Goal: Communication & Community: Answer question/provide support

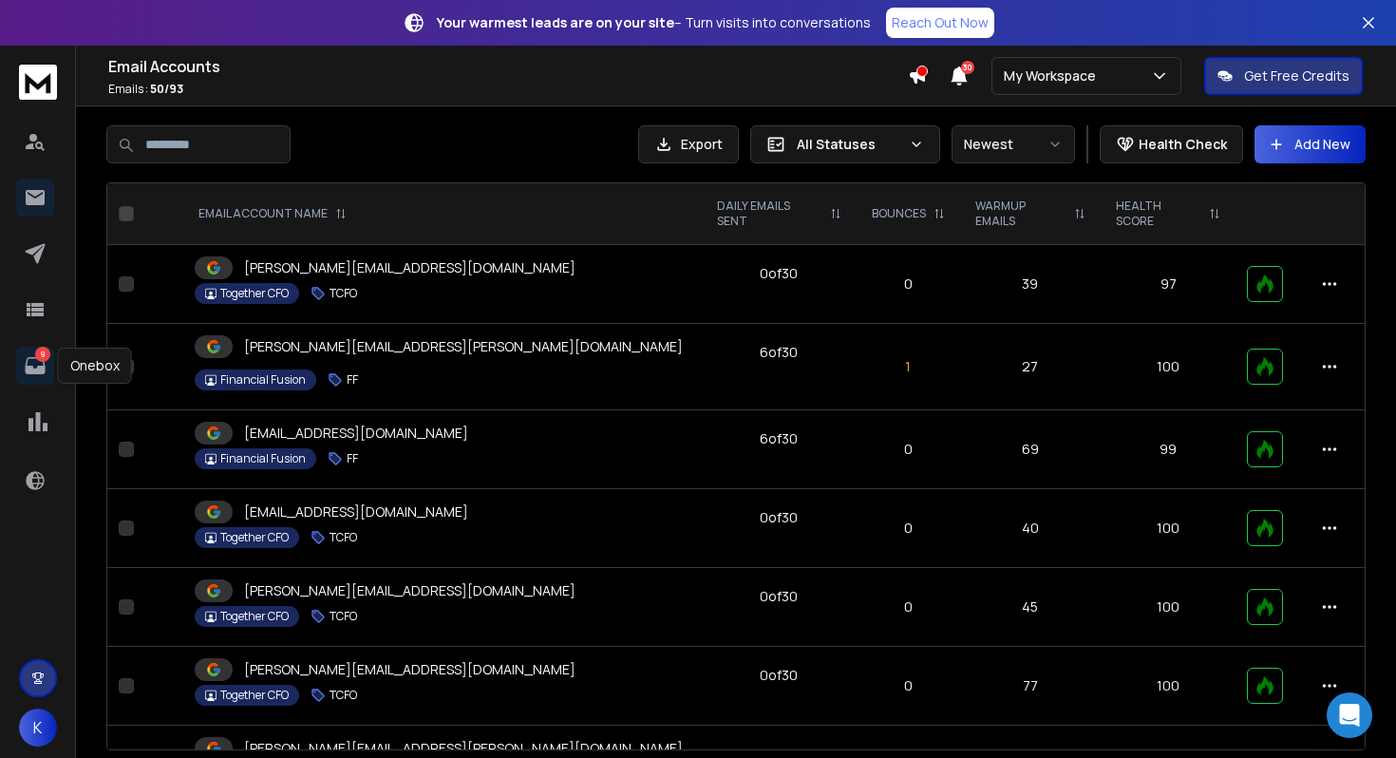
click at [34, 371] on icon at bounding box center [35, 365] width 20 height 17
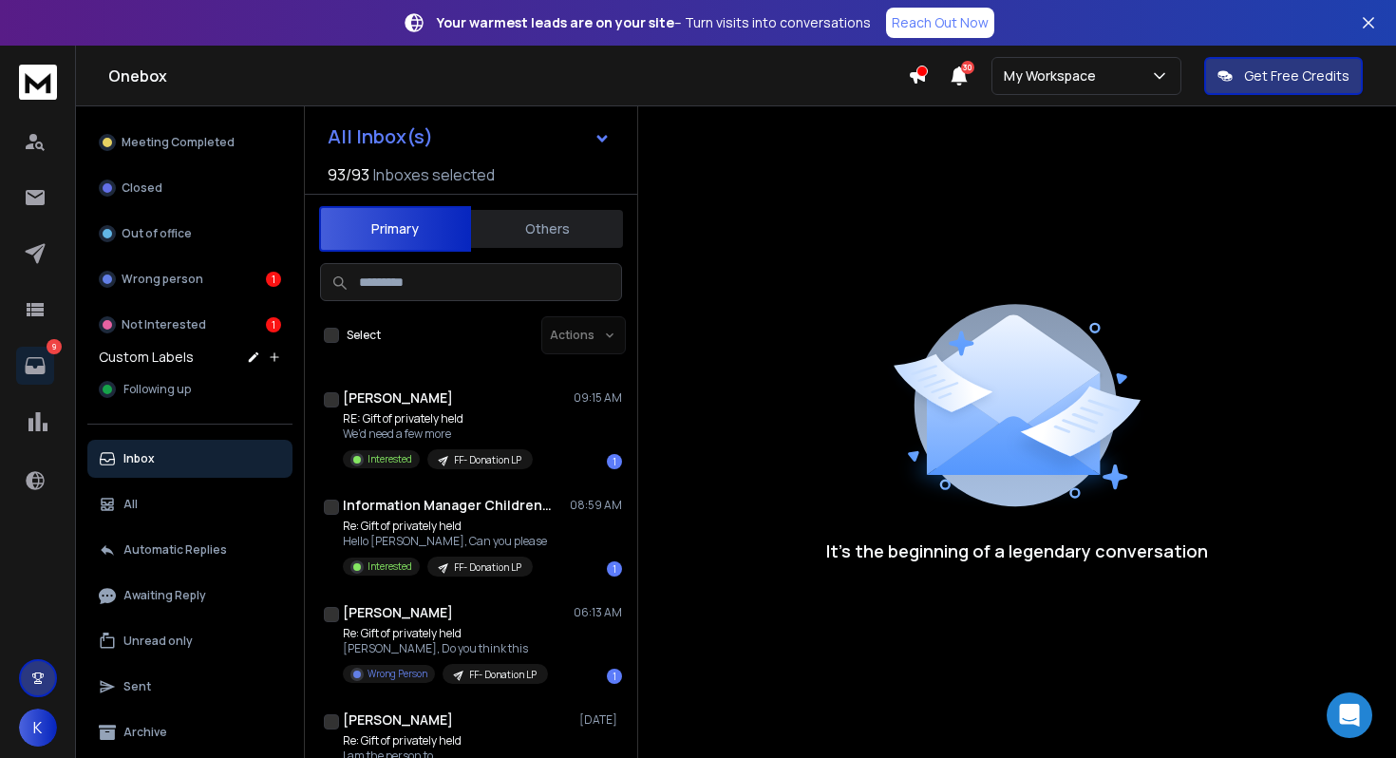
scroll to position [350, 0]
click at [168, 646] on p "Unread only" at bounding box center [157, 639] width 69 height 15
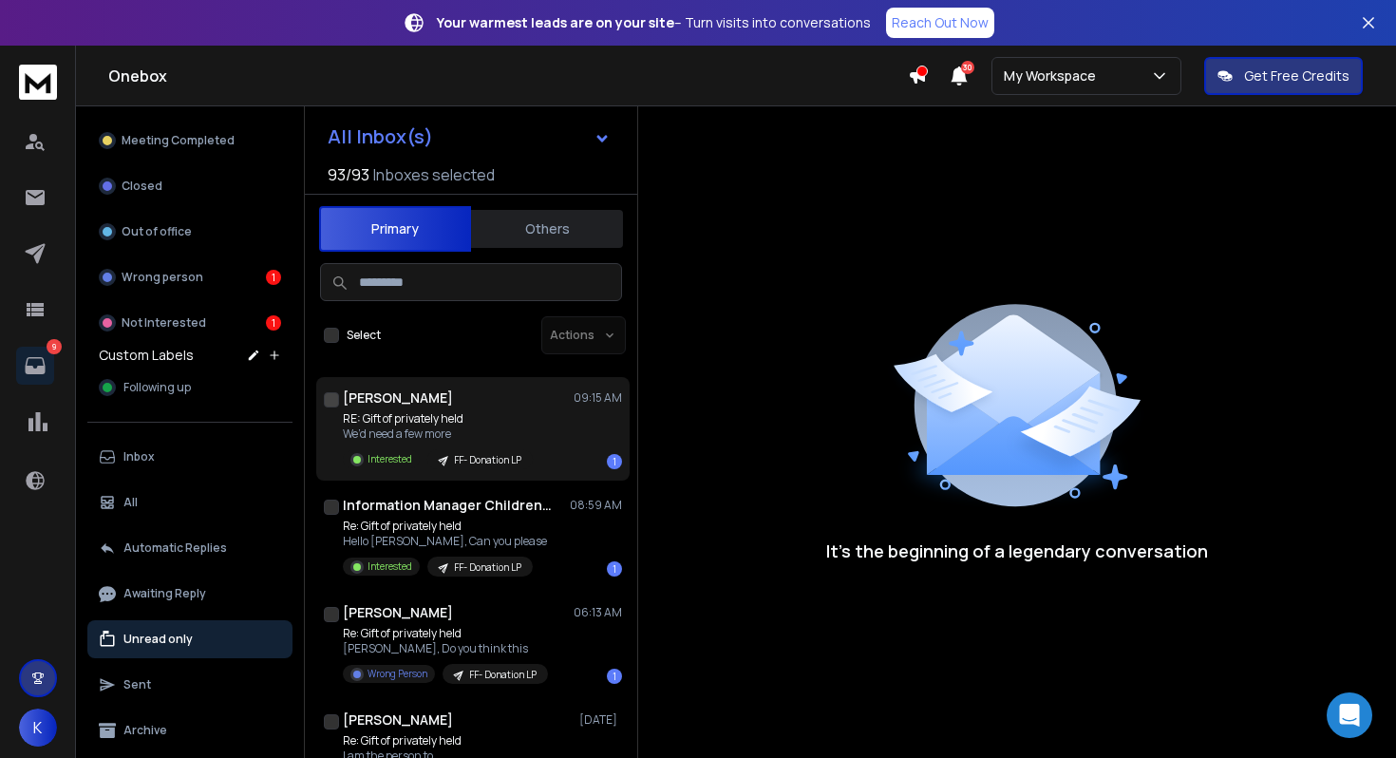
click at [429, 440] on p "We’d need a few more" at bounding box center [438, 433] width 190 height 15
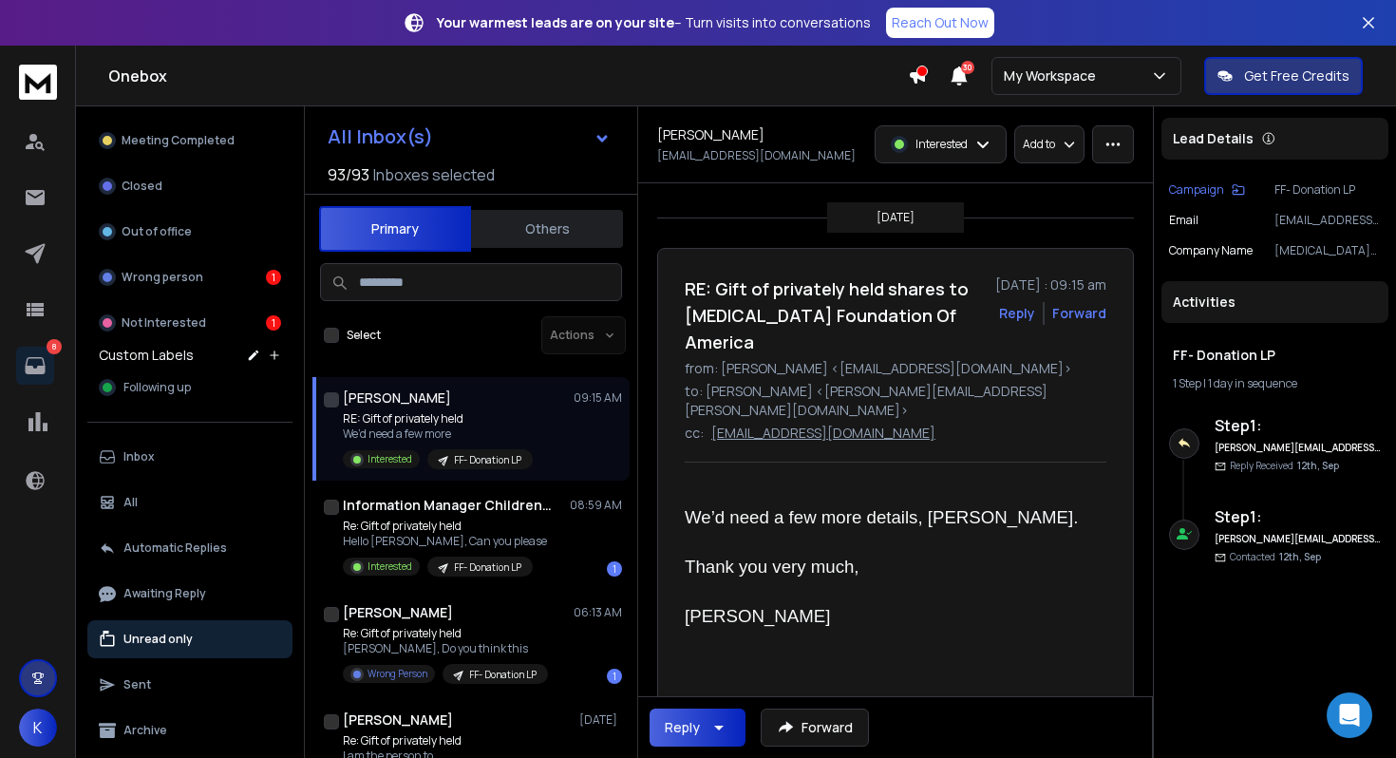
click at [675, 722] on div "Reply" at bounding box center [682, 727] width 35 height 19
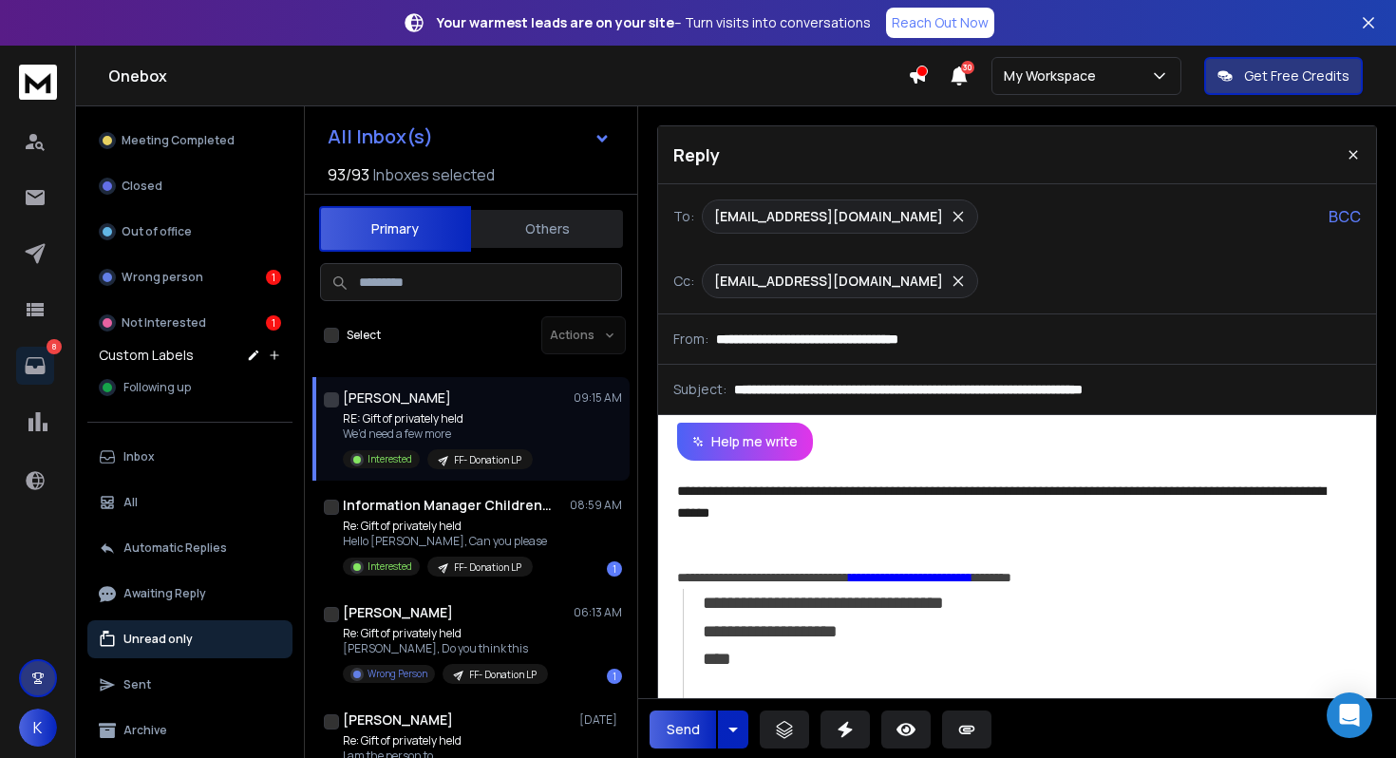
scroll to position [47, 0]
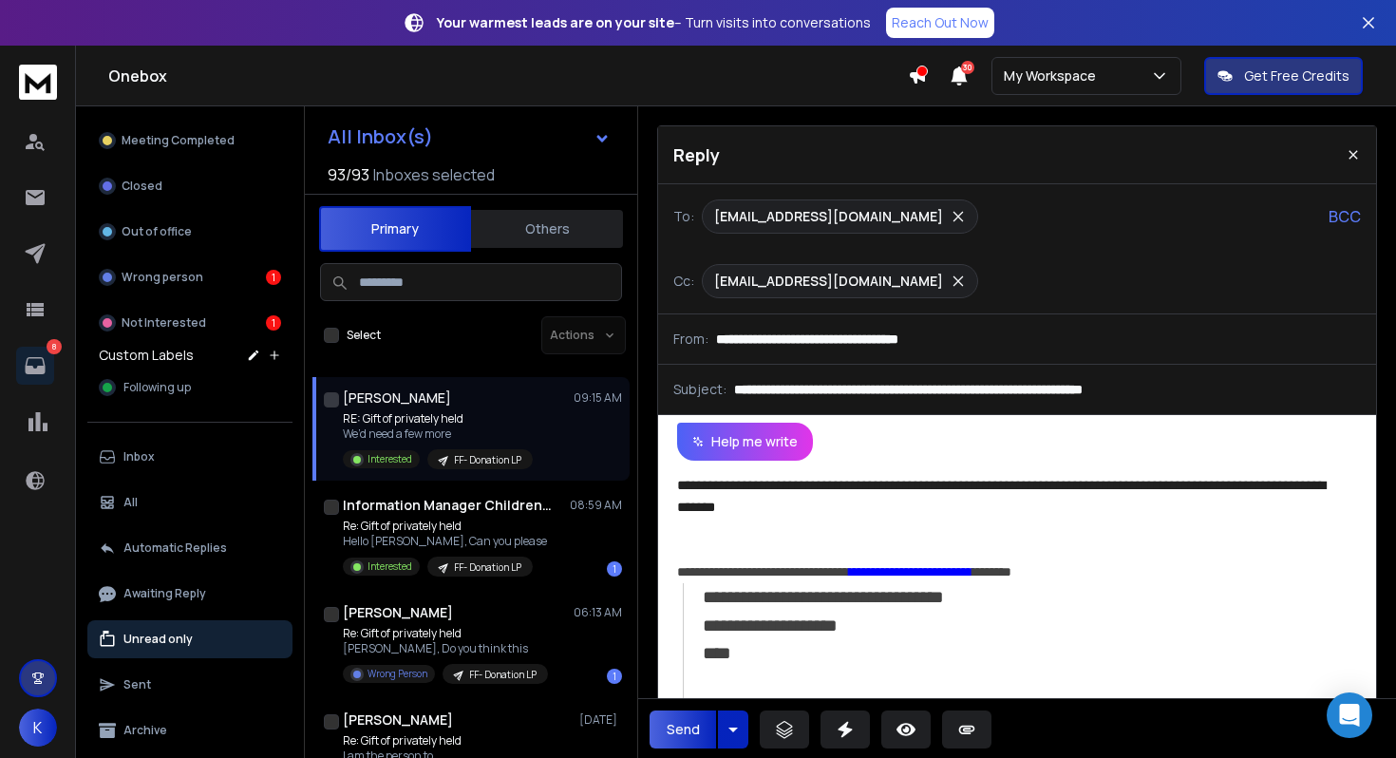
click at [862, 504] on div "**********" at bounding box center [1014, 589] width 712 height 257
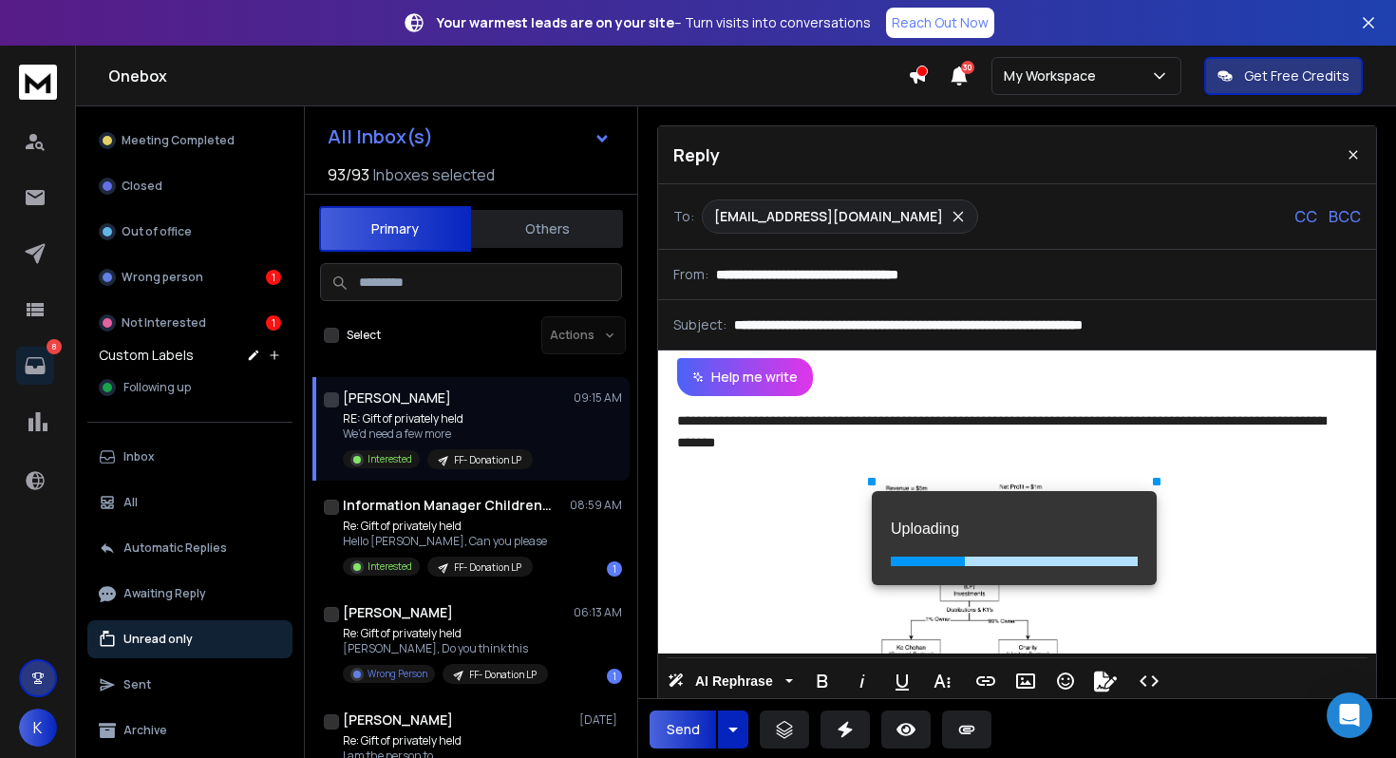
click at [1251, 534] on span at bounding box center [1014, 579] width 674 height 196
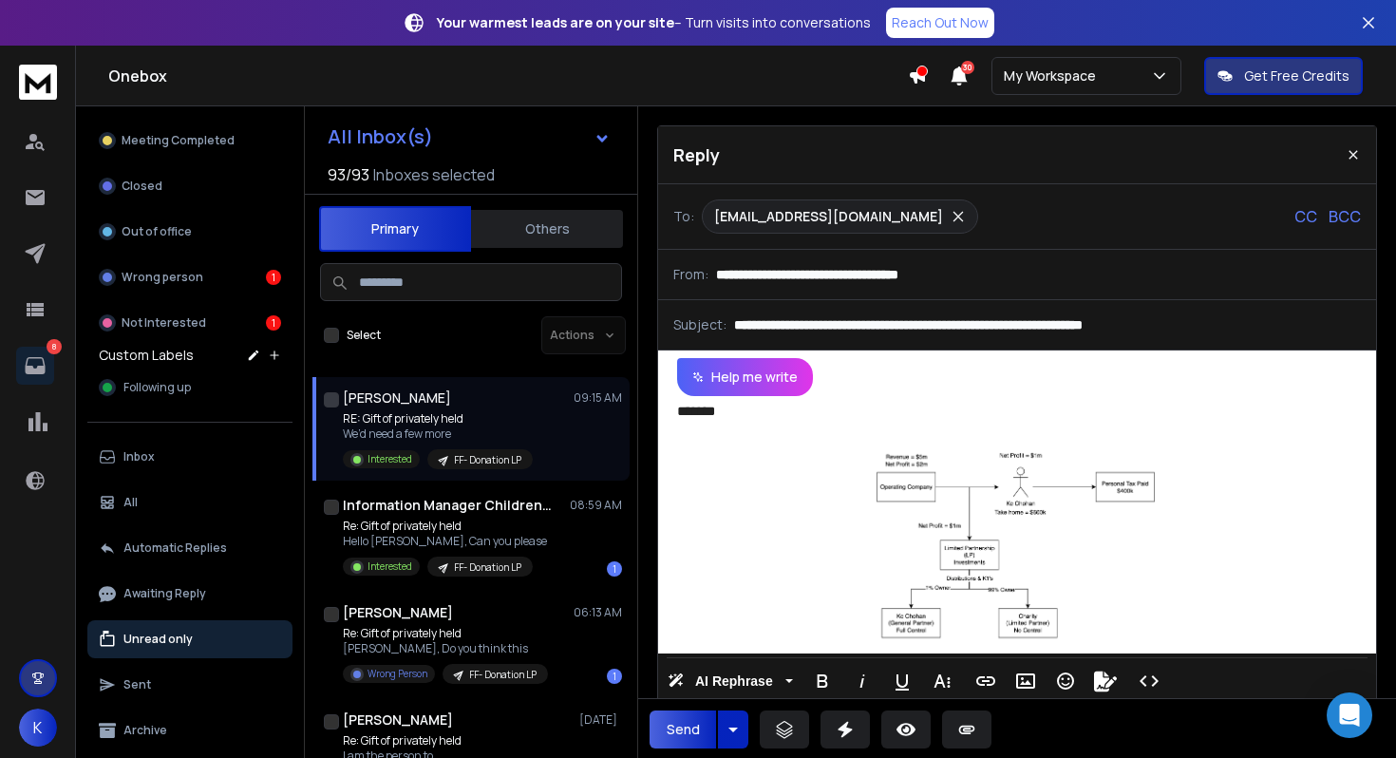
scroll to position [0, 0]
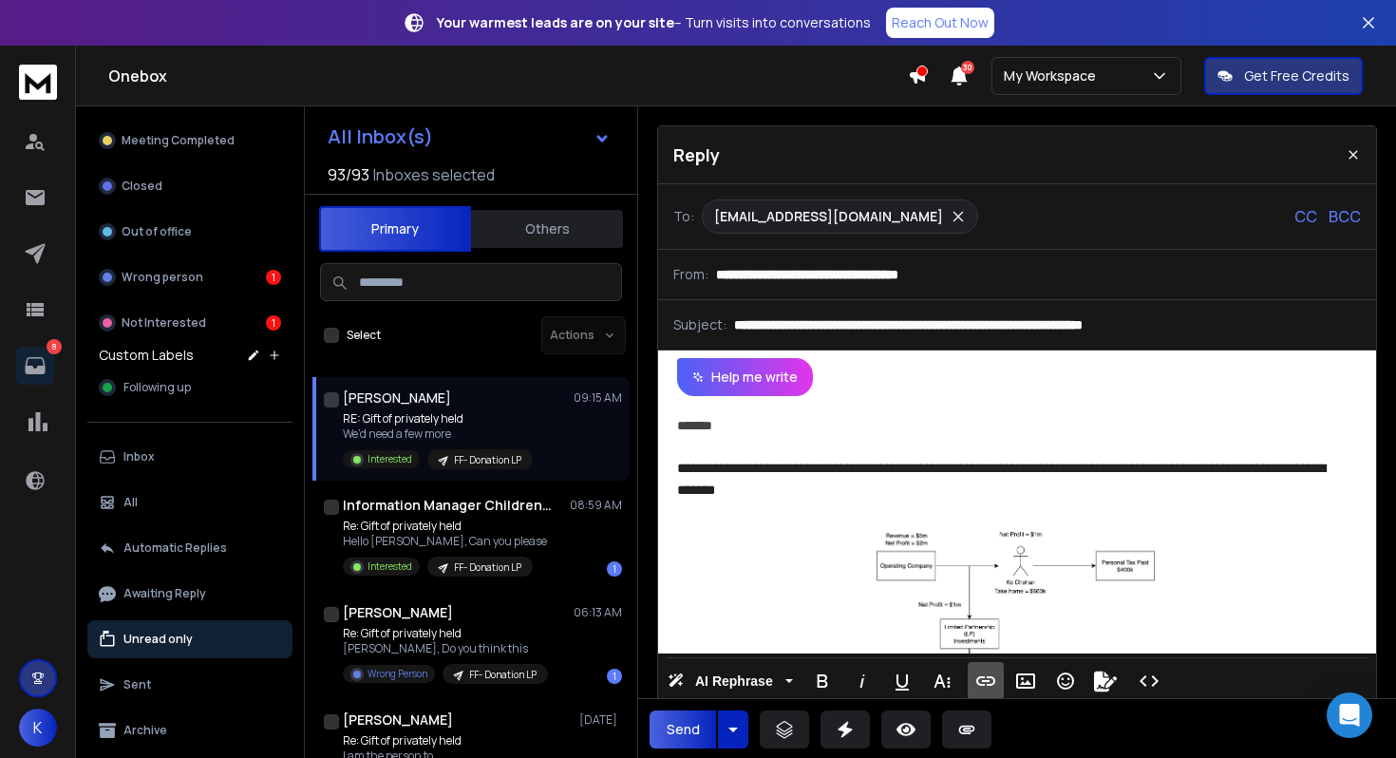
click at [988, 684] on icon "button" at bounding box center [985, 680] width 19 height 9
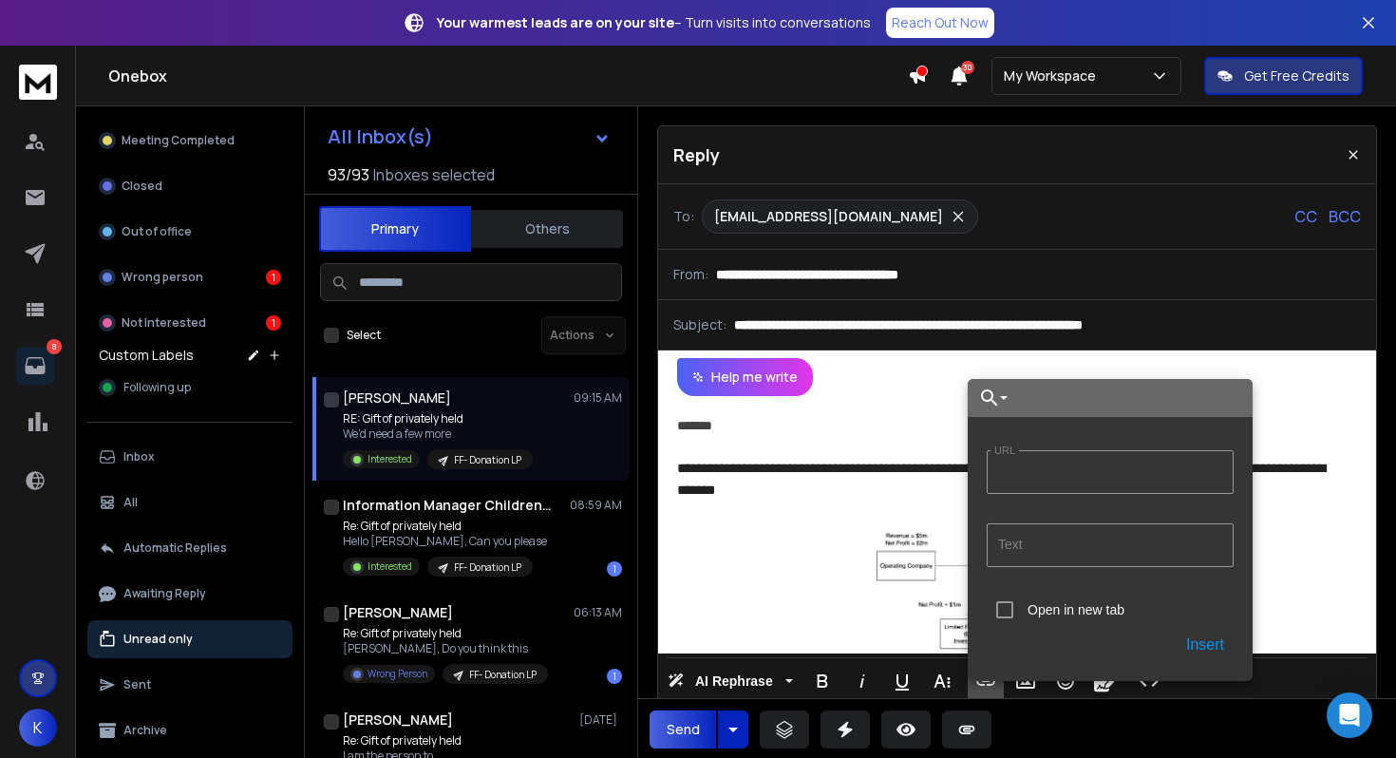
click at [988, 684] on icon "button" at bounding box center [985, 680] width 19 height 9
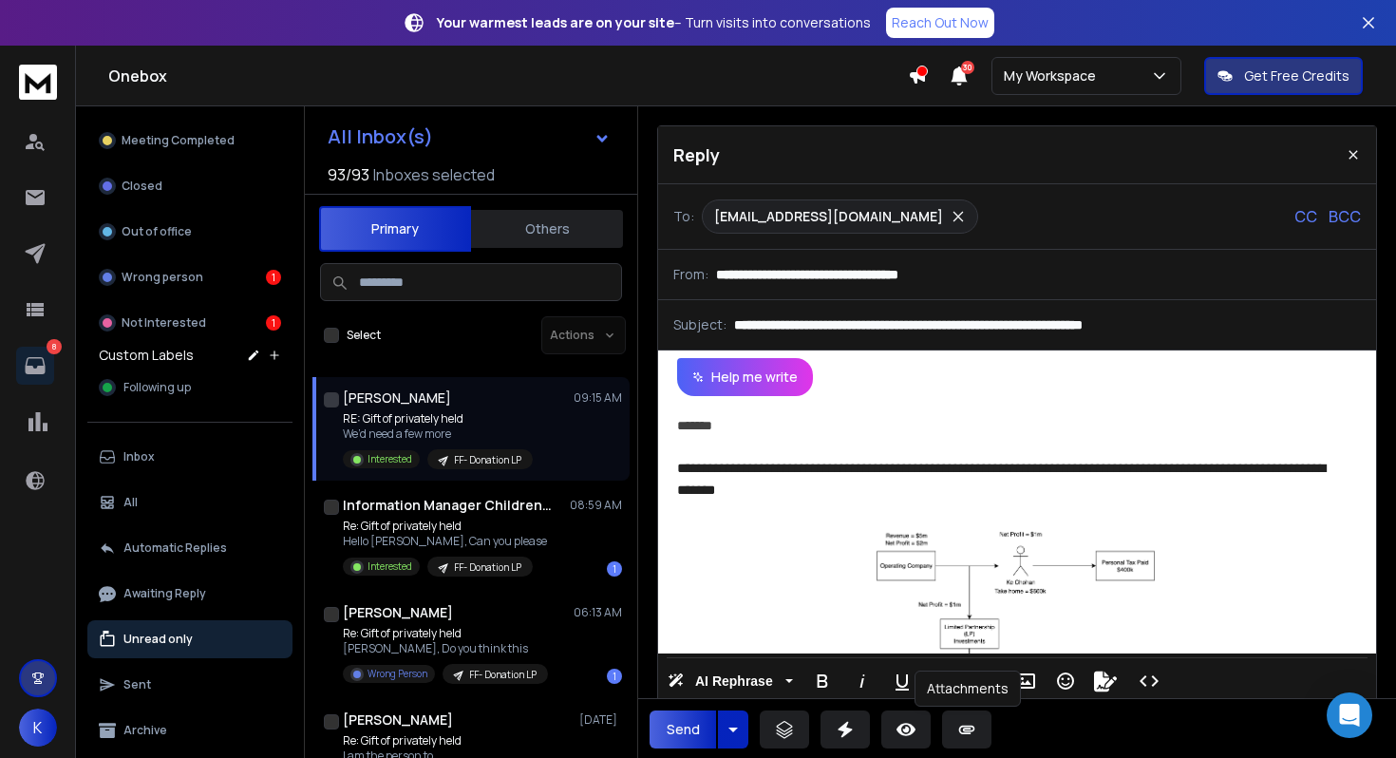
click at [969, 733] on icon at bounding box center [967, 730] width 16 height 9
click at [942, 710] on button at bounding box center [966, 729] width 49 height 38
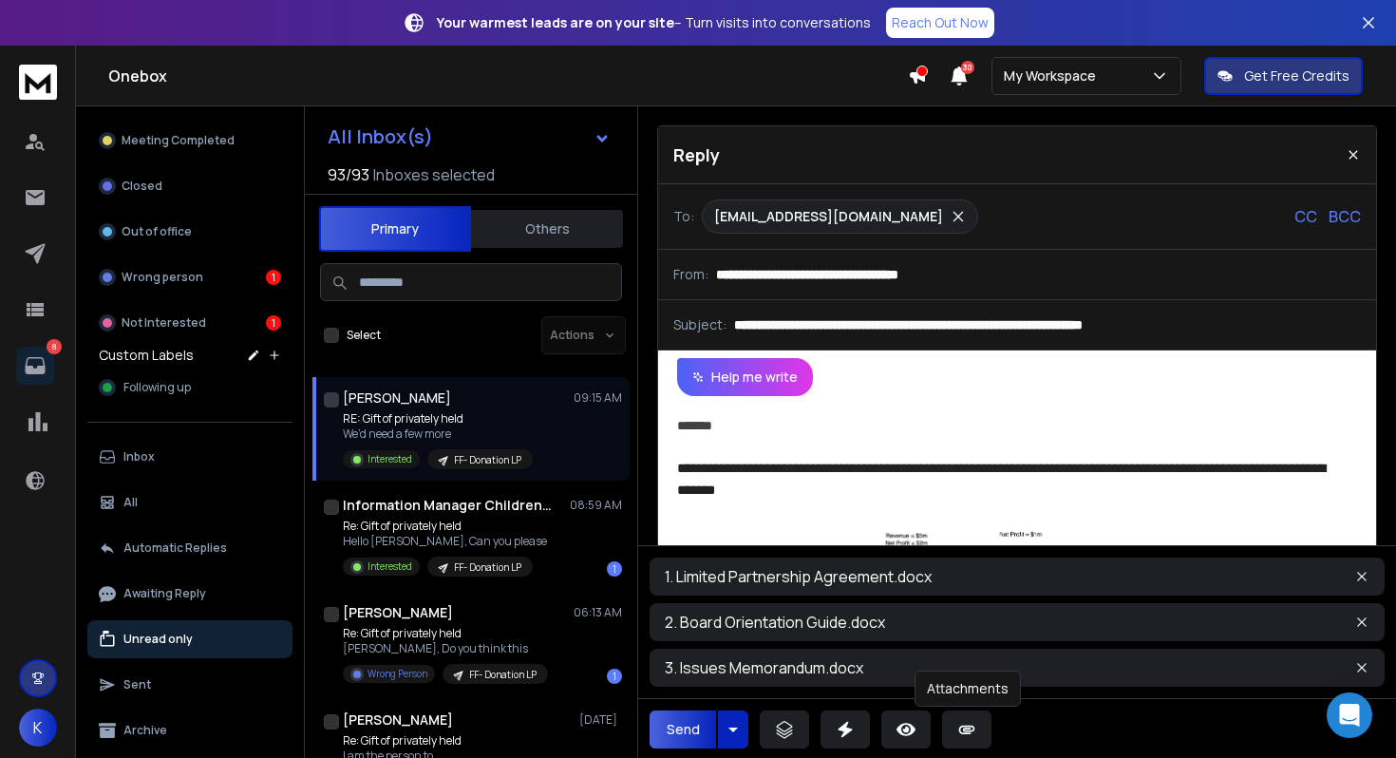
click at [687, 723] on button "Send" at bounding box center [683, 729] width 66 height 38
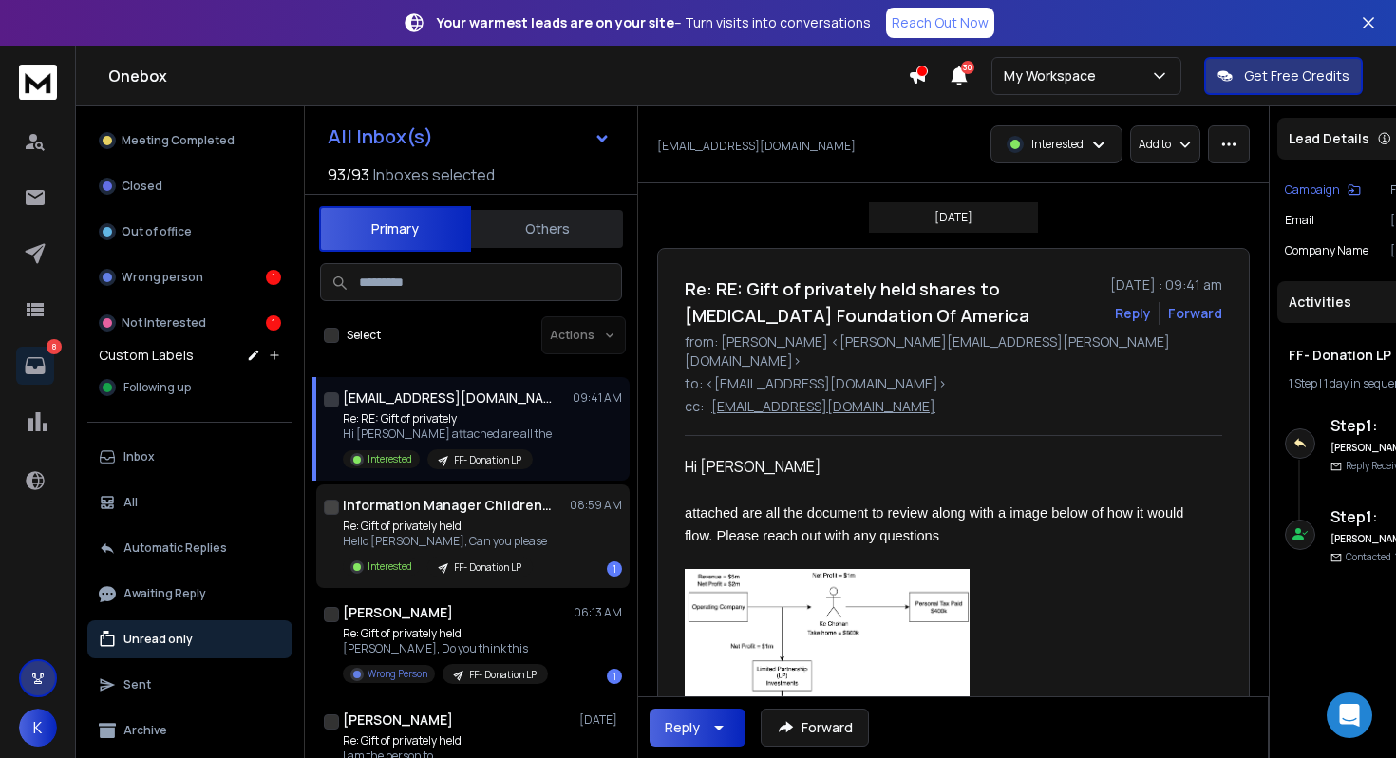
click at [514, 549] on div "Re: Gift of privately held Hello Sarah, Can you please Interested FF- Donation …" at bounding box center [445, 548] width 204 height 58
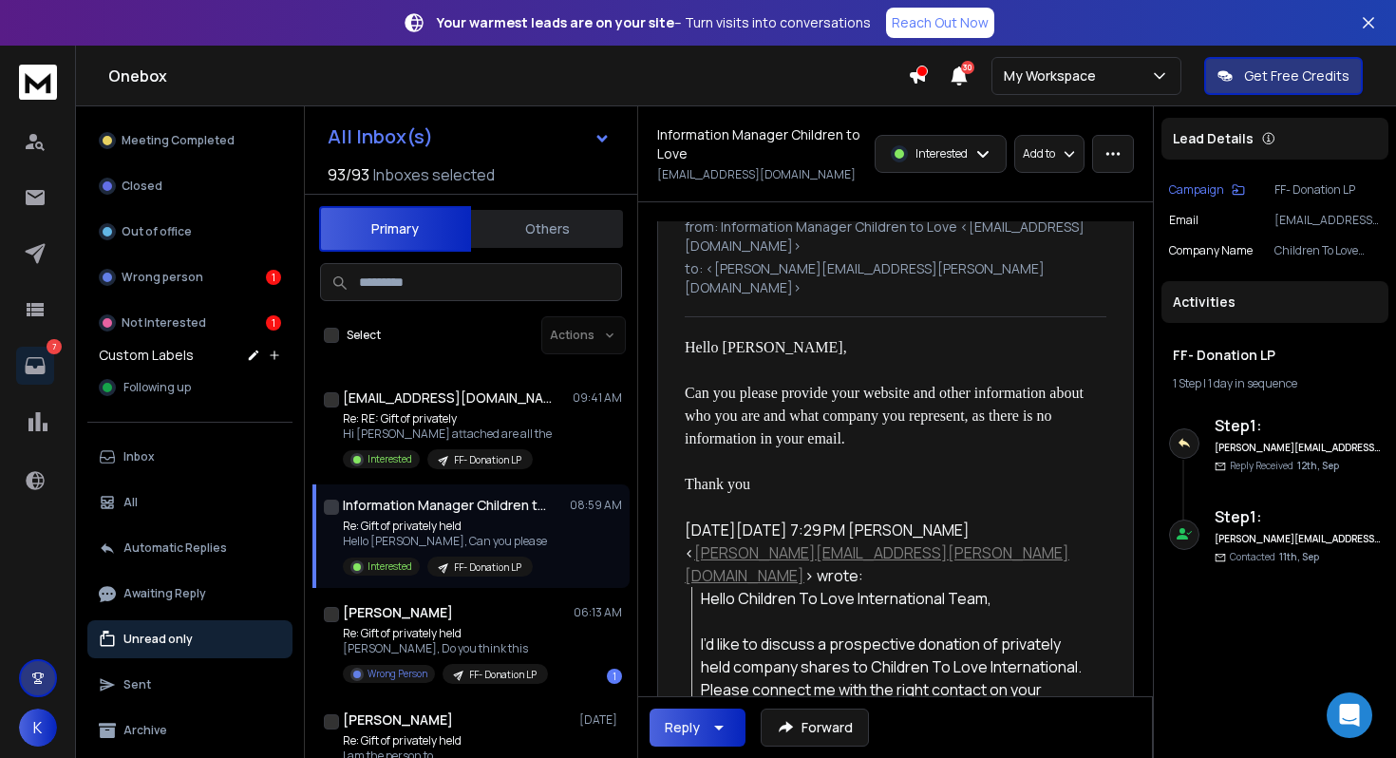
scroll to position [140, 0]
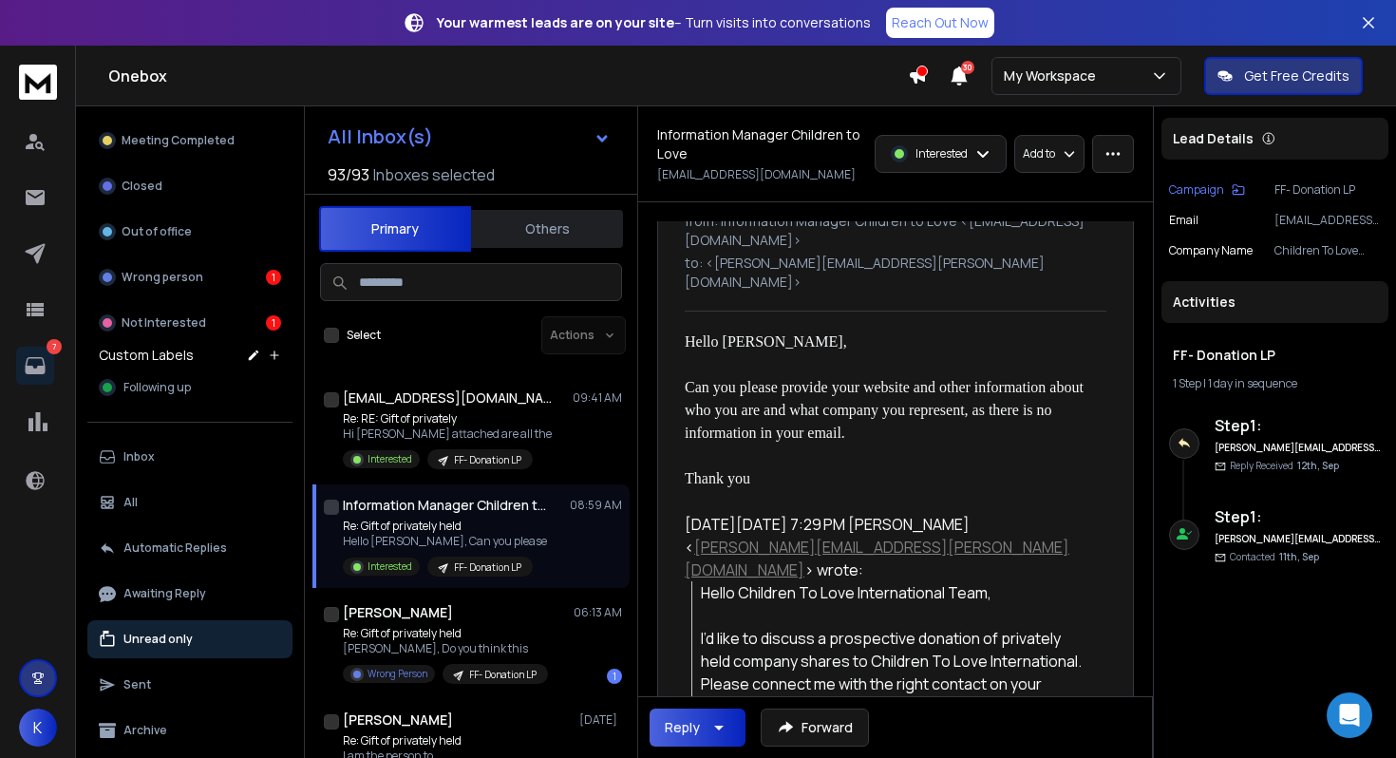
click at [680, 729] on div "Reply" at bounding box center [682, 727] width 35 height 19
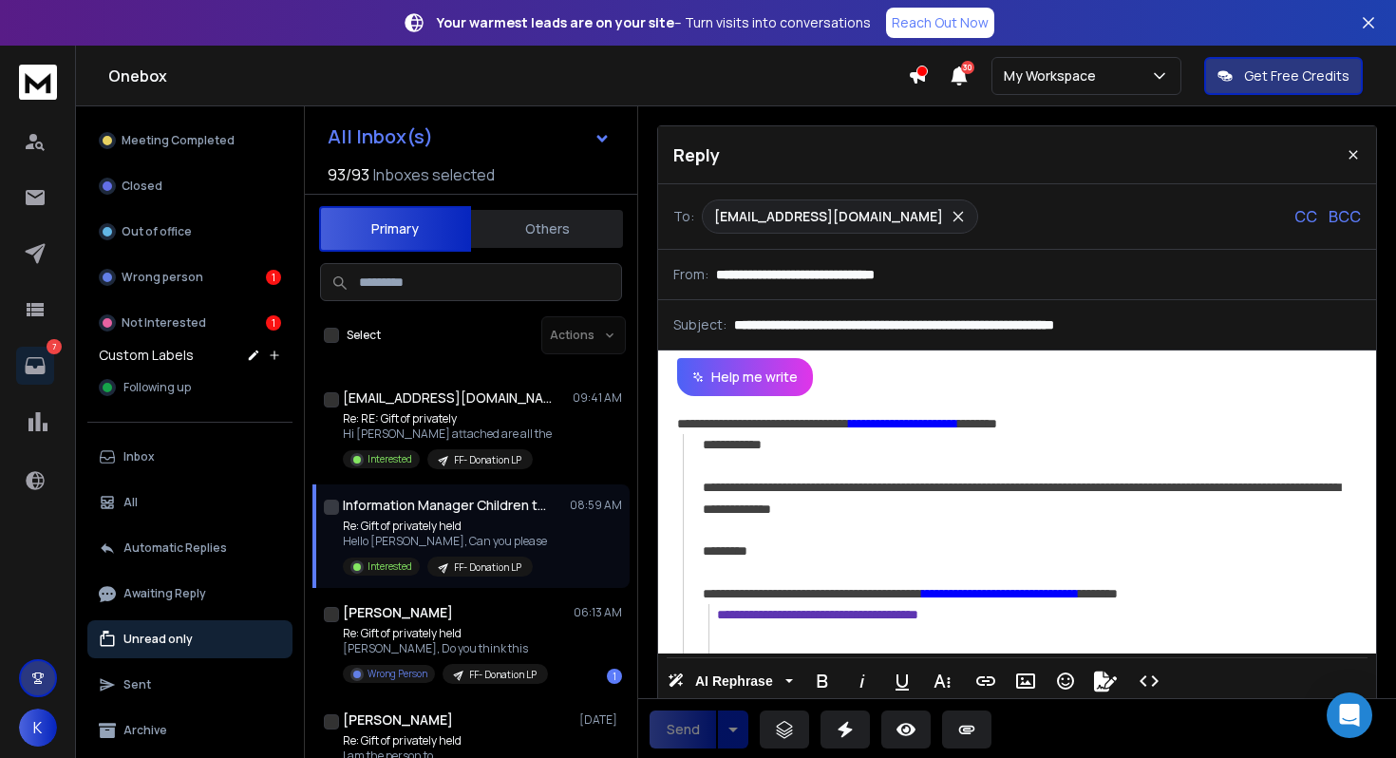
scroll to position [0, 0]
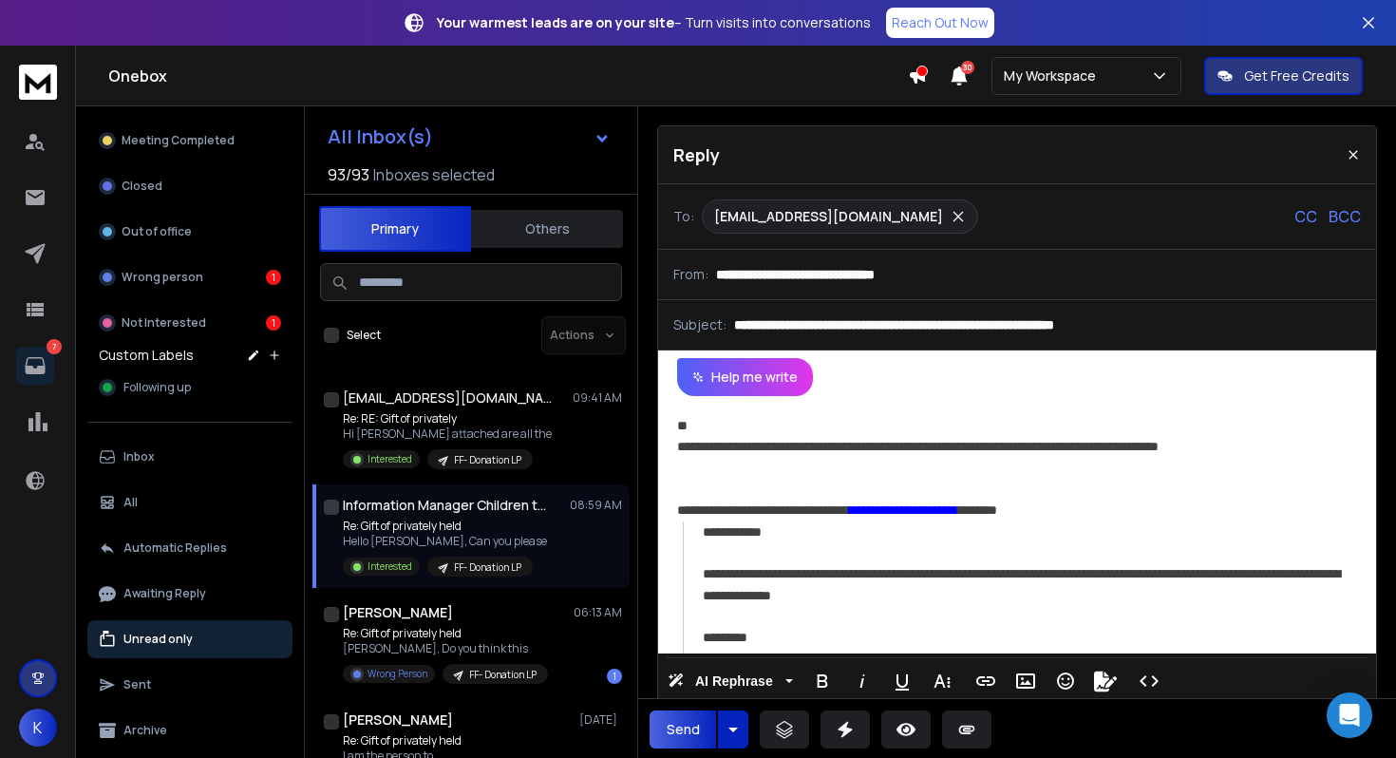
click at [1317, 440] on div "**********" at bounding box center [1014, 446] width 674 height 21
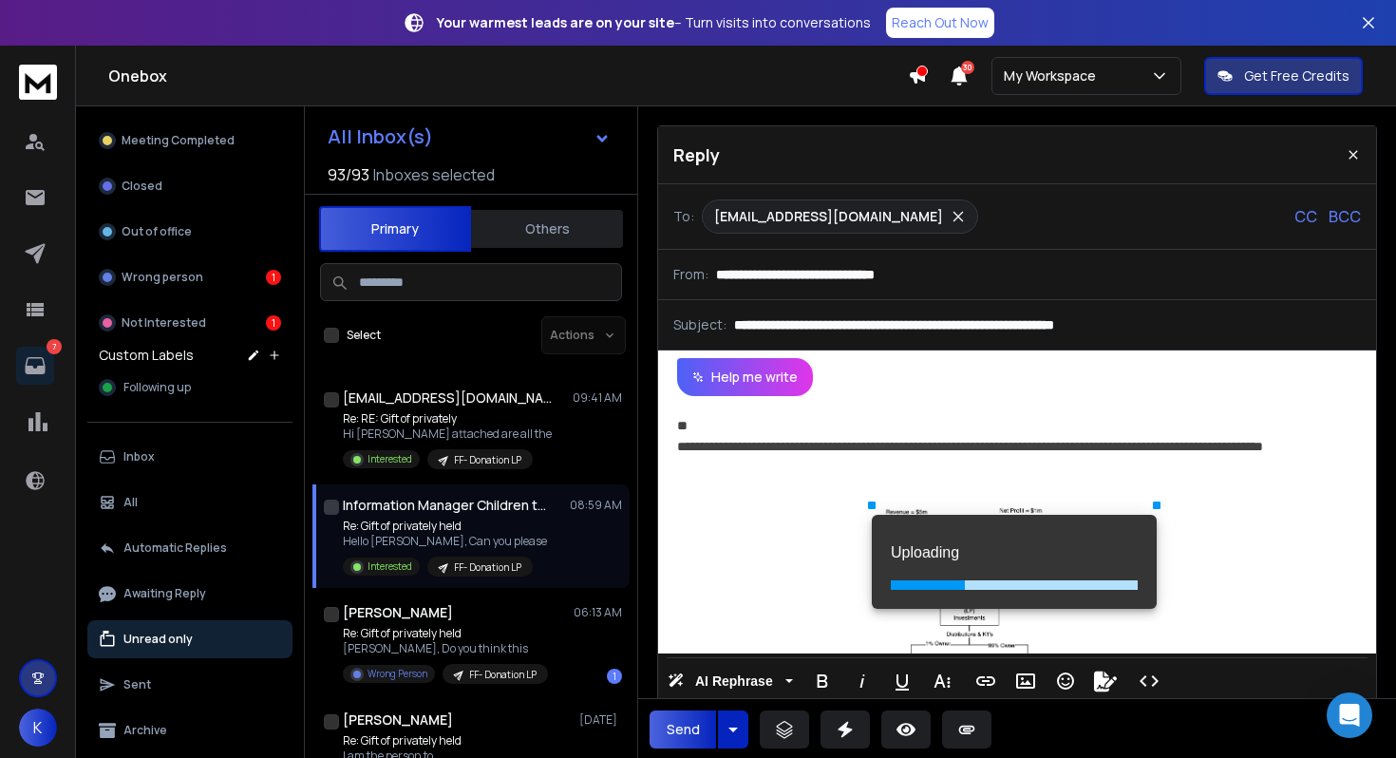
click at [839, 477] on div "**********" at bounding box center [1014, 457] width 674 height 43
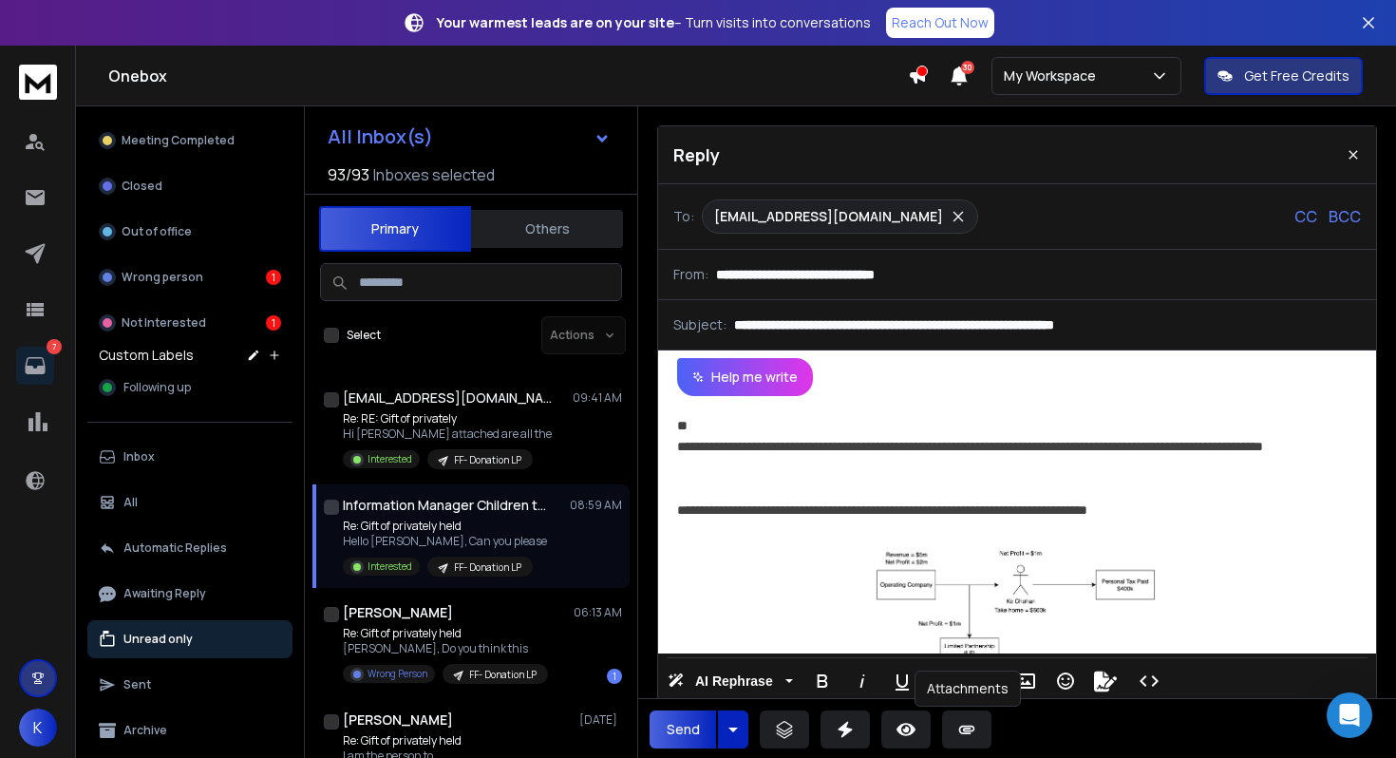
click at [961, 735] on icon at bounding box center [966, 729] width 19 height 19
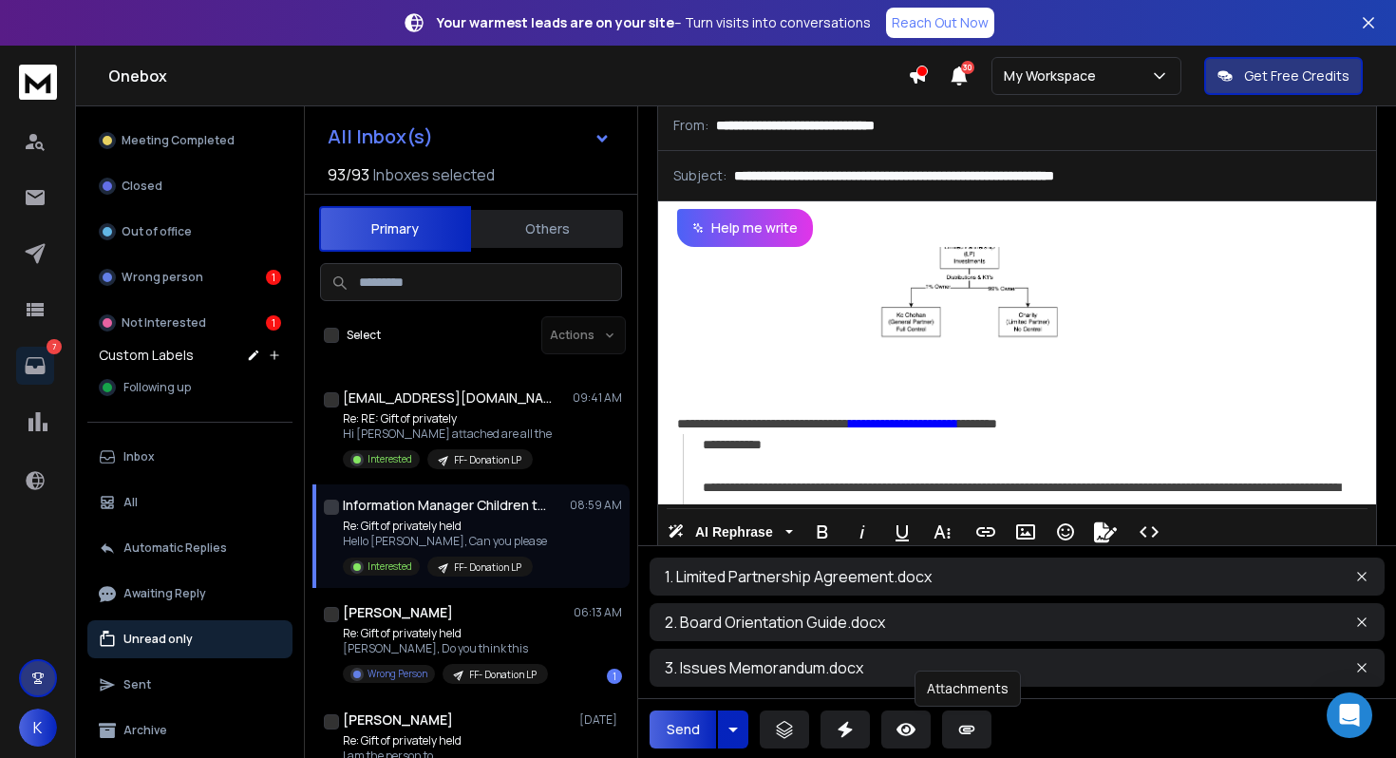
scroll to position [257, 0]
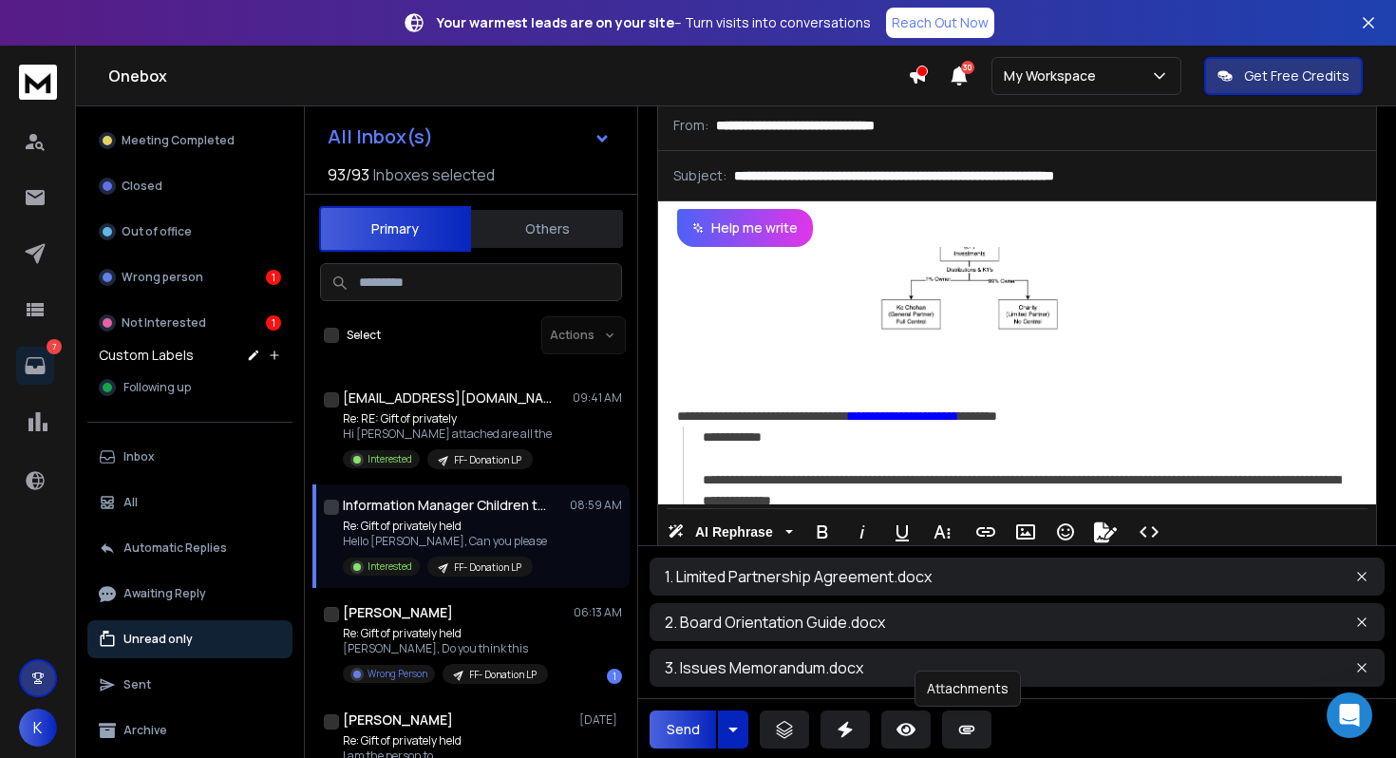
click at [945, 364] on div at bounding box center [1014, 373] width 674 height 21
click at [689, 724] on button "Send" at bounding box center [683, 729] width 66 height 38
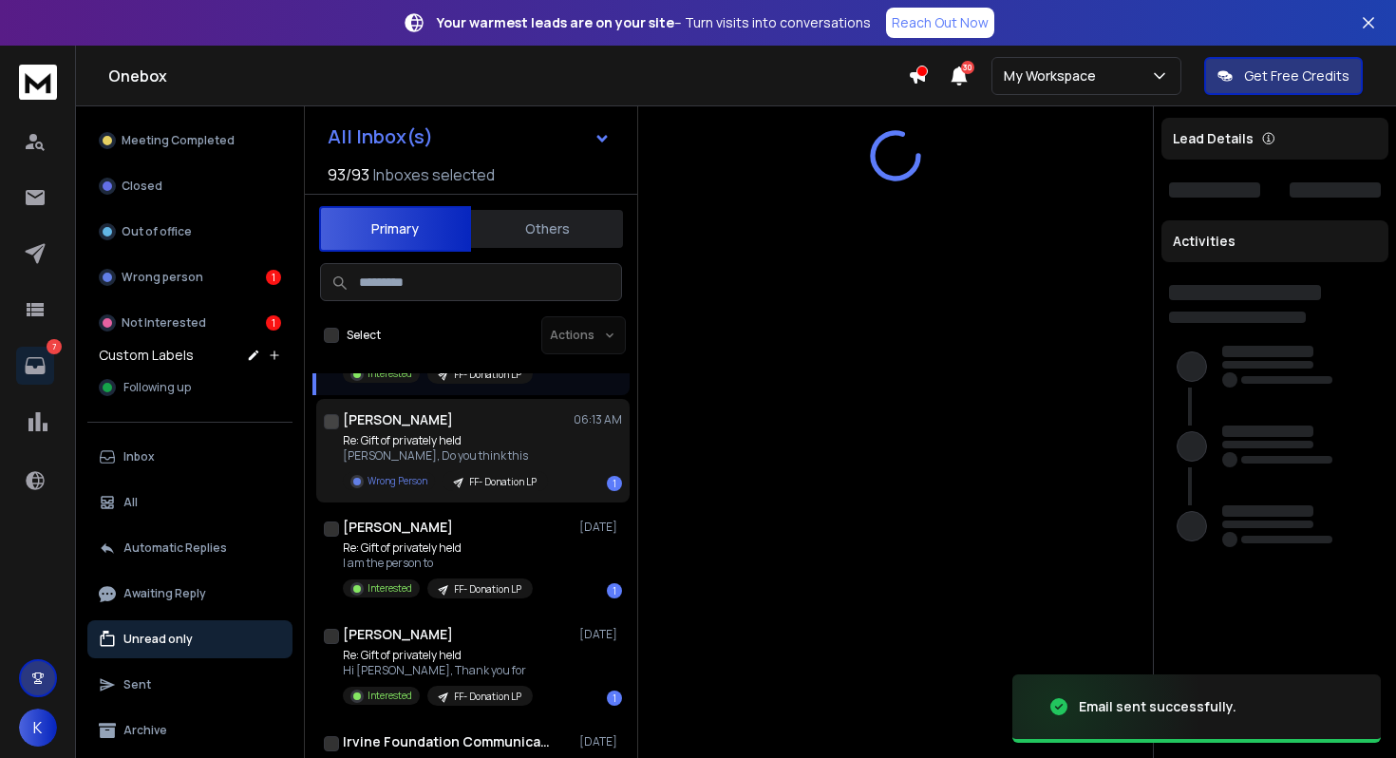
scroll to position [197, 0]
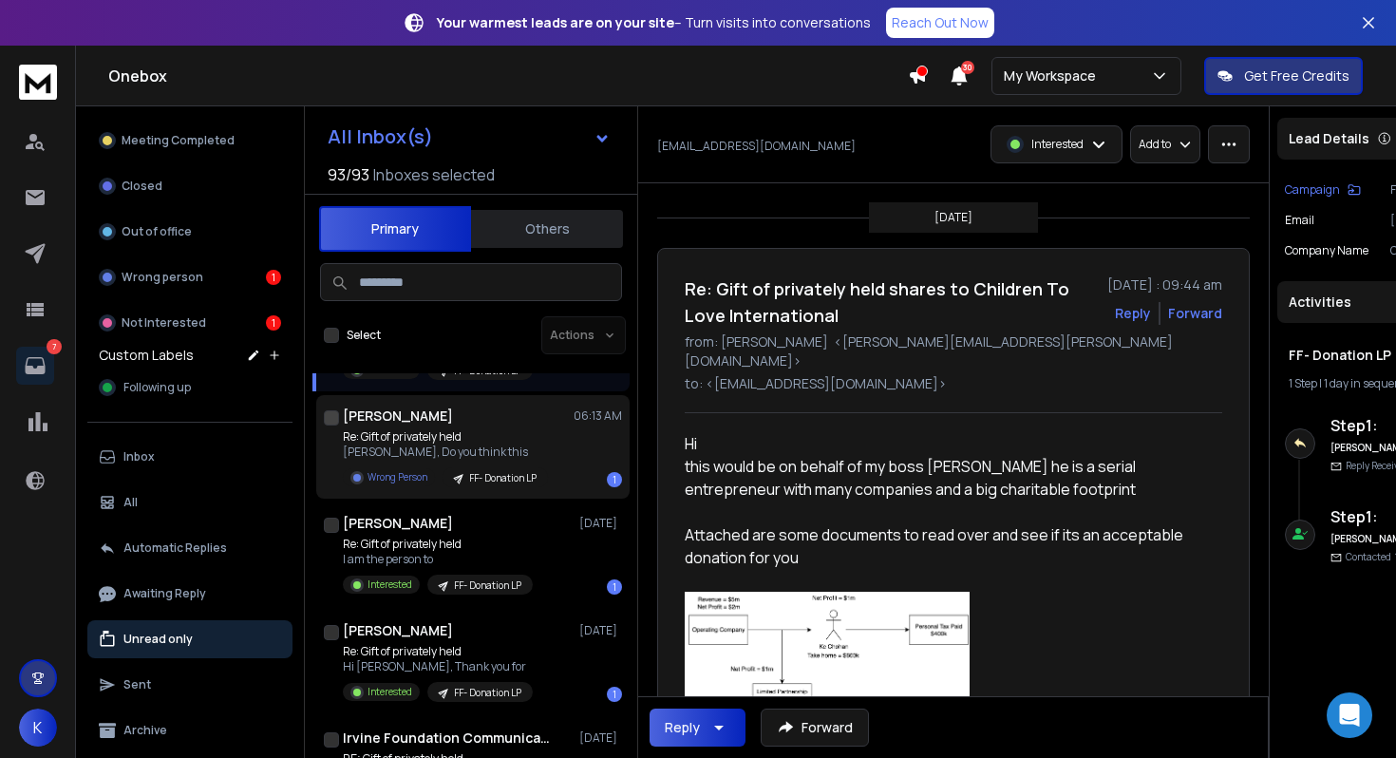
click at [518, 456] on p "[PERSON_NAME], Do you think this" at bounding box center [445, 452] width 205 height 15
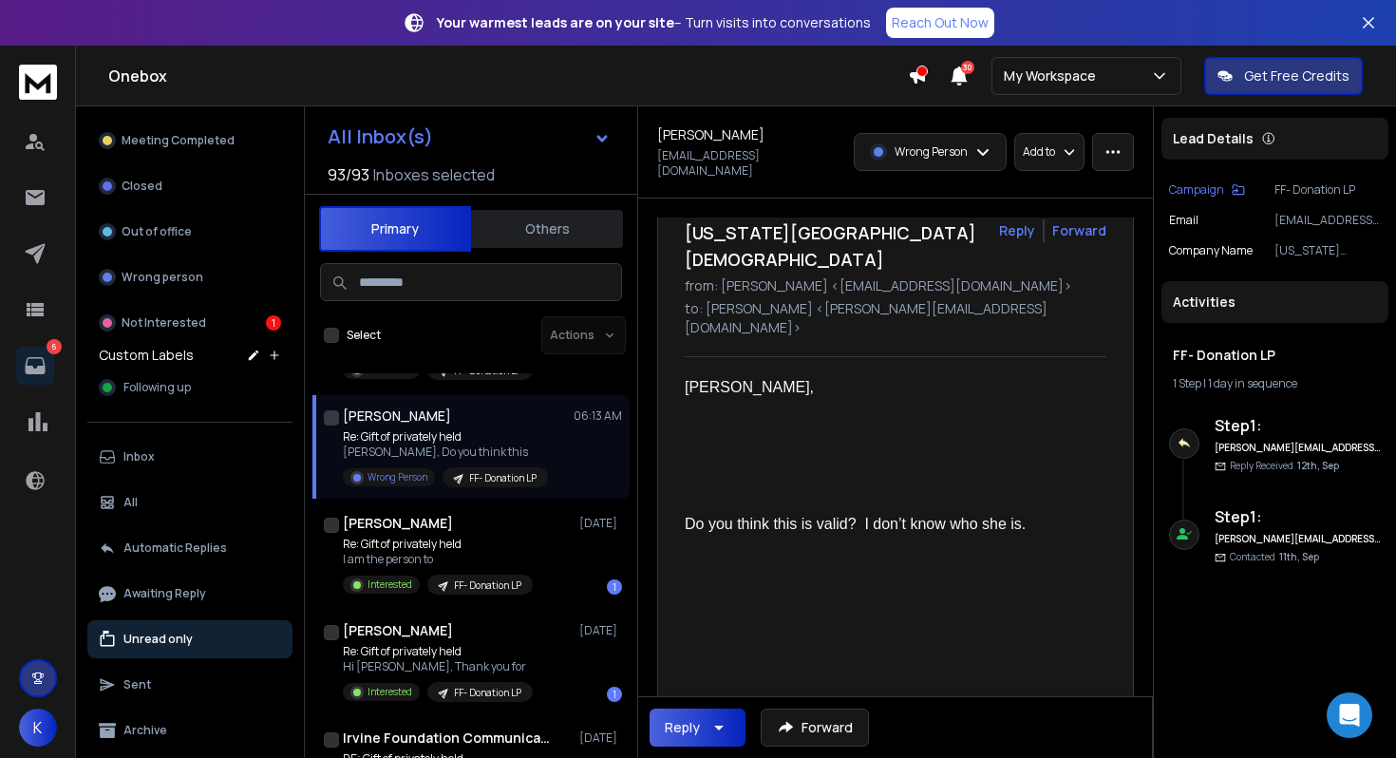
scroll to position [0, 0]
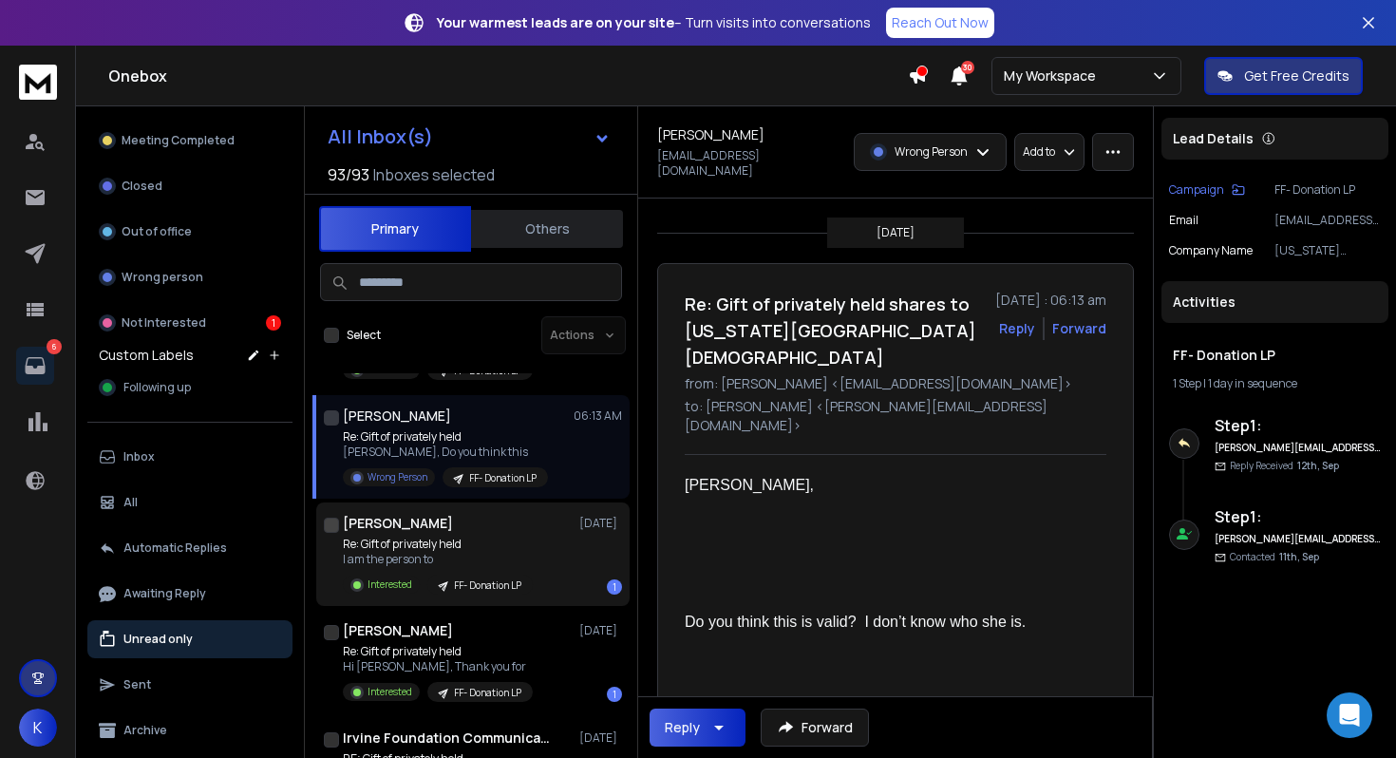
click at [474, 552] on p "I am the person to" at bounding box center [438, 559] width 190 height 15
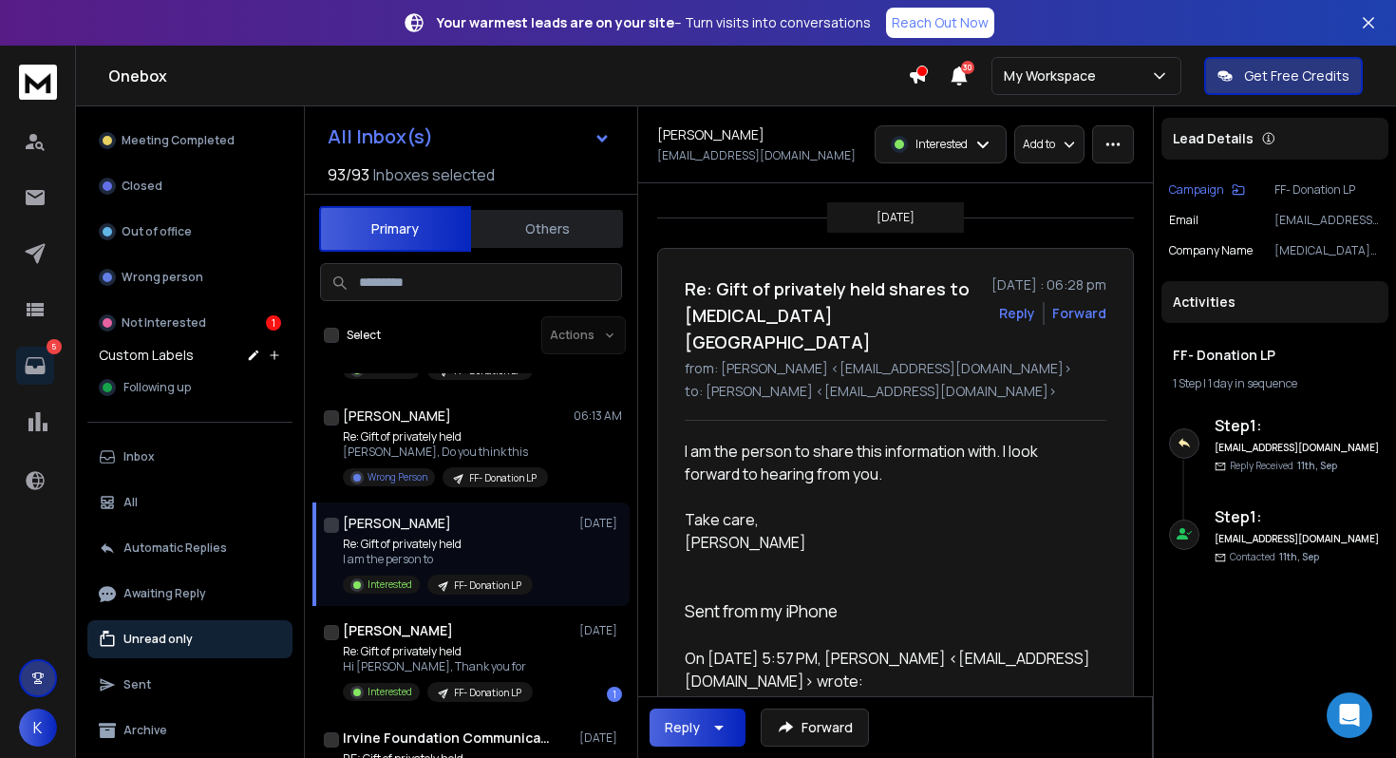
click at [1016, 312] on button "Reply" at bounding box center [1017, 313] width 36 height 19
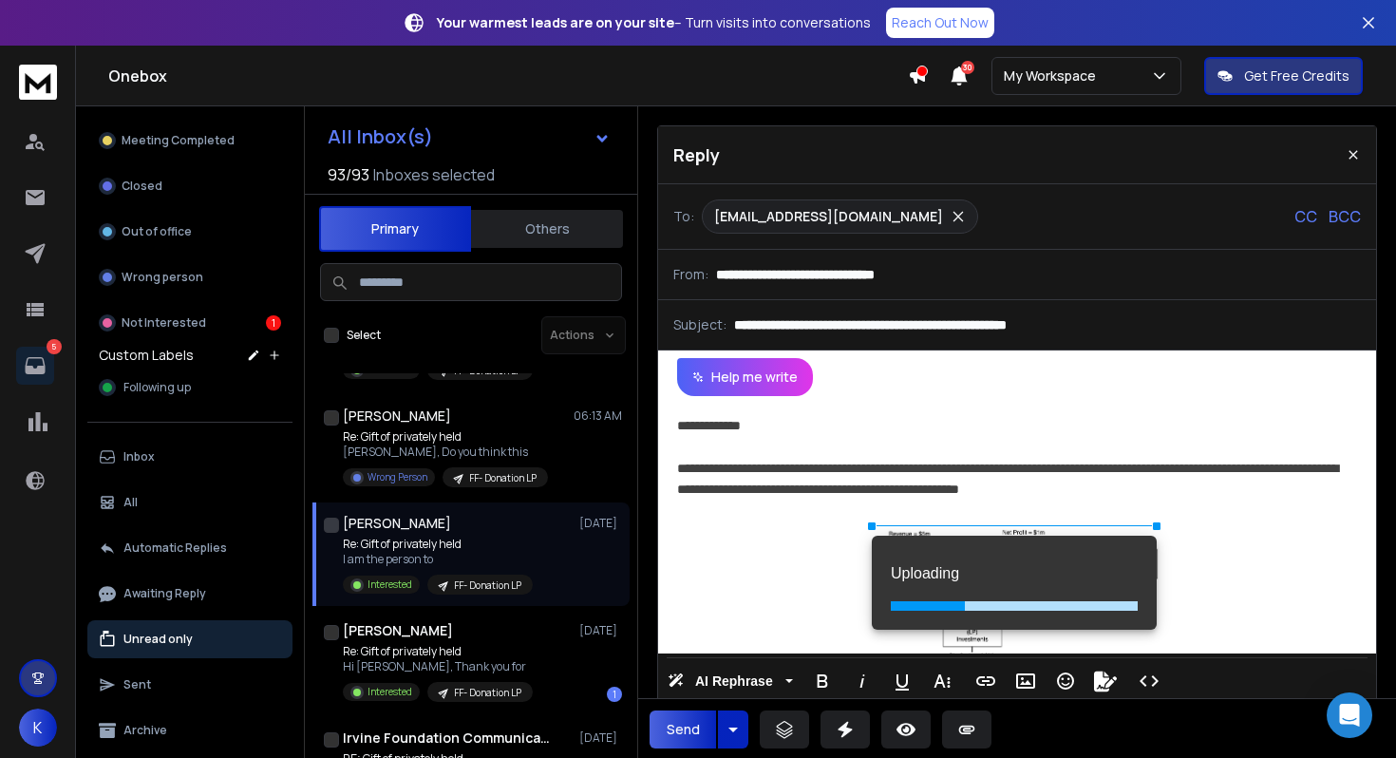
click at [1176, 481] on div "**********" at bounding box center [1014, 479] width 674 height 43
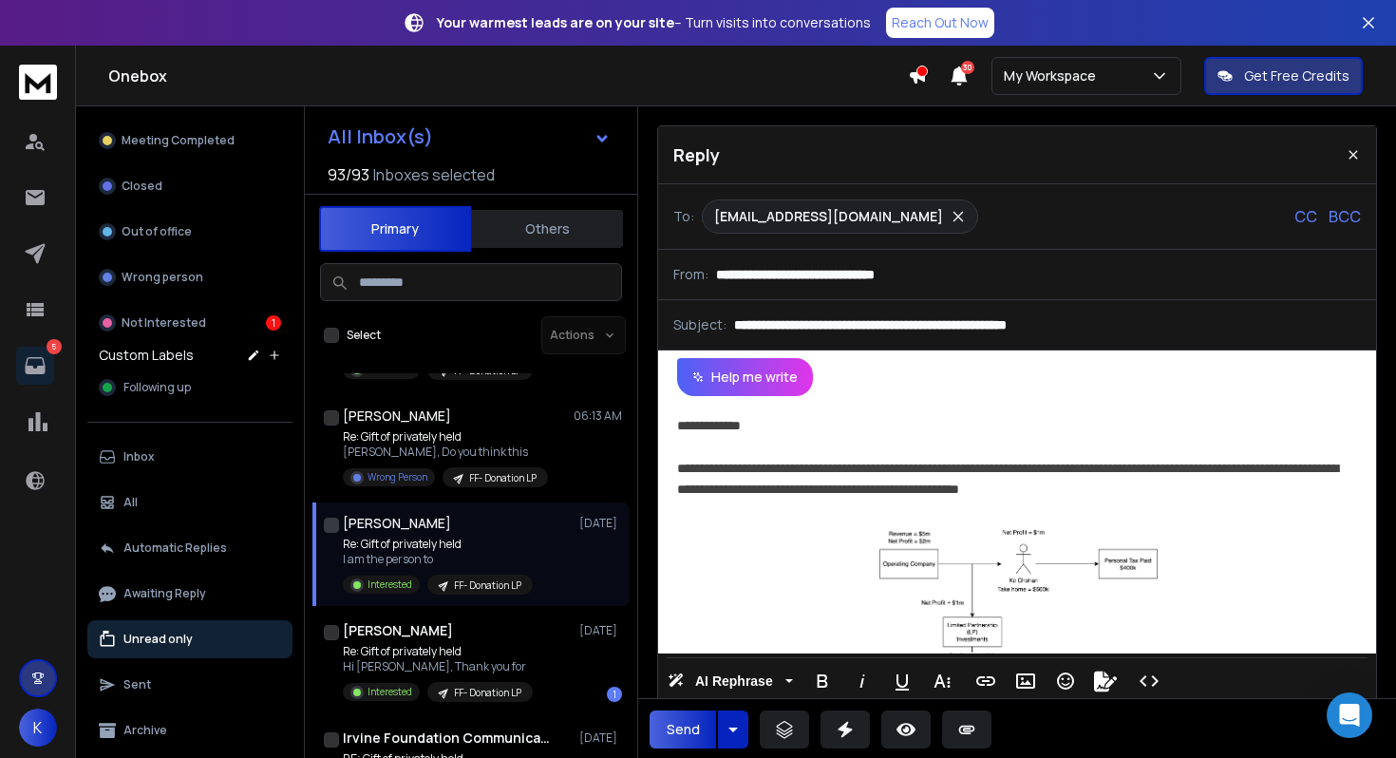
scroll to position [101, 0]
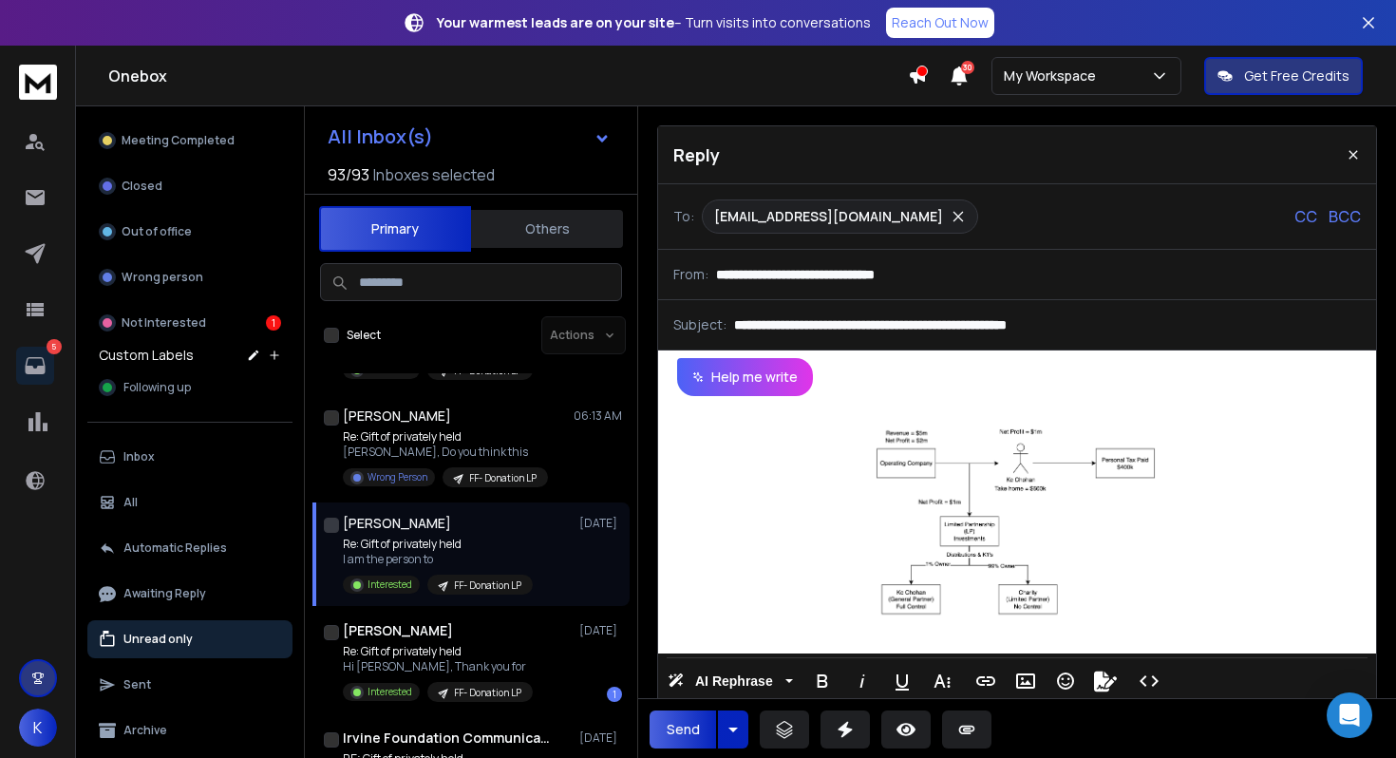
click at [1214, 573] on div at bounding box center [1014, 537] width 674 height 222
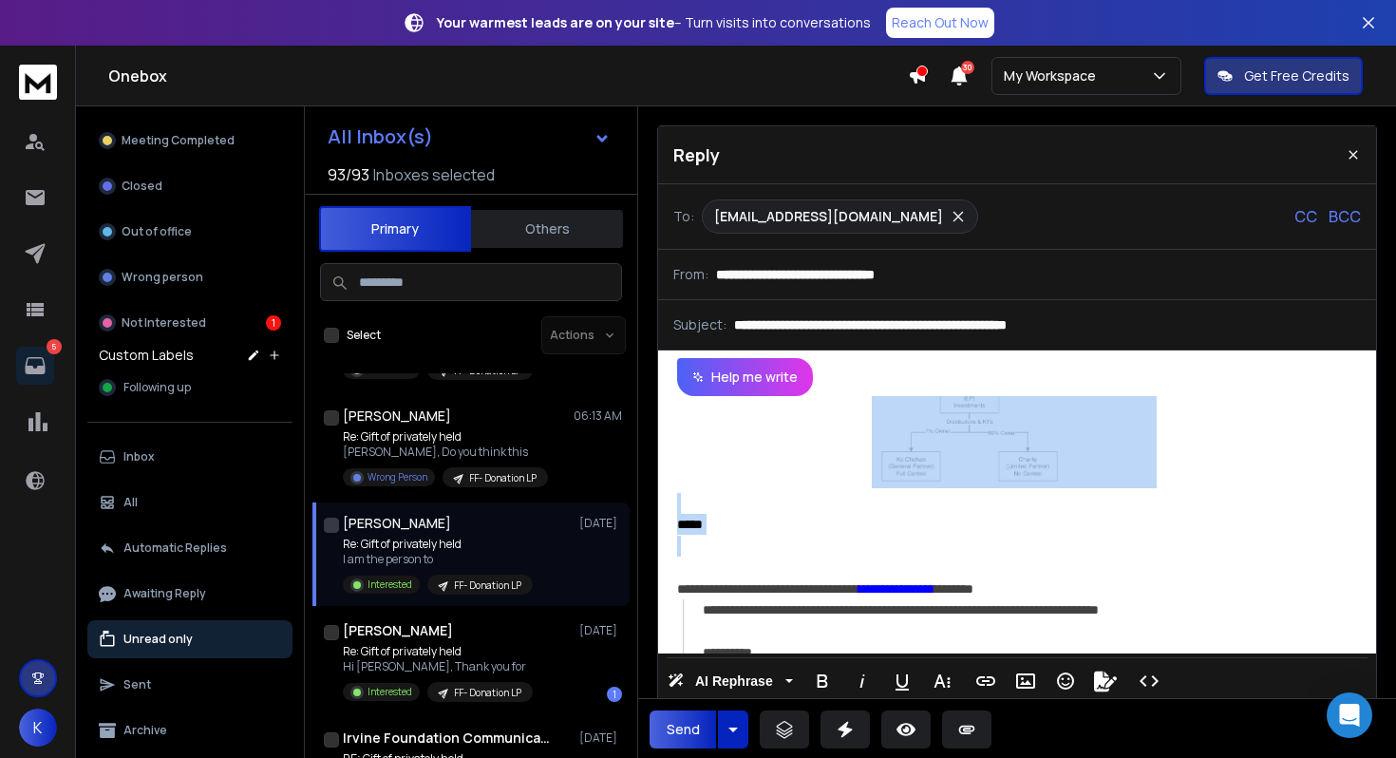
scroll to position [0, 0]
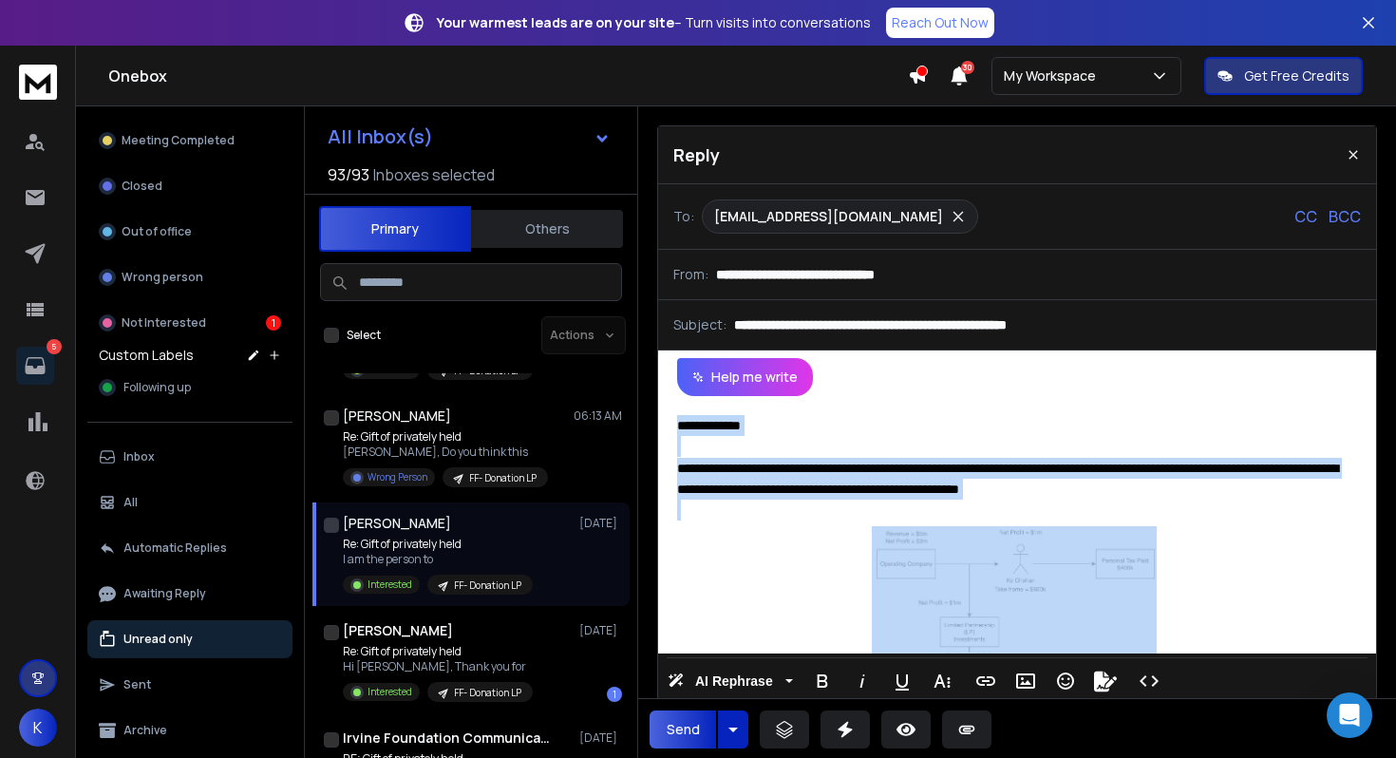
drag, startPoint x: 753, startPoint y: 535, endPoint x: 619, endPoint y: 253, distance: 312.3
click at [619, 253] on div "All Inbox(s) 93 / 93 Inboxes selected Primary Others Select Actions jfraser@stu…" at bounding box center [850, 485] width 1092 height 758
copy div "**********"
click at [929, 473] on div "**********" at bounding box center [1014, 479] width 674 height 43
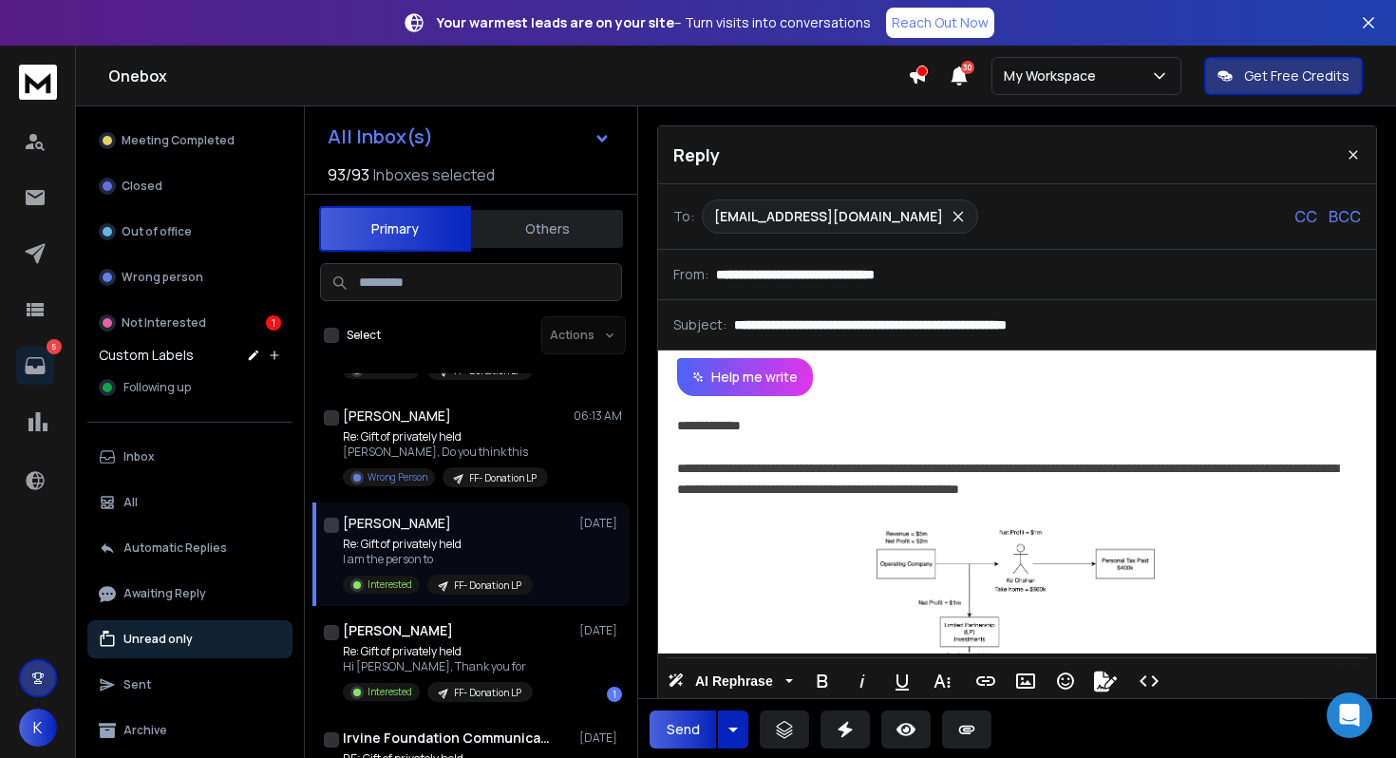
click at [682, 724] on button "Send" at bounding box center [683, 729] width 66 height 38
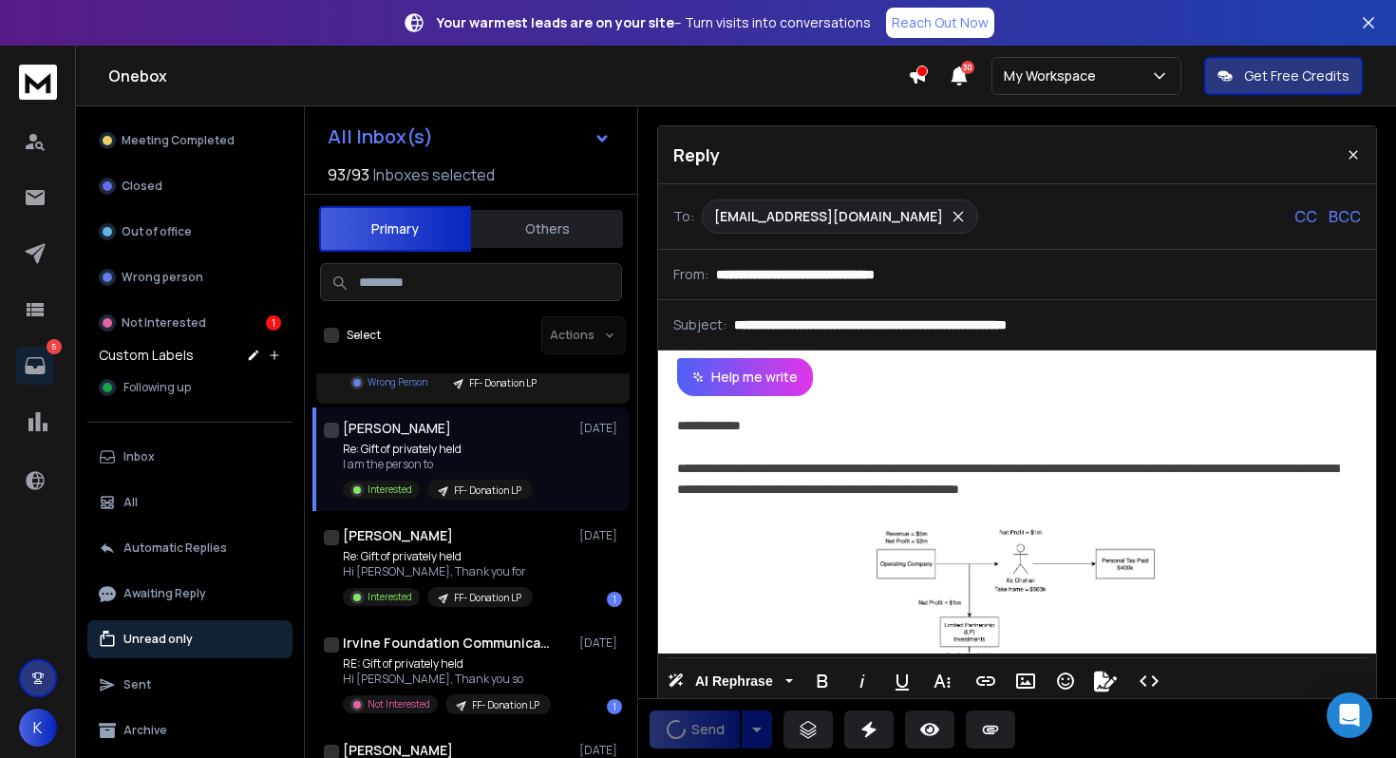
scroll to position [295, 0]
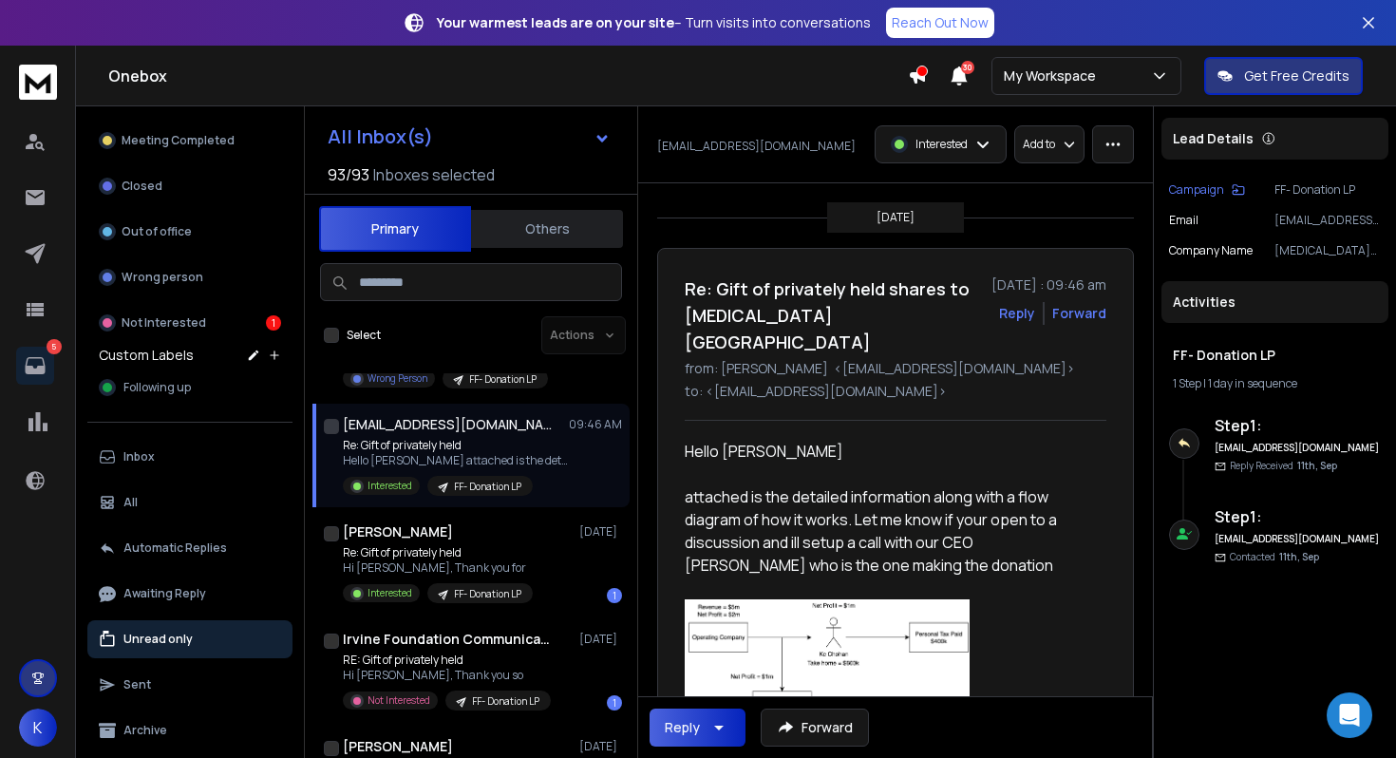
click at [1006, 316] on button "Reply" at bounding box center [1017, 313] width 36 height 19
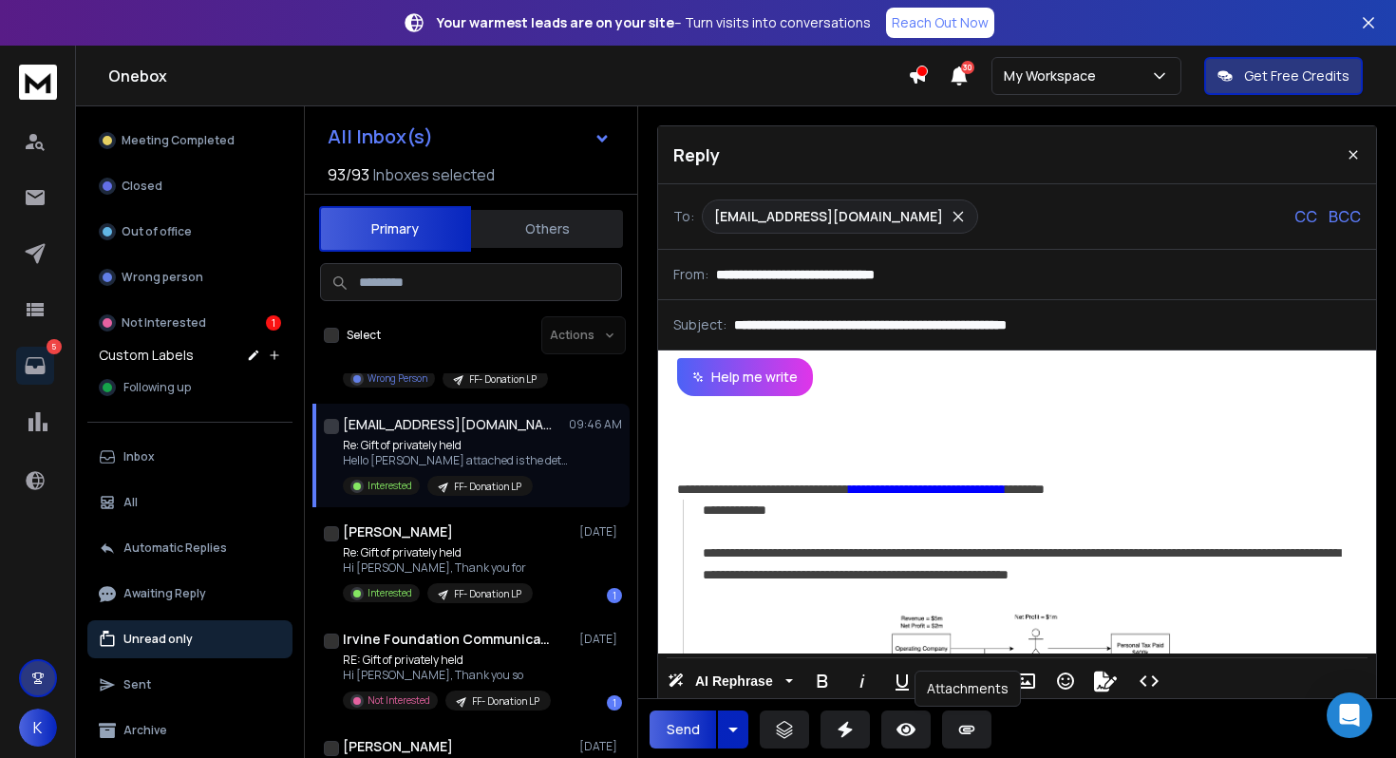
click at [972, 729] on icon at bounding box center [967, 730] width 16 height 9
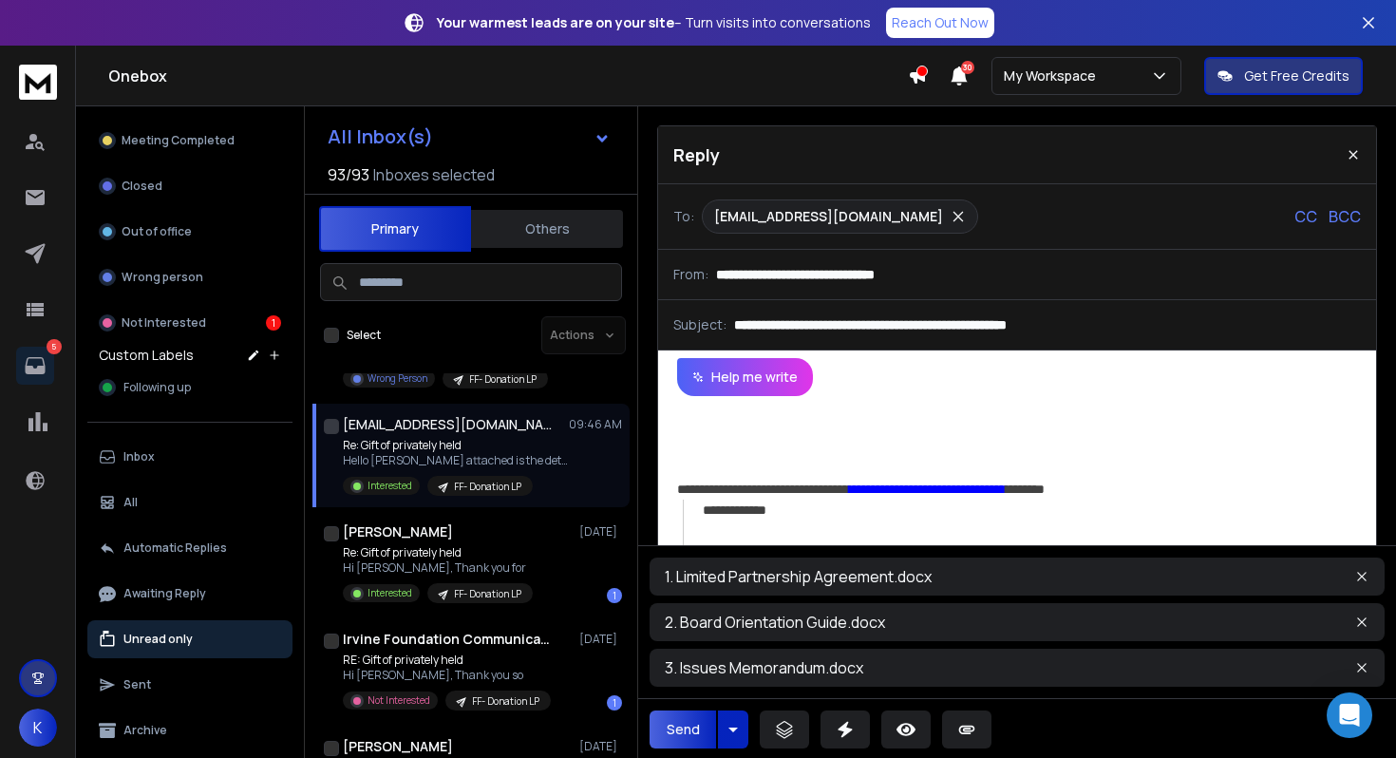
drag, startPoint x: 686, startPoint y: 729, endPoint x: 767, endPoint y: 439, distance: 301.7
click at [766, 441] on div "**********" at bounding box center [1017, 583] width 720 height 916
click at [766, 439] on div at bounding box center [1017, 446] width 680 height 21
click at [680, 721] on button "Send" at bounding box center [683, 729] width 66 height 38
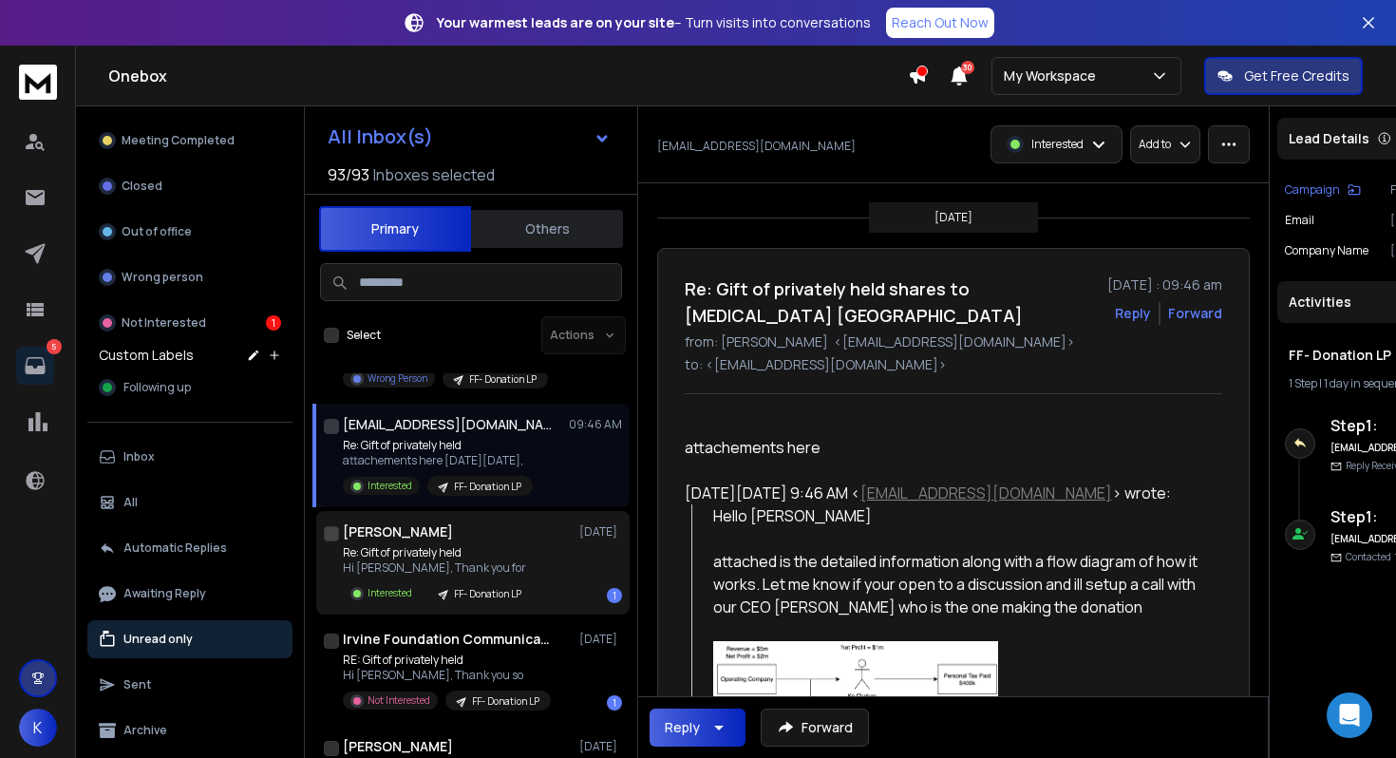
click at [487, 569] on p "Hi [PERSON_NAME], Thank you for" at bounding box center [438, 567] width 190 height 15
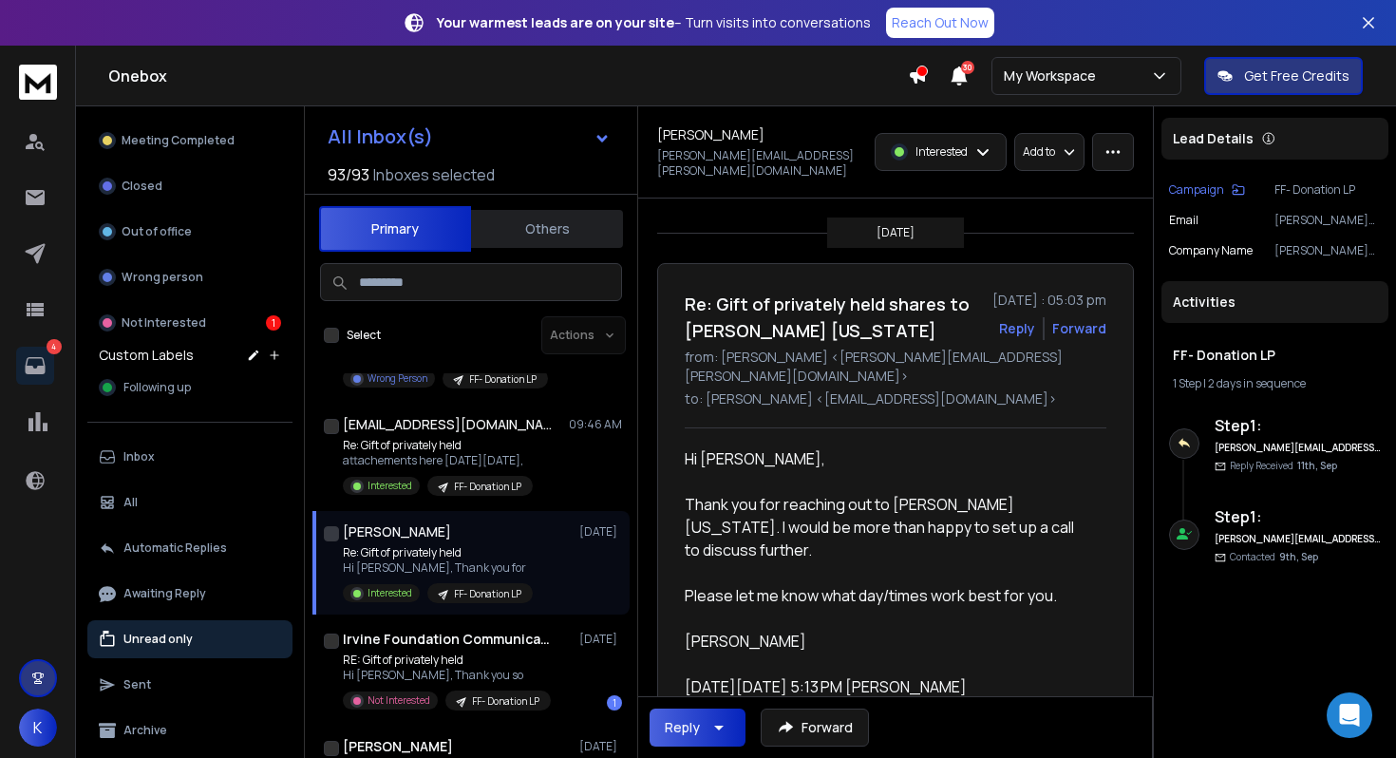
click at [686, 730] on div "Reply" at bounding box center [682, 727] width 35 height 19
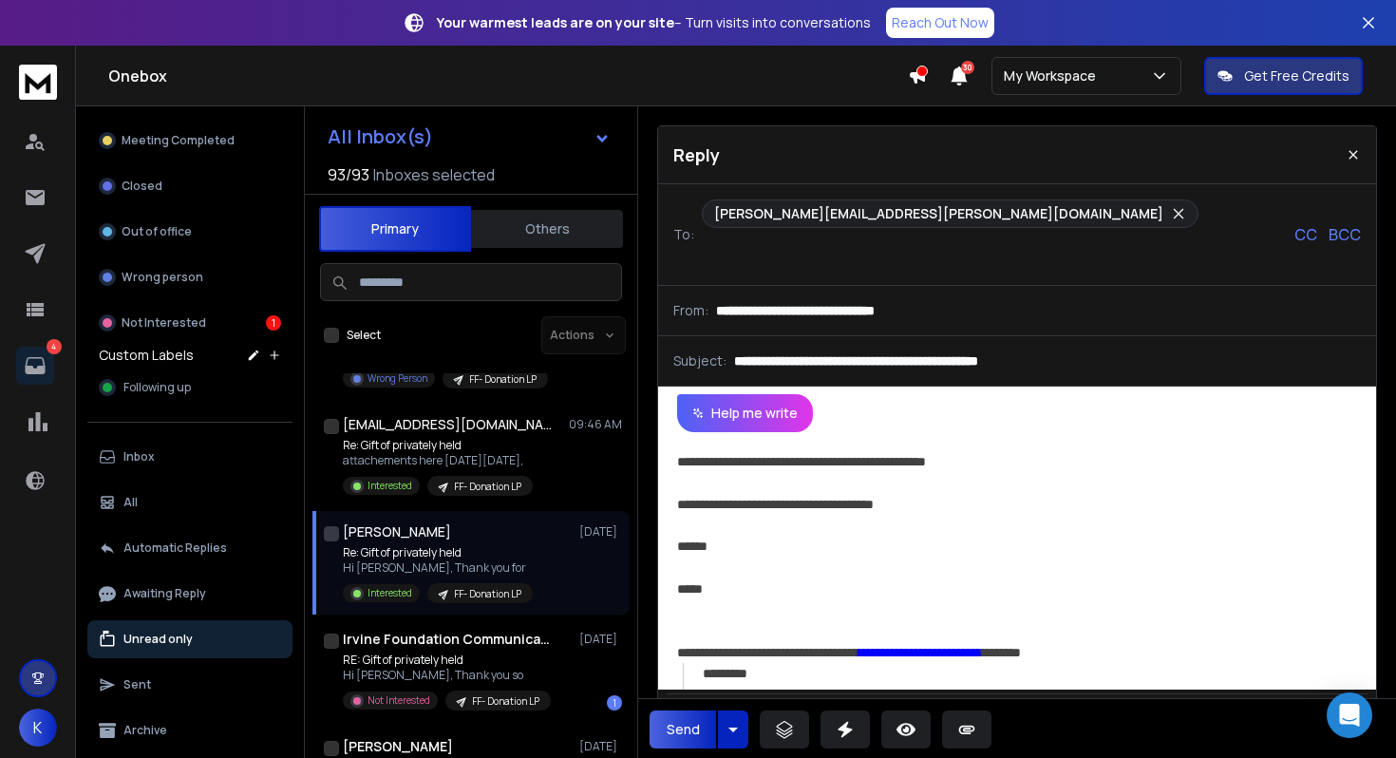
click at [687, 724] on button "Send" at bounding box center [683, 729] width 66 height 38
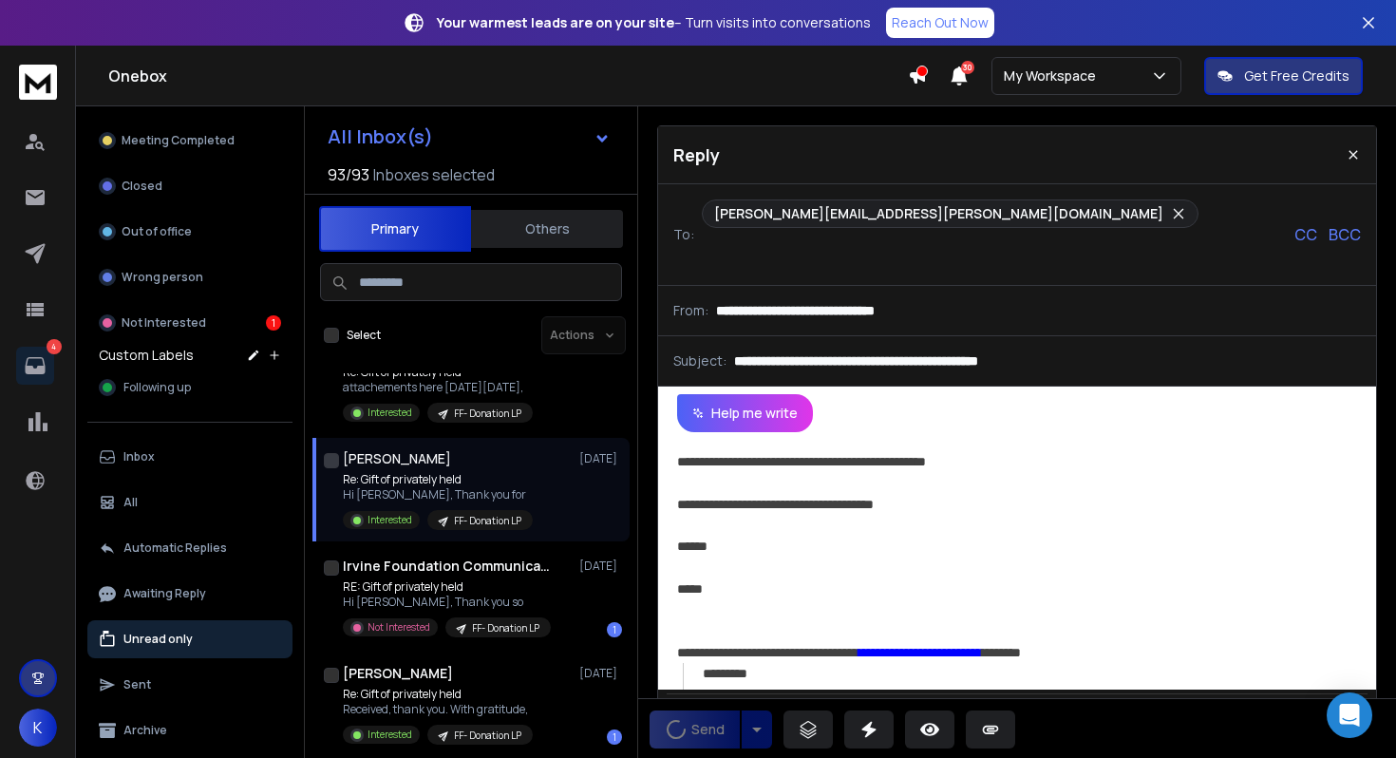
scroll to position [374, 0]
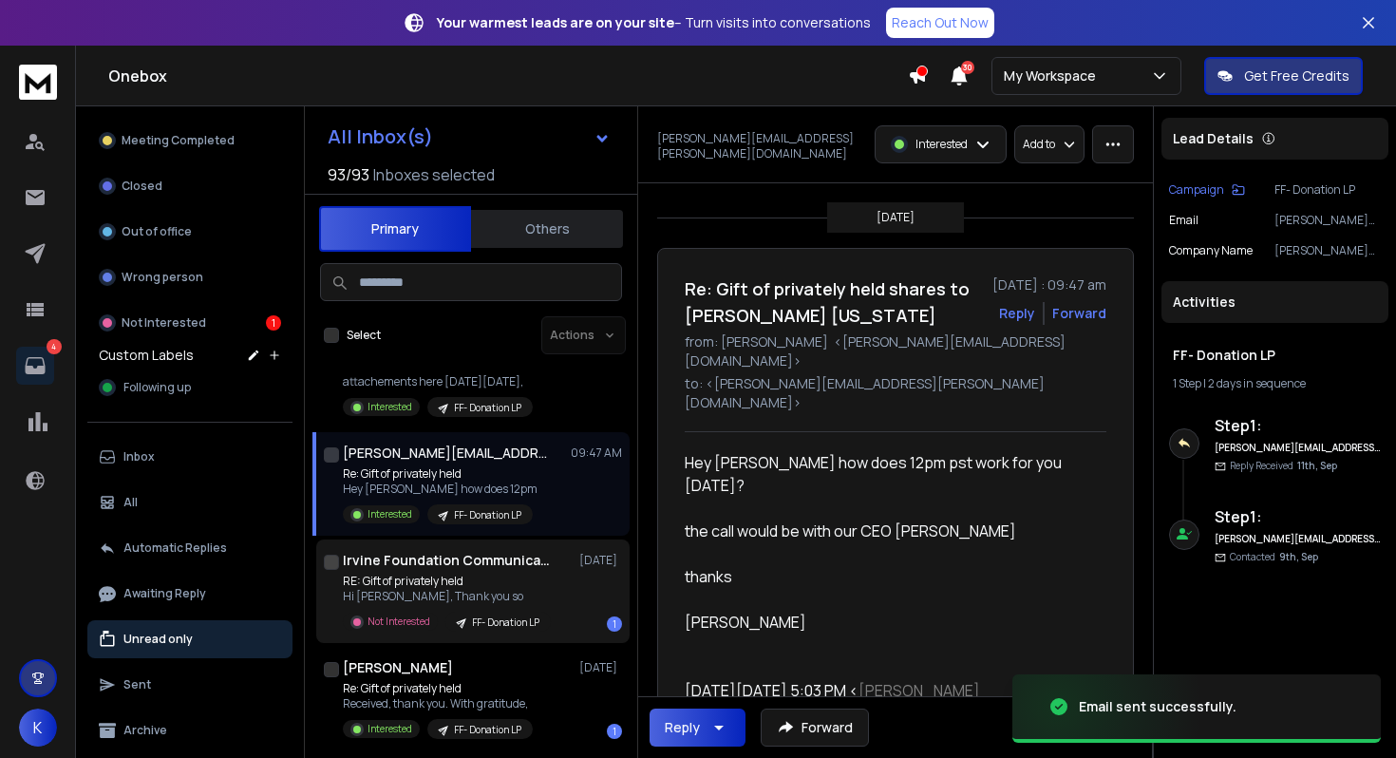
click at [525, 576] on p "RE: Gift of privately held" at bounding box center [447, 581] width 208 height 15
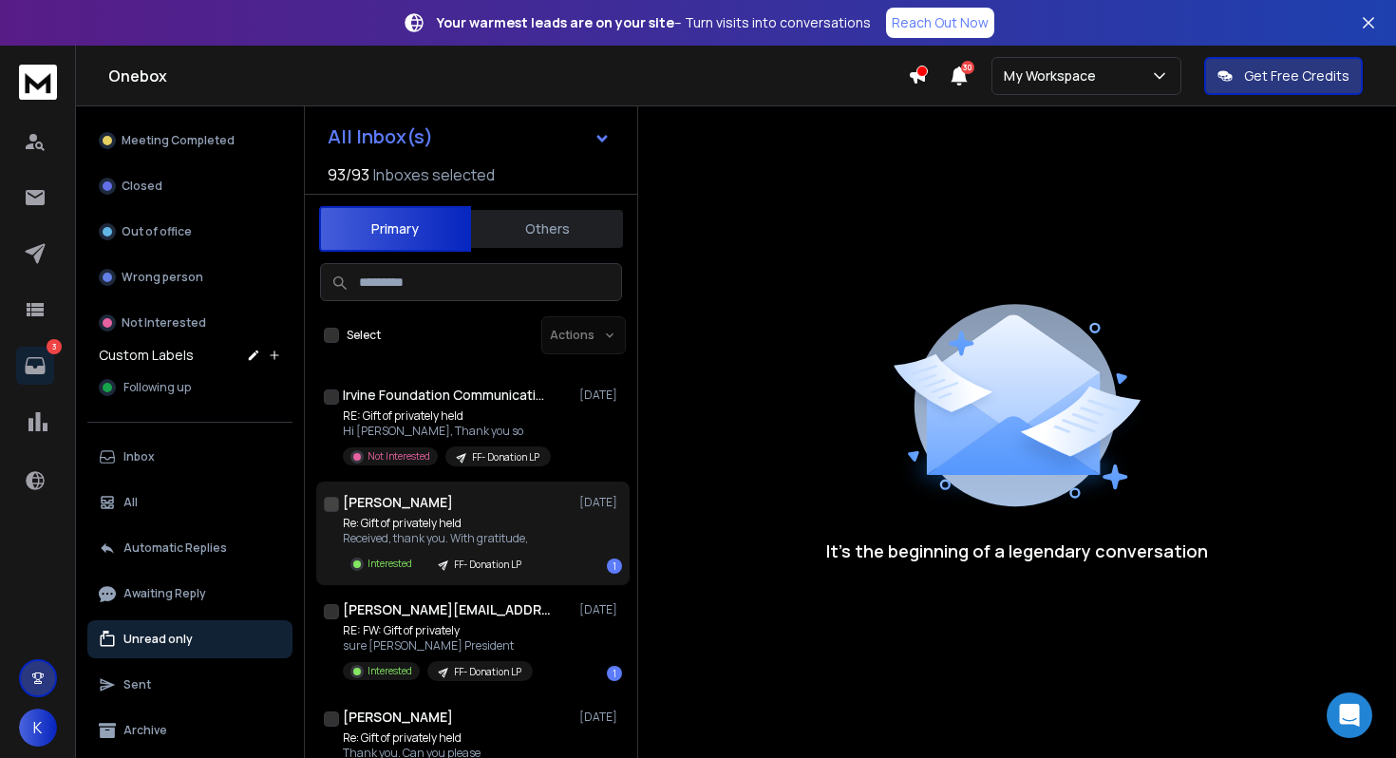
scroll to position [0, 0]
click at [475, 515] on div "Christina Ludovici 11 Sep Re: Gift of privately held Received, thank you. With …" at bounding box center [482, 533] width 279 height 81
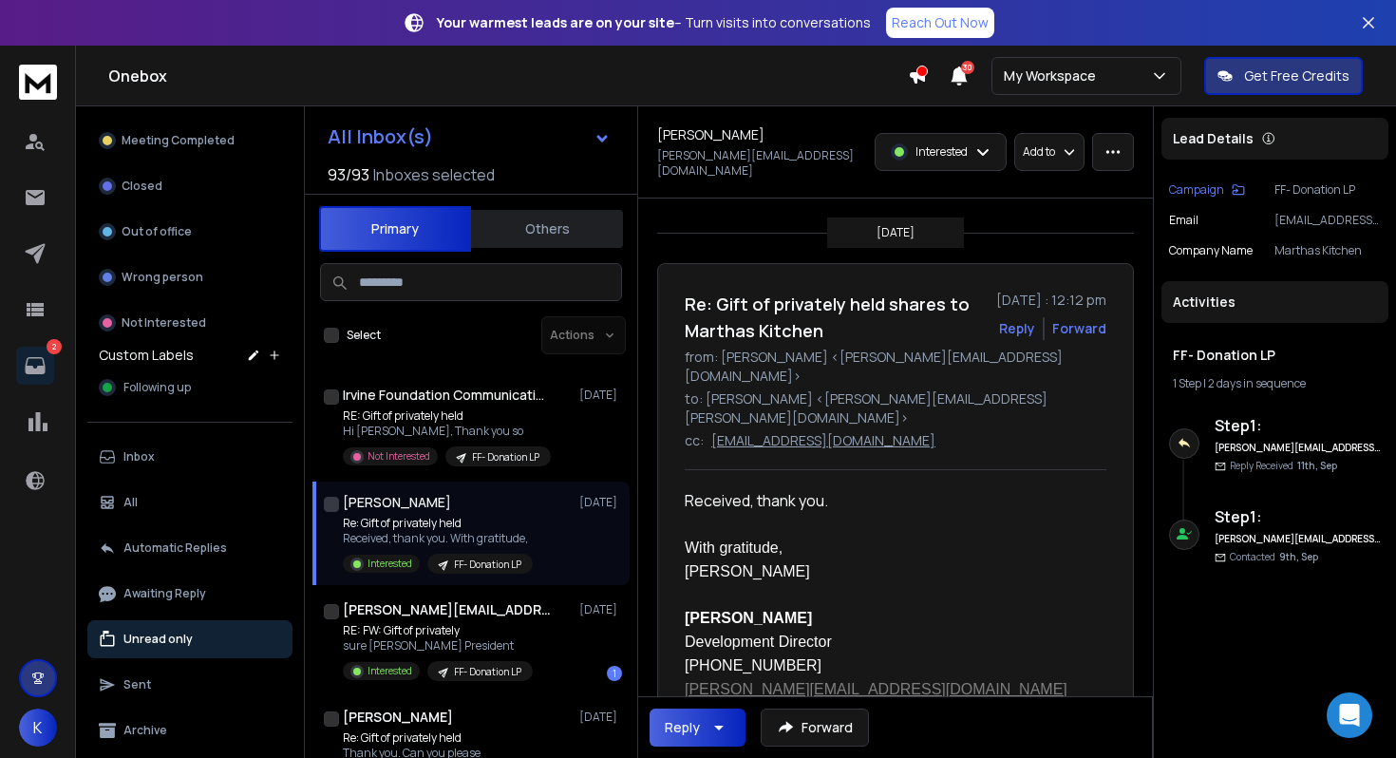
scroll to position [606, 0]
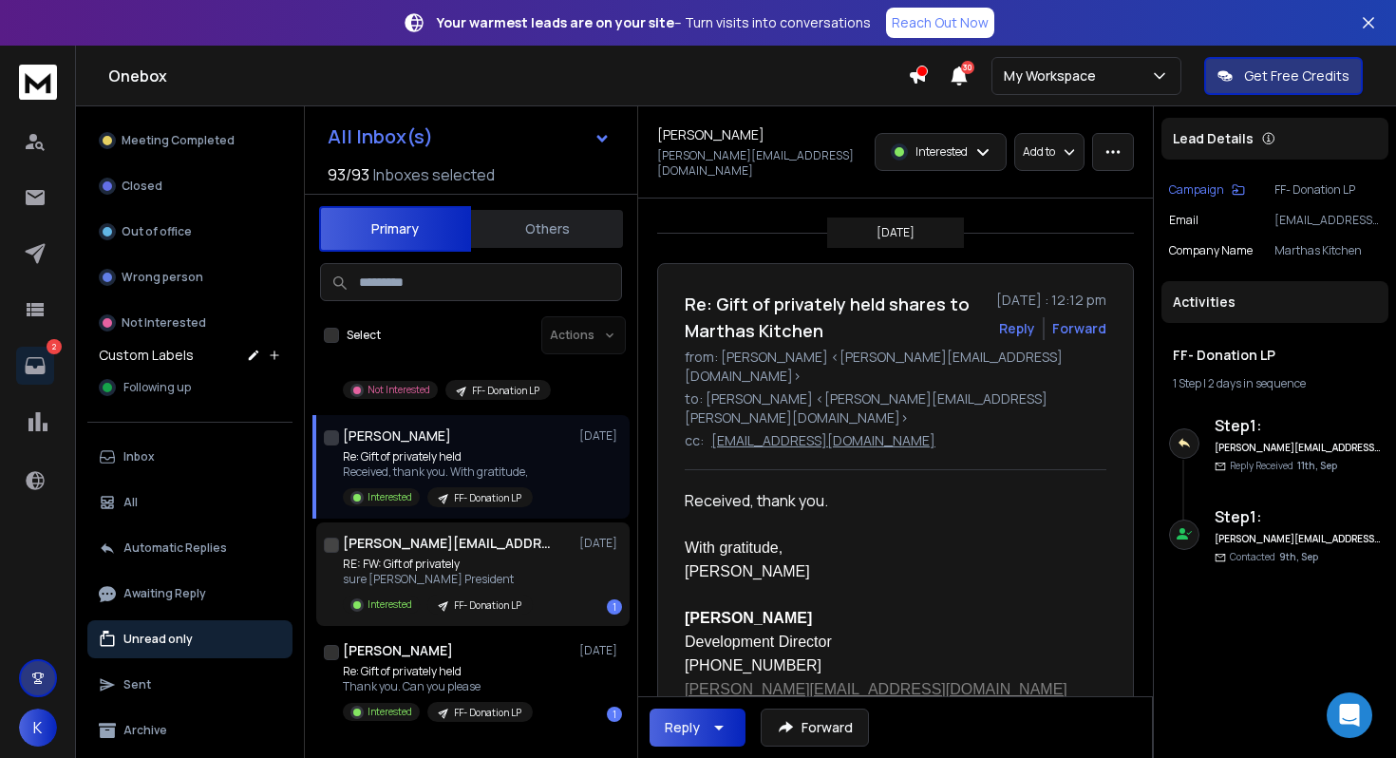
click at [507, 558] on p "RE: FW: Gift of privately" at bounding box center [438, 564] width 190 height 15
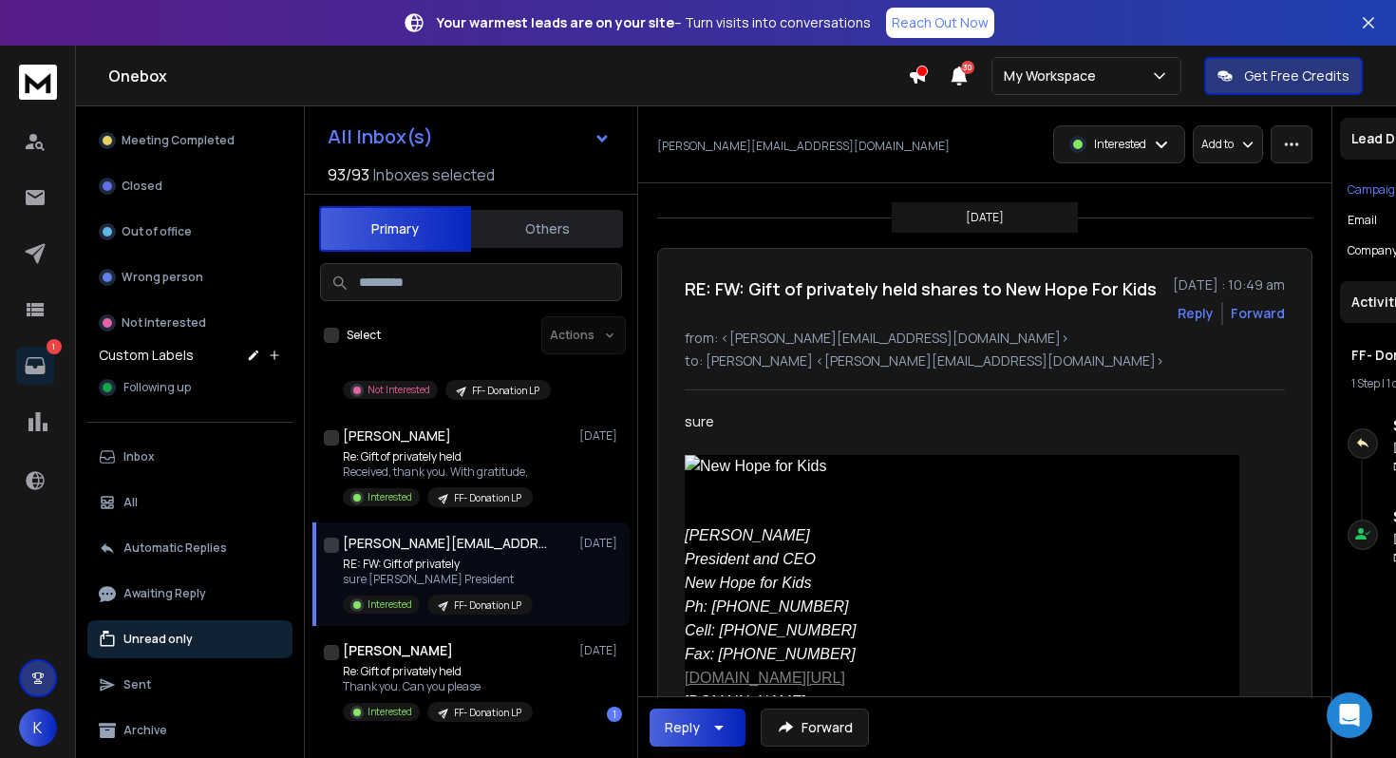
click at [804, 418] on p "sure" at bounding box center [962, 420] width 555 height 23
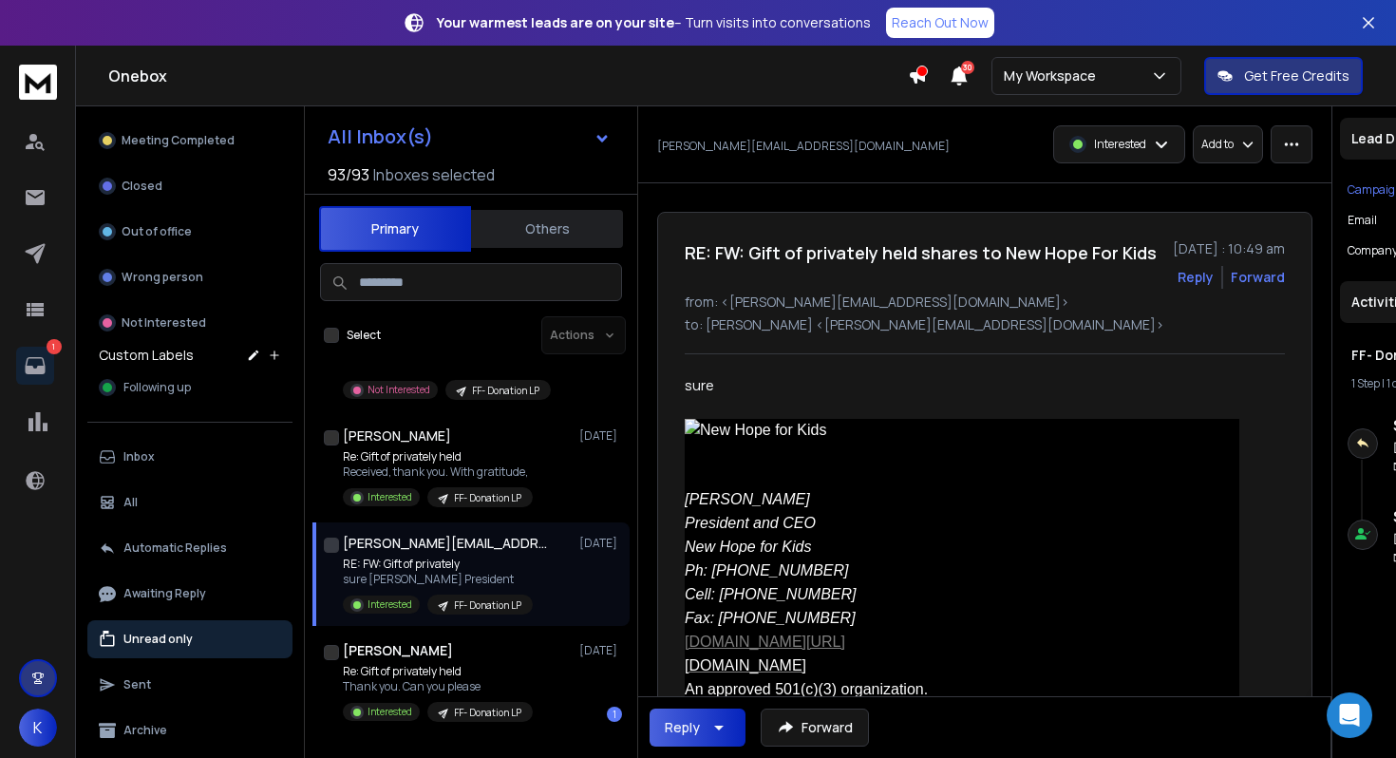
scroll to position [0, 0]
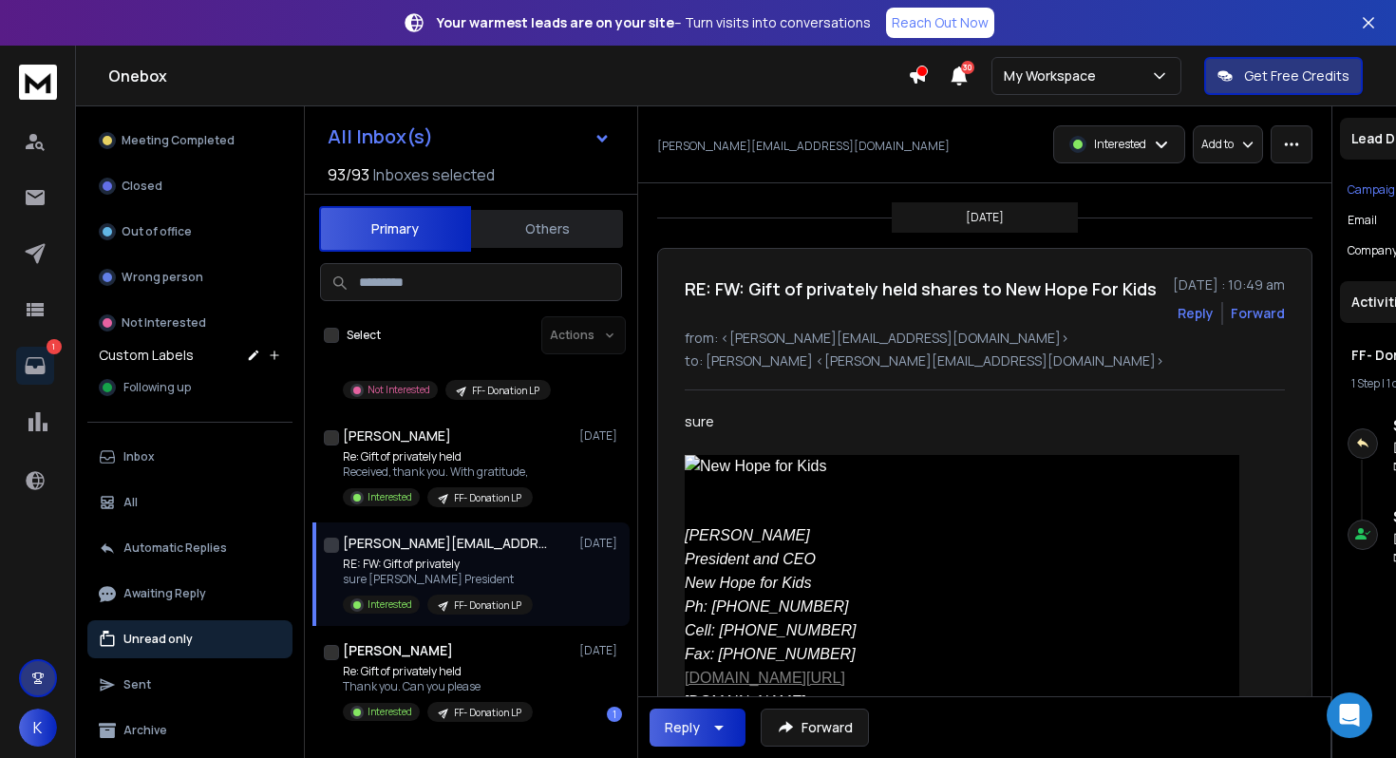
click at [694, 723] on div "Reply" at bounding box center [682, 727] width 35 height 19
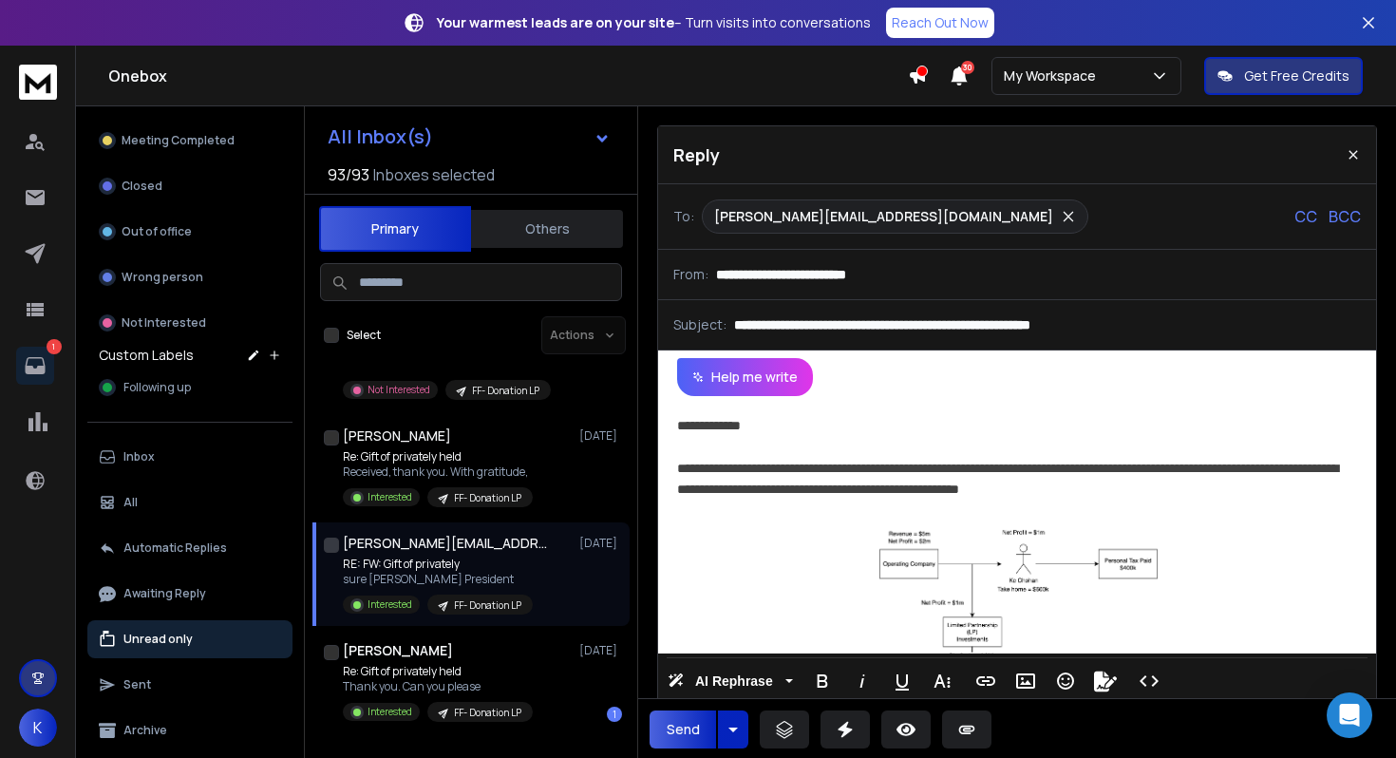
click at [741, 427] on div "**********" at bounding box center [1014, 425] width 674 height 21
drag, startPoint x: 767, startPoint y: 426, endPoint x: 713, endPoint y: 424, distance: 53.3
click at [713, 424] on div "**********" at bounding box center [1014, 425] width 674 height 21
click at [789, 426] on div "**********" at bounding box center [1014, 425] width 674 height 21
click at [963, 729] on icon at bounding box center [967, 730] width 16 height 9
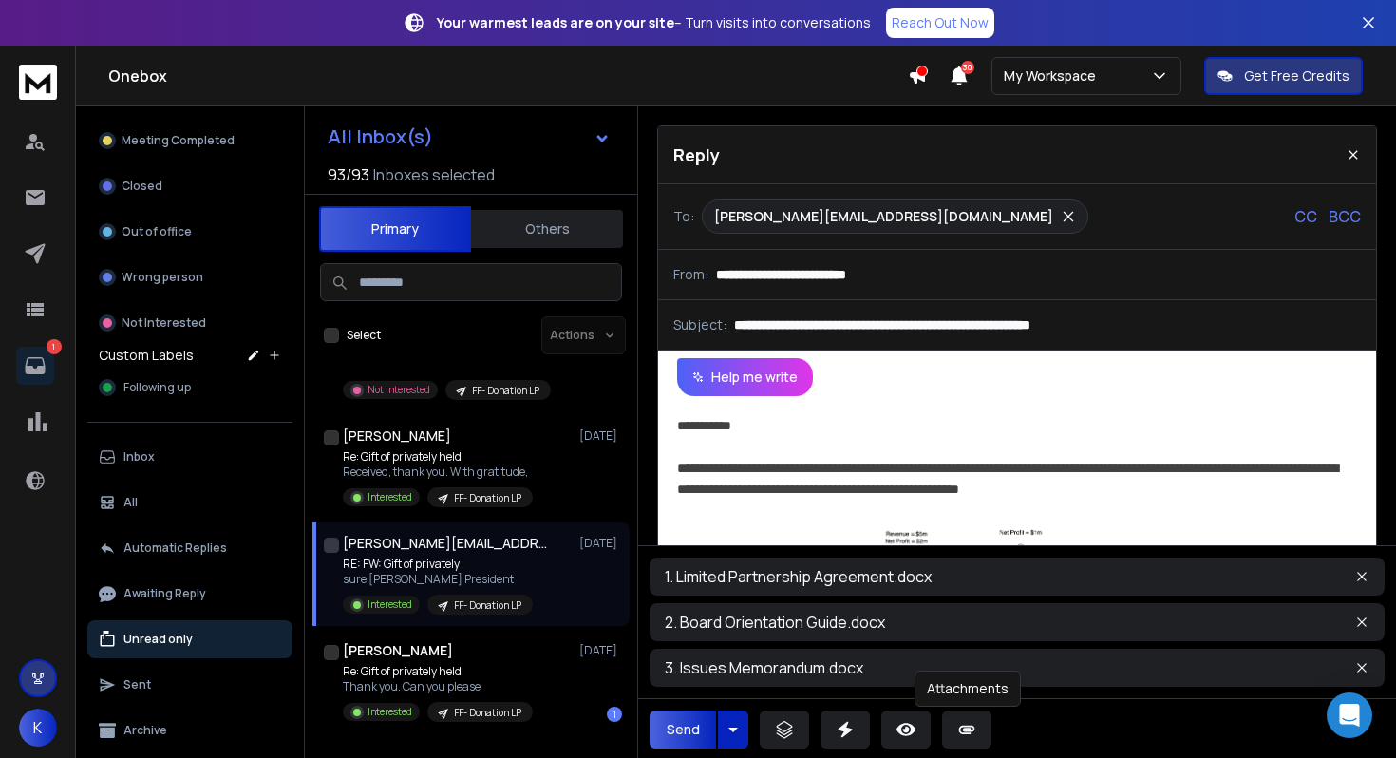
click at [682, 727] on button "Send" at bounding box center [683, 729] width 66 height 38
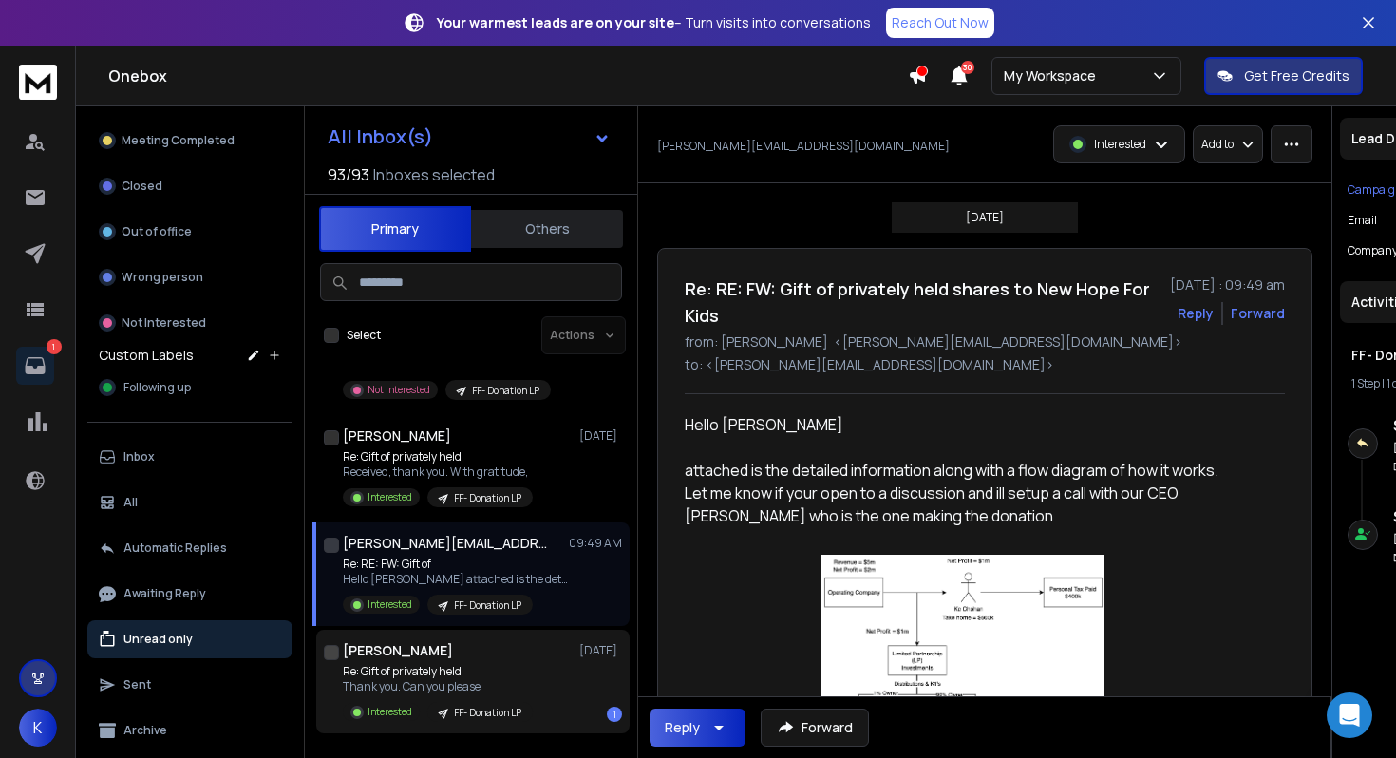
click at [479, 661] on div "Kelsea Norris 11 Sep Re: Gift of privately held Thank you. Can you please Inter…" at bounding box center [482, 681] width 279 height 81
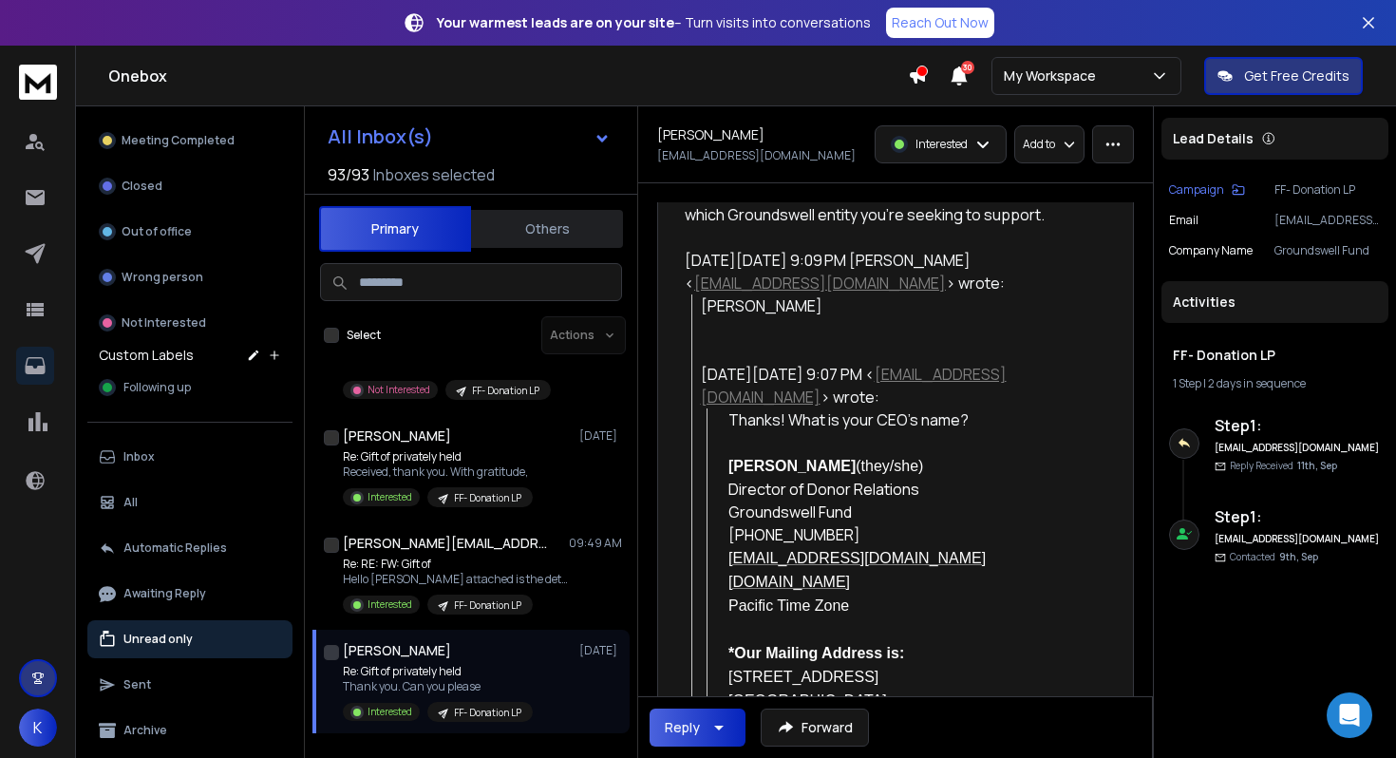
scroll to position [300, 0]
click at [850, 571] on span "www.groundswellfund.org" at bounding box center [790, 579] width 122 height 16
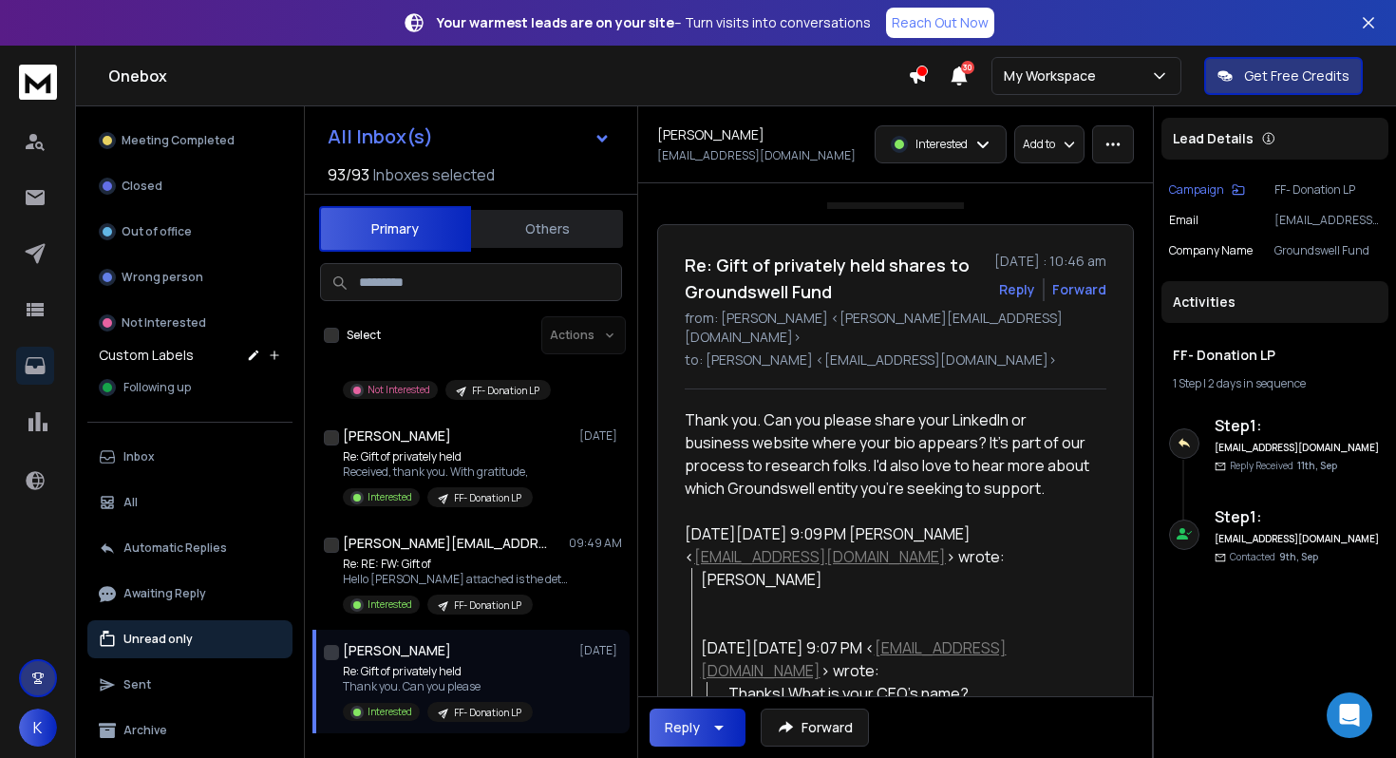
scroll to position [28, 0]
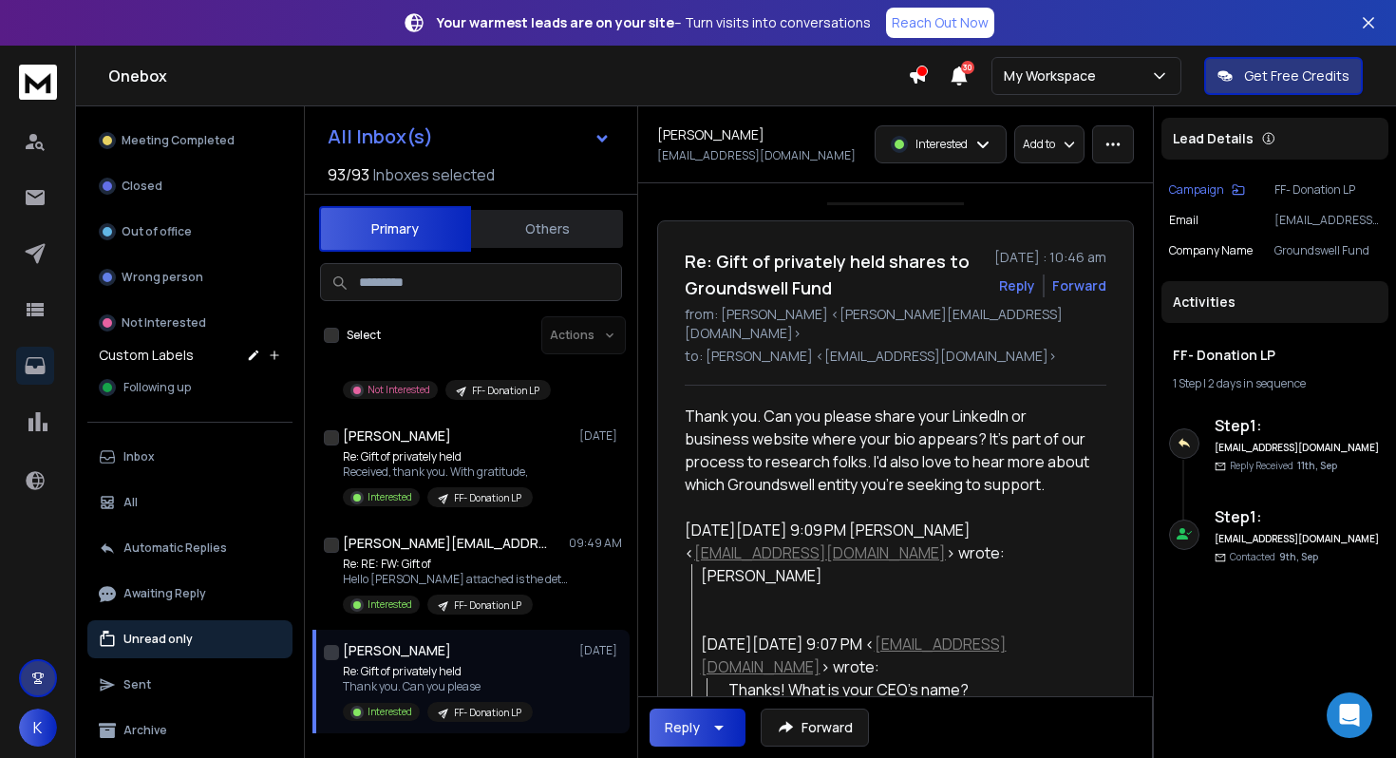
click at [677, 728] on div "Reply" at bounding box center [682, 727] width 35 height 19
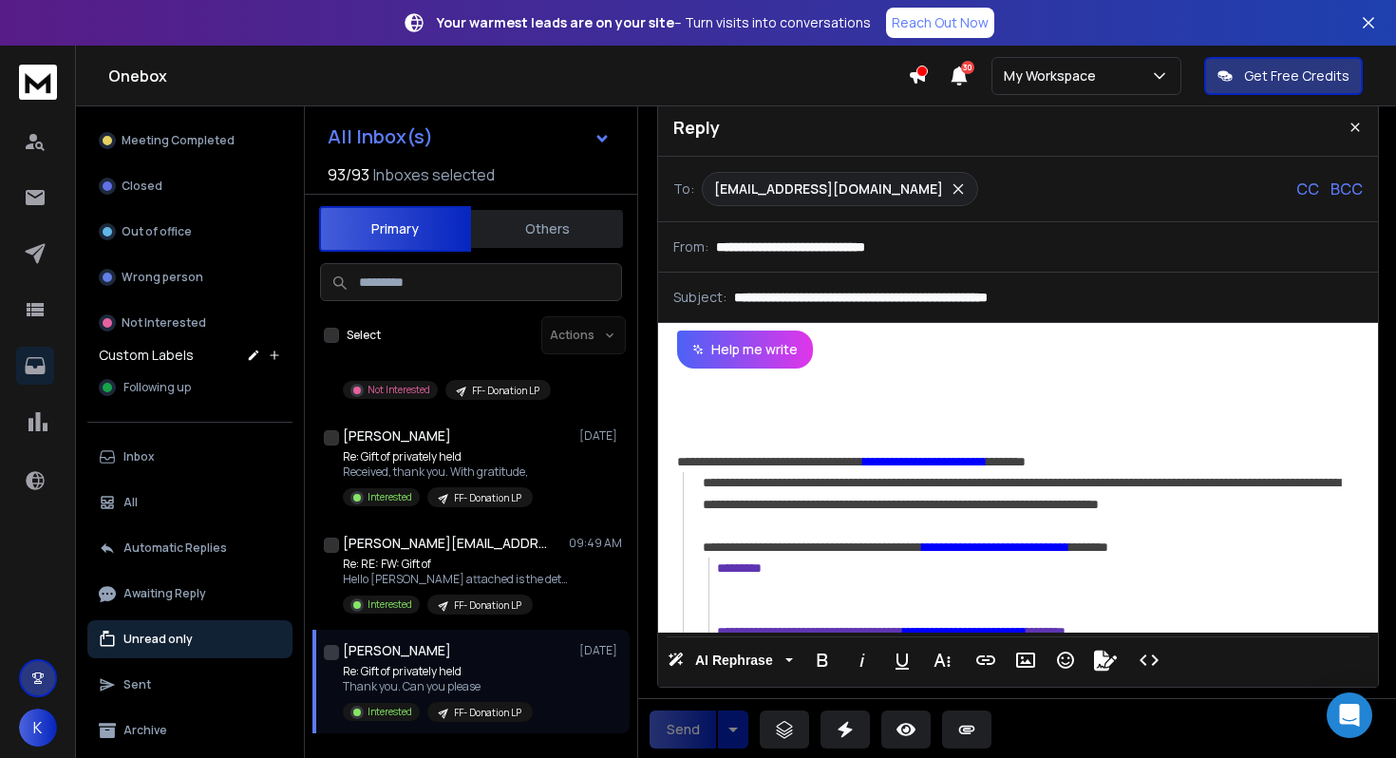
scroll to position [0, 0]
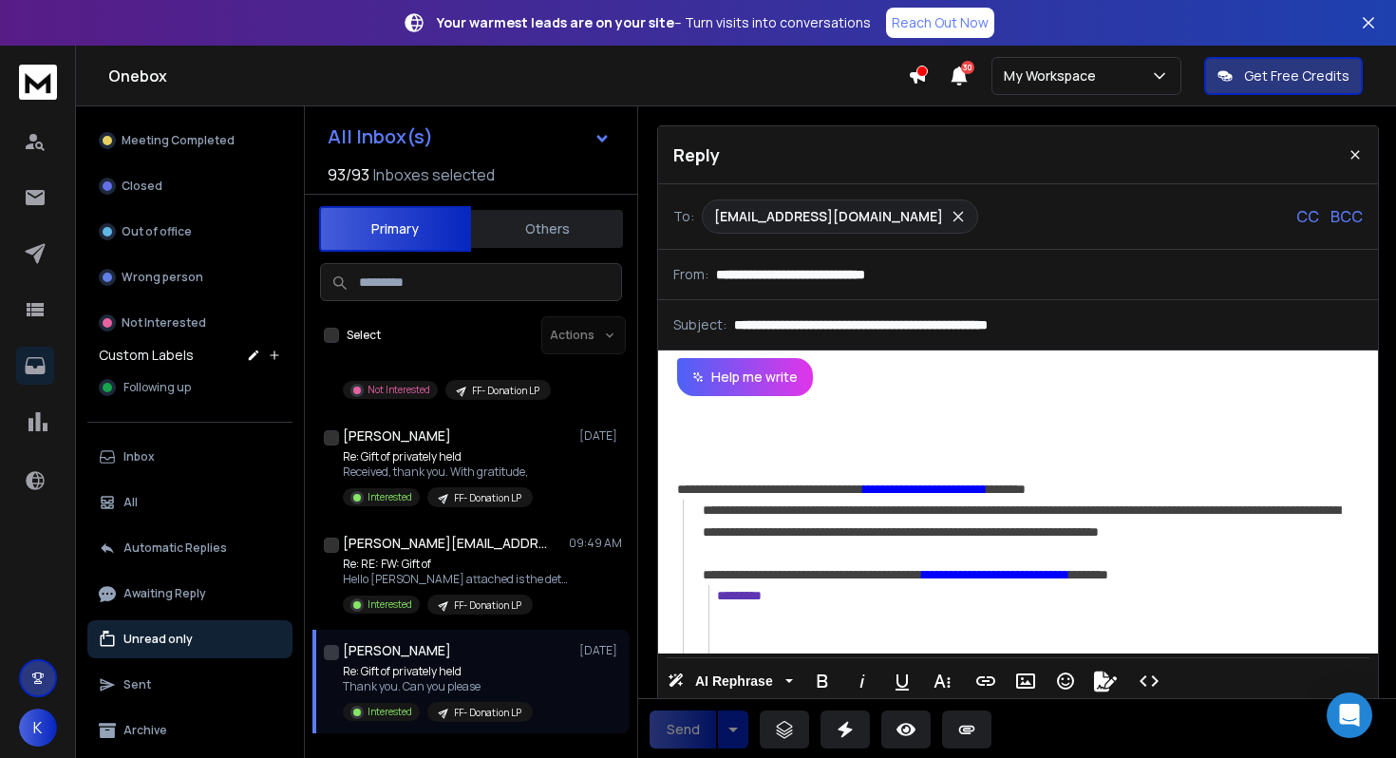
click at [719, 426] on div at bounding box center [1018, 425] width 682 height 21
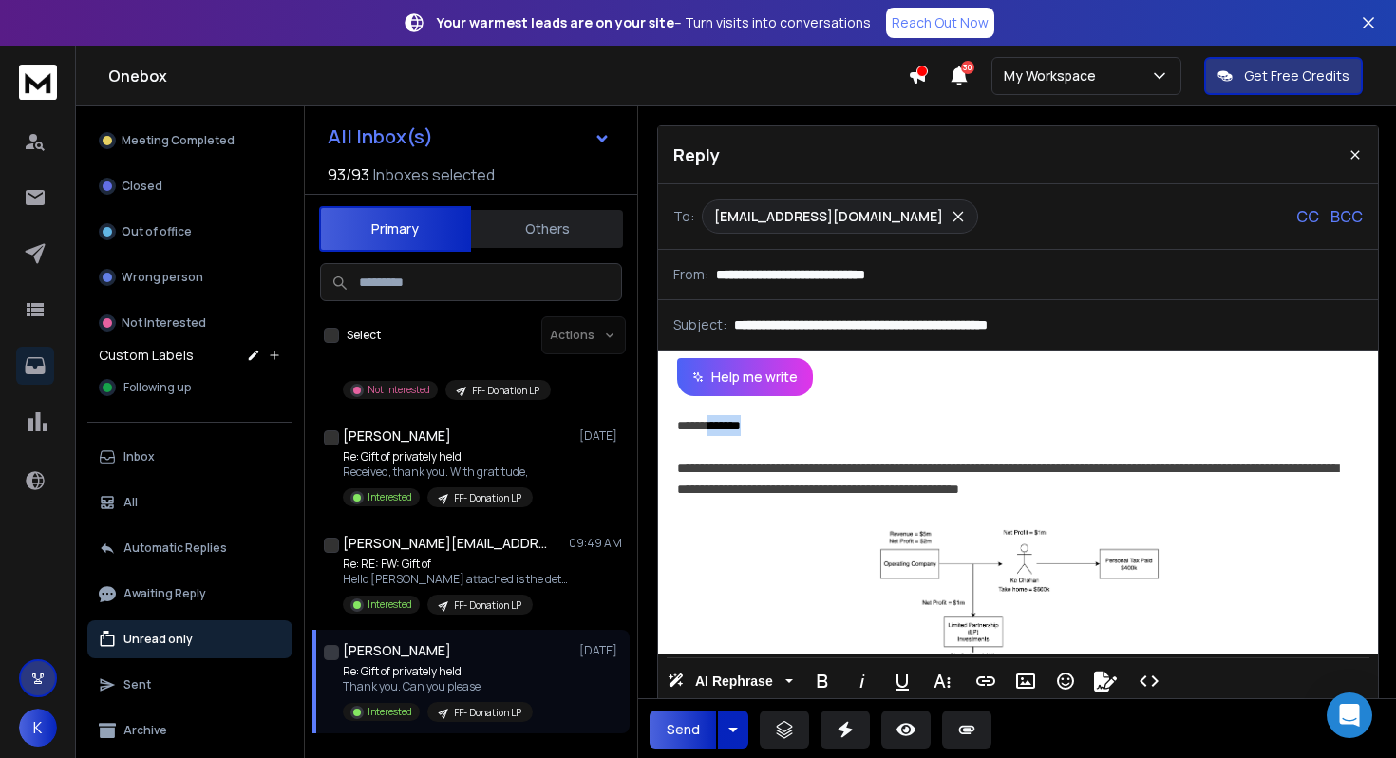
drag, startPoint x: 761, startPoint y: 423, endPoint x: 711, endPoint y: 424, distance: 49.4
click at [711, 424] on div "**********" at bounding box center [1014, 425] width 674 height 21
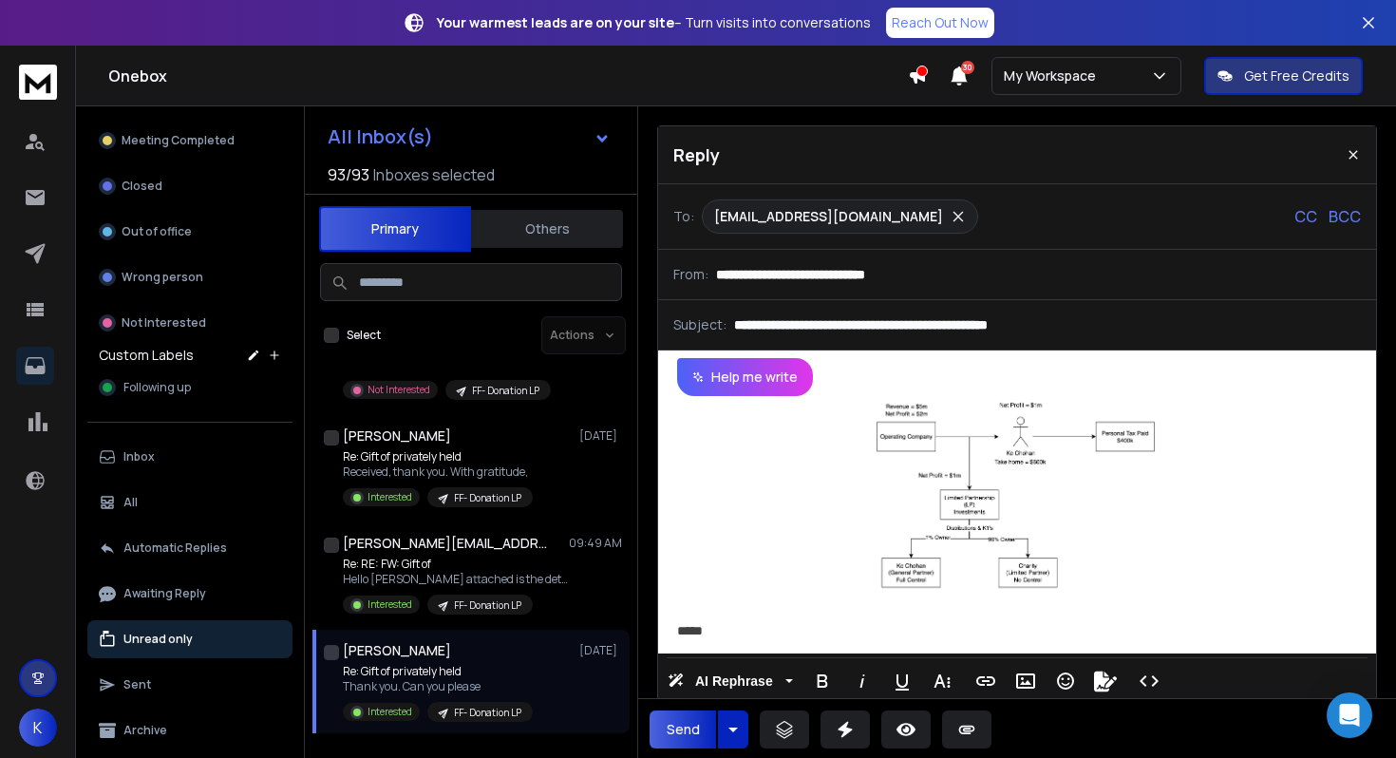
scroll to position [128, 0]
click at [966, 732] on icon at bounding box center [967, 730] width 16 height 9
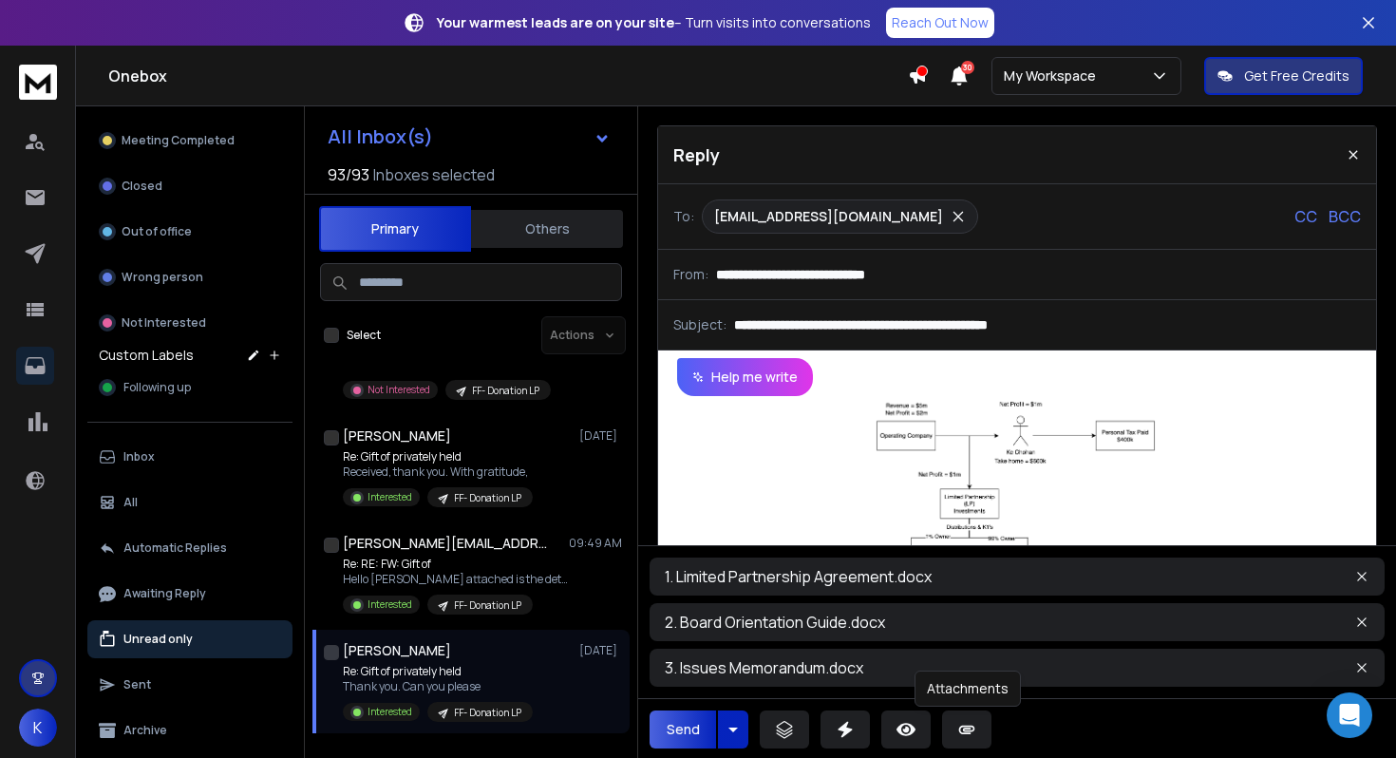
click at [682, 728] on button "Send" at bounding box center [683, 729] width 66 height 38
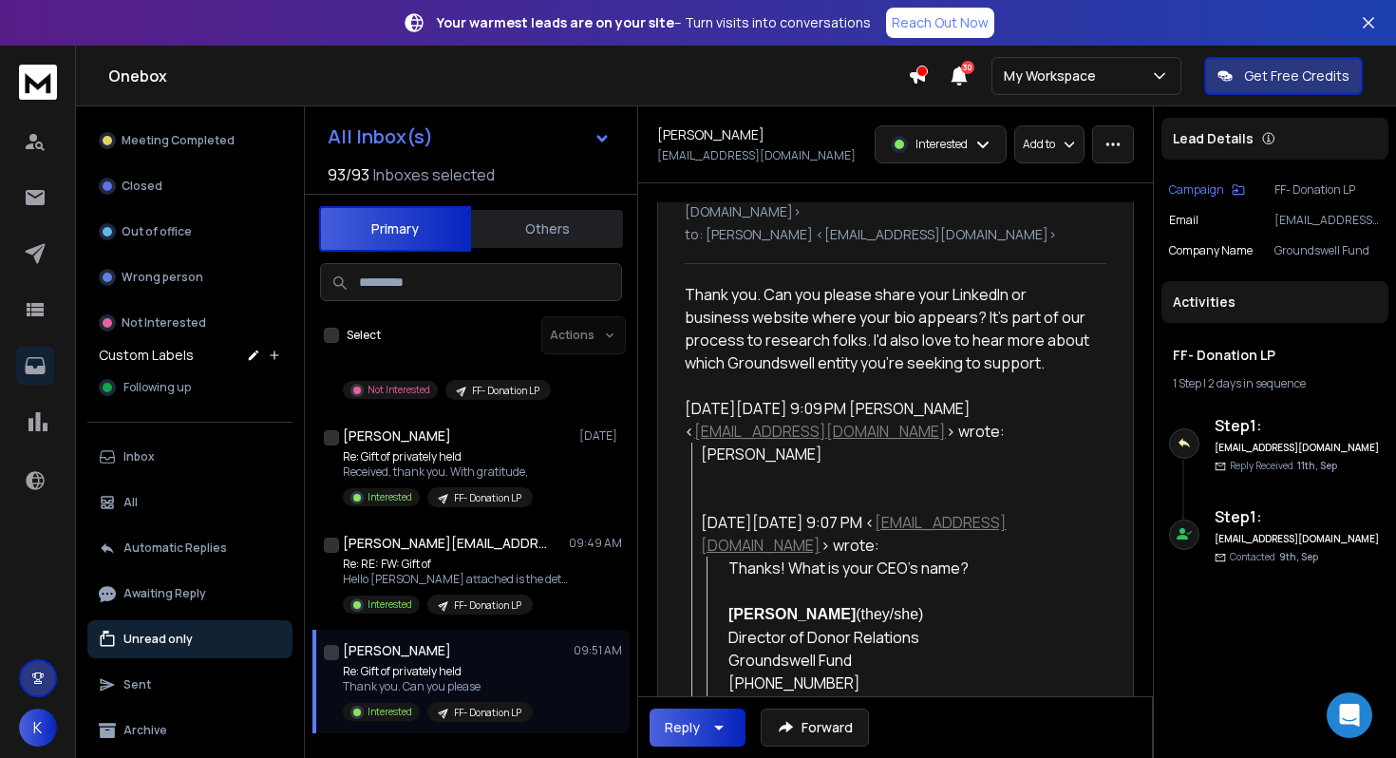
scroll to position [159, 0]
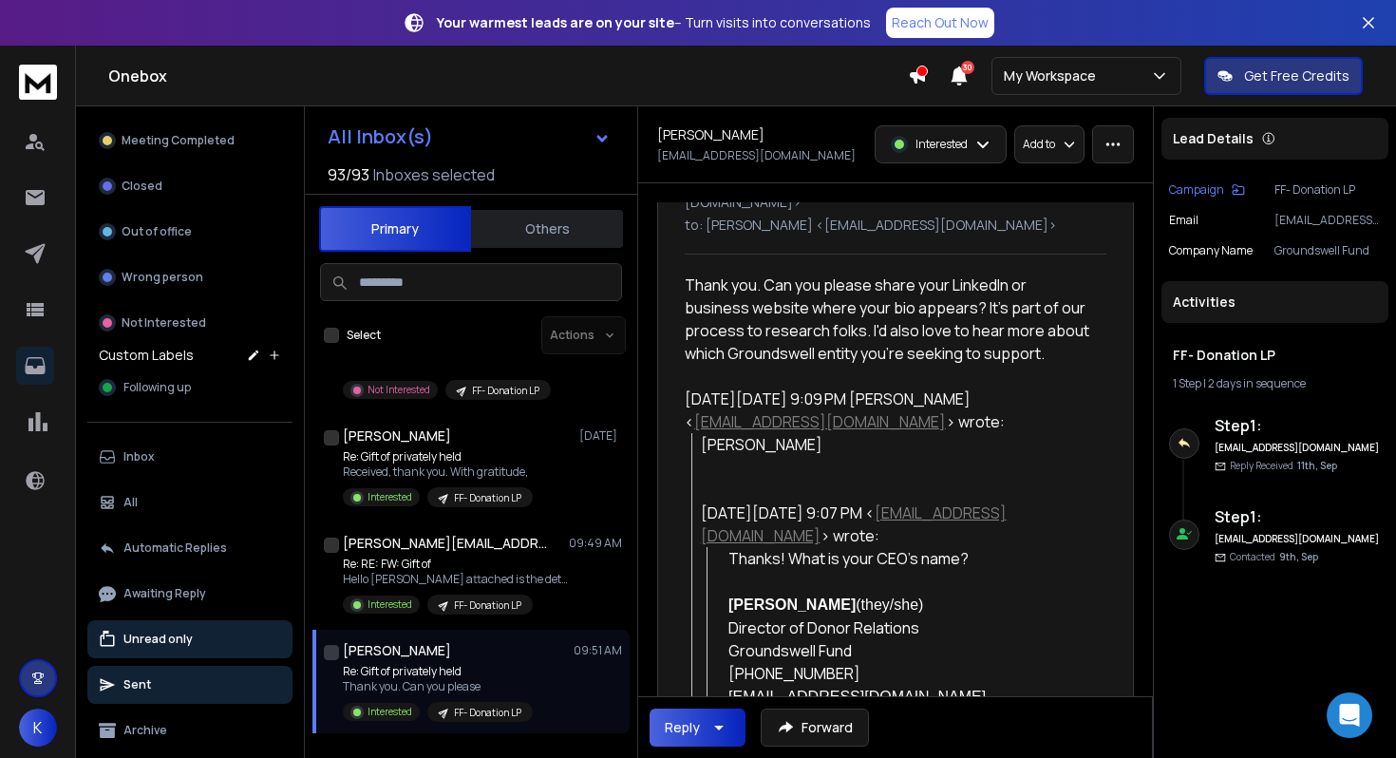
click at [176, 681] on button "Sent" at bounding box center [189, 685] width 205 height 38
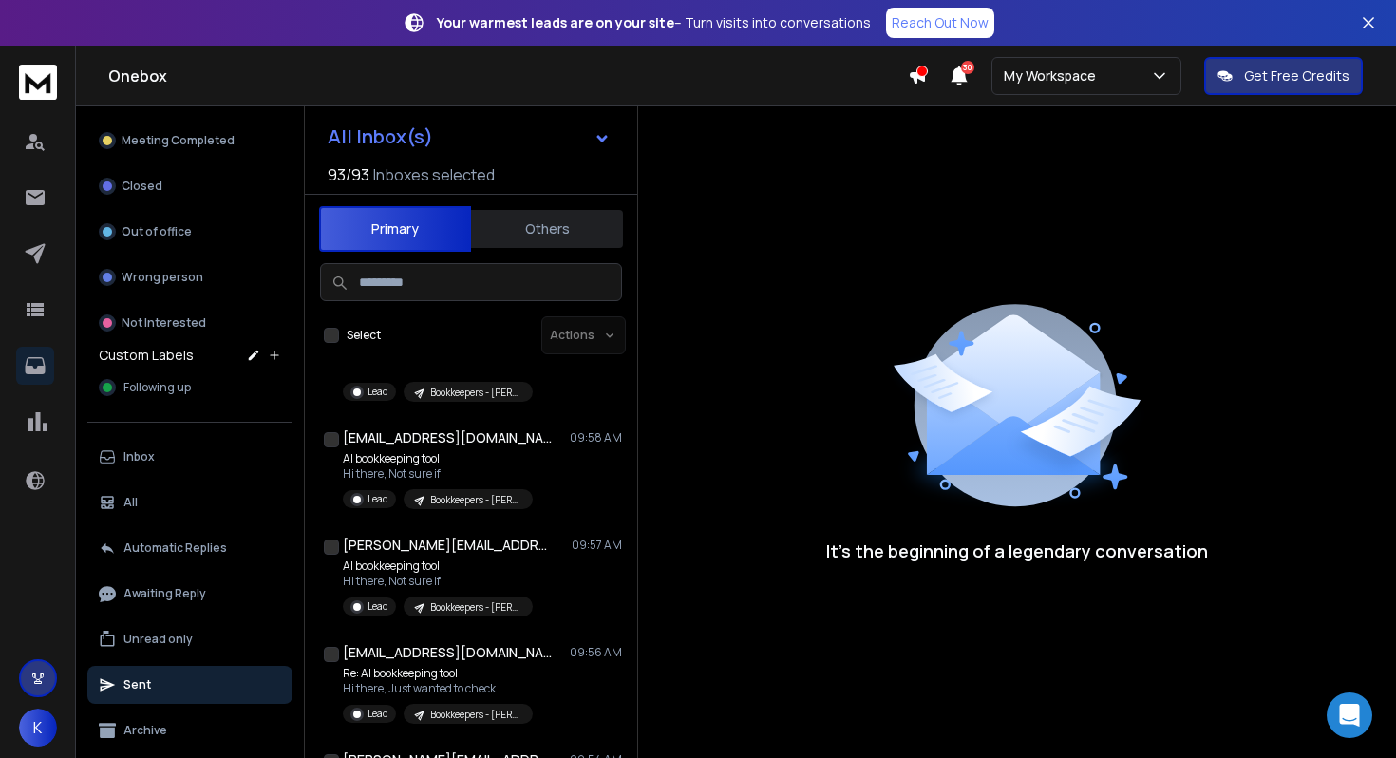
scroll to position [0, 0]
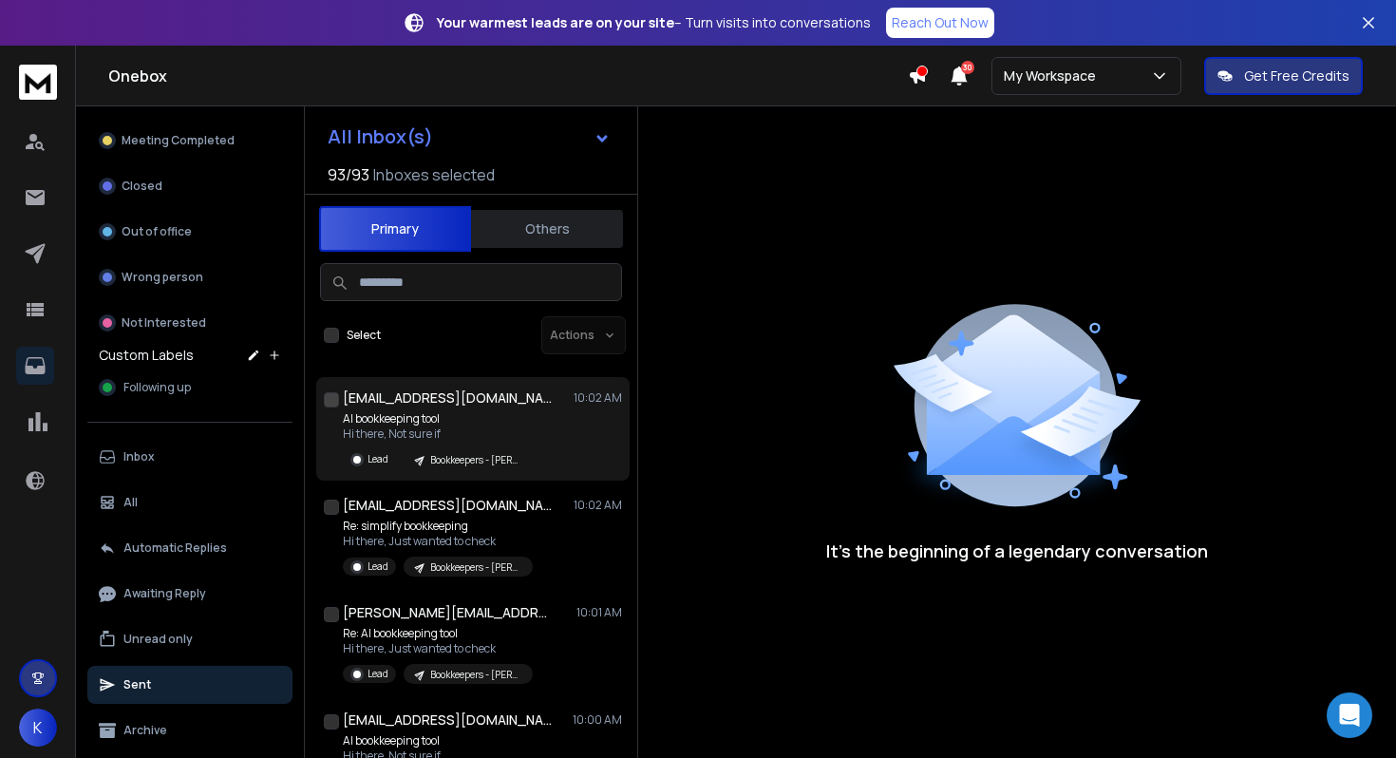
click at [473, 409] on div "computax2011@yahoo.com 10:02 AM AI bookkeeping tool Hi there, Not sure if Lead …" at bounding box center [482, 428] width 279 height 81
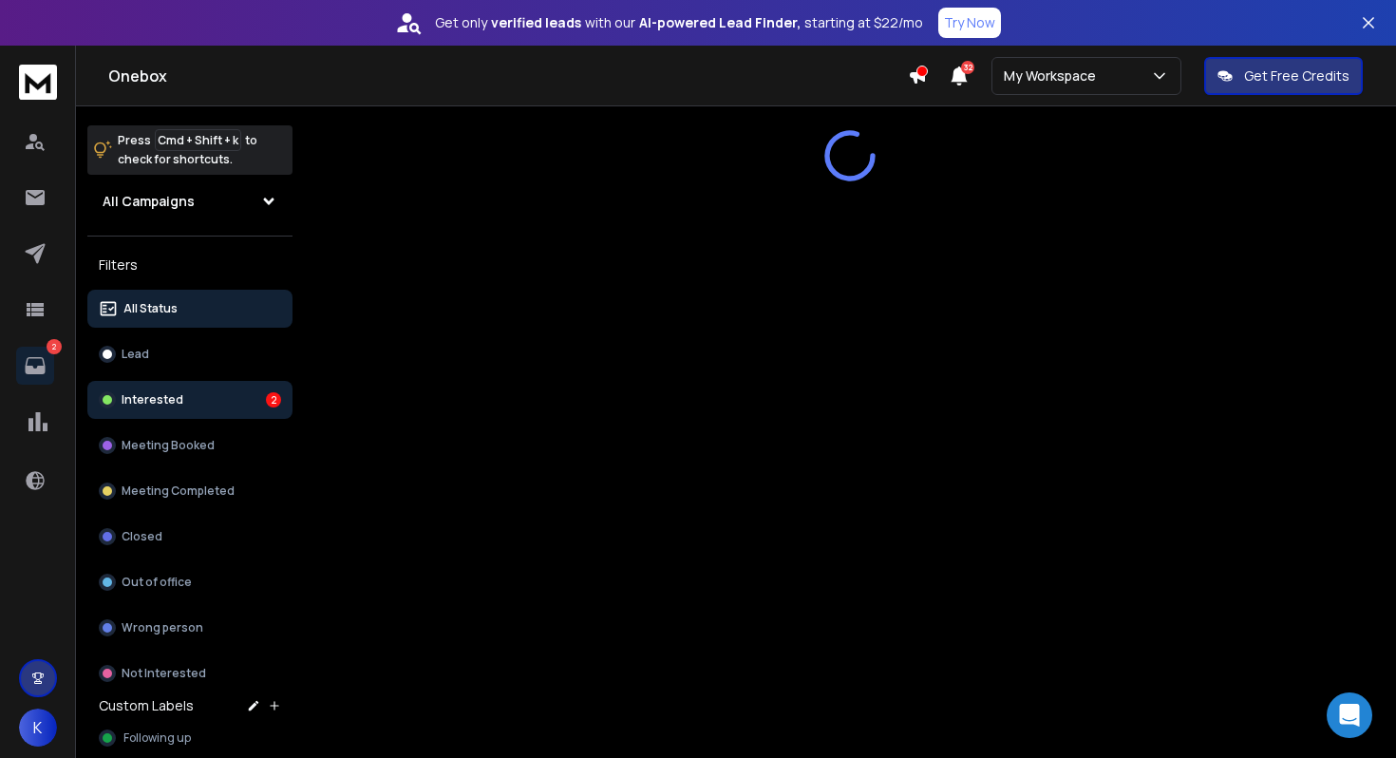
click at [167, 399] on p "Interested" at bounding box center [153, 399] width 62 height 15
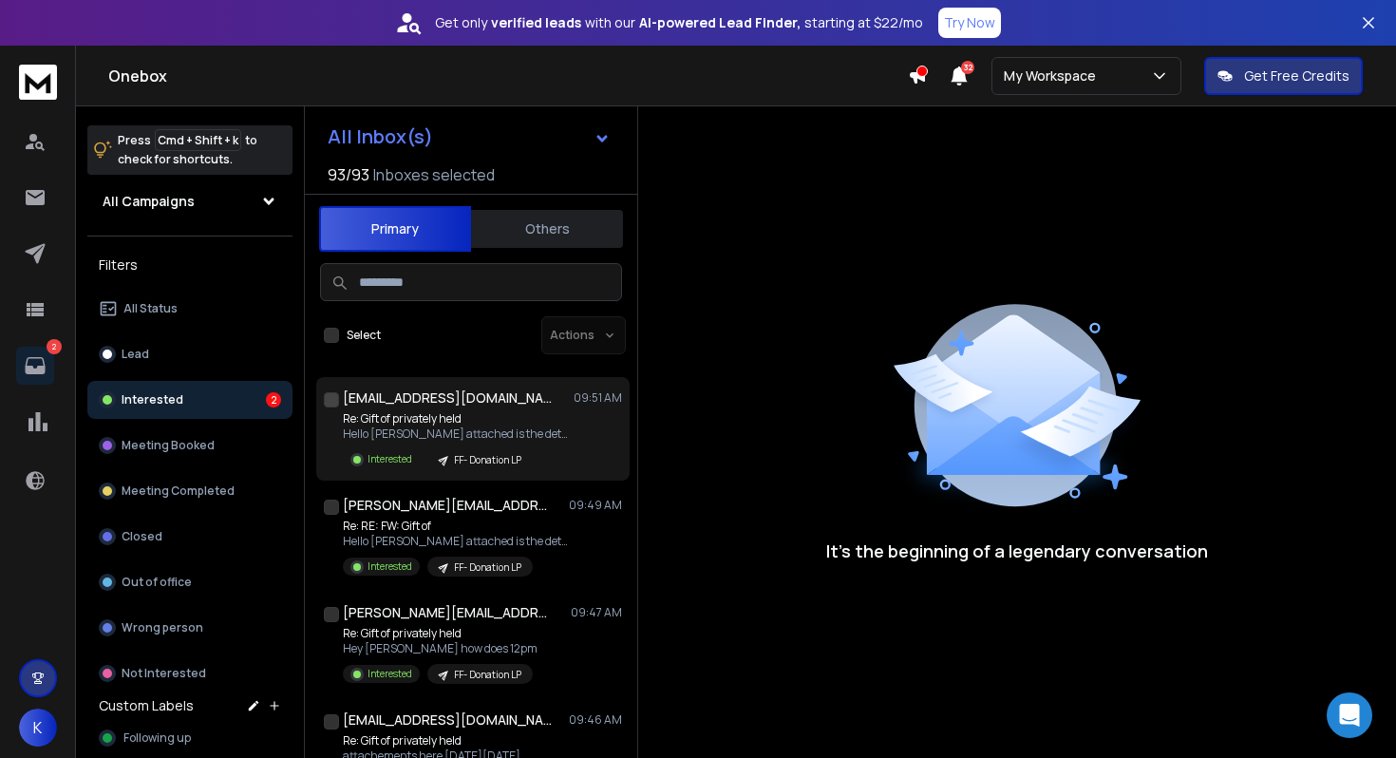
click at [526, 437] on p "Hello [PERSON_NAME] attached is the detailed" at bounding box center [457, 433] width 228 height 15
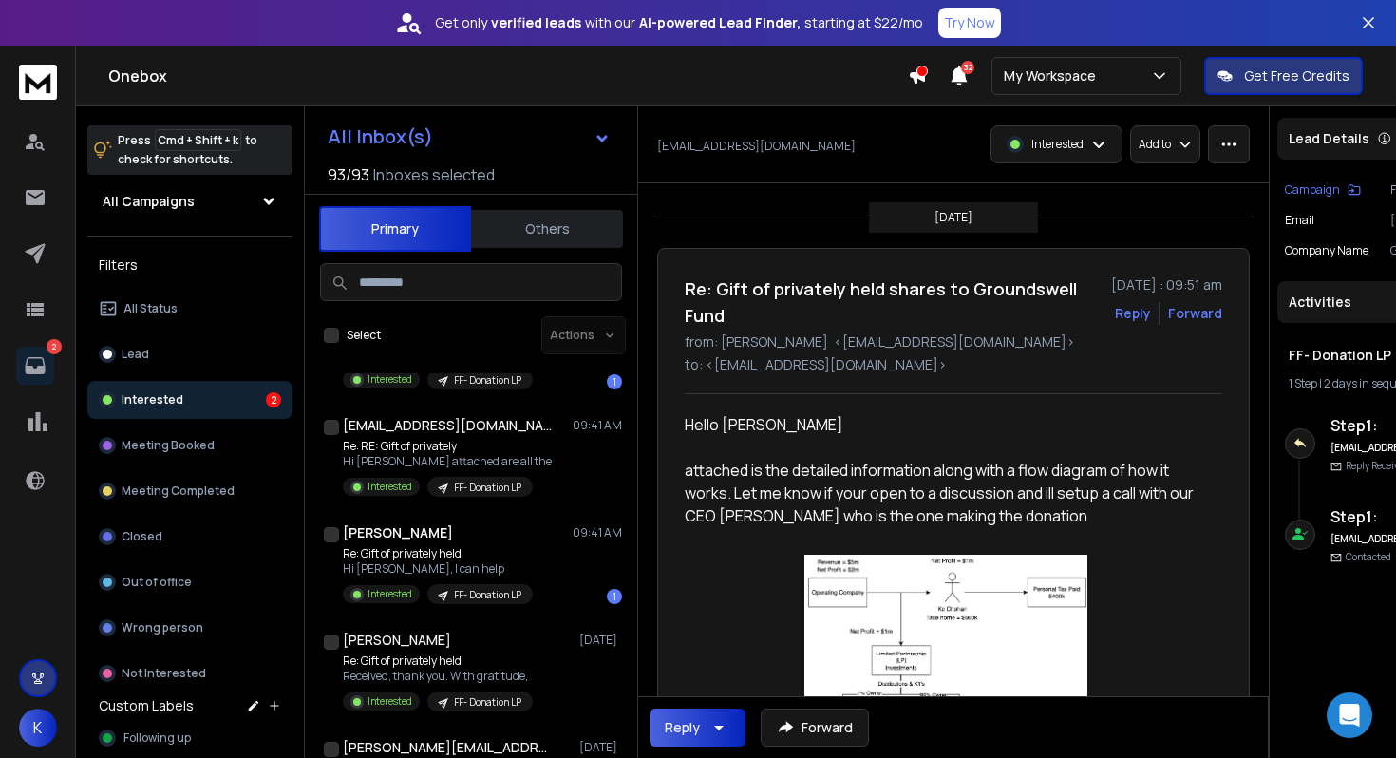
scroll to position [570, 0]
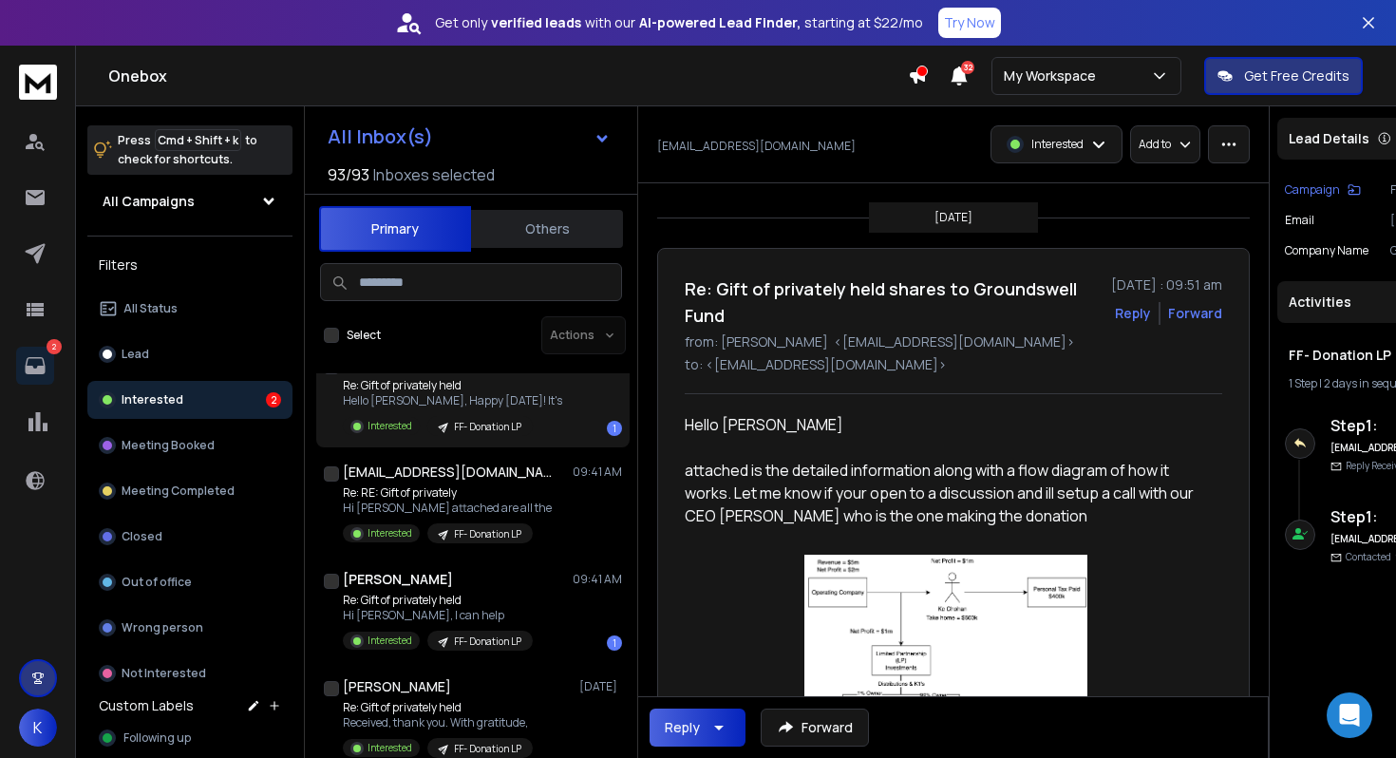
click at [526, 401] on p "Hello Sarah, Happy Friday! It's" at bounding box center [452, 400] width 219 height 15
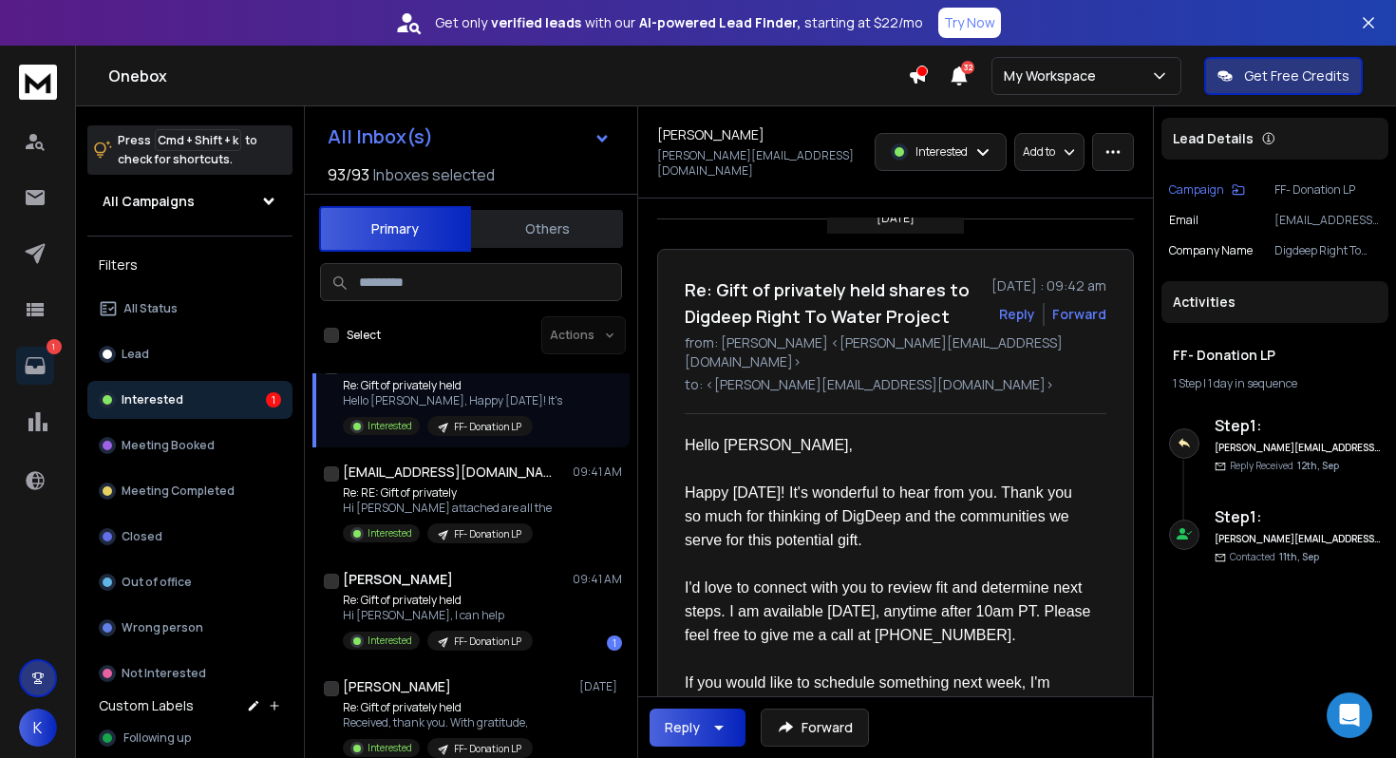
scroll to position [18, 0]
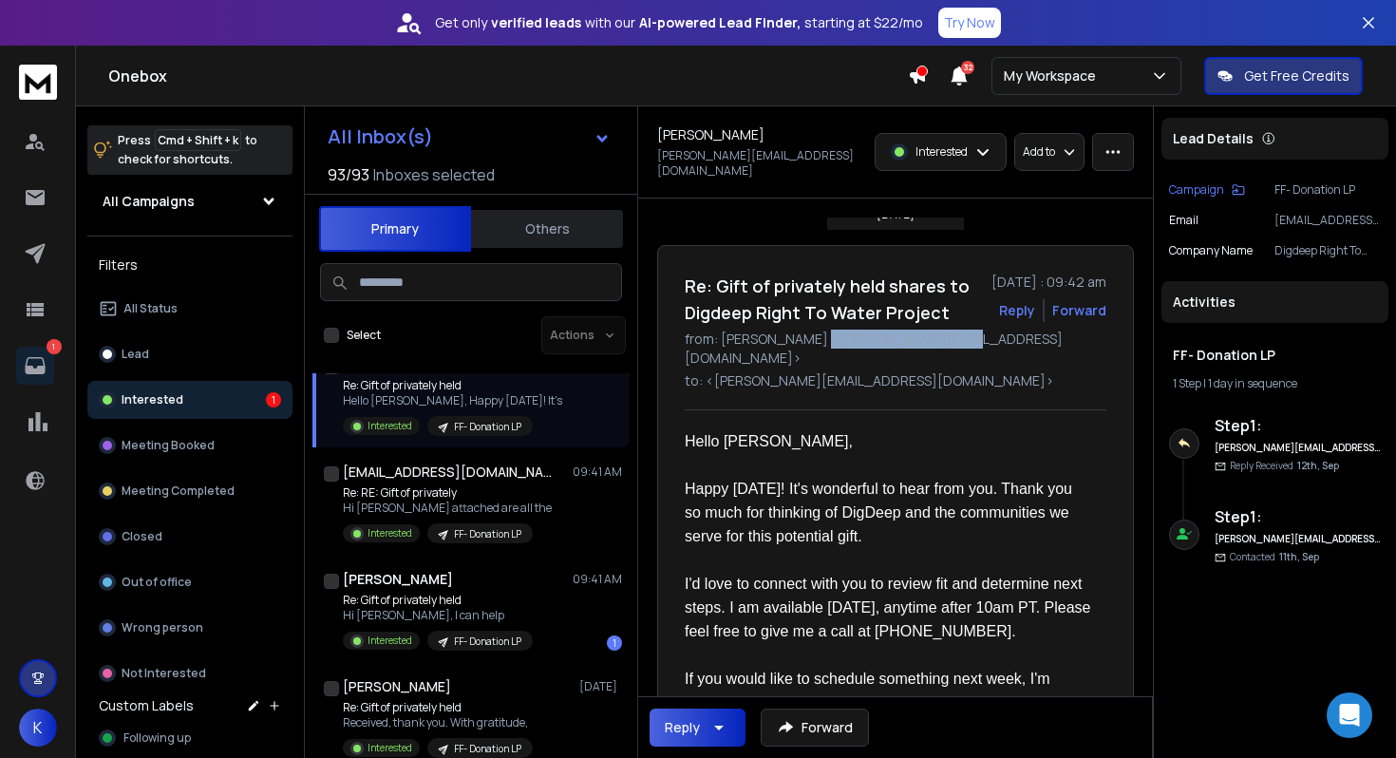
drag, startPoint x: 938, startPoint y: 353, endPoint x: 810, endPoint y: 359, distance: 128.4
click at [810, 359] on p "from: Nicolas Rosa <nicolas@digdeep.org>" at bounding box center [896, 349] width 422 height 38
copy p "[PERSON_NAME][EMAIL_ADDRESS][DOMAIN_NAME]"
click at [695, 724] on div "Reply" at bounding box center [682, 727] width 35 height 19
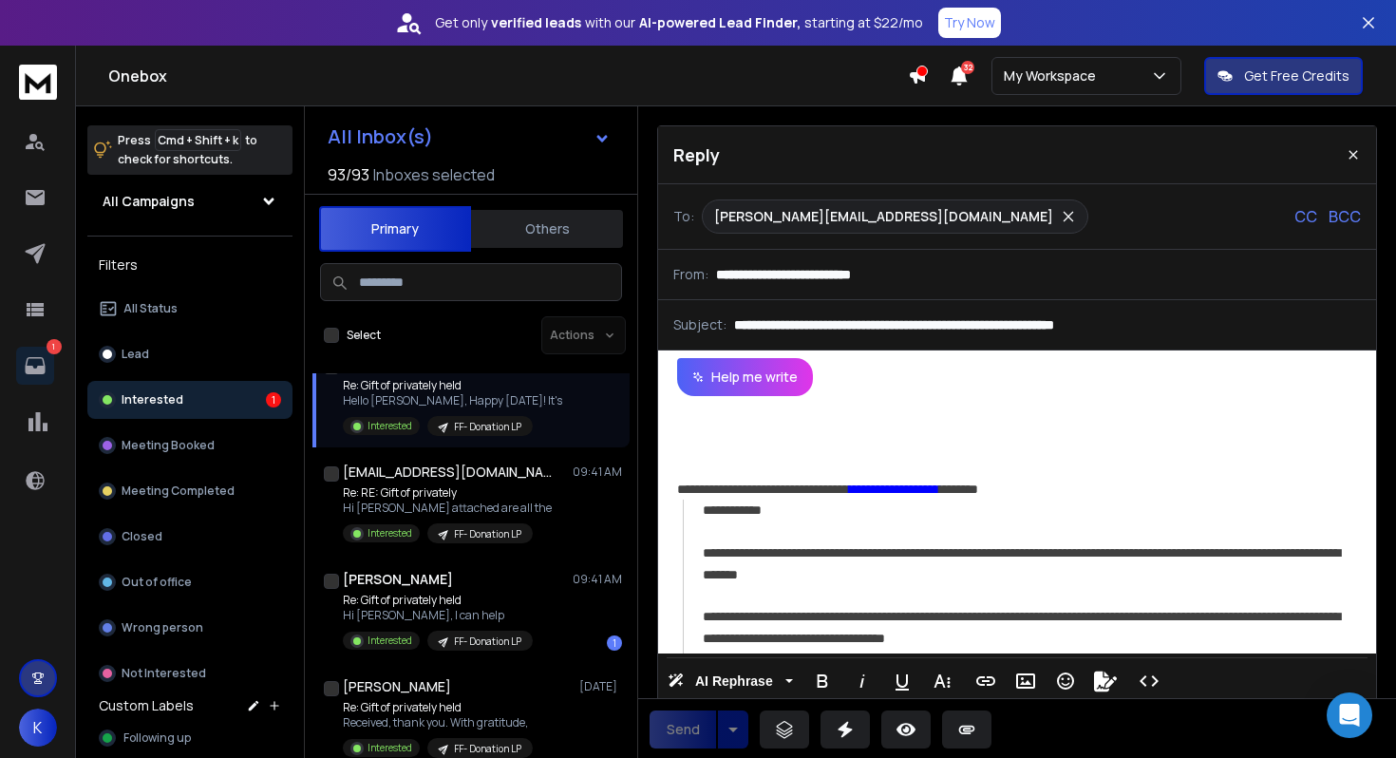
click at [748, 421] on div at bounding box center [1017, 425] width 680 height 21
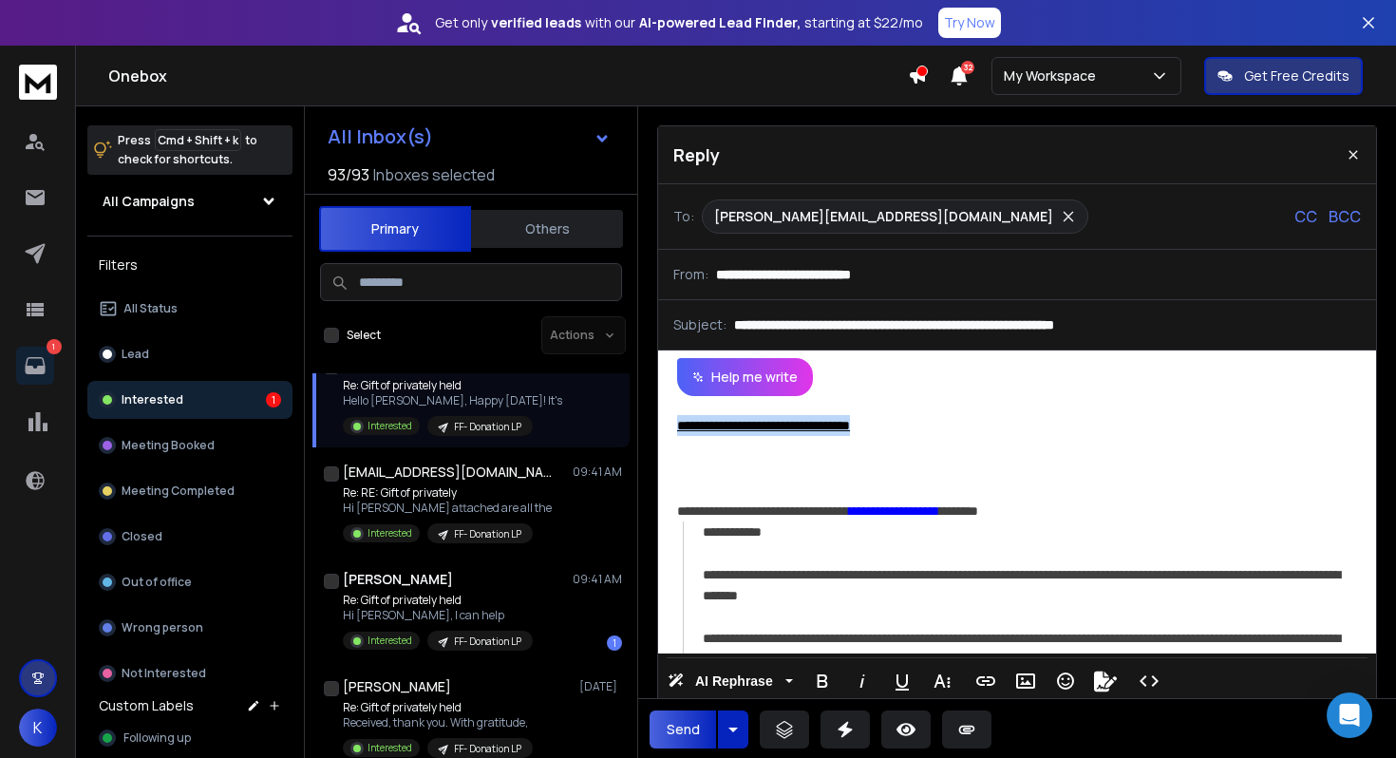
drag, startPoint x: 939, startPoint y: 418, endPoint x: 658, endPoint y: 426, distance: 281.3
click at [660, 426] on div "**********" at bounding box center [1017, 524] width 718 height 257
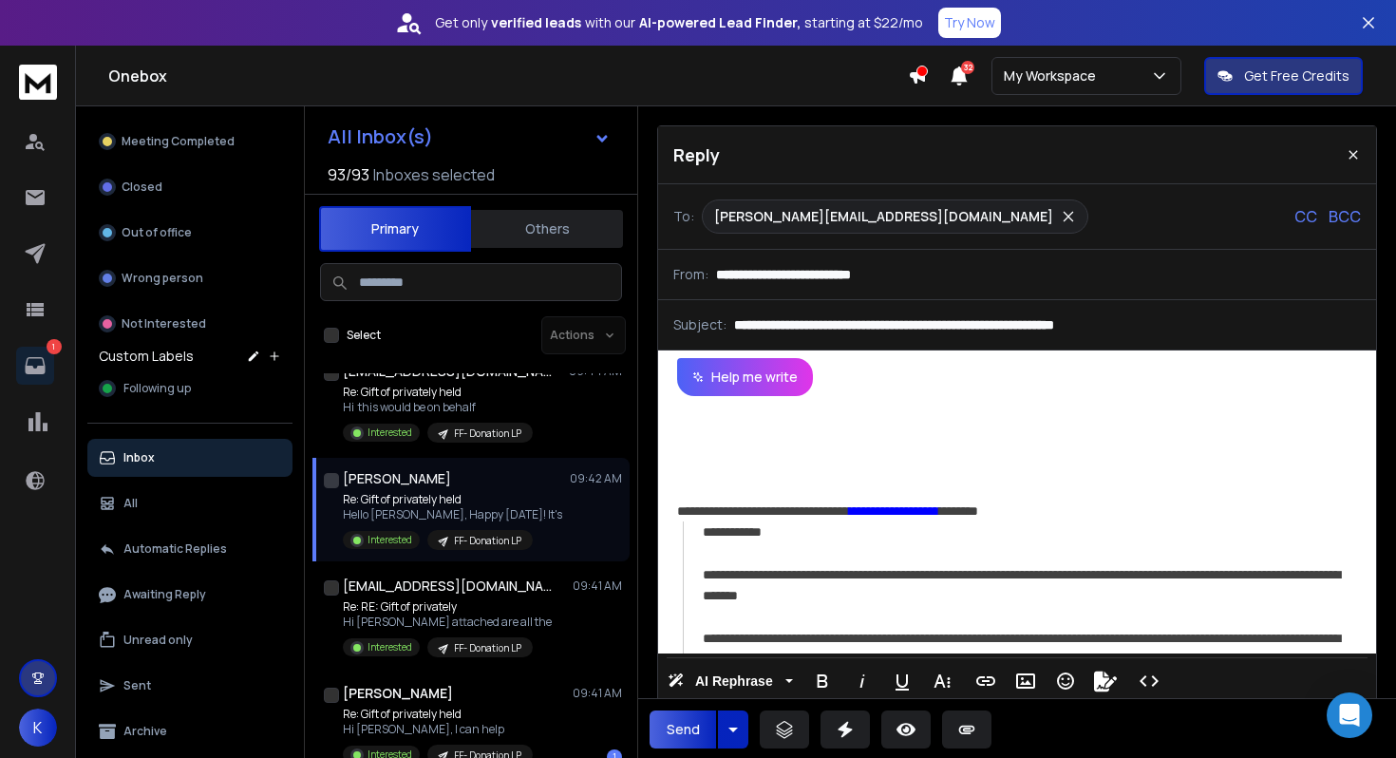
scroll to position [359, 0]
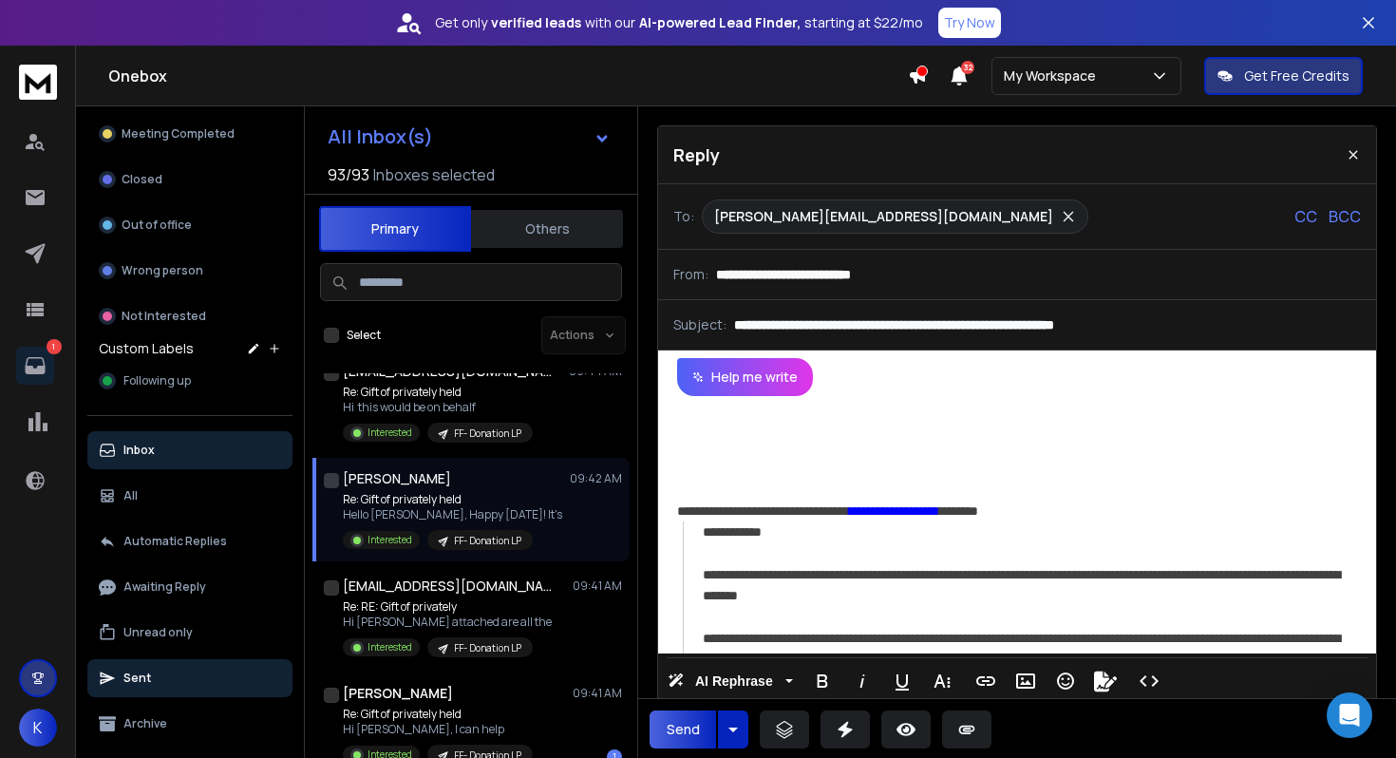
click at [162, 687] on button "Sent" at bounding box center [189, 678] width 205 height 38
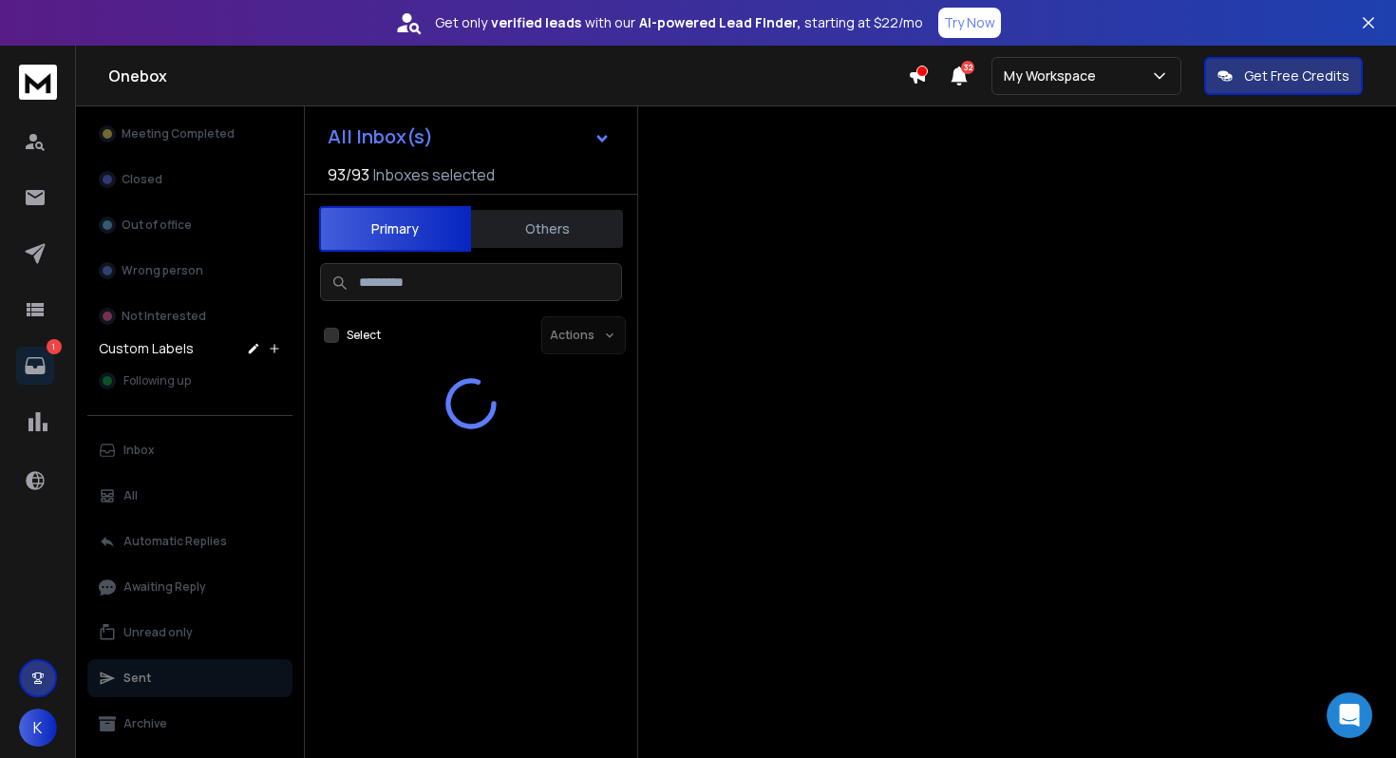
scroll to position [0, 0]
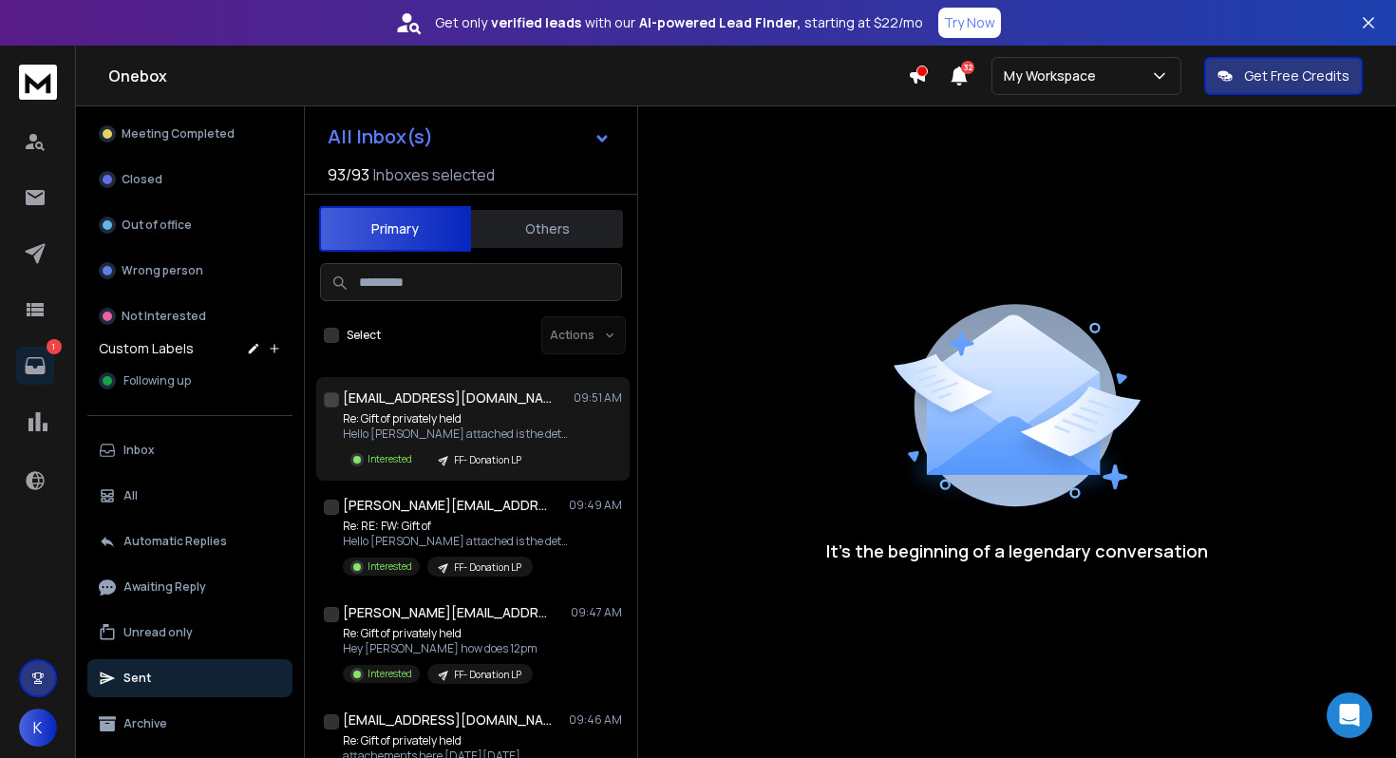
click at [496, 407] on div "kelsea@groundswellfund.org 09:51 AM Re: Gift of privately held Hello Kelsea att…" at bounding box center [482, 428] width 279 height 81
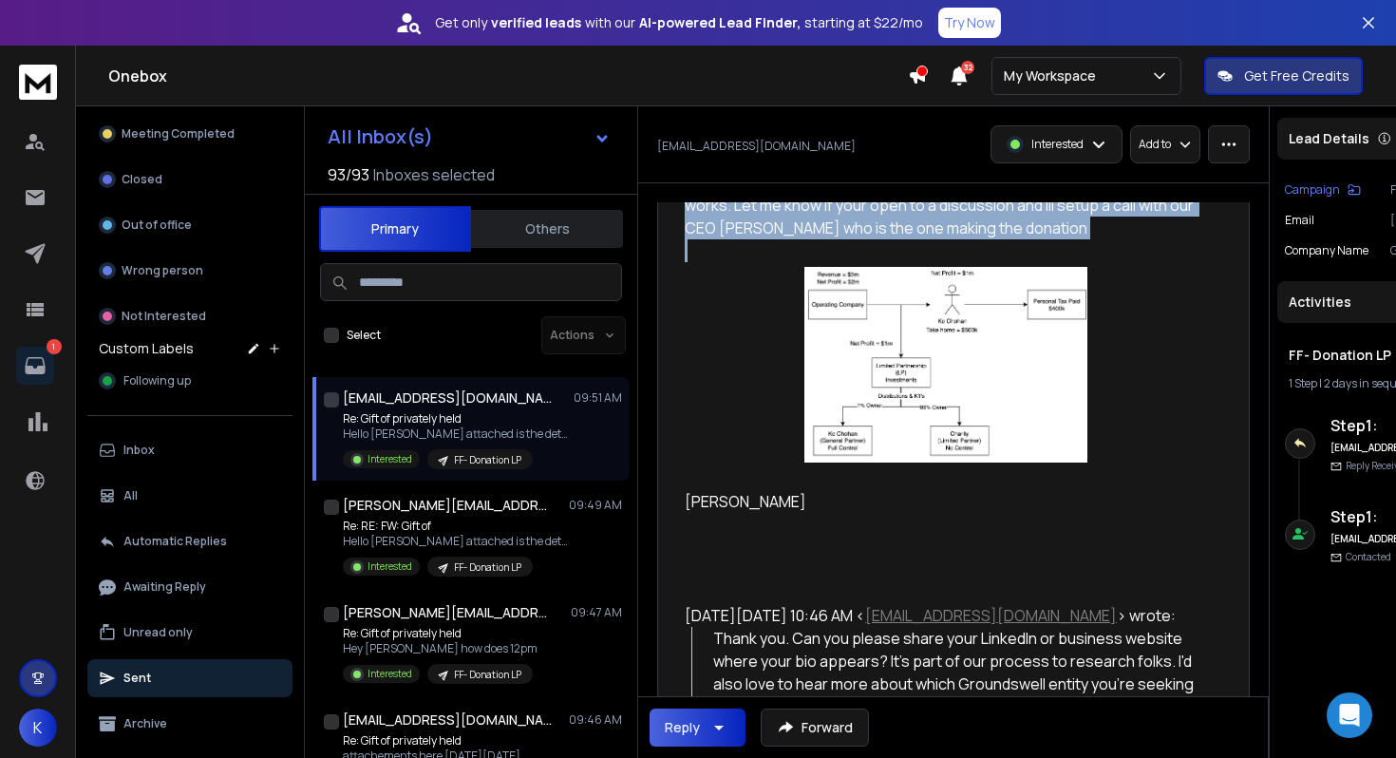
scroll to position [292, 0]
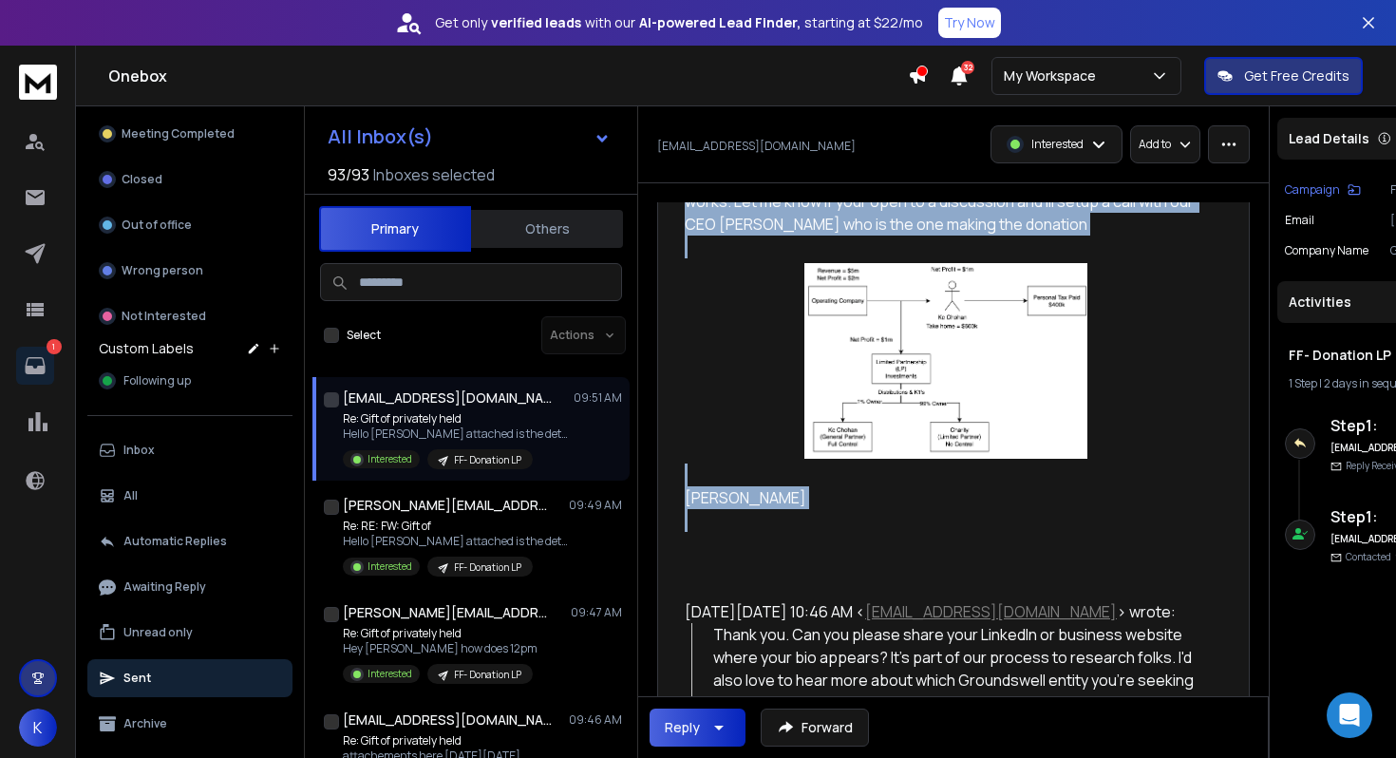
drag, startPoint x: 687, startPoint y: 371, endPoint x: 857, endPoint y: 511, distance: 220.0
copy div "Hello Kelsea attached is the detailed information along with a flow diagram of …"
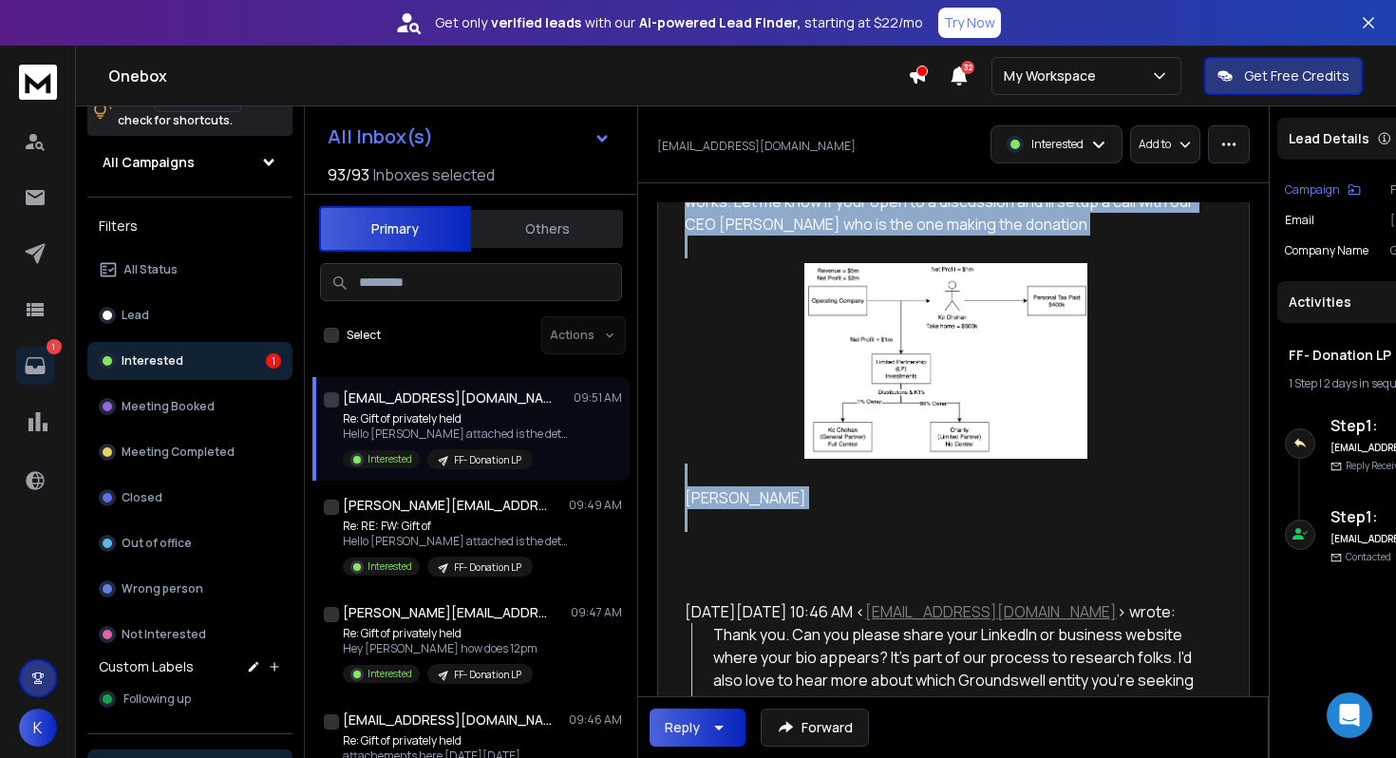
scroll to position [0, 0]
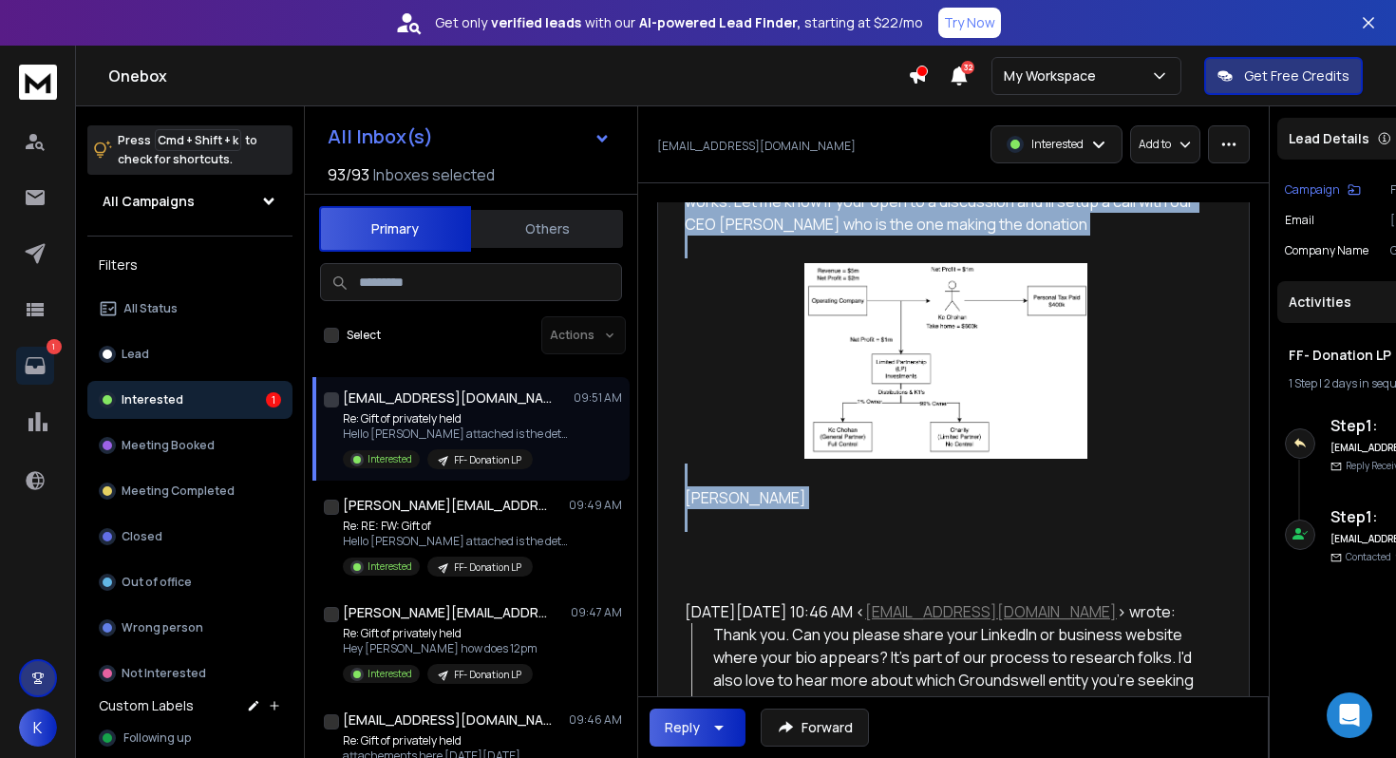
click at [197, 387] on button "Interested 1" at bounding box center [189, 400] width 205 height 38
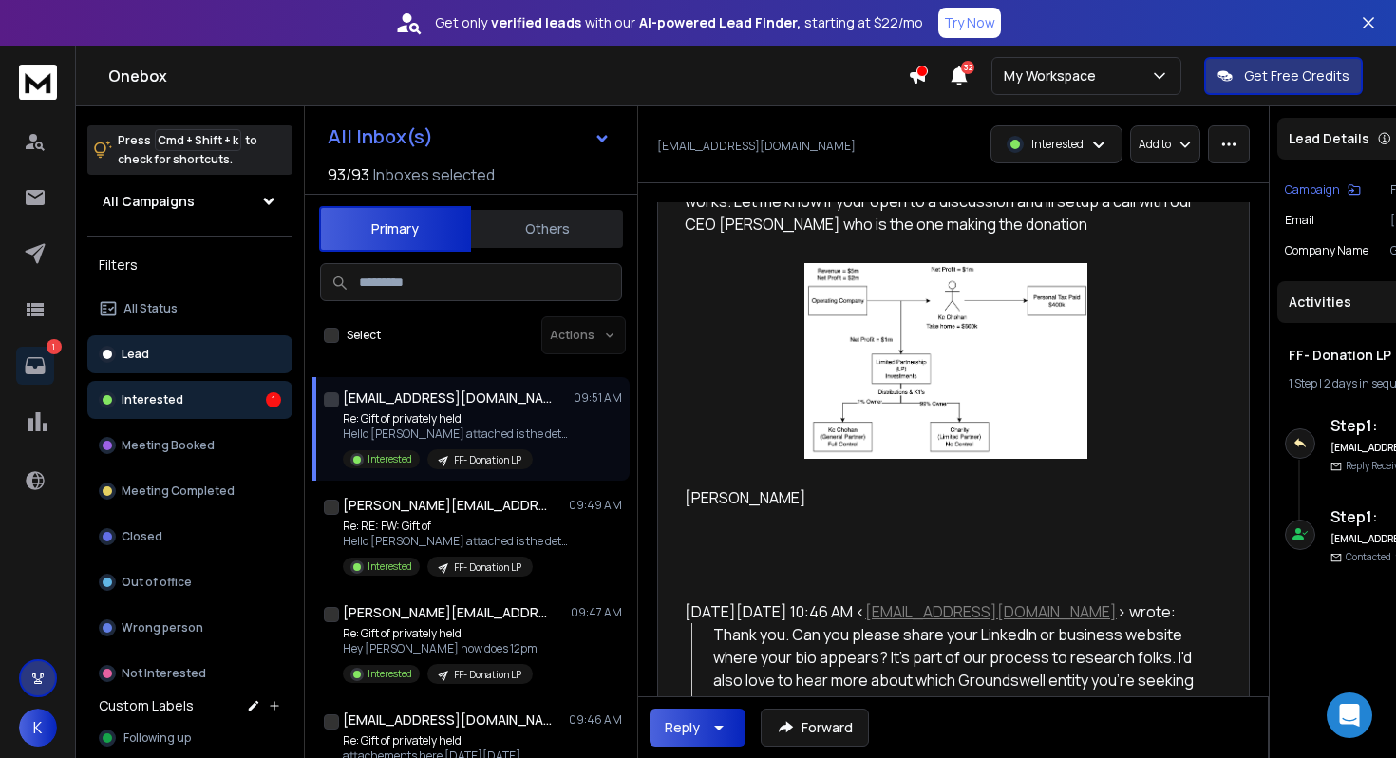
click at [161, 352] on button "Lead" at bounding box center [189, 354] width 205 height 38
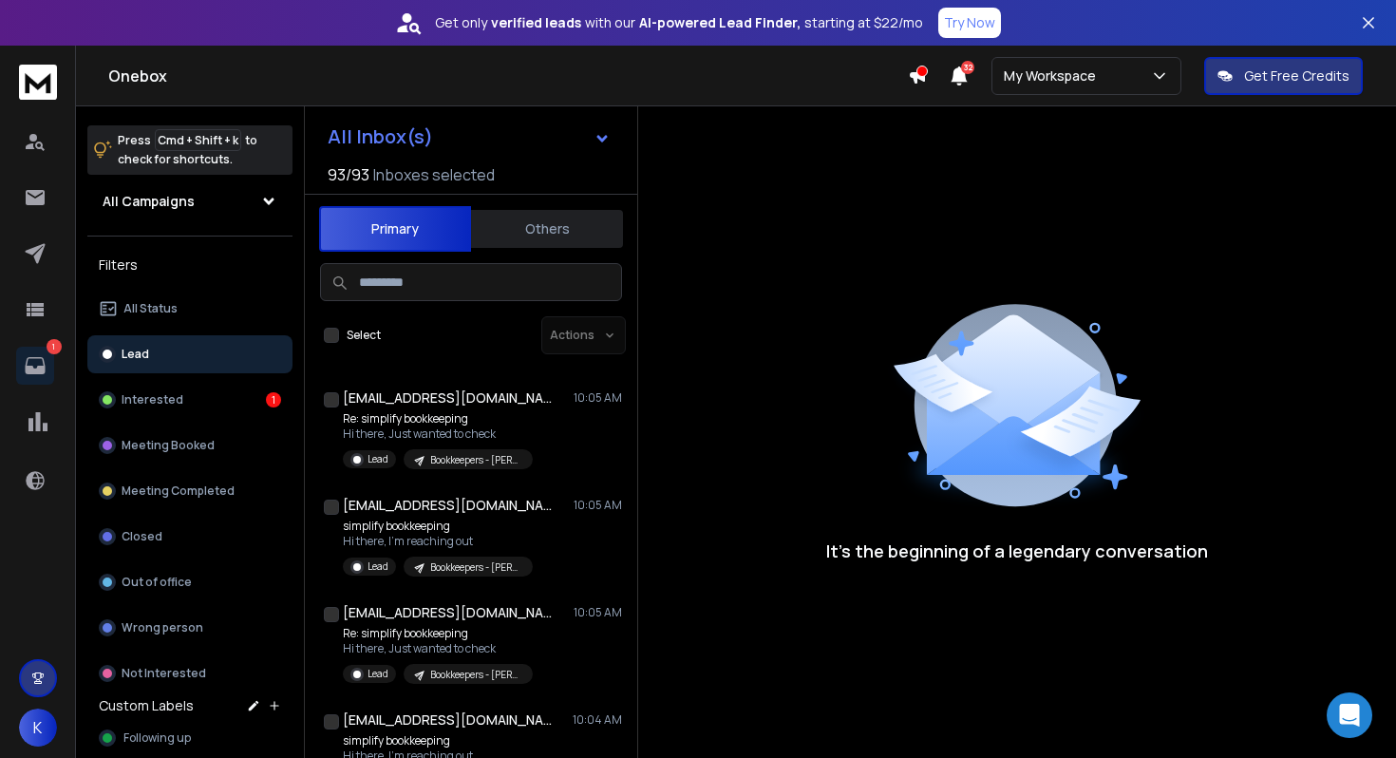
click at [161, 402] on p "Interested" at bounding box center [153, 399] width 62 height 15
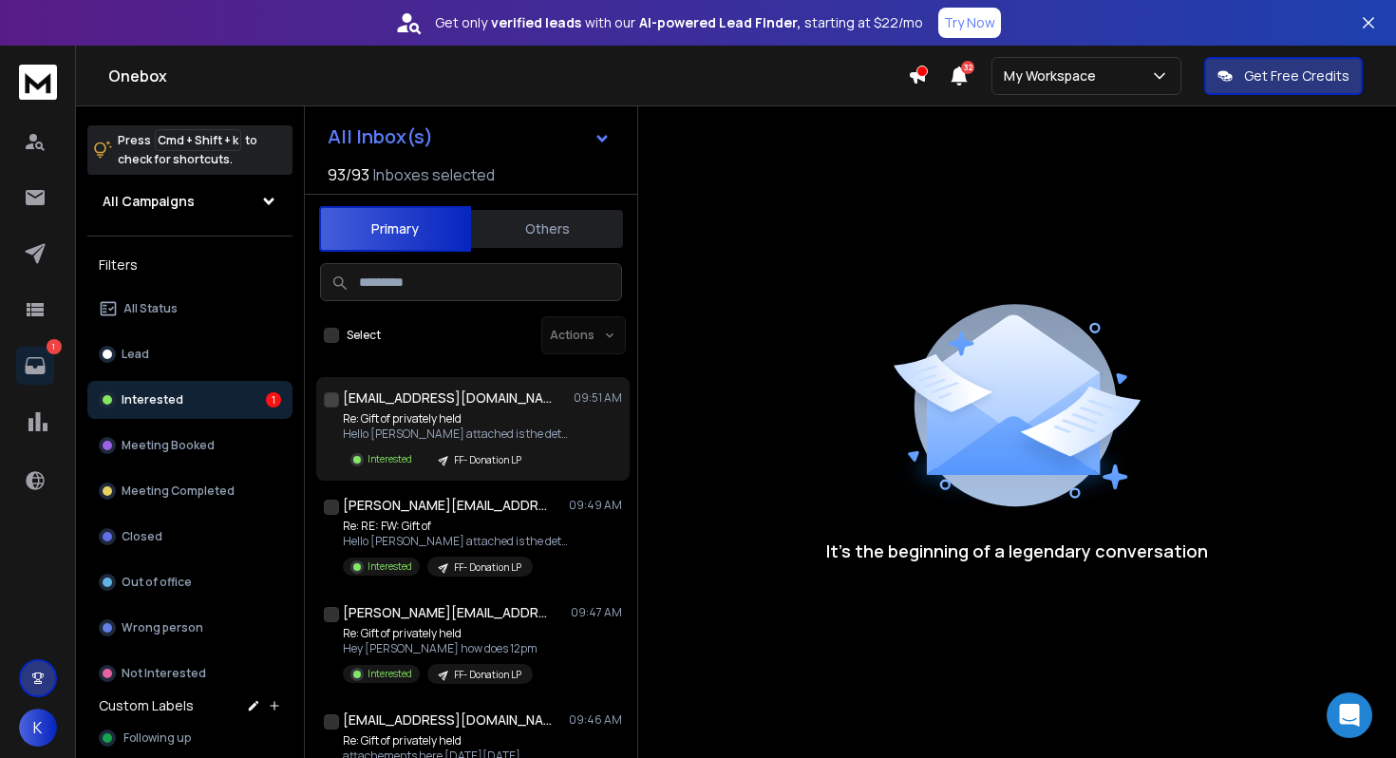
click at [462, 432] on p "Hello [PERSON_NAME] attached is the detailed" at bounding box center [457, 433] width 228 height 15
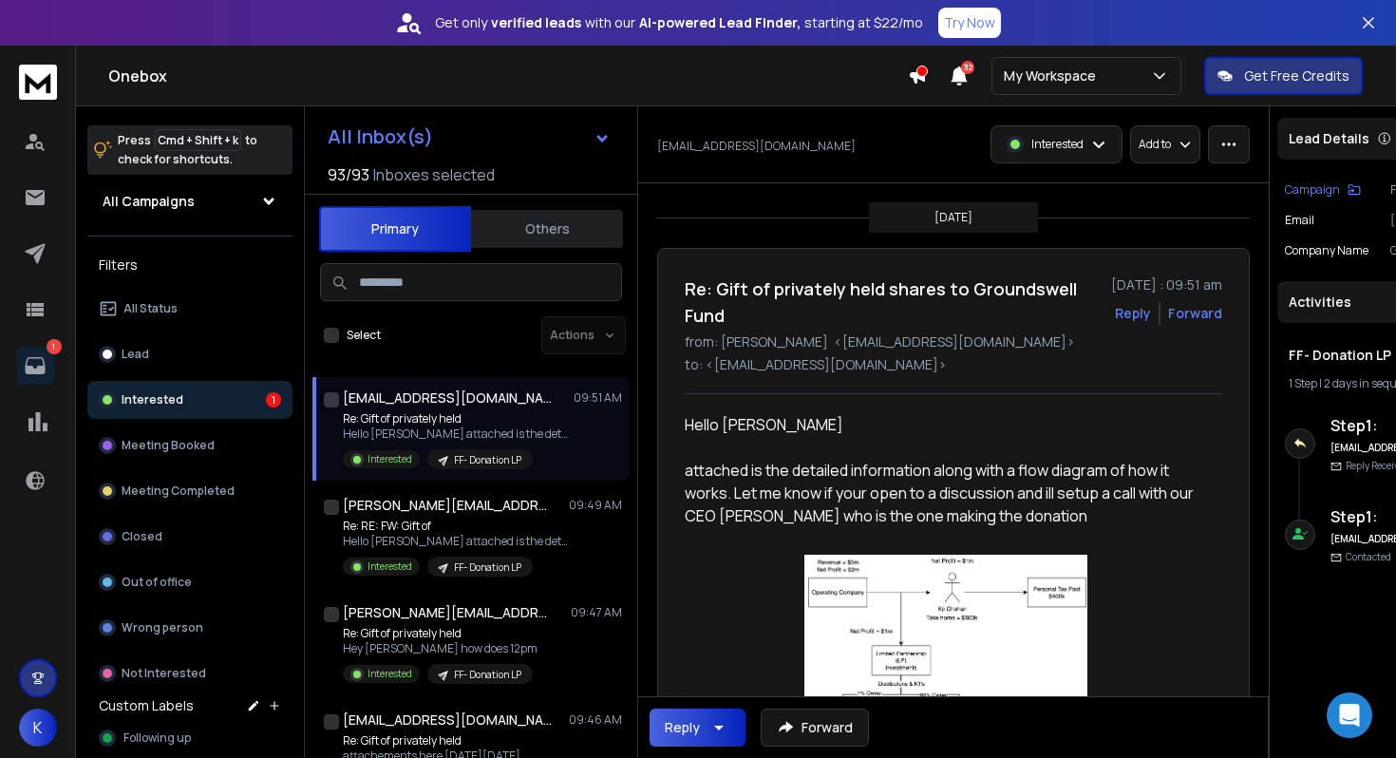
click at [533, 407] on div "kelsea@groundswellfund.org 09:51 AM" at bounding box center [482, 397] width 279 height 19
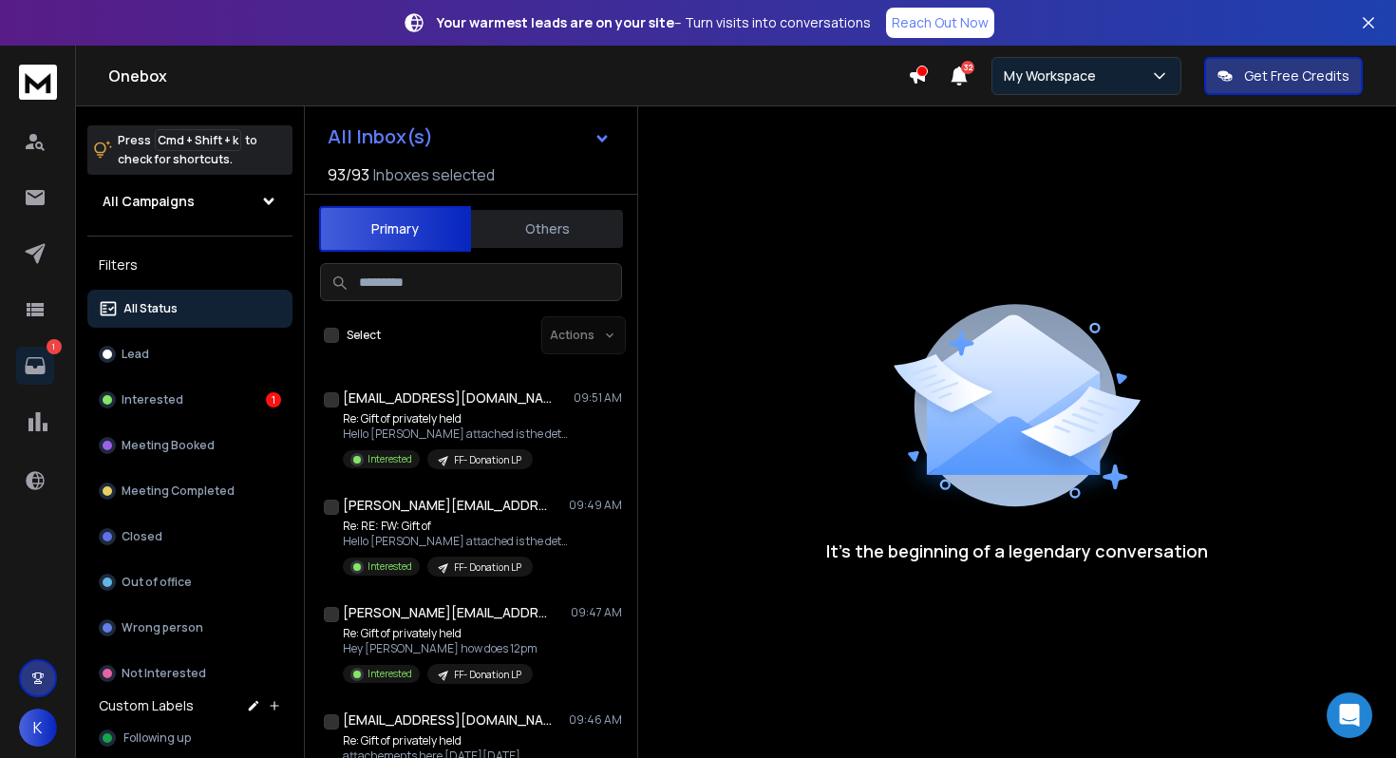
click at [1044, 77] on p "My Workspace" at bounding box center [1054, 75] width 100 height 19
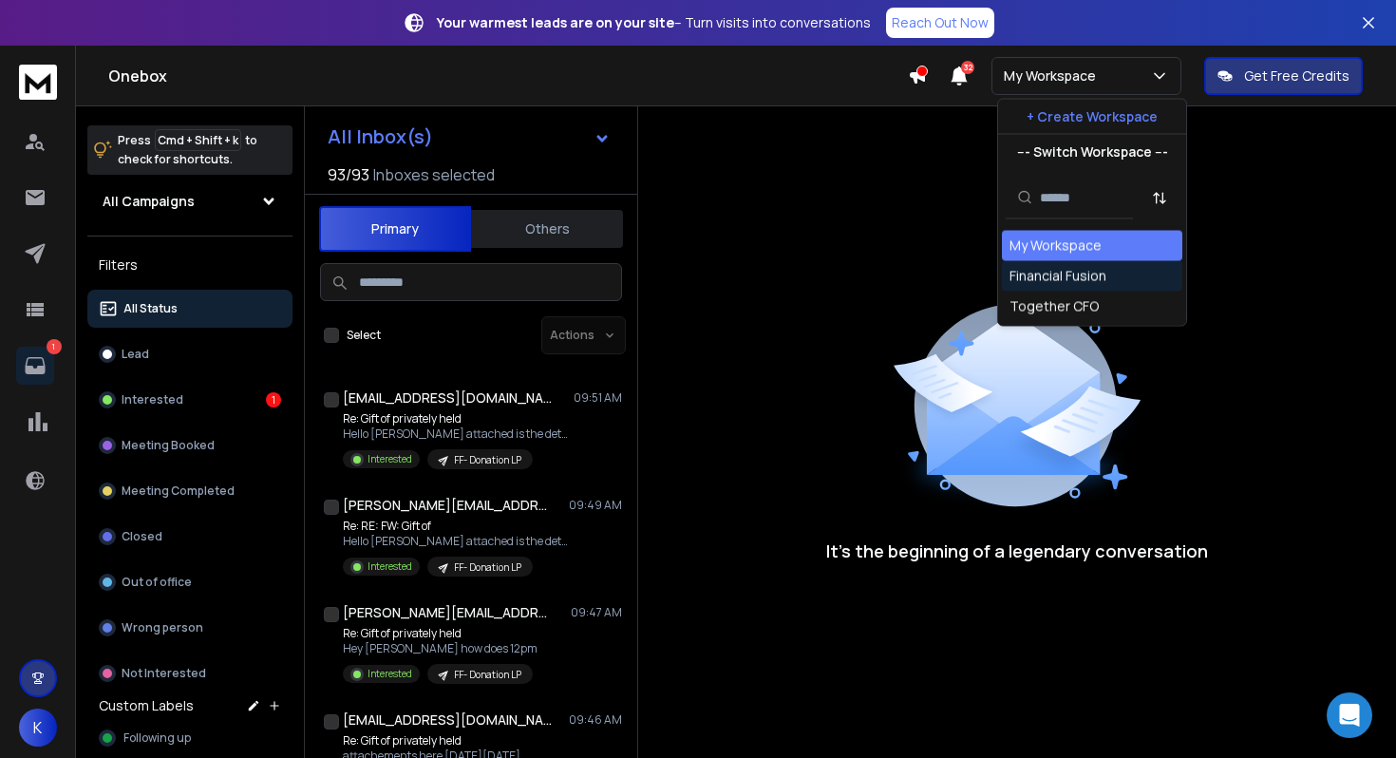
click at [1032, 274] on div "Financial Fusion" at bounding box center [1058, 276] width 97 height 19
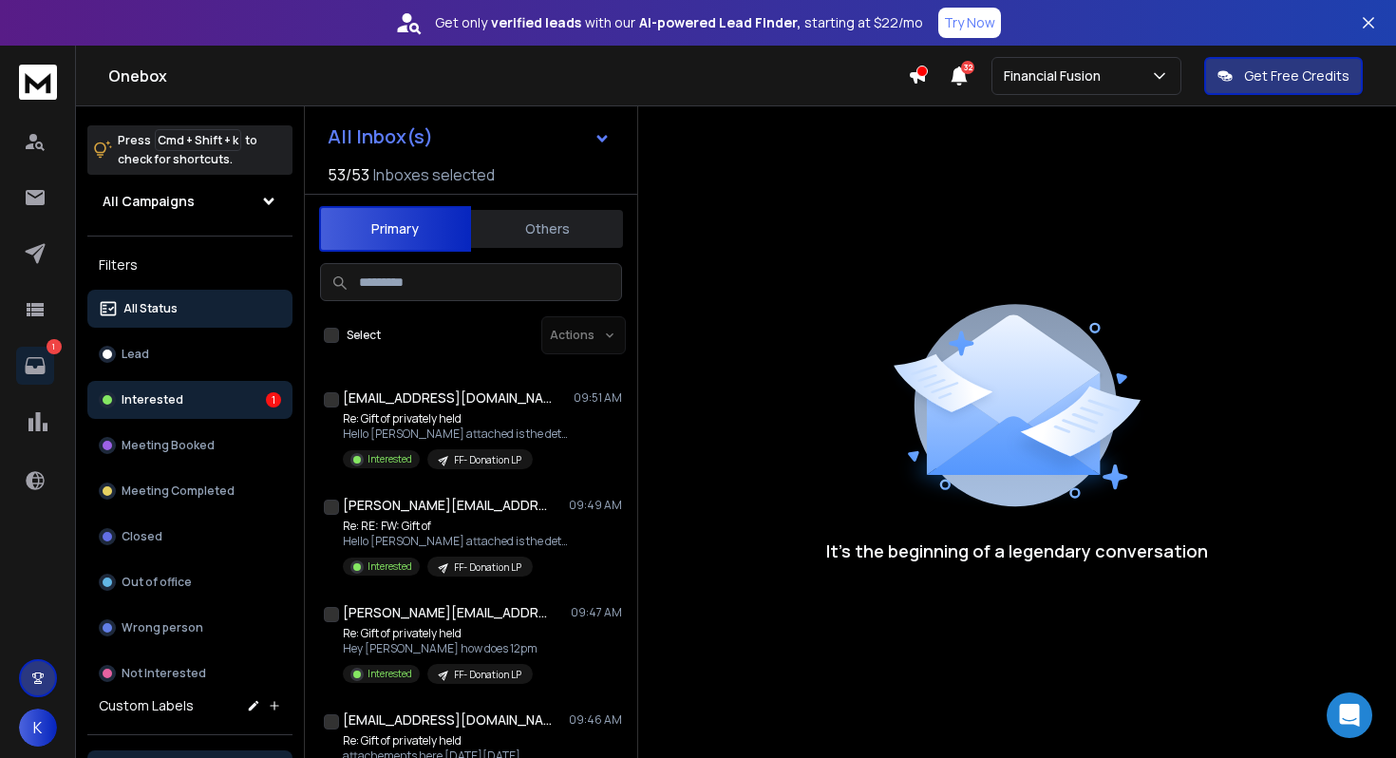
click at [176, 405] on p "Interested" at bounding box center [153, 399] width 62 height 15
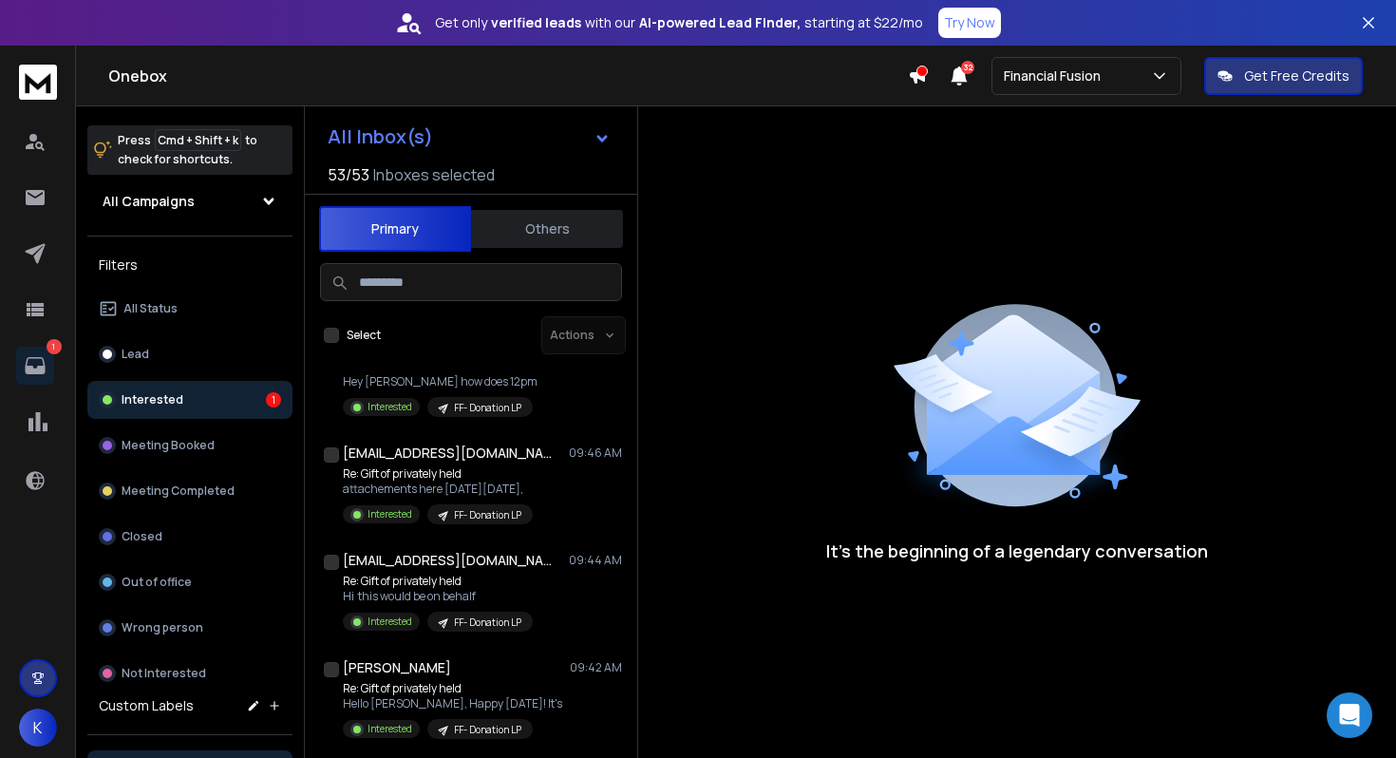
scroll to position [331, 0]
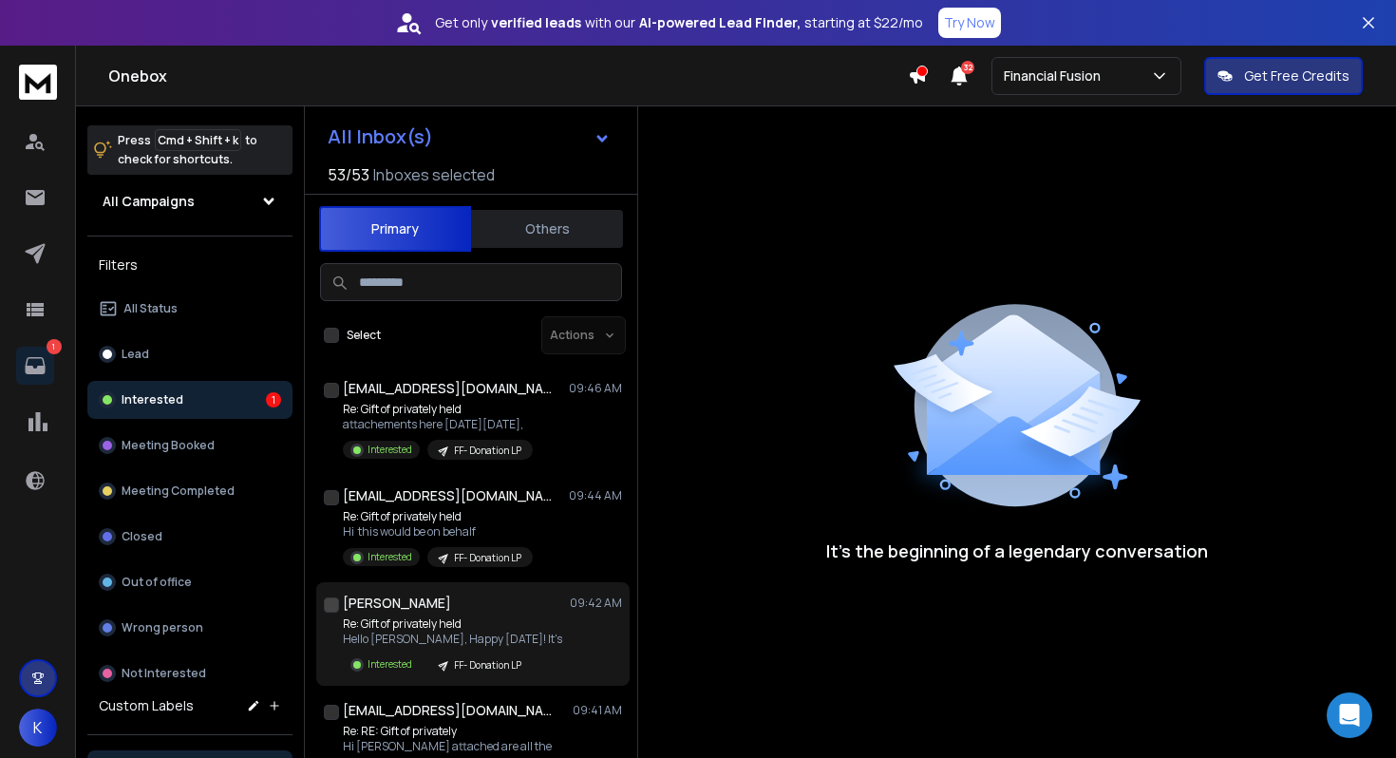
click at [502, 625] on p "Re: Gift of privately held" at bounding box center [452, 623] width 219 height 15
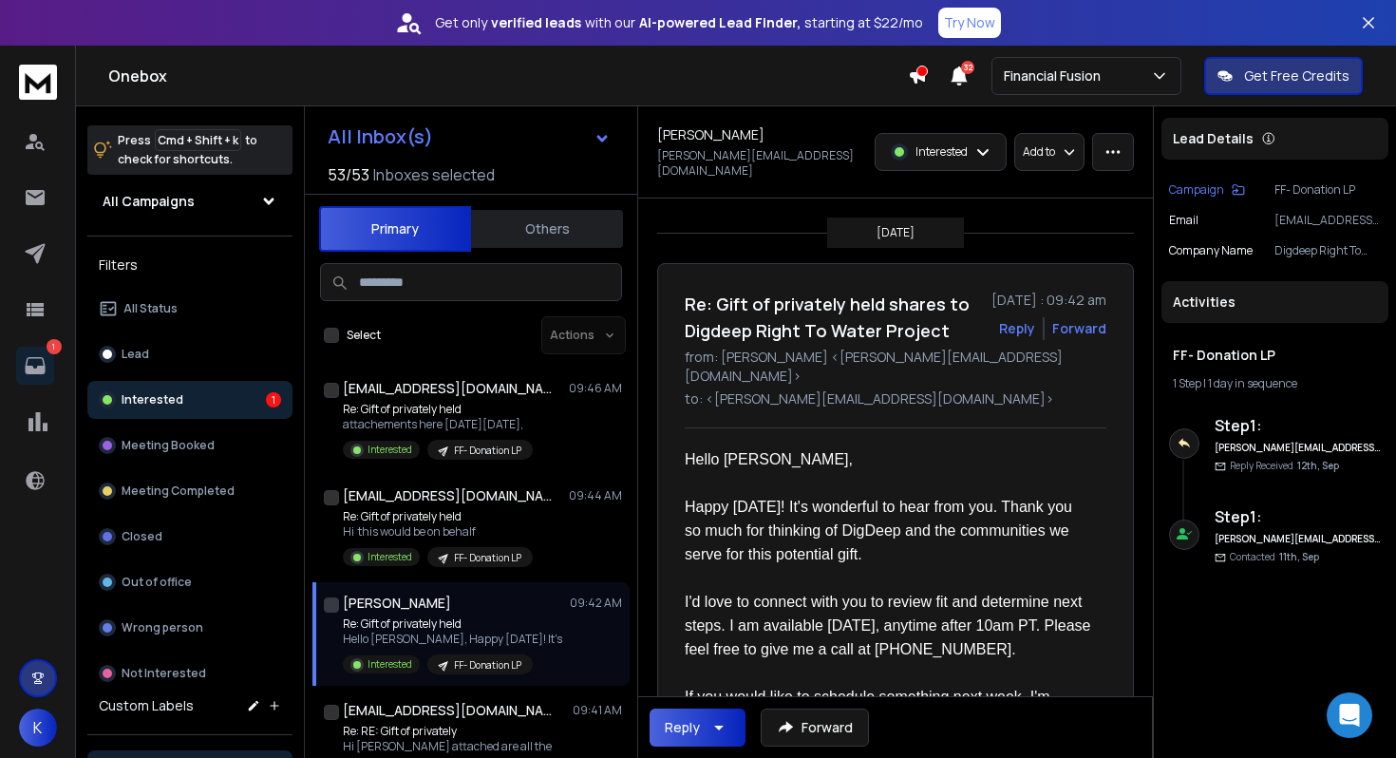
click at [701, 722] on div "Reply" at bounding box center [698, 727] width 66 height 23
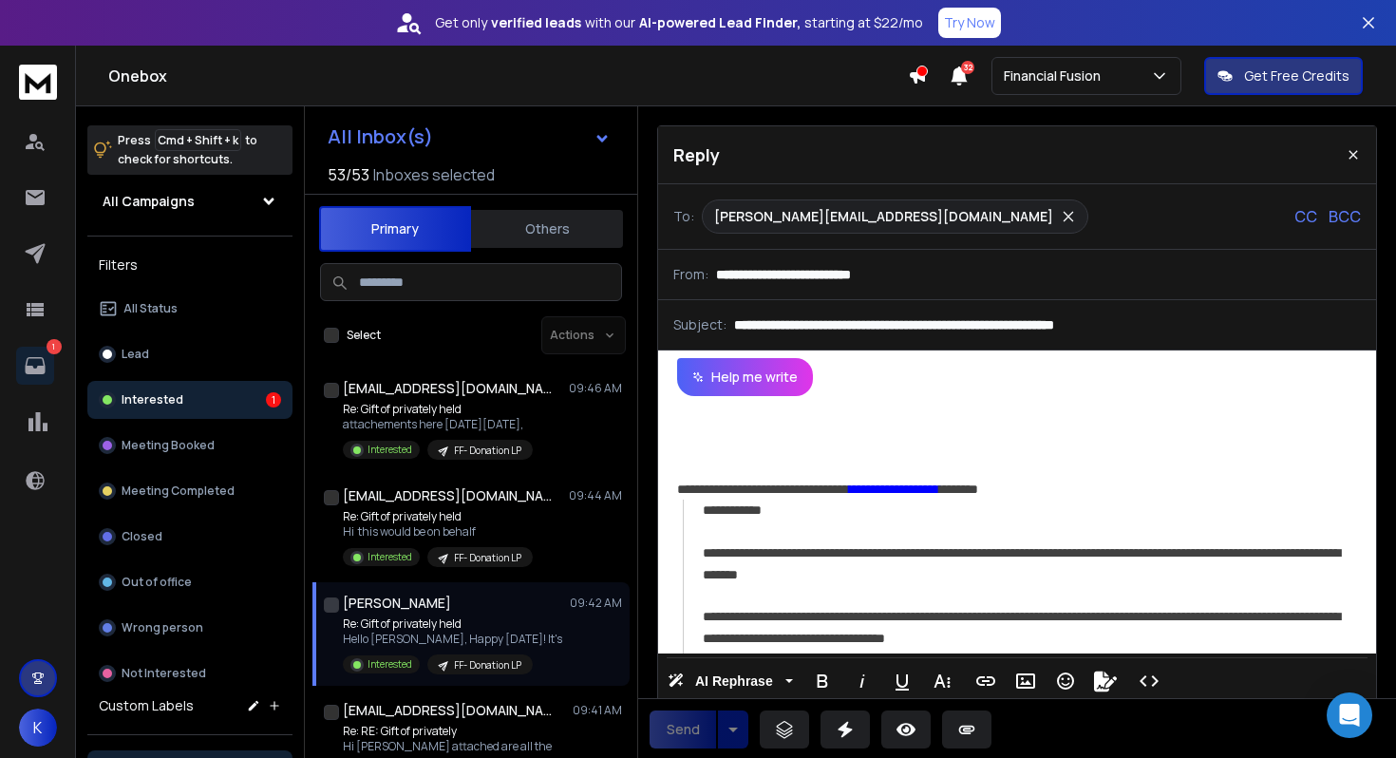
click at [744, 437] on div at bounding box center [1017, 446] width 680 height 21
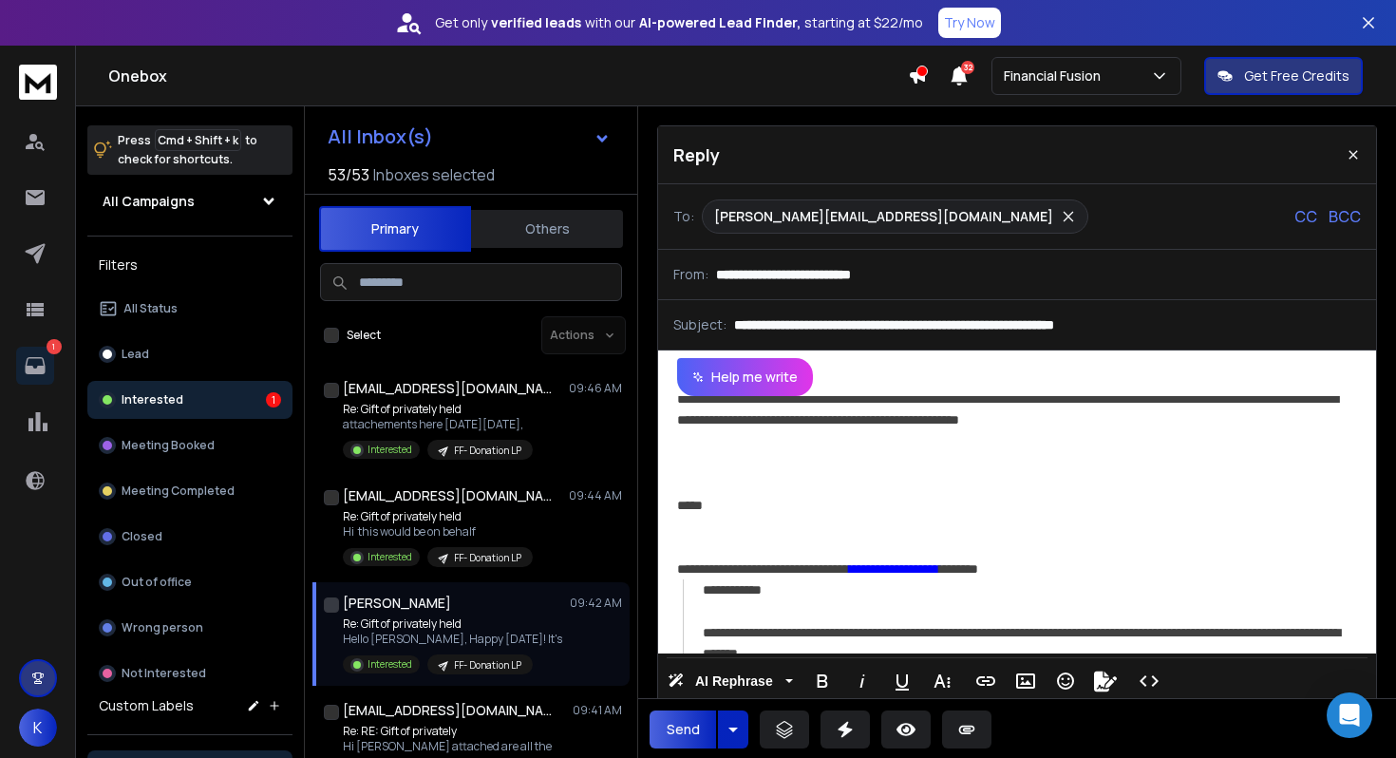
scroll to position [91, 0]
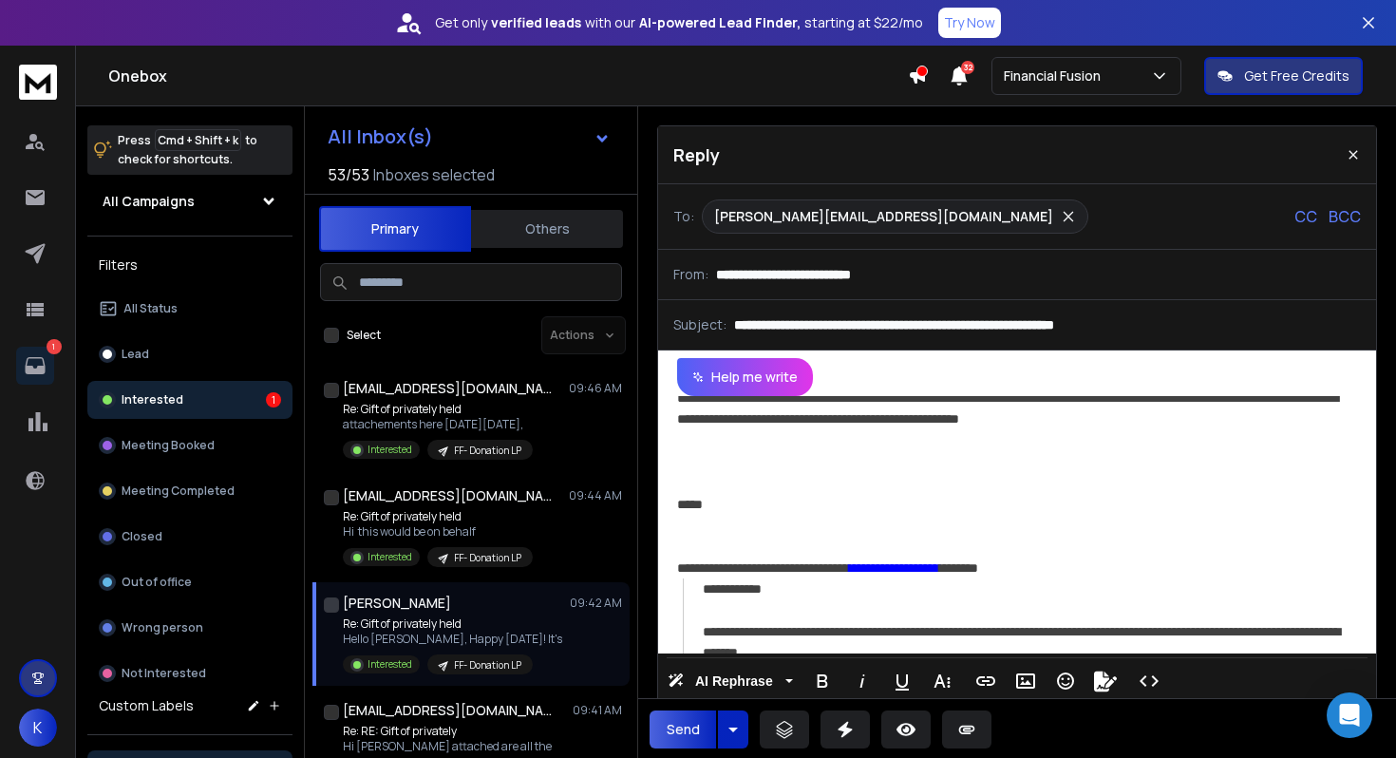
click at [788, 460] on div at bounding box center [1014, 461] width 674 height 21
click at [815, 473] on div at bounding box center [1014, 483] width 674 height 21
click at [771, 461] on div at bounding box center [1014, 461] width 674 height 21
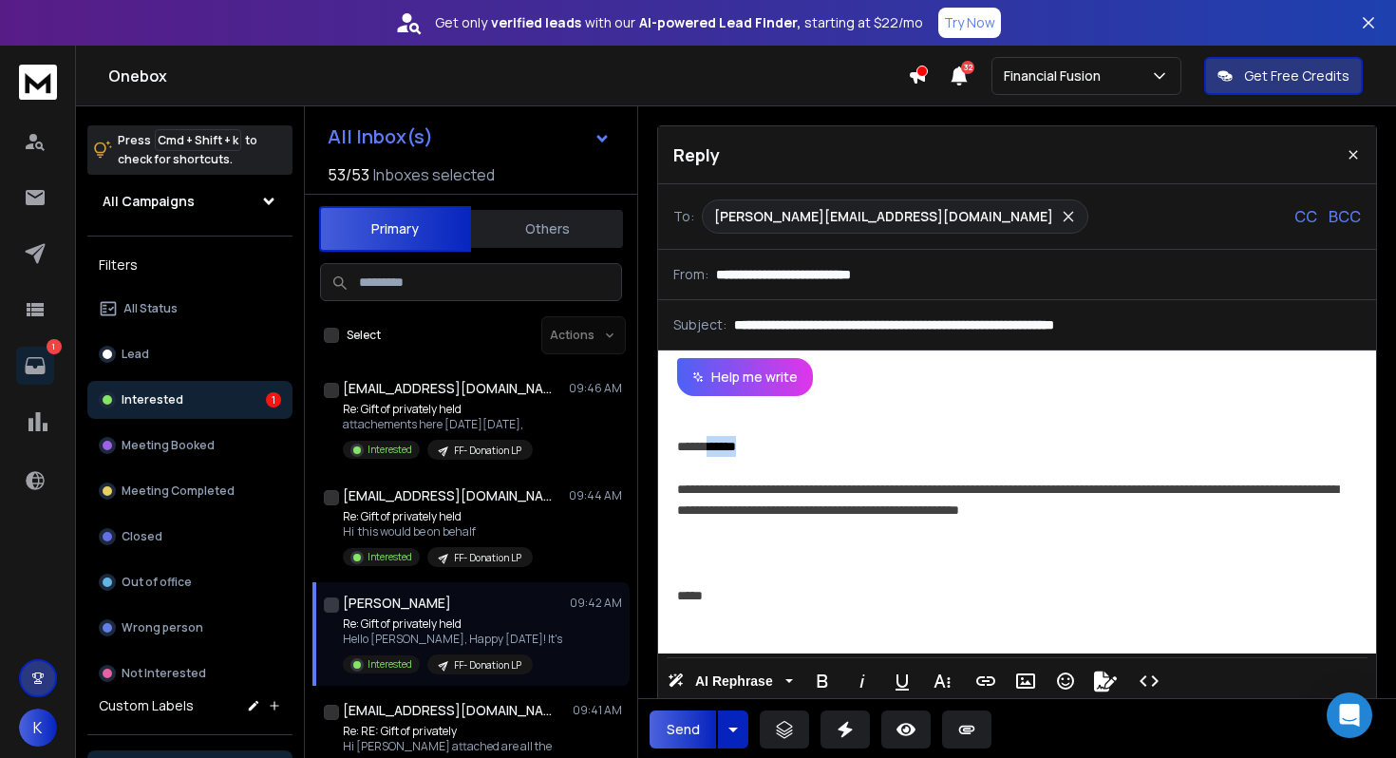
drag, startPoint x: 768, startPoint y: 444, endPoint x: 712, endPoint y: 446, distance: 56.1
click at [712, 446] on div "**********" at bounding box center [1014, 446] width 674 height 21
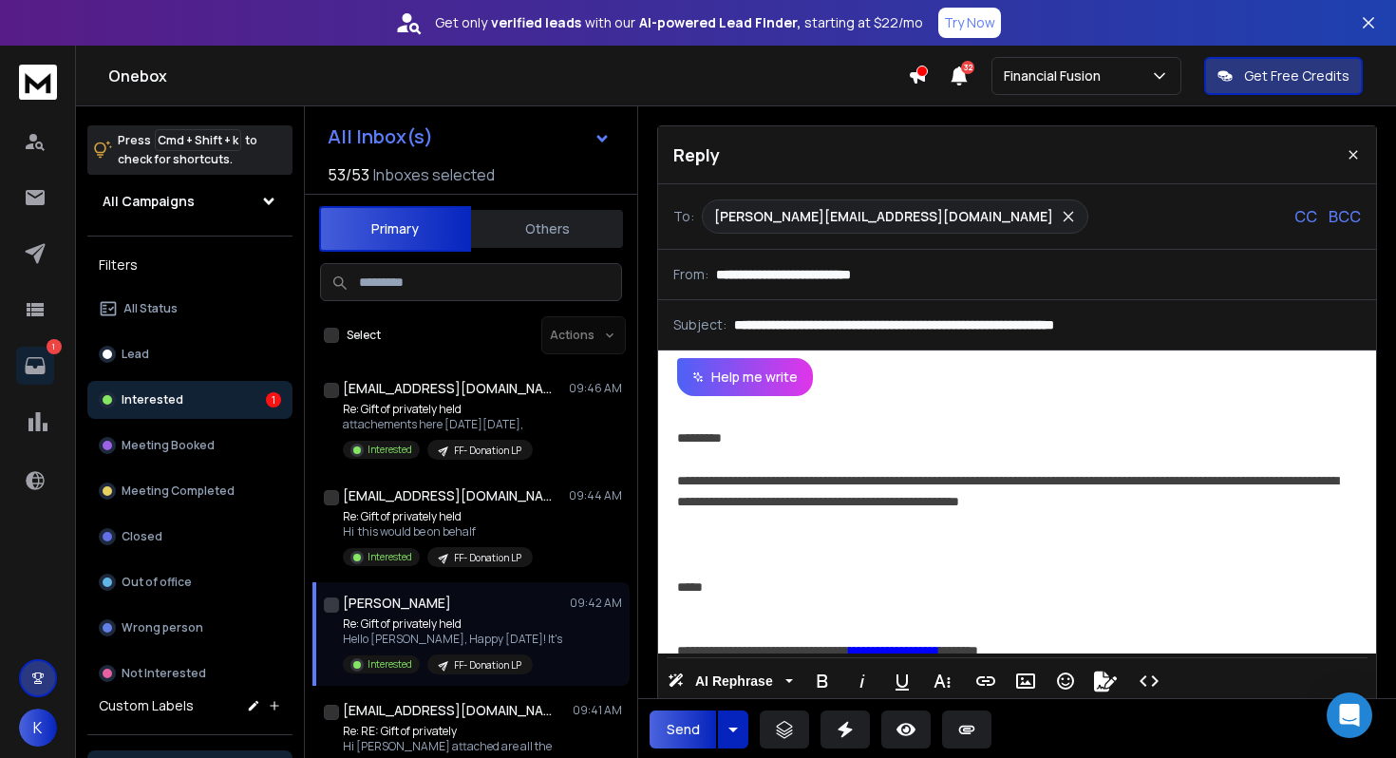
scroll to position [13, 0]
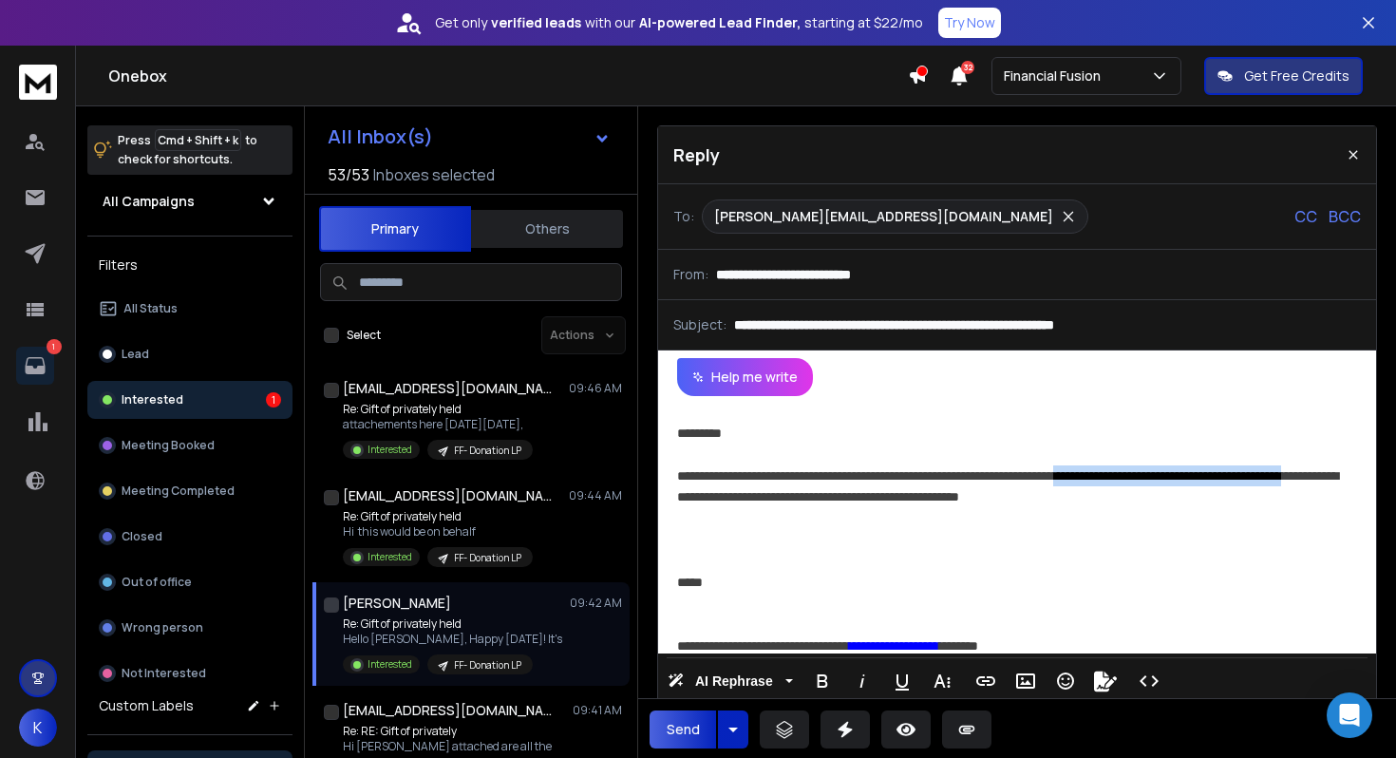
drag, startPoint x: 775, startPoint y: 498, endPoint x: 1132, endPoint y: 468, distance: 358.3
click at [1132, 468] on div "**********" at bounding box center [1014, 486] width 674 height 43
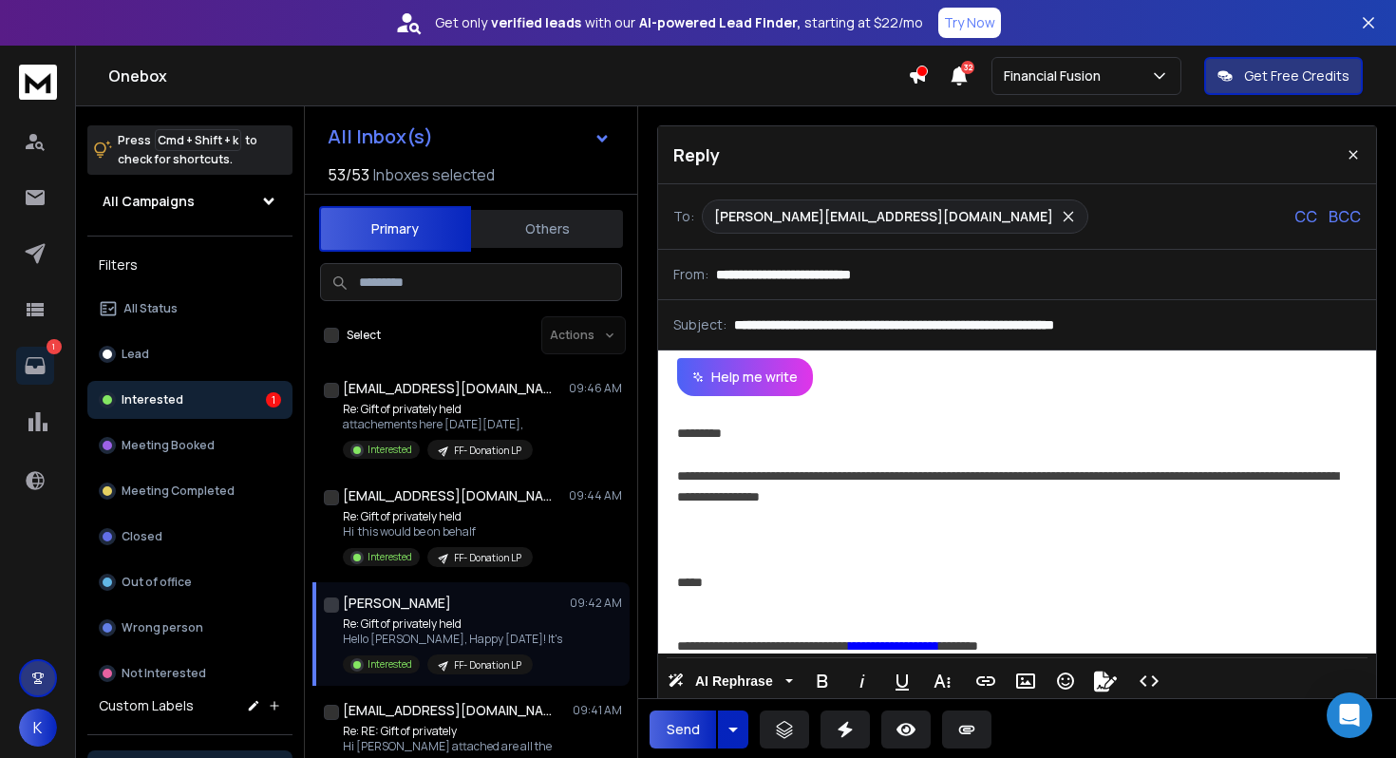
click at [1244, 479] on div "**********" at bounding box center [1014, 486] width 674 height 43
click at [727, 536] on div at bounding box center [1014, 539] width 674 height 21
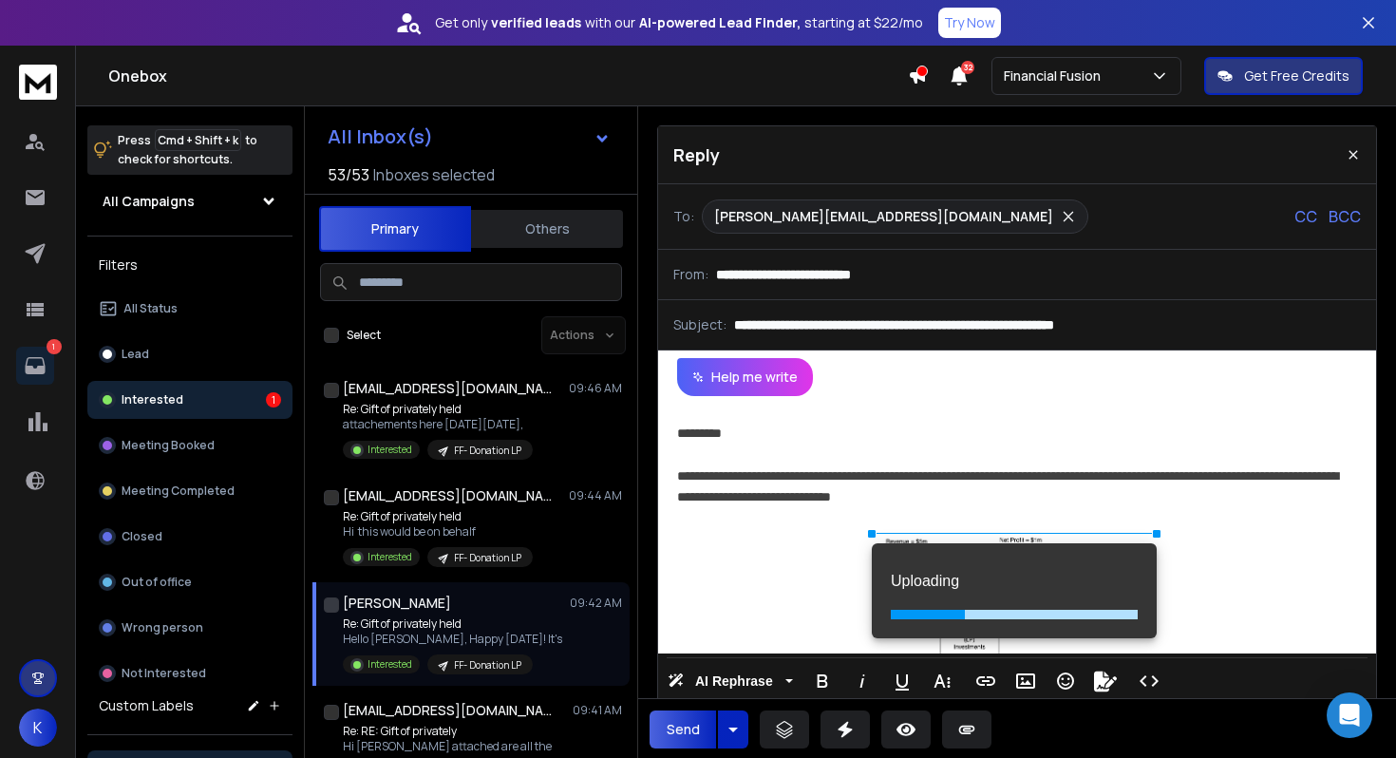
click at [1236, 508] on div at bounding box center [1014, 518] width 674 height 21
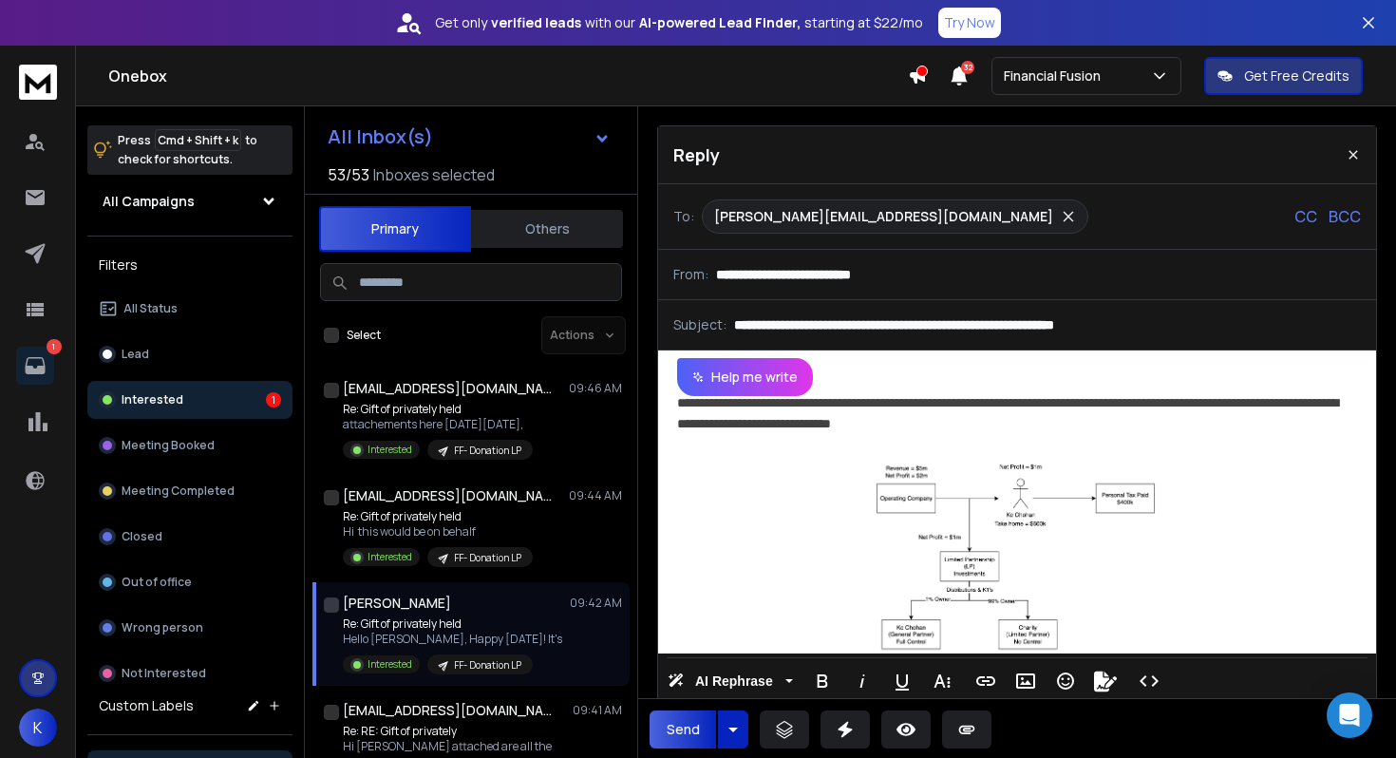
scroll to position [92, 0]
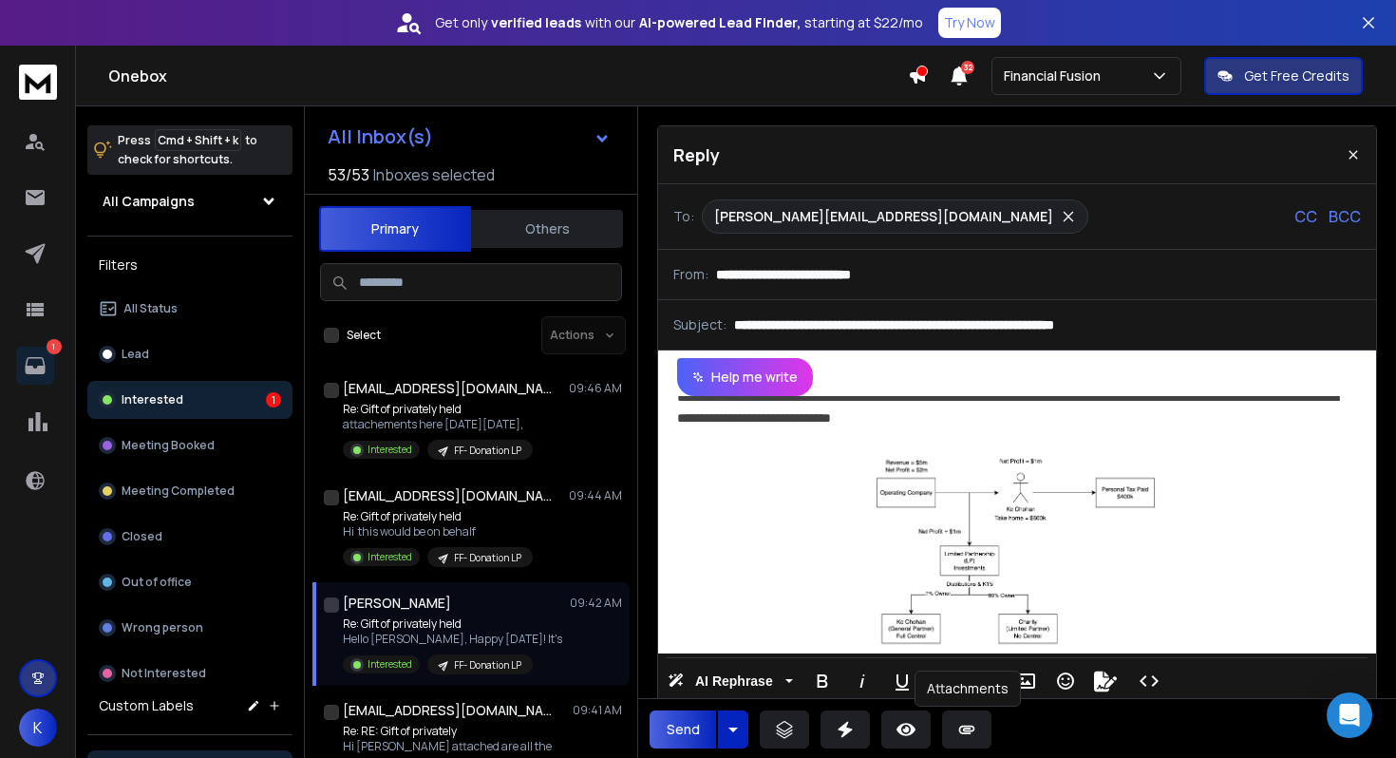
click at [971, 728] on icon at bounding box center [966, 729] width 19 height 19
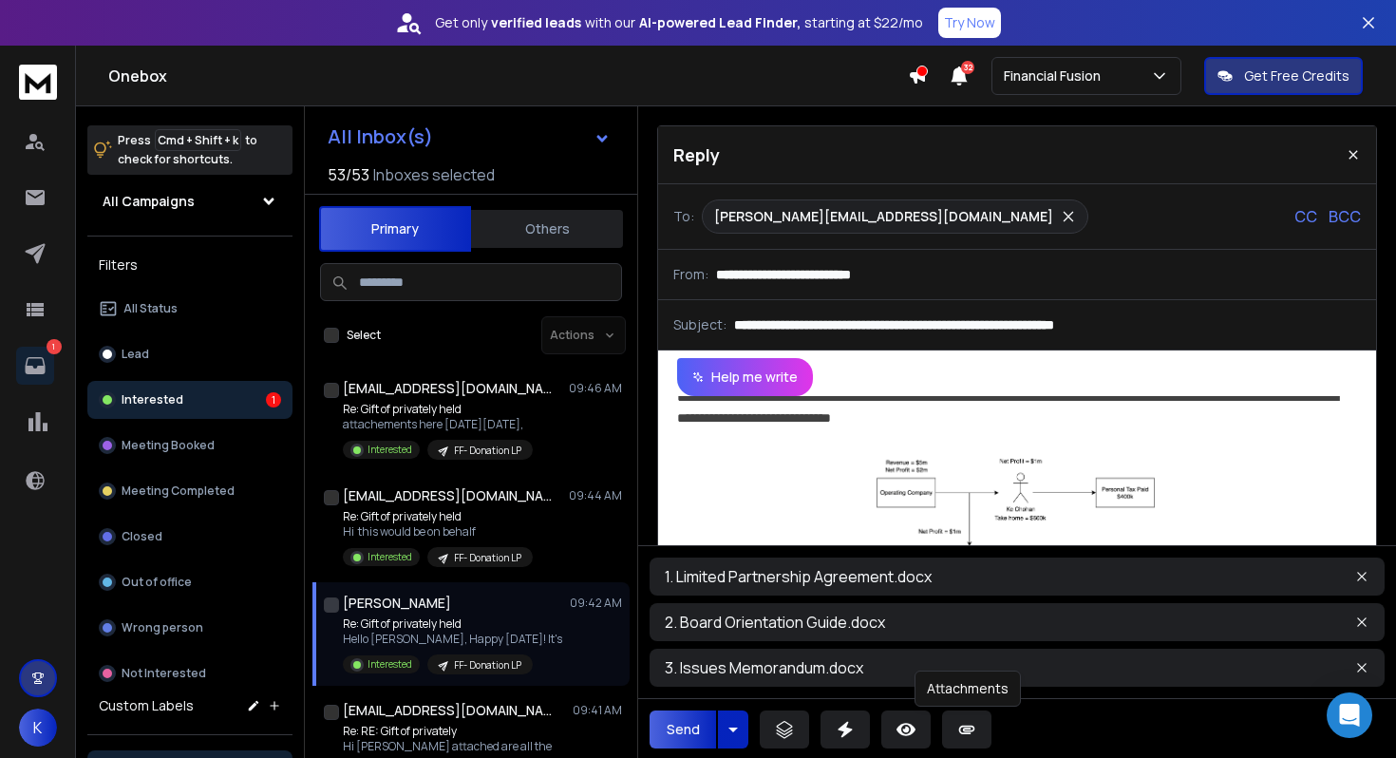
click at [680, 729] on button "Send" at bounding box center [683, 729] width 66 height 38
click at [680, 730] on button "Send" at bounding box center [683, 729] width 66 height 38
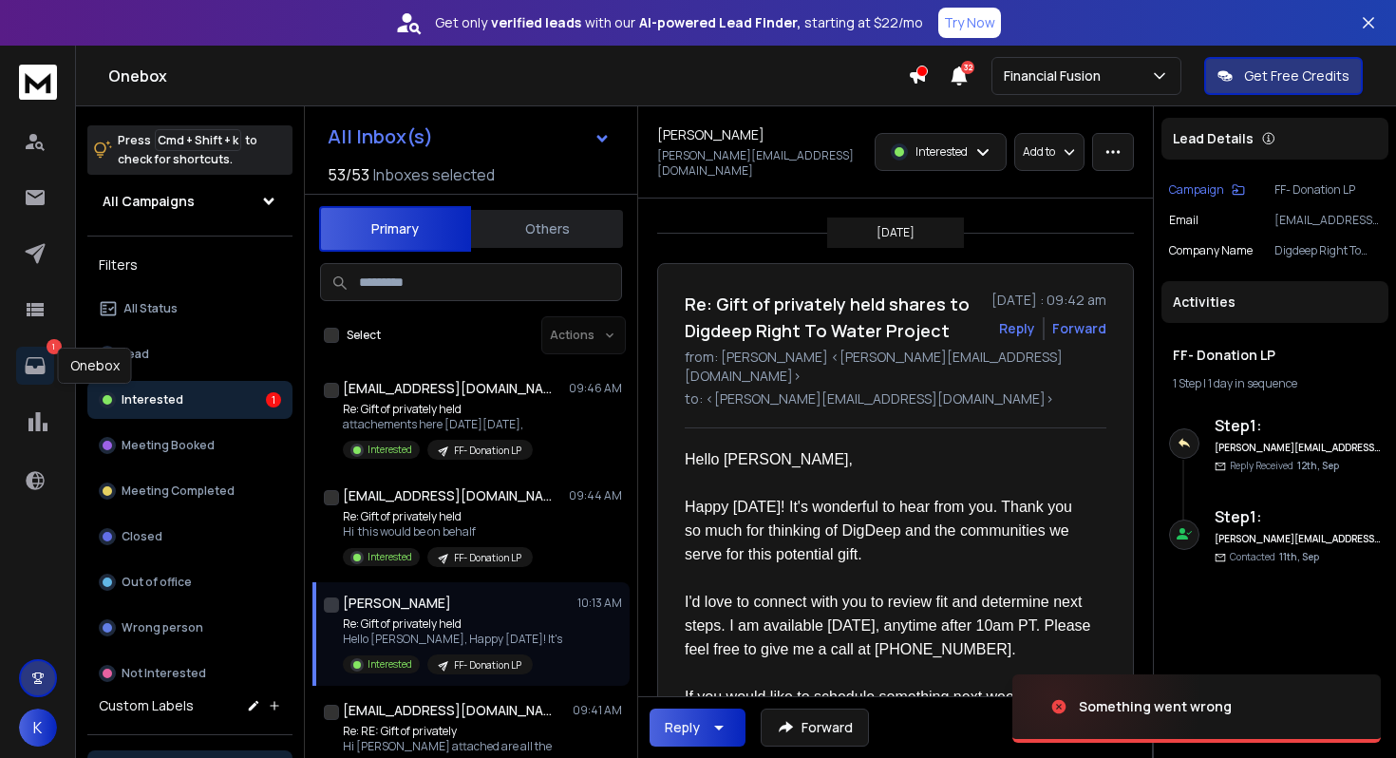
click at [39, 359] on icon at bounding box center [35, 365] width 23 height 23
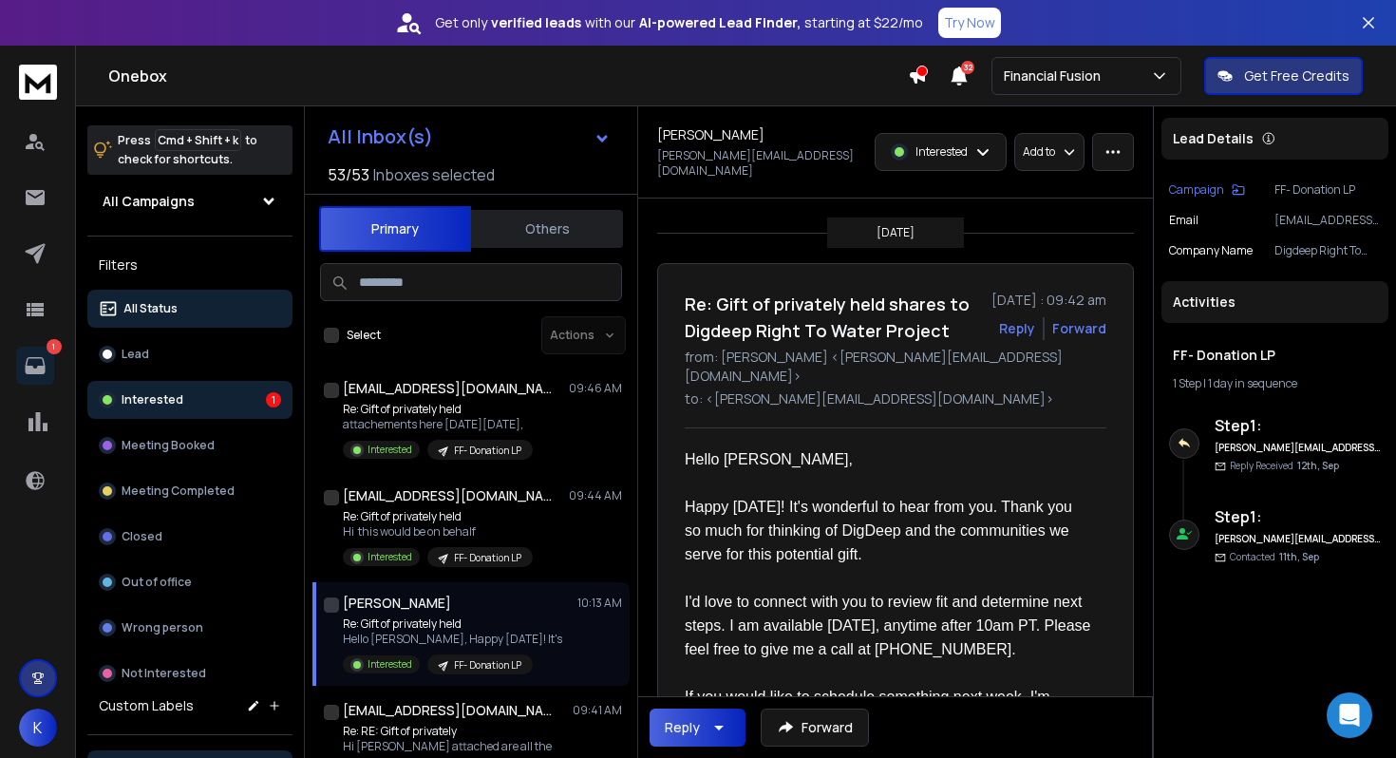
click at [143, 315] on p "All Status" at bounding box center [150, 308] width 54 height 15
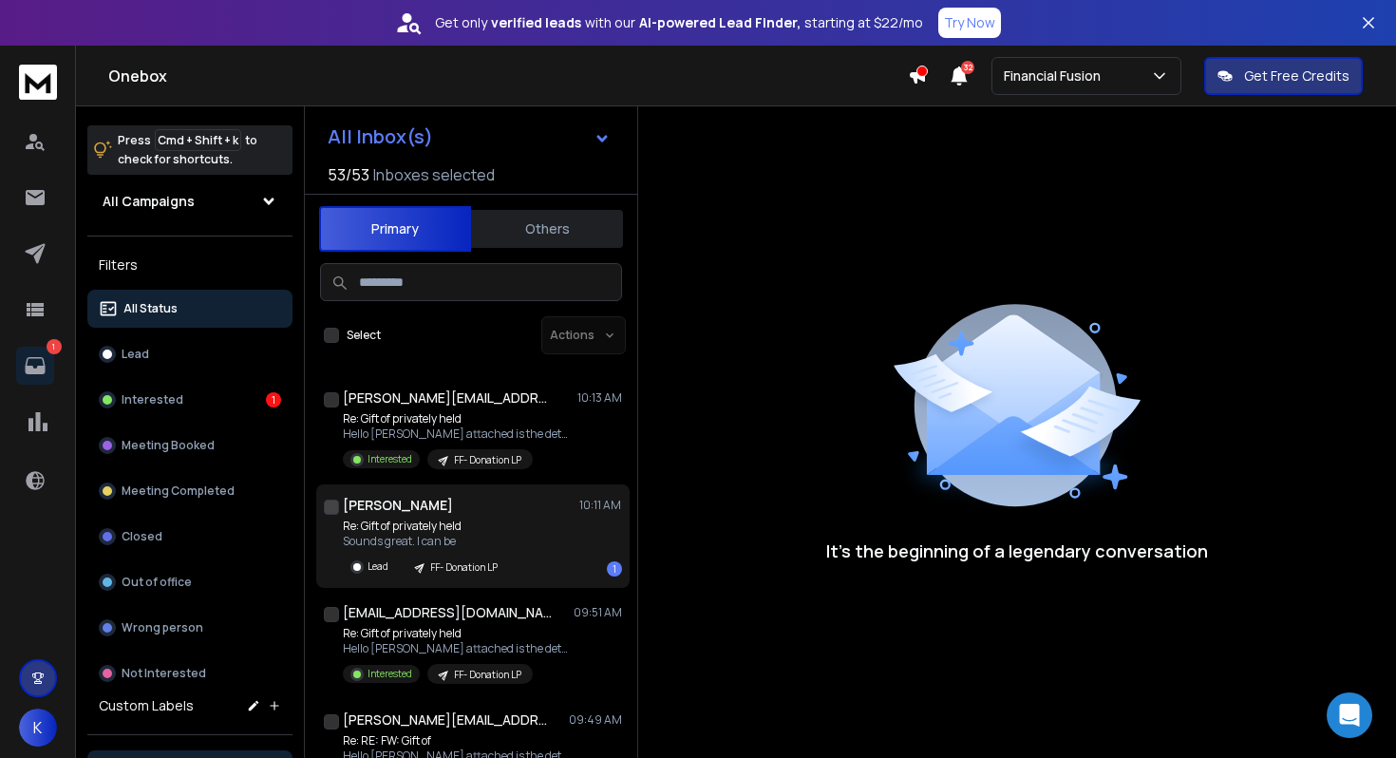
click at [465, 545] on p "Sounds great. I can be" at bounding box center [426, 541] width 166 height 15
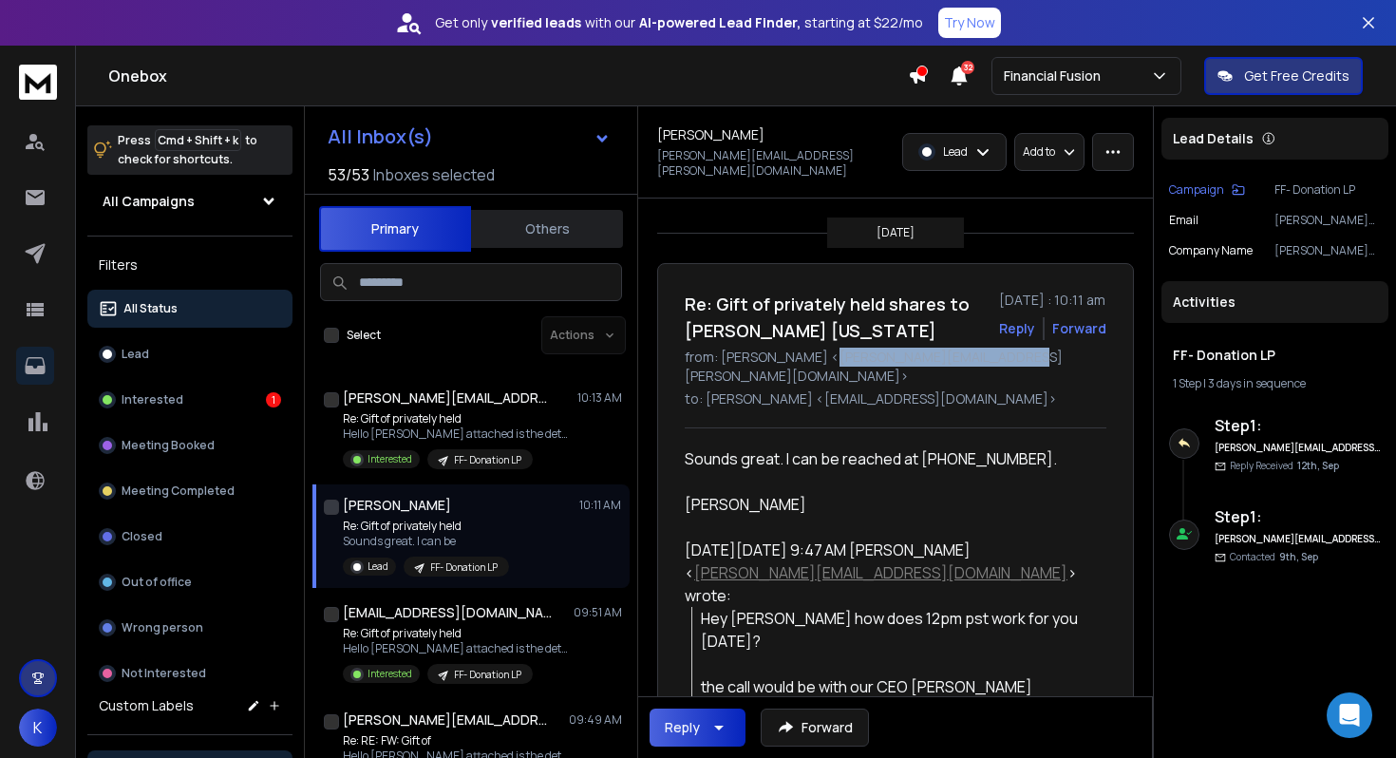
drag, startPoint x: 1000, startPoint y: 344, endPoint x: 823, endPoint y: 348, distance: 177.7
click at [823, 348] on p "from: Amanda Lasita <amanda.lasita@fosteraz.com>" at bounding box center [896, 367] width 422 height 38
copy p "[PERSON_NAME][EMAIL_ADDRESS][PERSON_NAME][DOMAIN_NAME]"
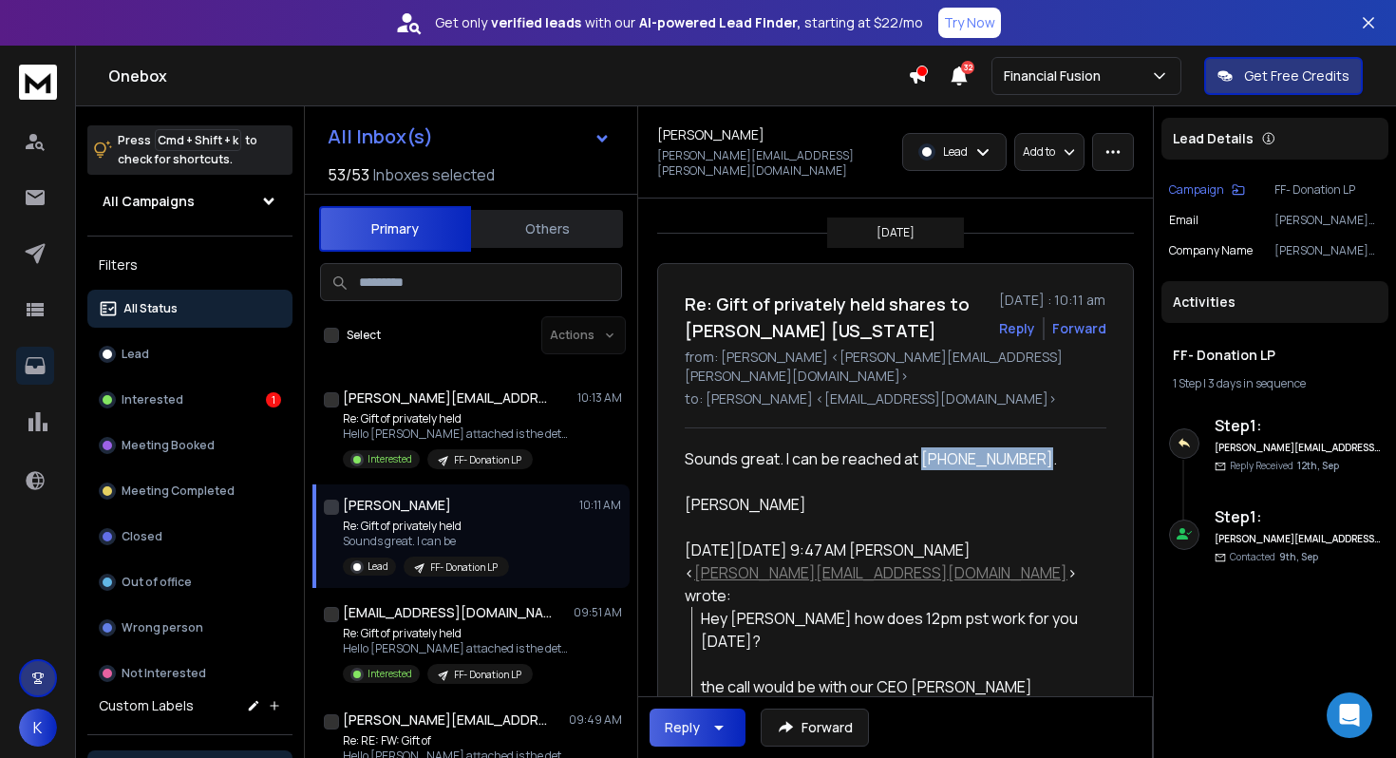
drag, startPoint x: 1030, startPoint y: 424, endPoint x: 923, endPoint y: 430, distance: 106.6
click at [923, 447] on div "Sounds great. I can be reached at (775) 354-8200. Amanda" at bounding box center [888, 481] width 407 height 68
copy div "(775) 354-8200"
click at [885, 493] on div "Amanda" at bounding box center [888, 504] width 407 height 23
click at [720, 470] on div at bounding box center [888, 481] width 407 height 23
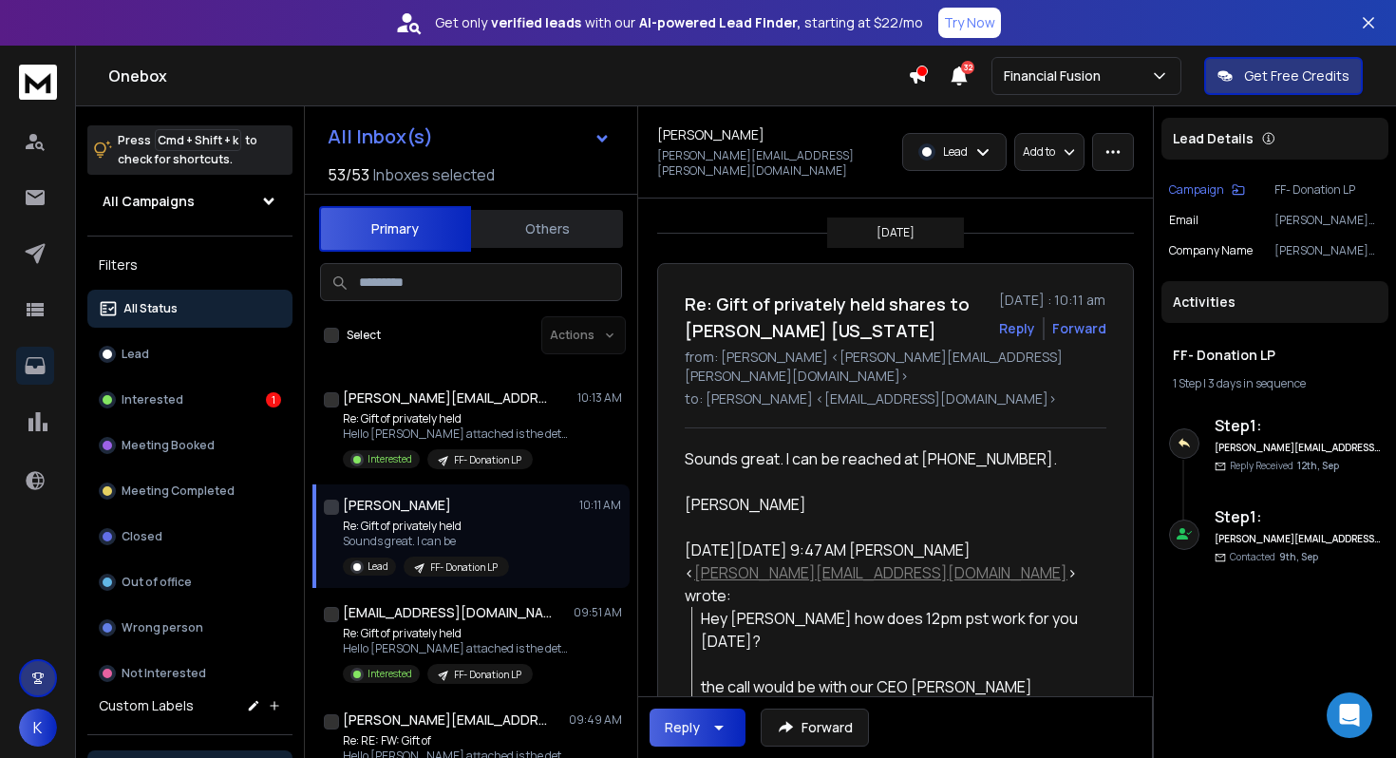
click at [677, 722] on div "Reply" at bounding box center [682, 727] width 35 height 19
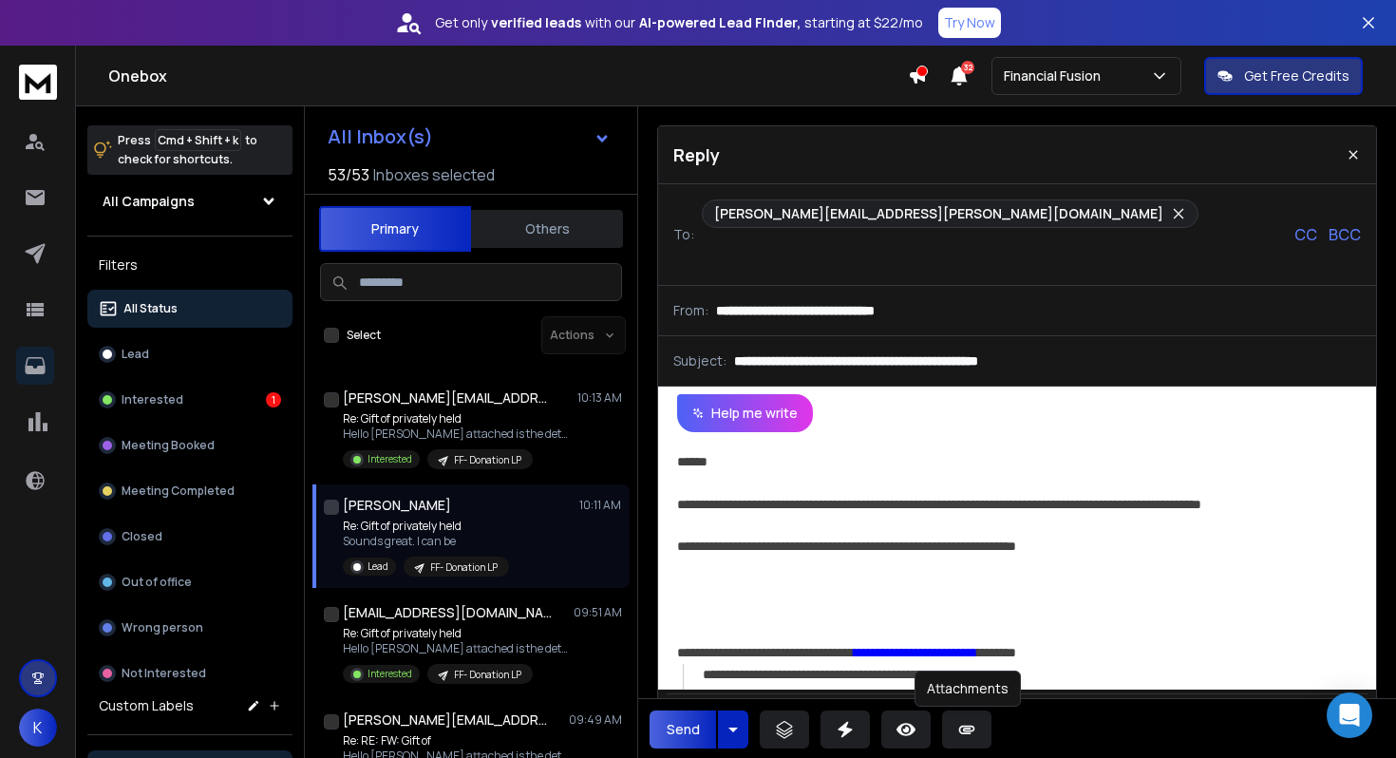
click at [958, 728] on icon at bounding box center [966, 729] width 19 height 19
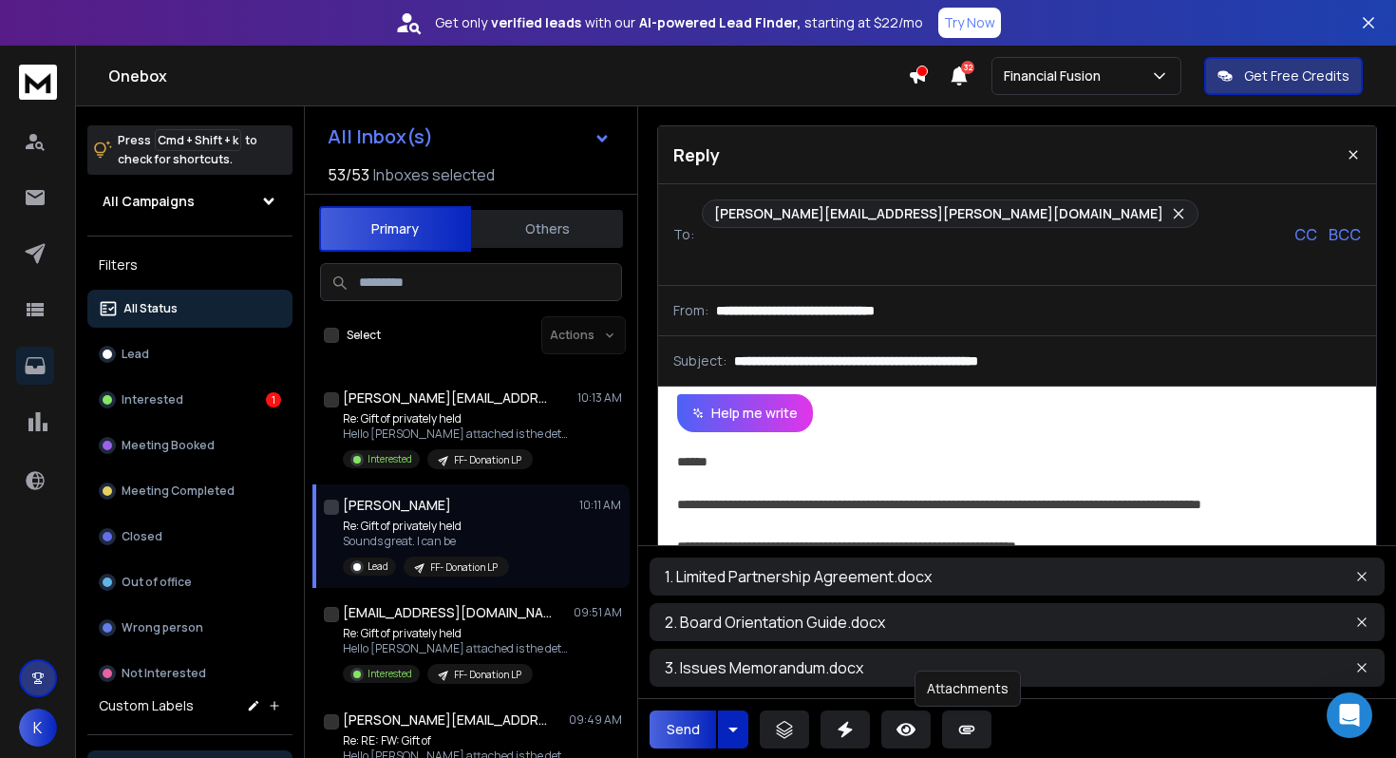
scroll to position [85, 0]
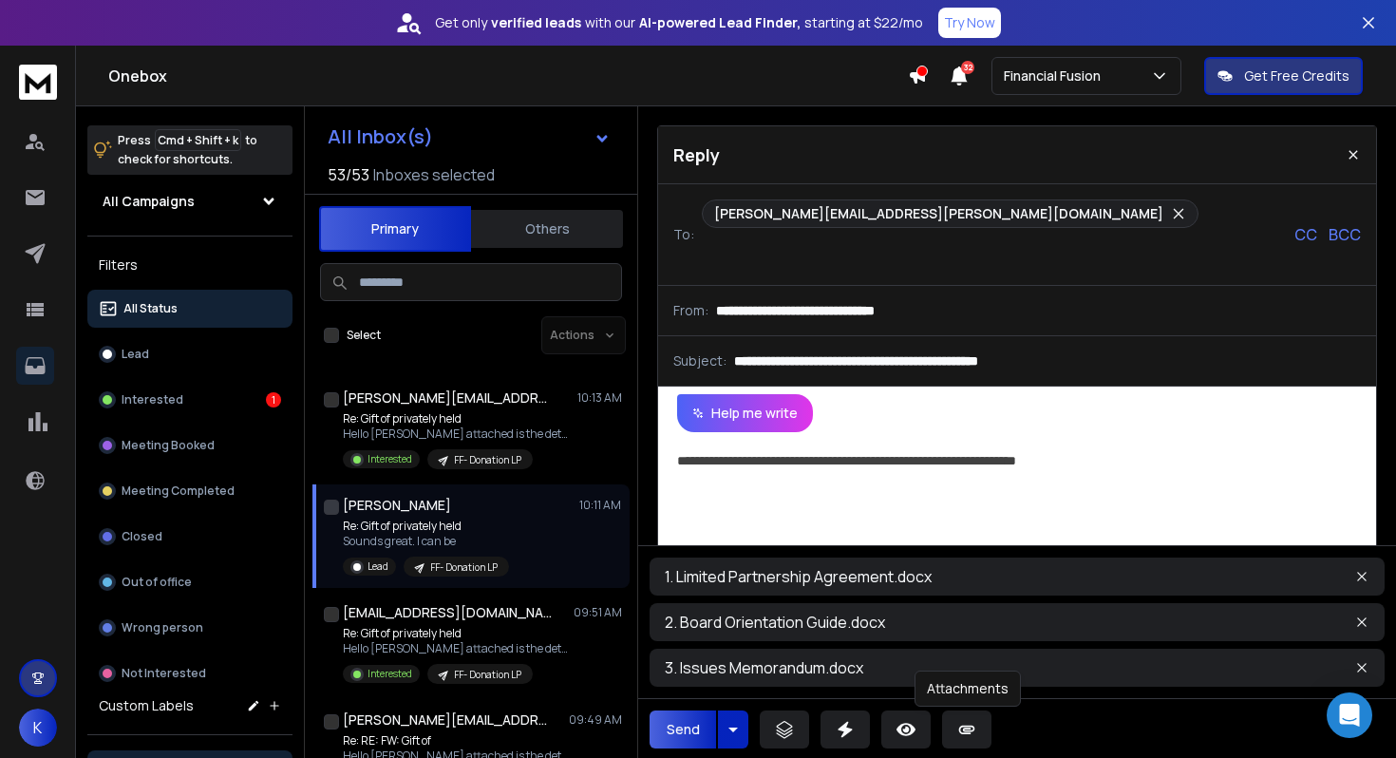
click at [832, 493] on div at bounding box center [1014, 503] width 674 height 21
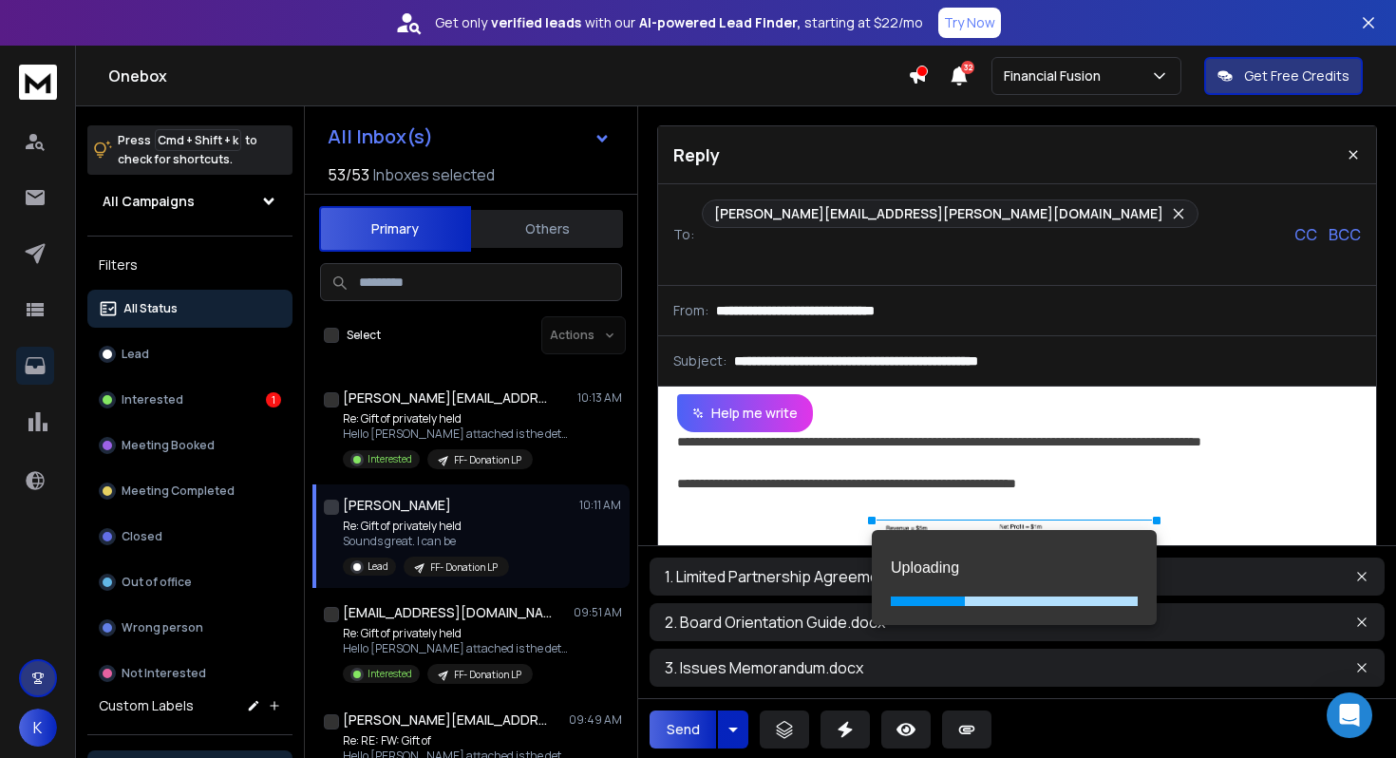
scroll to position [165, 0]
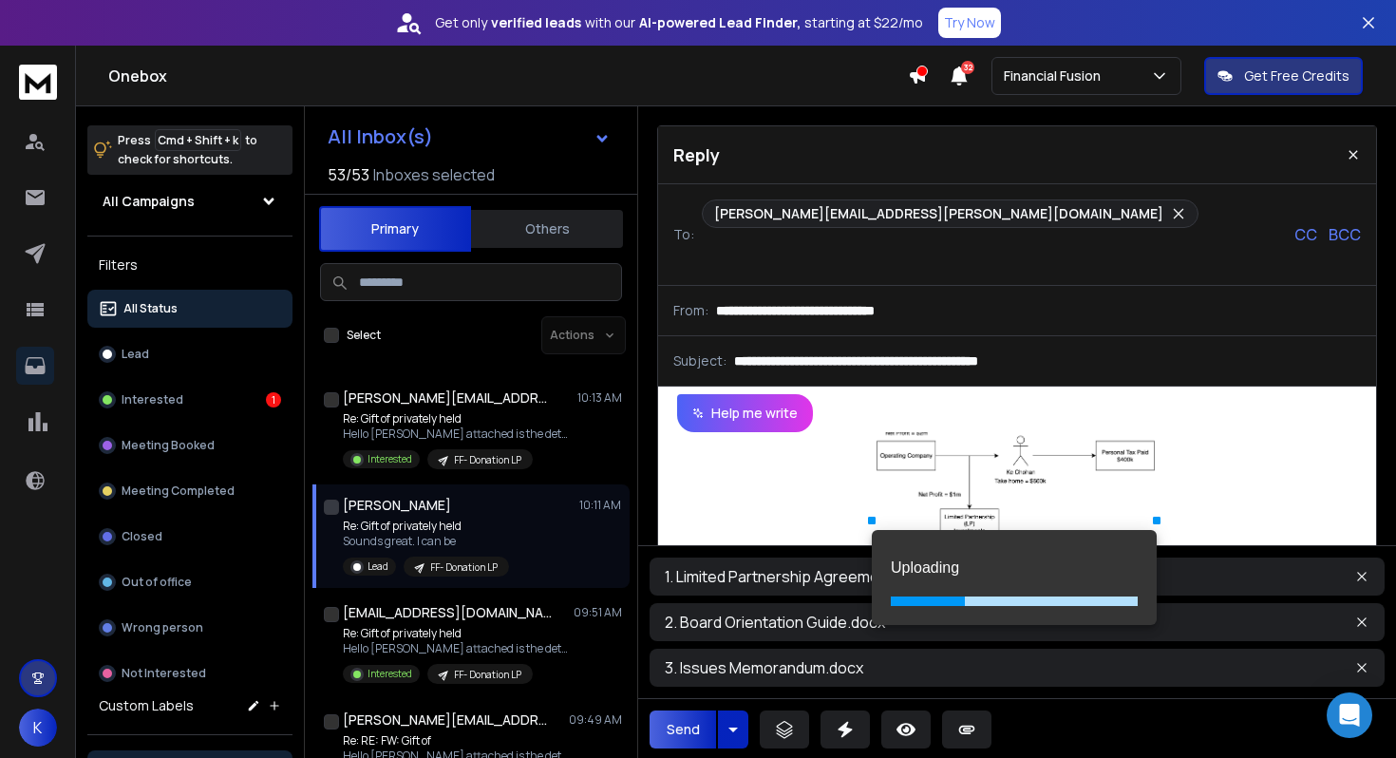
click at [826, 483] on div at bounding box center [1014, 529] width 674 height 222
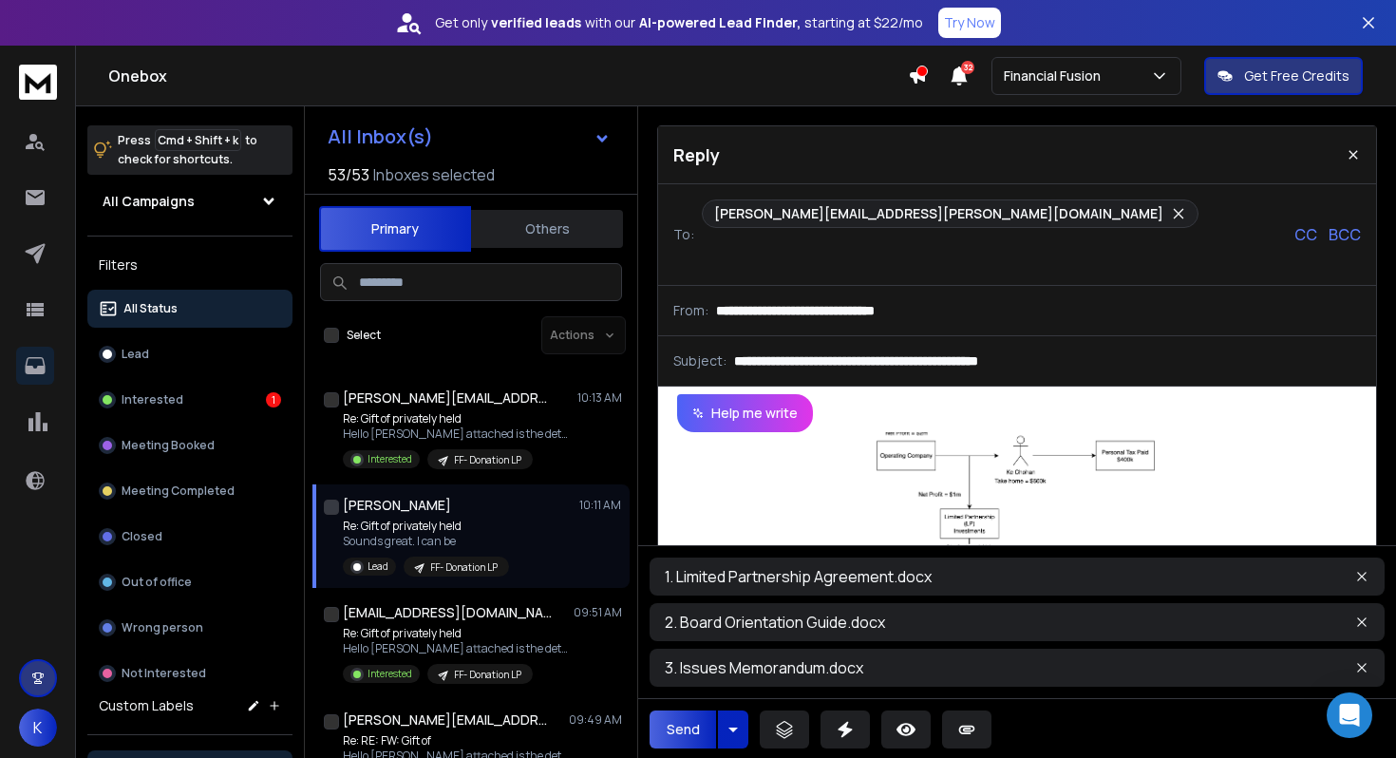
click at [1175, 470] on div at bounding box center [1014, 529] width 674 height 222
click at [688, 739] on button "Send" at bounding box center [683, 729] width 66 height 38
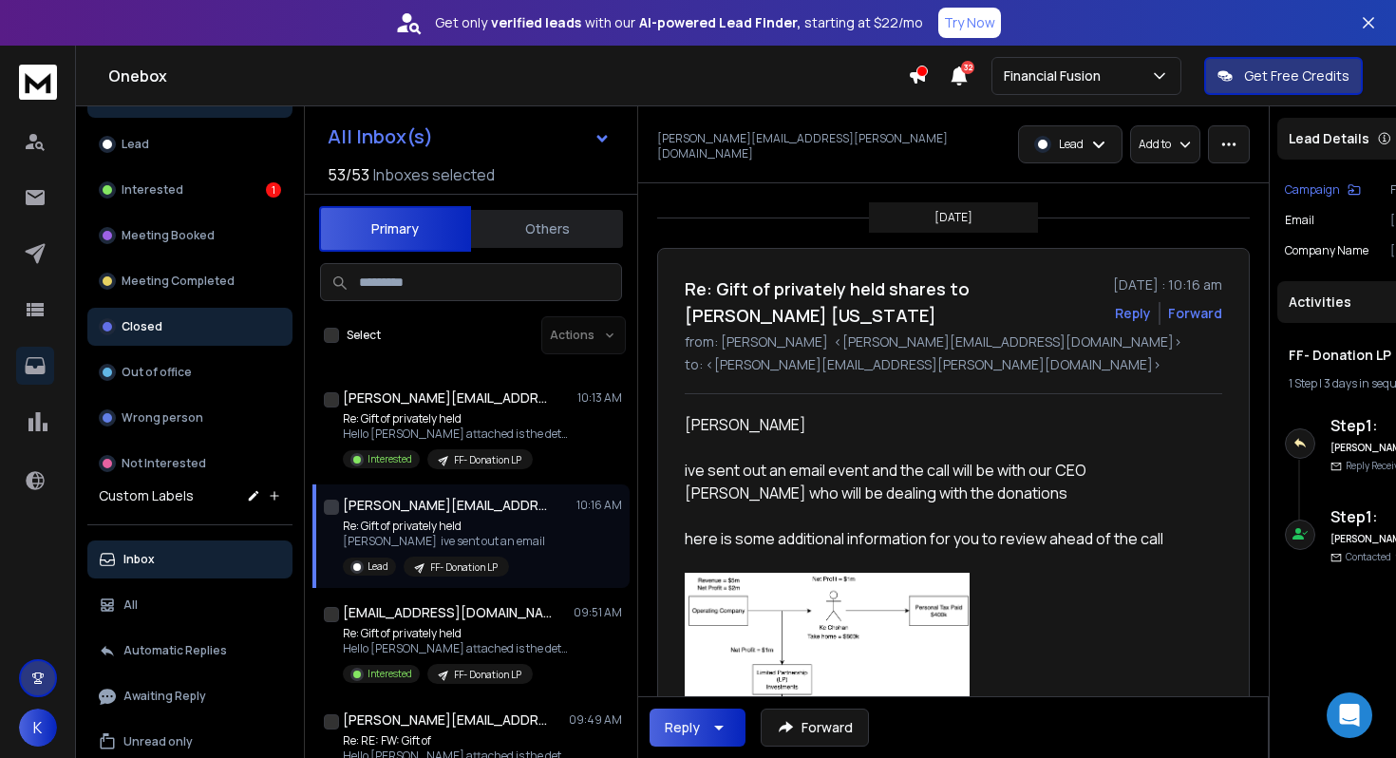
scroll to position [334, 0]
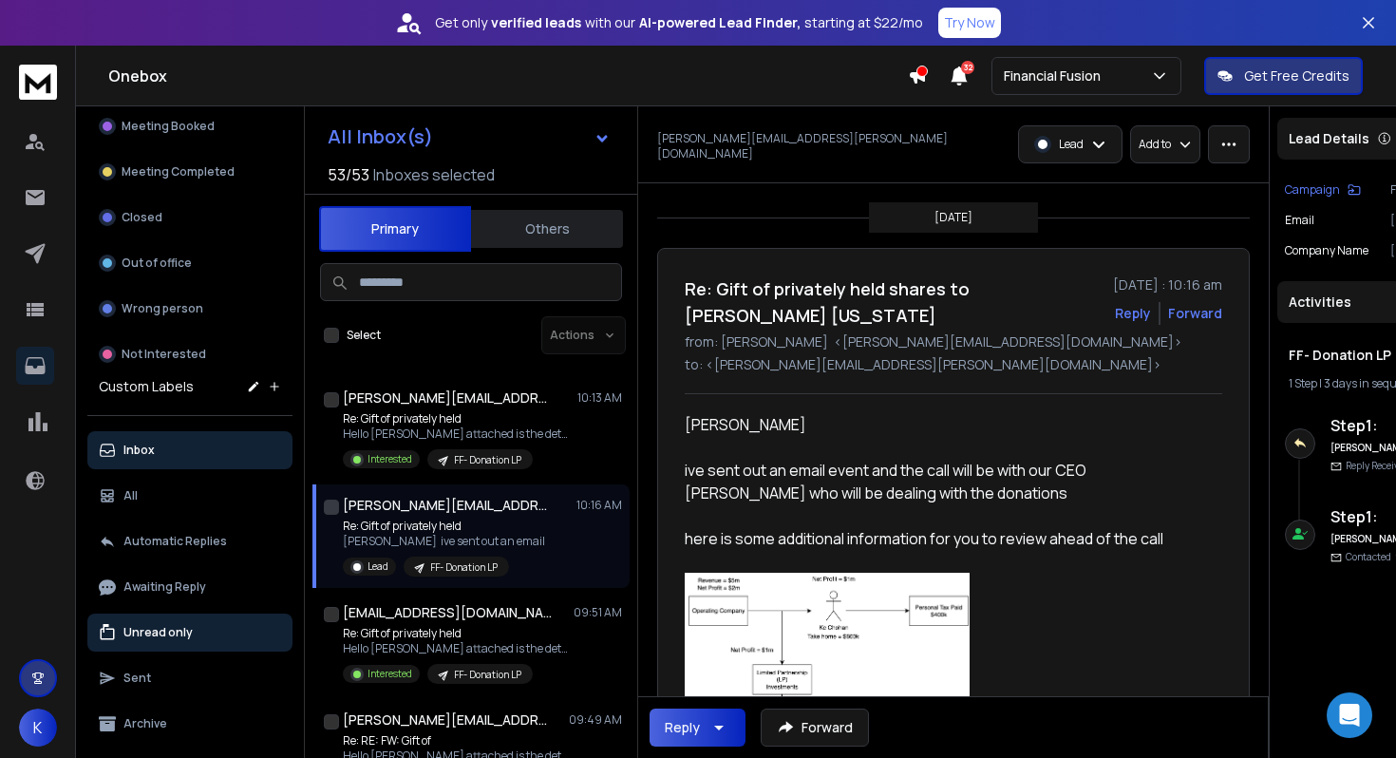
click at [156, 625] on p "Unread only" at bounding box center [157, 632] width 69 height 15
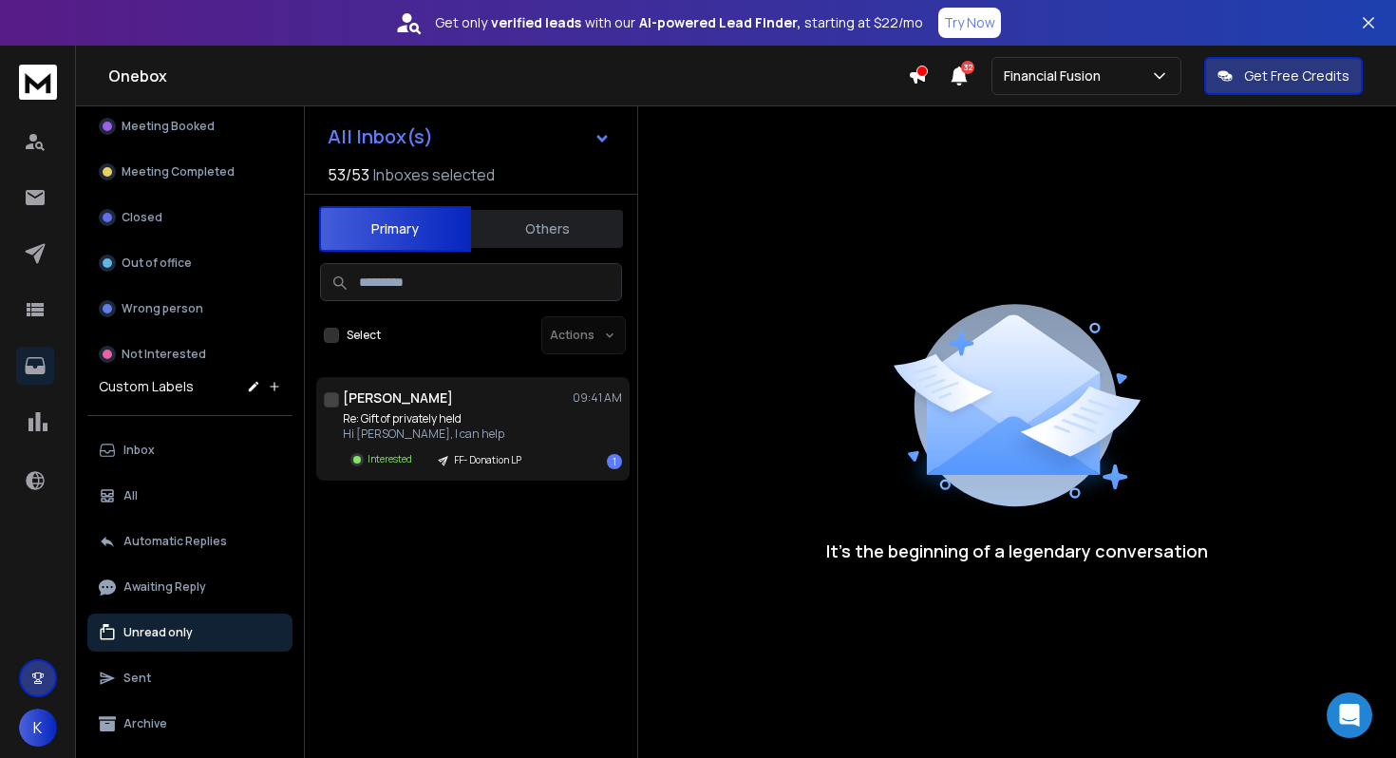
click at [525, 397] on div "Savannah Stark 09:41 AM" at bounding box center [482, 397] width 279 height 19
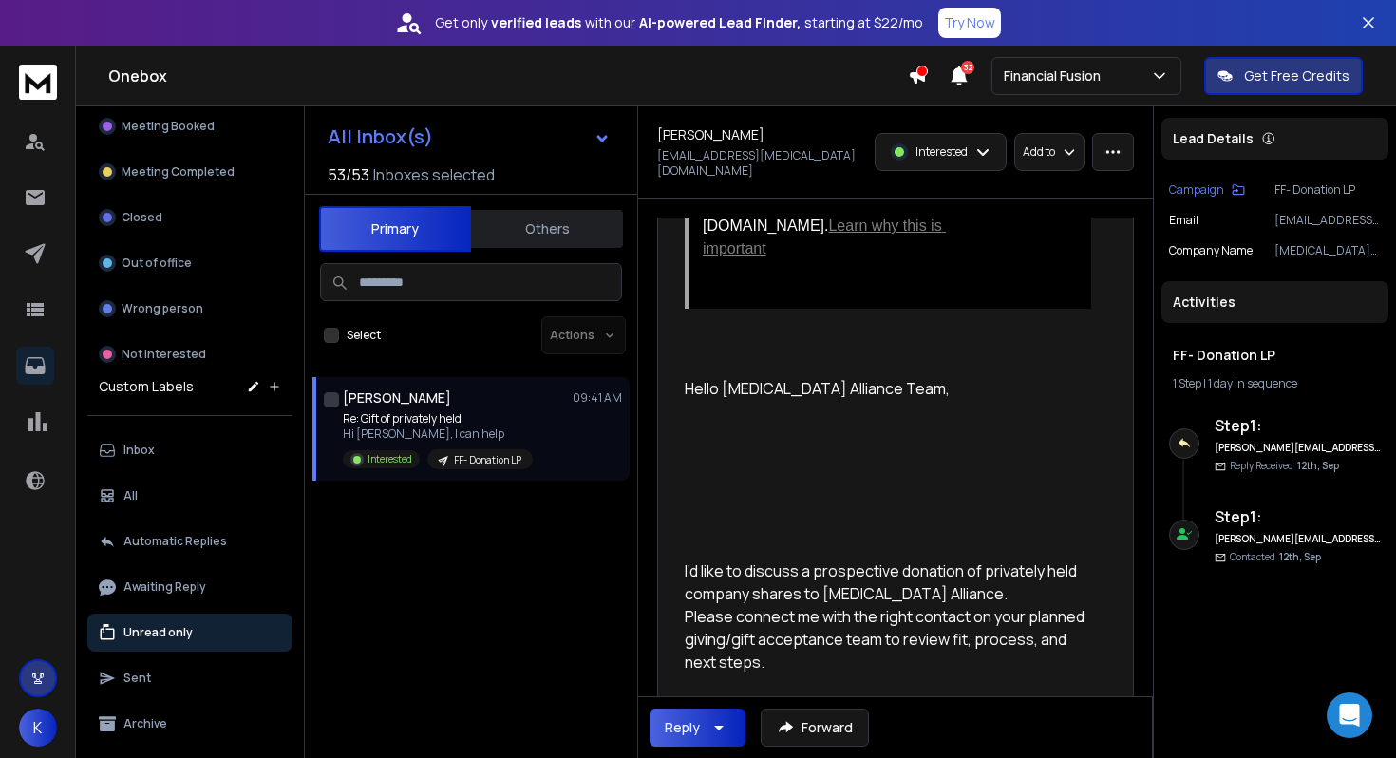
scroll to position [0, 0]
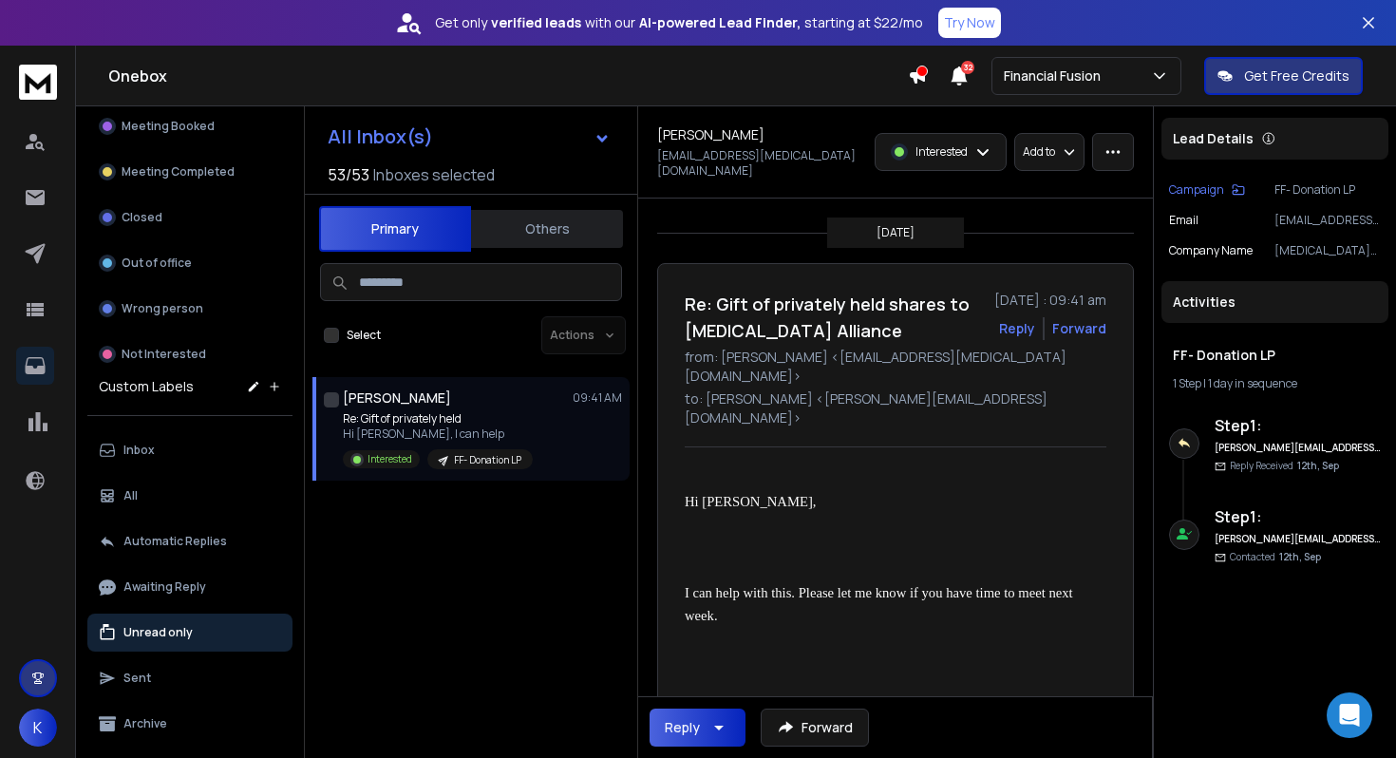
click at [849, 535] on p at bounding box center [888, 546] width 407 height 23
click at [690, 729] on div "Reply" at bounding box center [682, 727] width 35 height 19
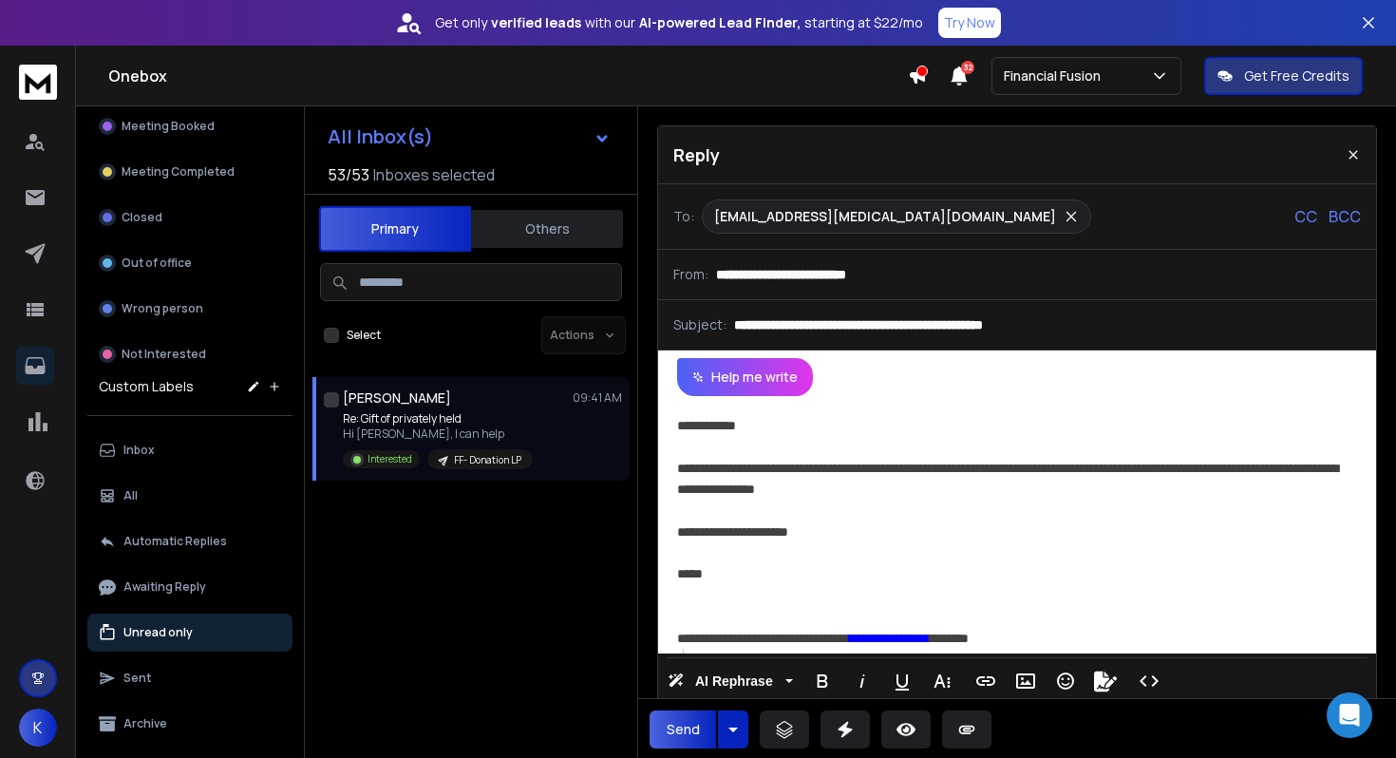
click at [831, 536] on div "**********" at bounding box center [1014, 531] width 674 height 21
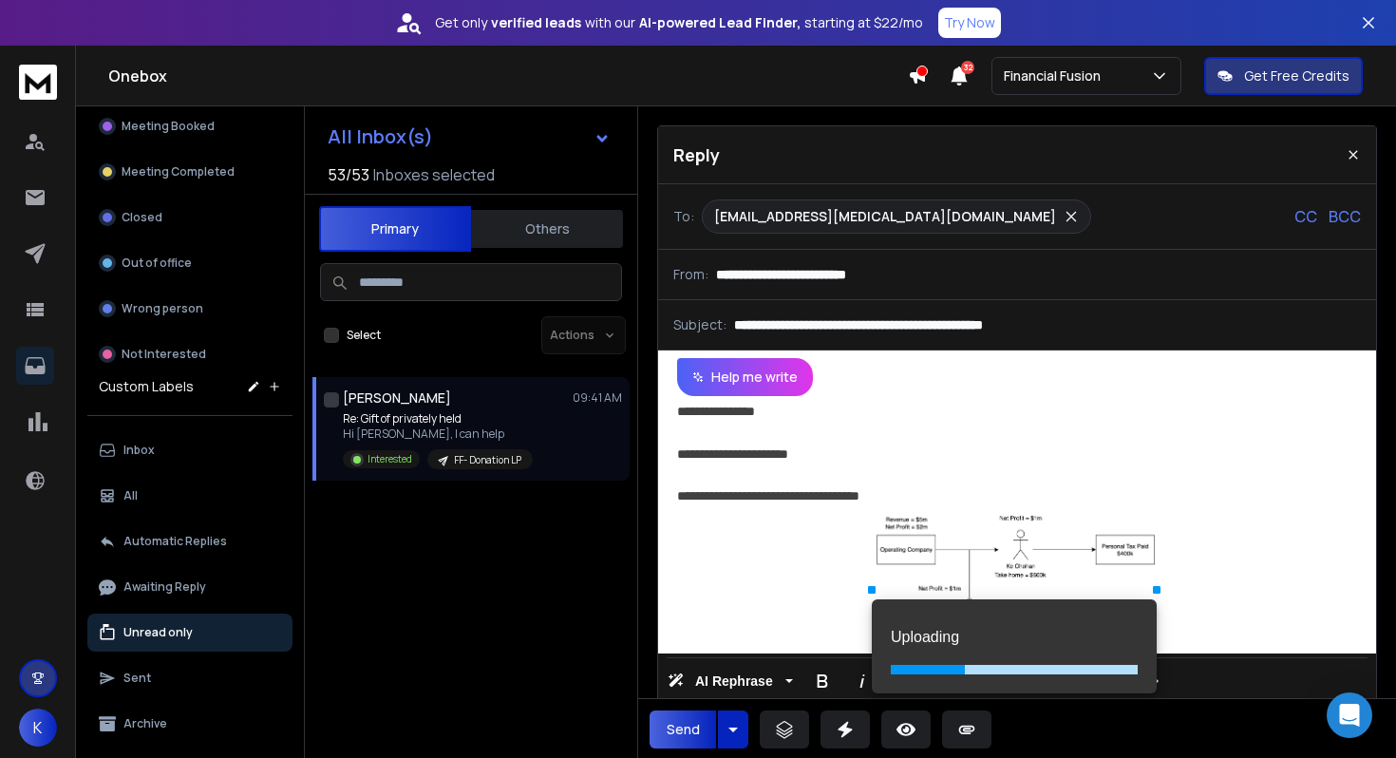
scroll to position [112, 0]
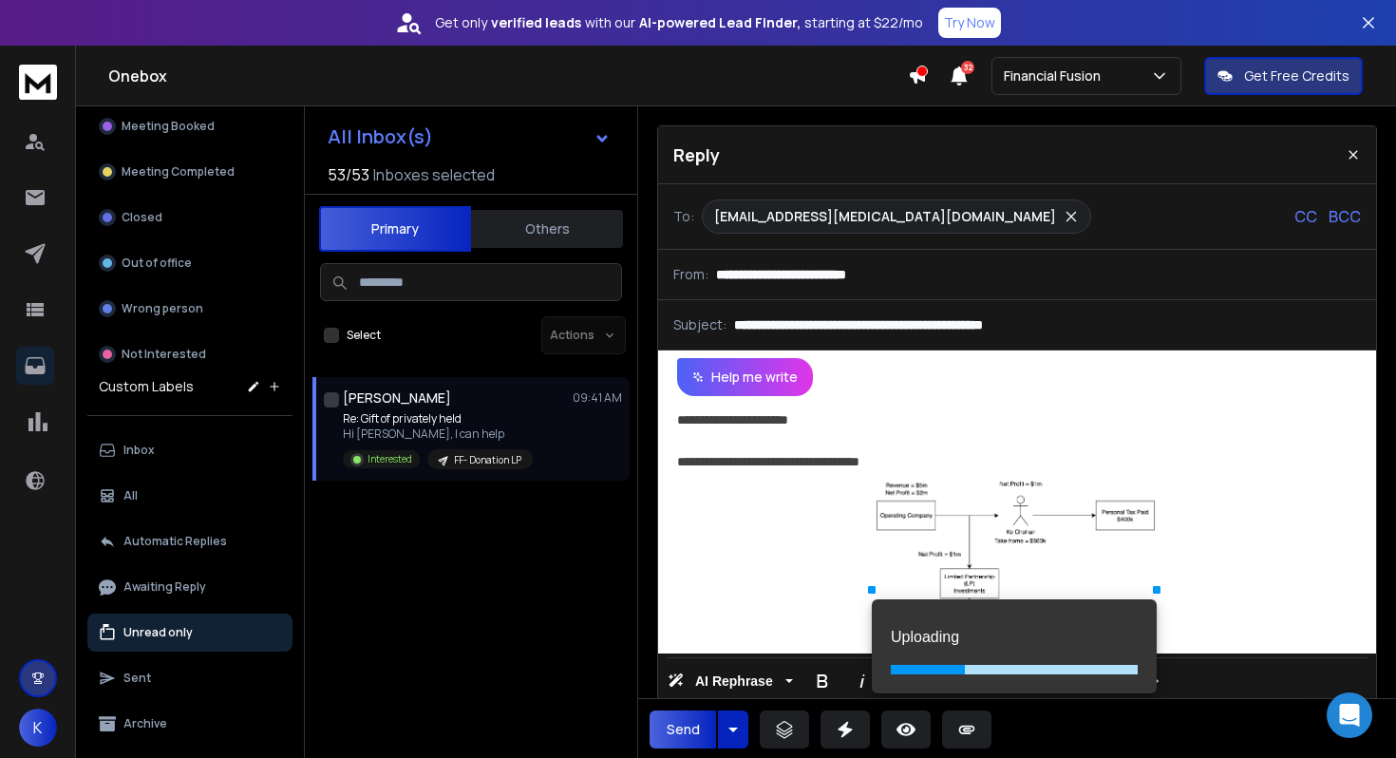
click at [1225, 556] on div at bounding box center [1014, 589] width 674 height 222
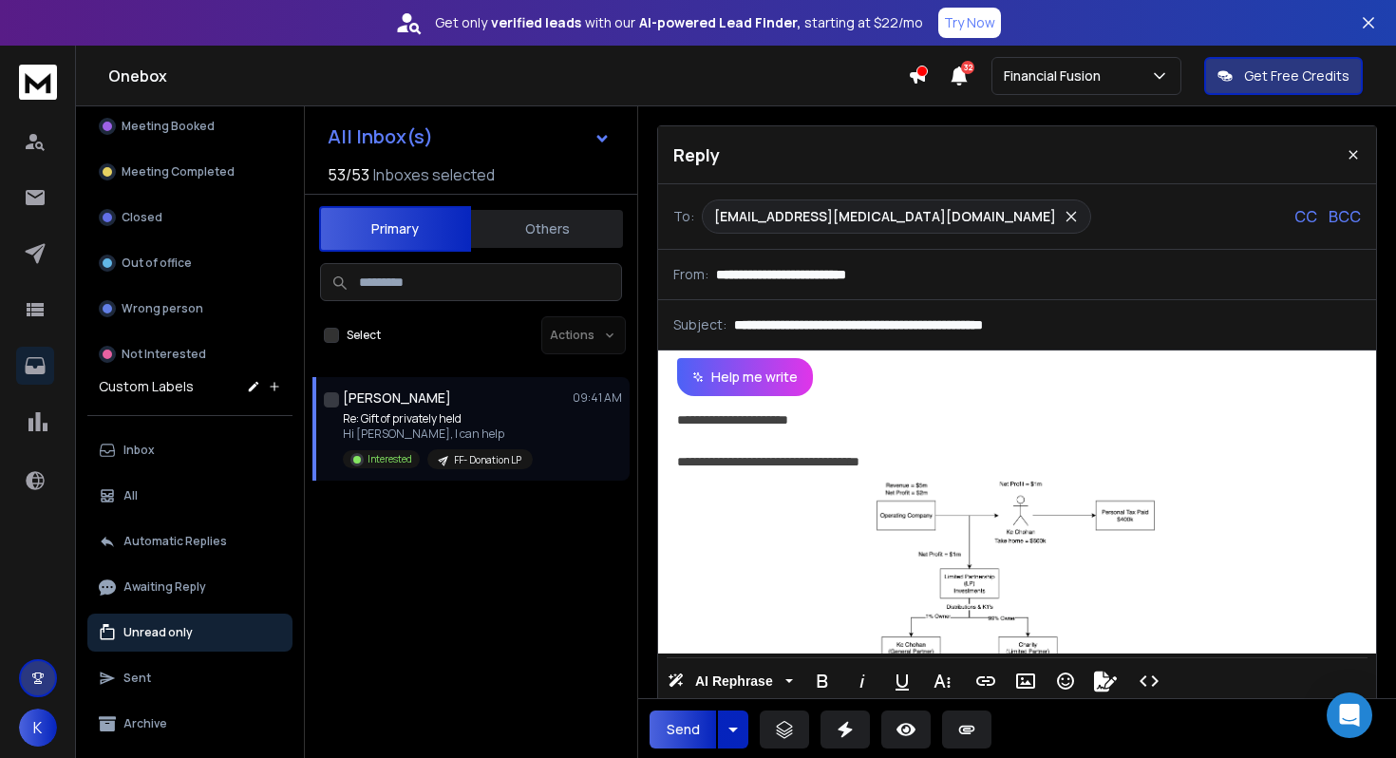
click at [922, 457] on div "**********" at bounding box center [1014, 461] width 674 height 21
click at [969, 727] on icon at bounding box center [967, 730] width 16 height 9
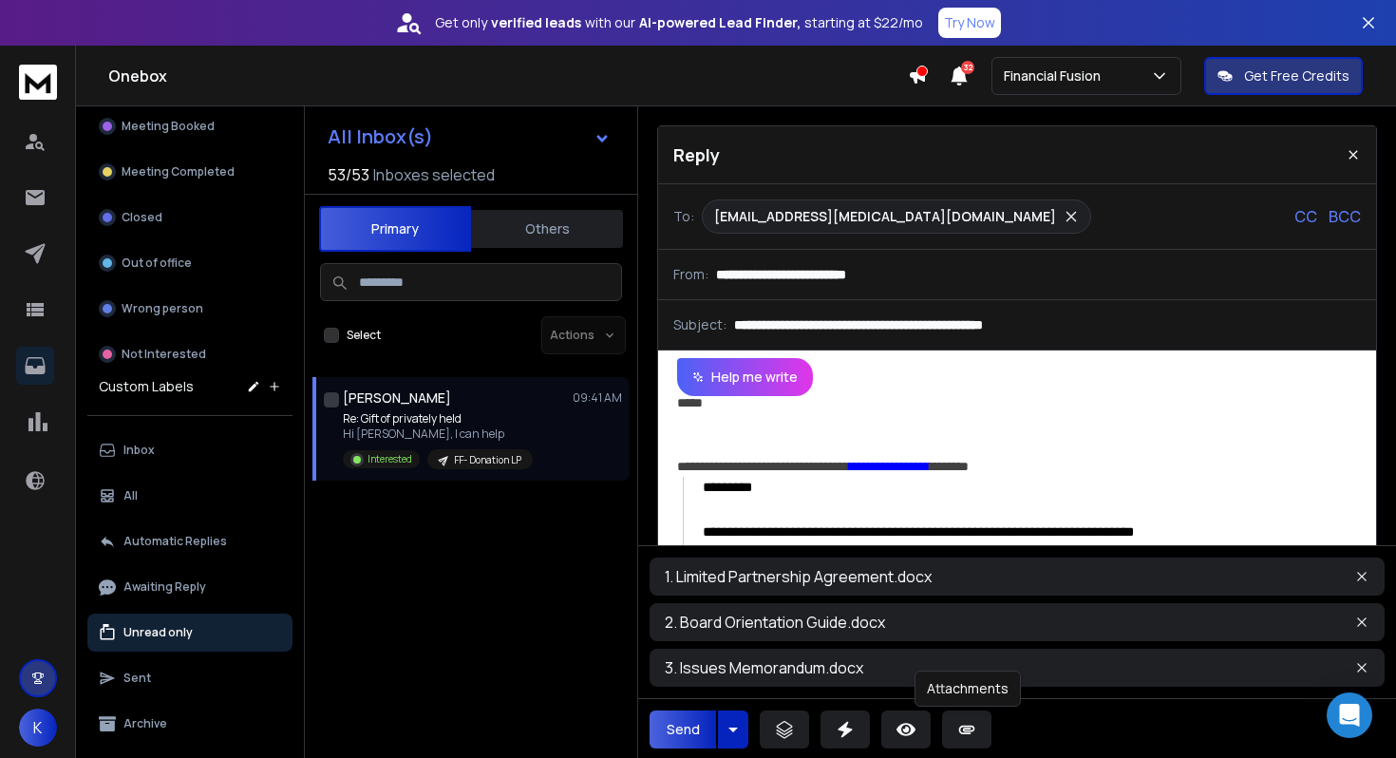
scroll to position [444, 0]
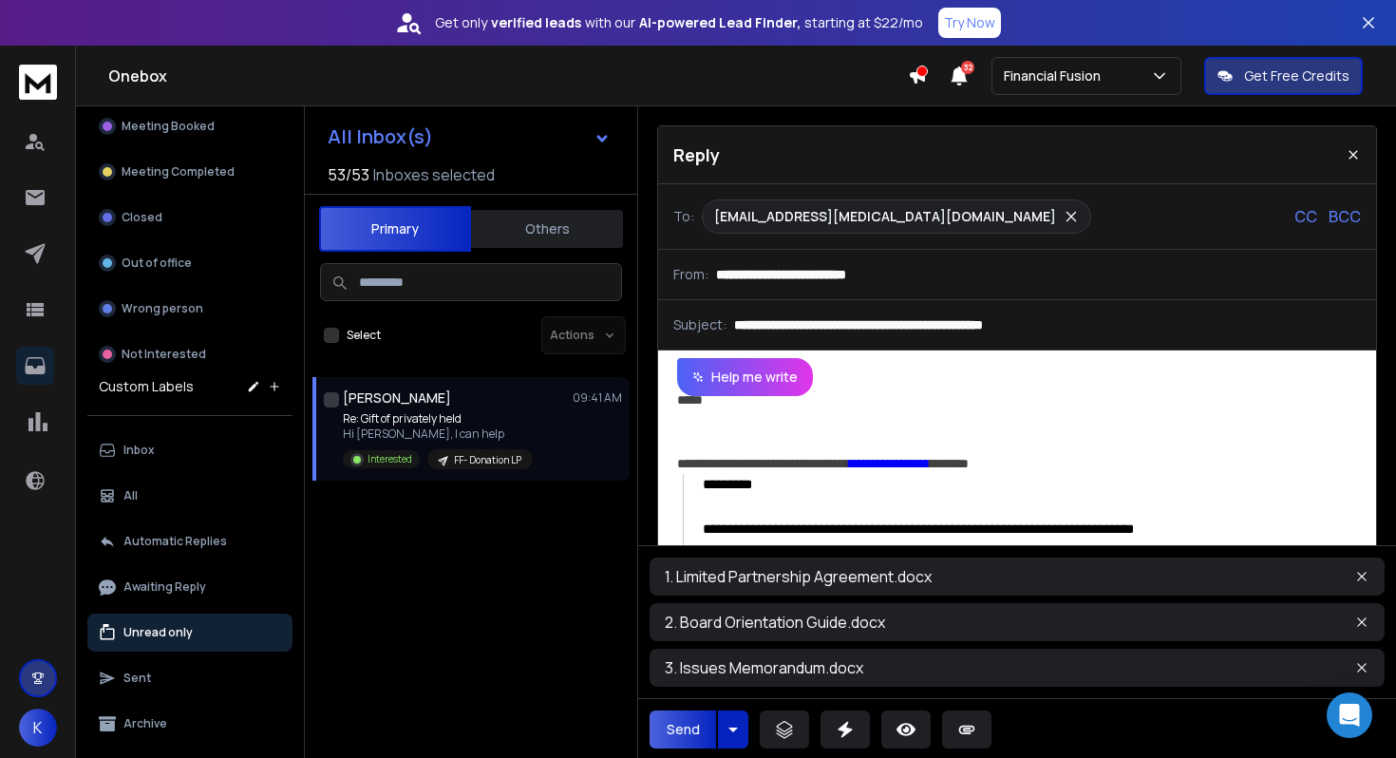
click at [665, 727] on button "Send" at bounding box center [683, 729] width 66 height 38
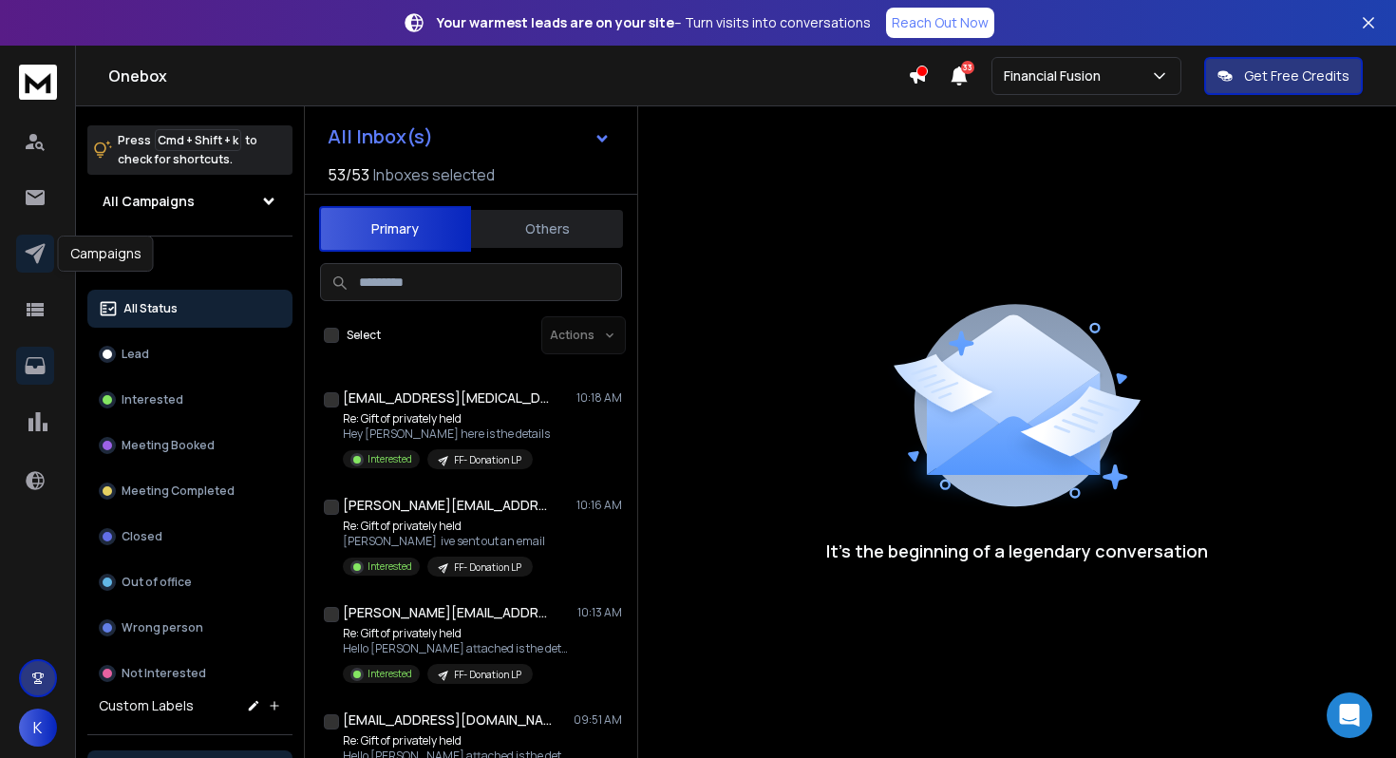
click at [33, 253] on icon at bounding box center [35, 253] width 20 height 20
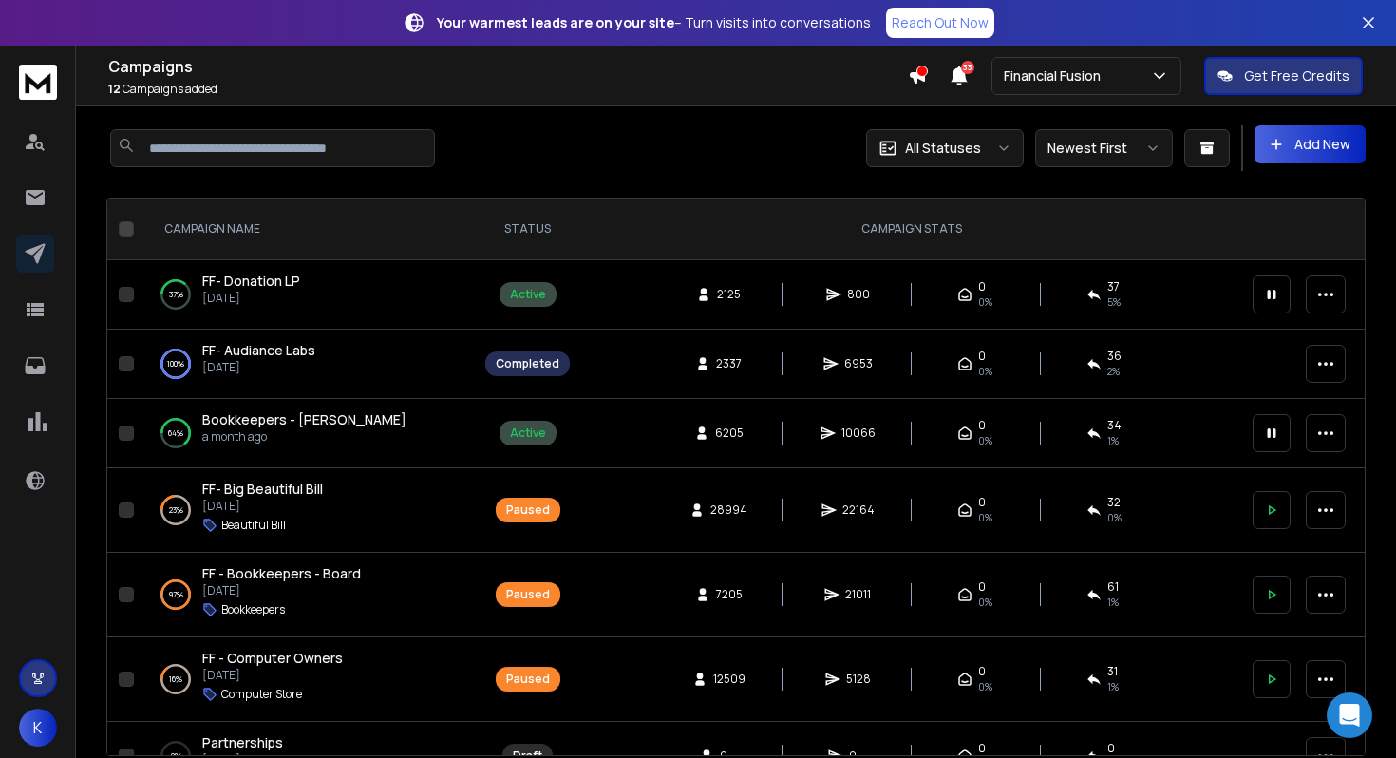
click at [274, 281] on span "FF- Donation LP" at bounding box center [251, 281] width 98 height 18
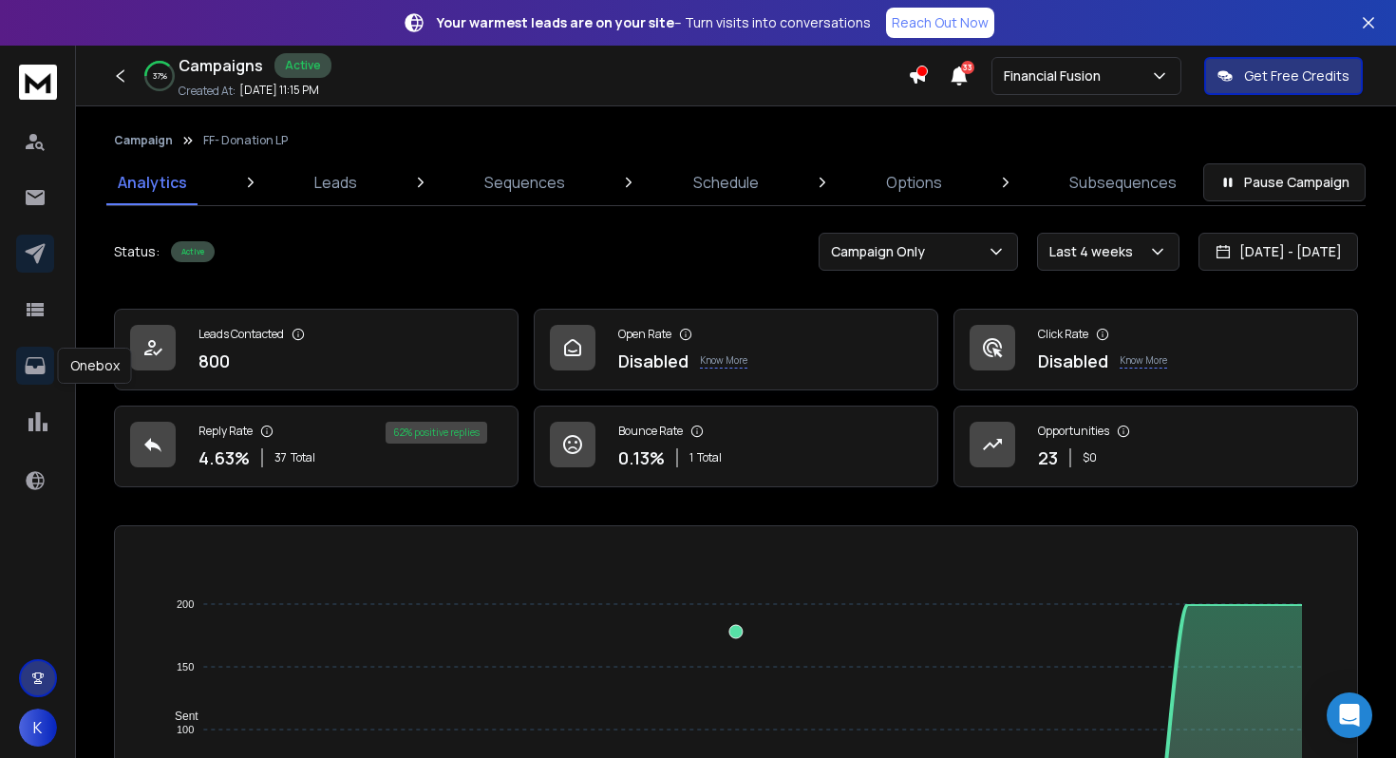
click at [40, 366] on icon at bounding box center [35, 365] width 20 height 17
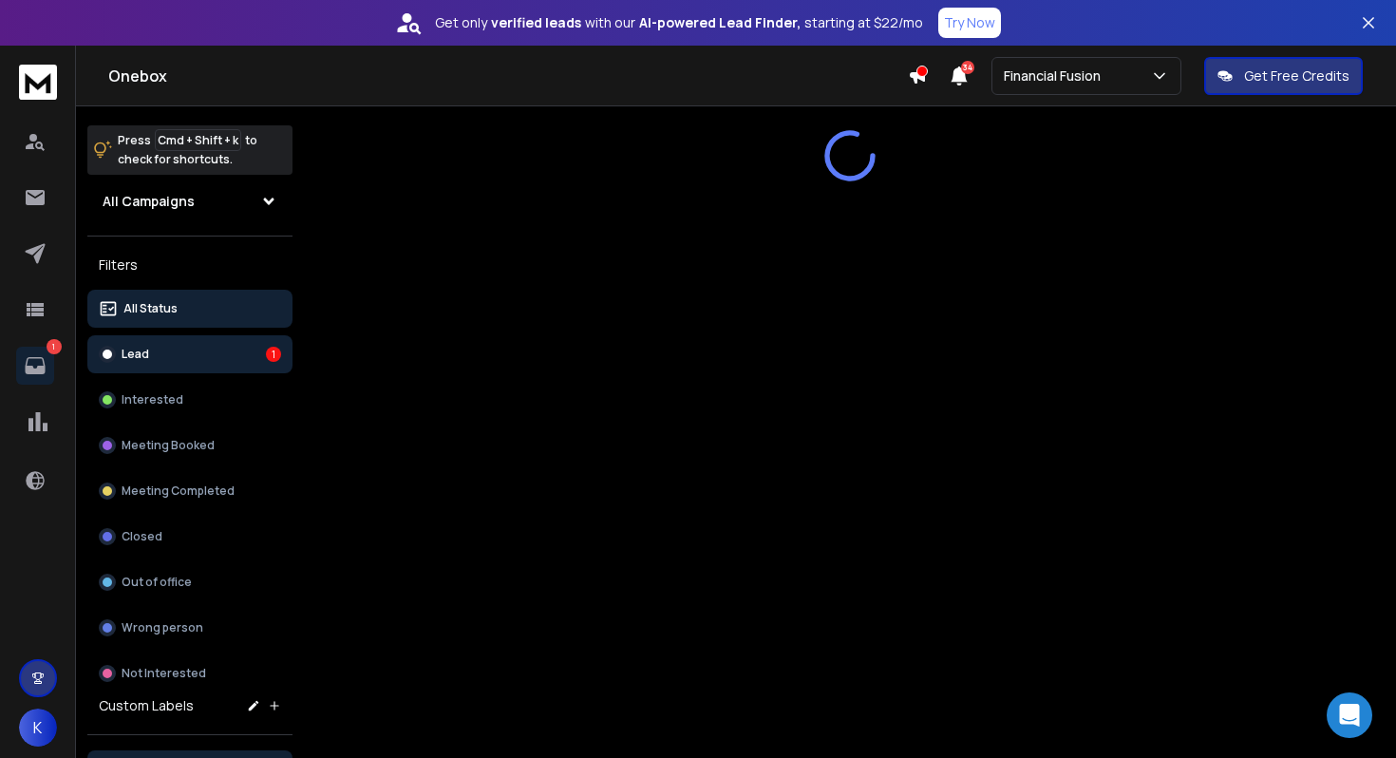
click at [148, 357] on button "Lead 1" at bounding box center [189, 354] width 205 height 38
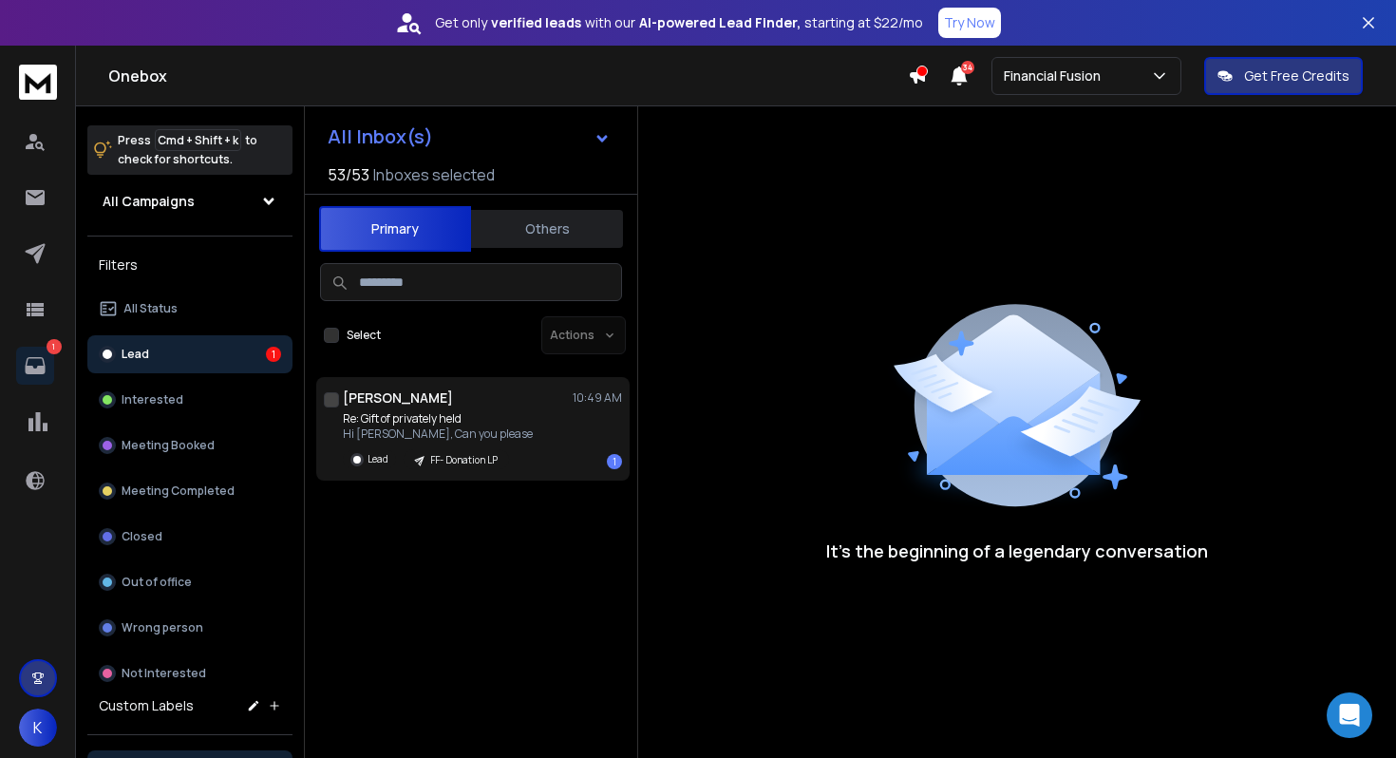
click at [457, 419] on p "Re: Gift of privately held" at bounding box center [438, 418] width 190 height 15
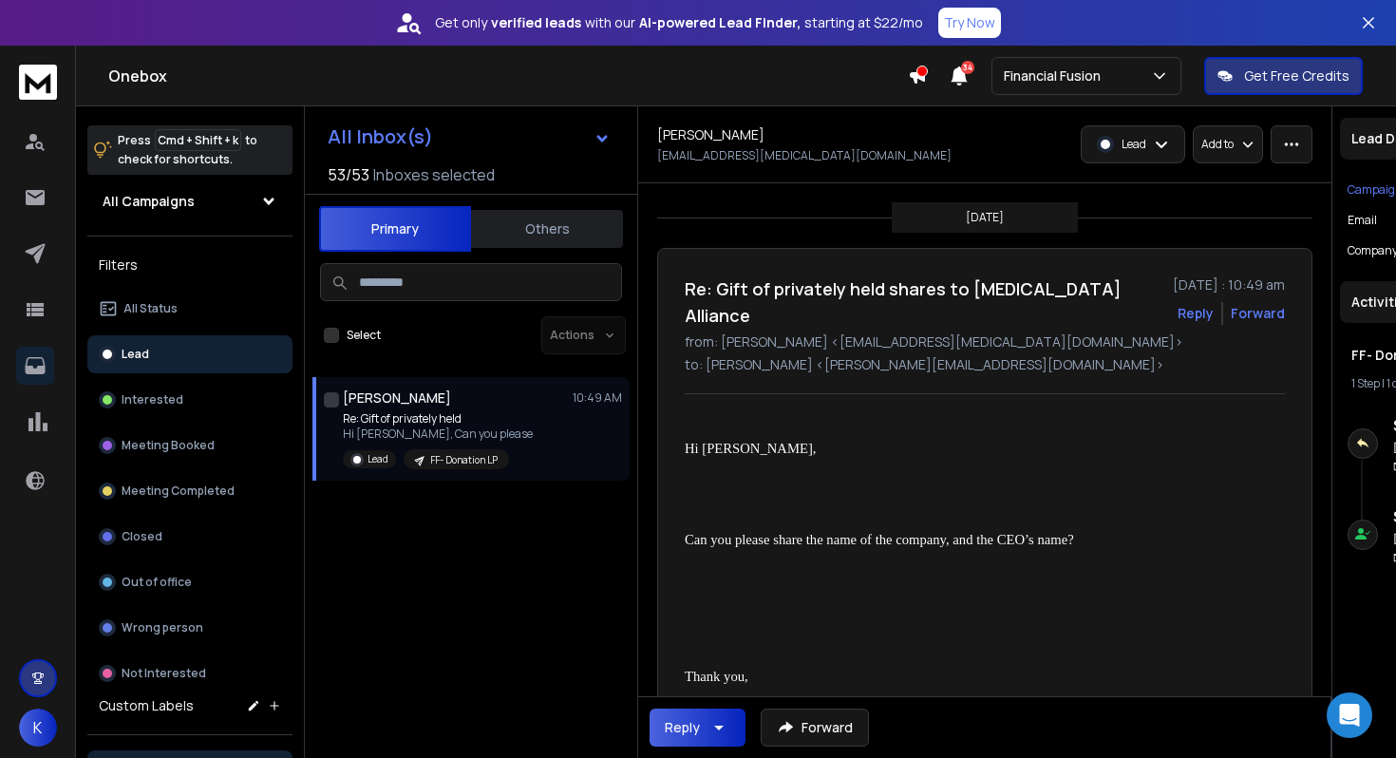
click at [1214, 315] on button "Reply" at bounding box center [1196, 313] width 36 height 19
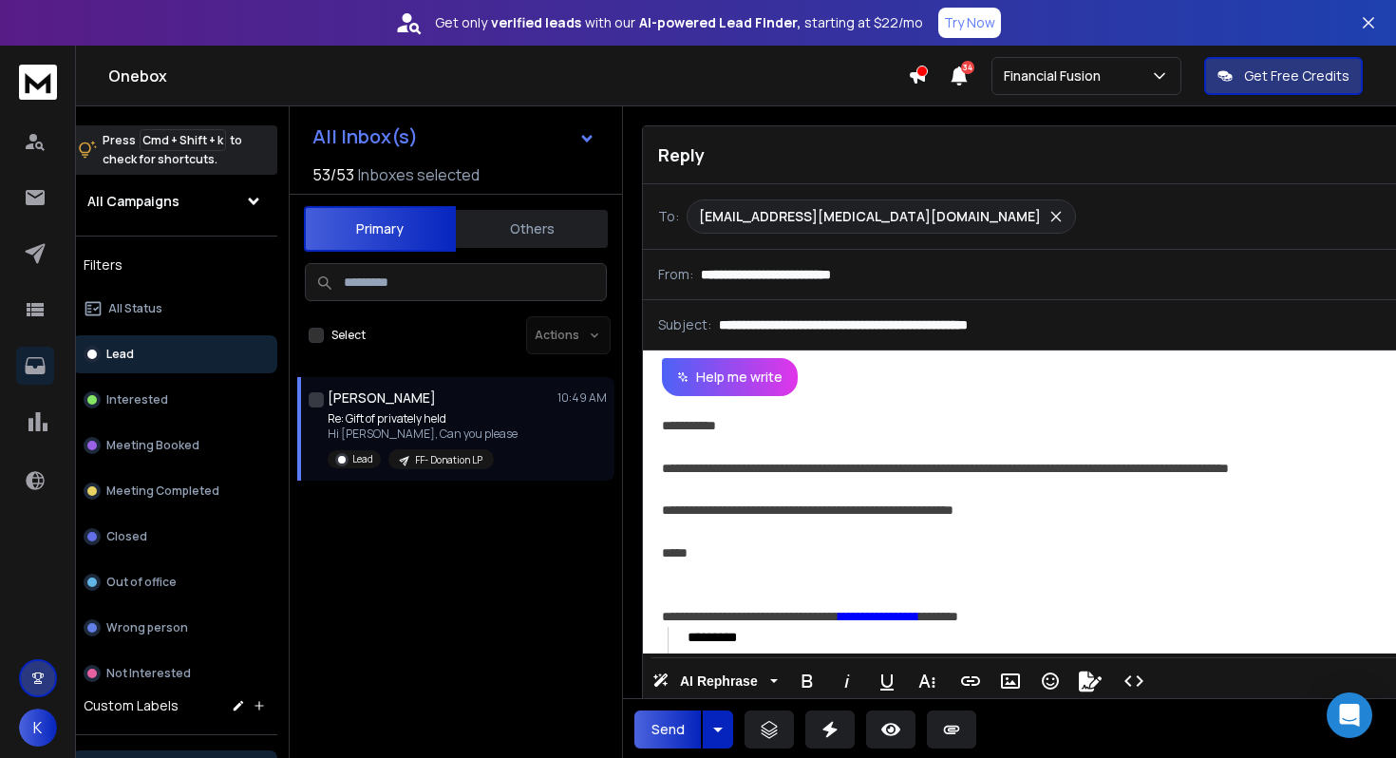
click at [675, 715] on button "Send" at bounding box center [667, 729] width 66 height 38
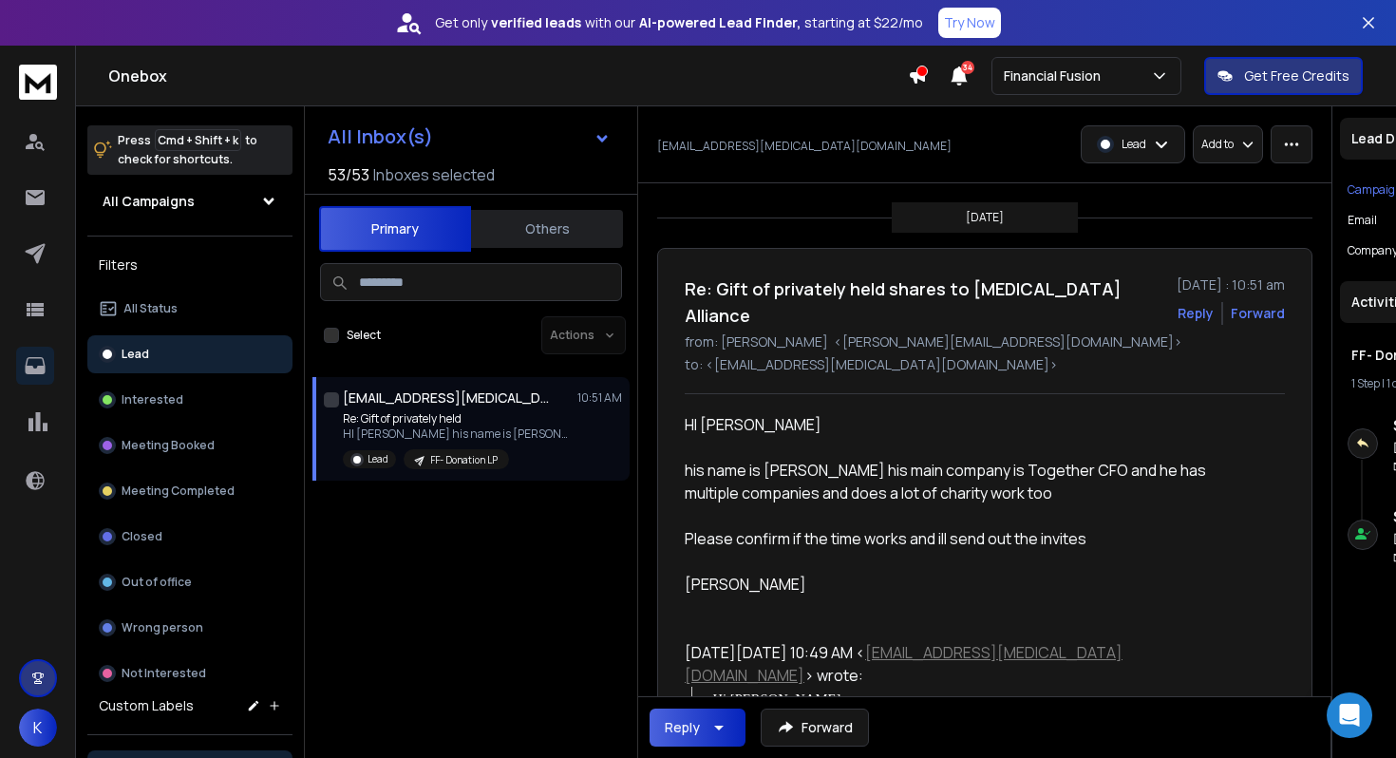
click at [158, 332] on div "All Status Lead Interested Meeting Booked Meeting Completed Closed Out of offic…" at bounding box center [189, 491] width 205 height 403
click at [155, 314] on p "All Status" at bounding box center [150, 308] width 54 height 15
